Goal: Task Accomplishment & Management: Manage account settings

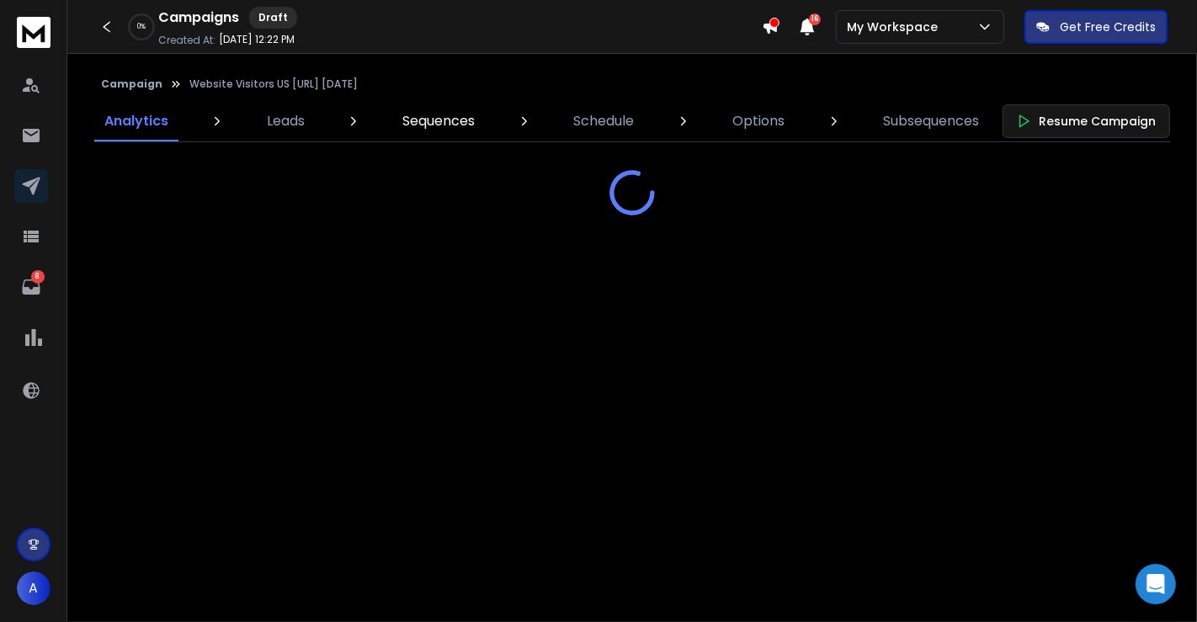
click at [428, 126] on p "Sequences" at bounding box center [439, 121] width 72 height 20
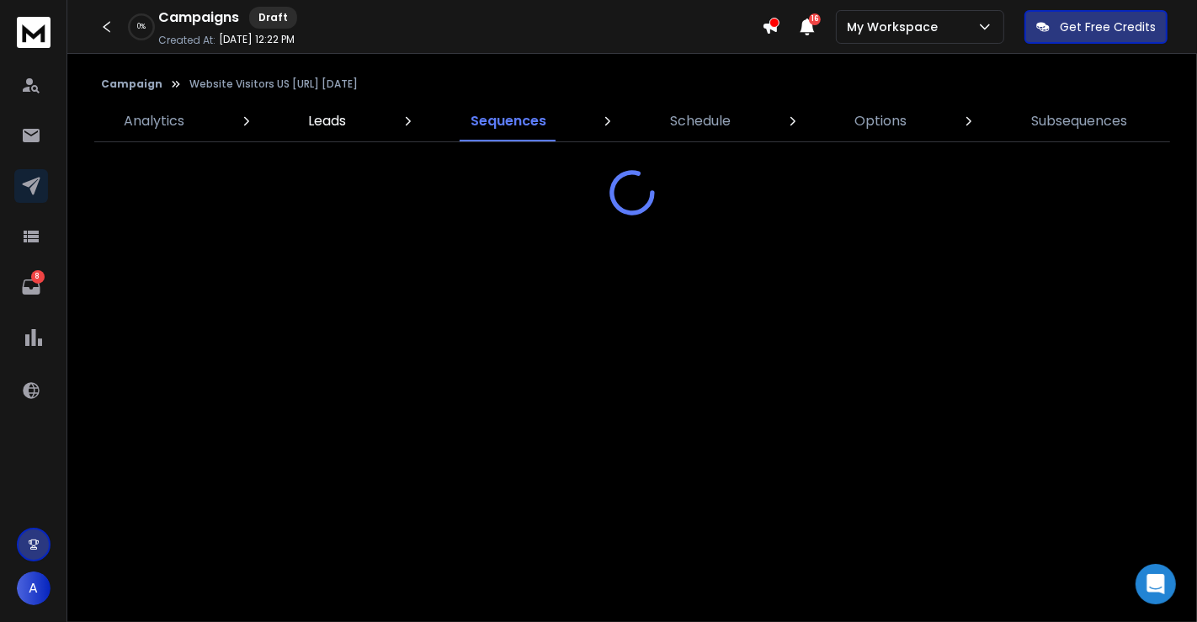
click at [317, 138] on link "Leads" at bounding box center [327, 121] width 58 height 40
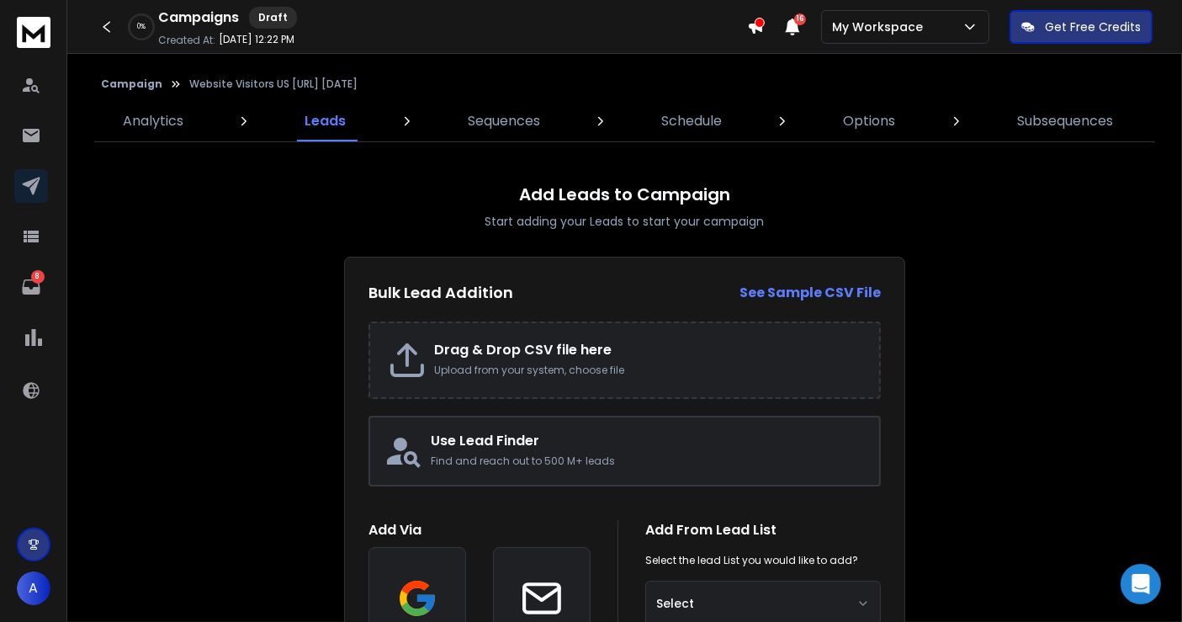
click at [566, 340] on h2 "Drag & Drop CSV file here" at bounding box center [648, 350] width 428 height 20
click at [497, 379] on div "Drag & Drop CSV file here Upload from your system, choose file" at bounding box center [648, 360] width 428 height 40
type input "**********"
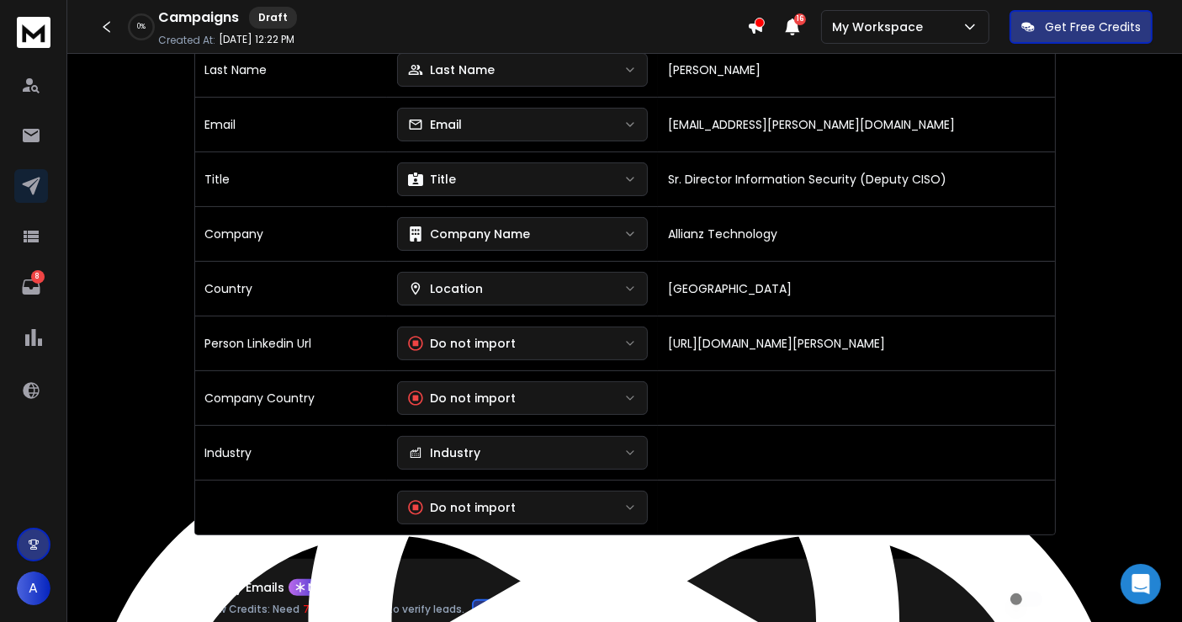
scroll to position [543, 0]
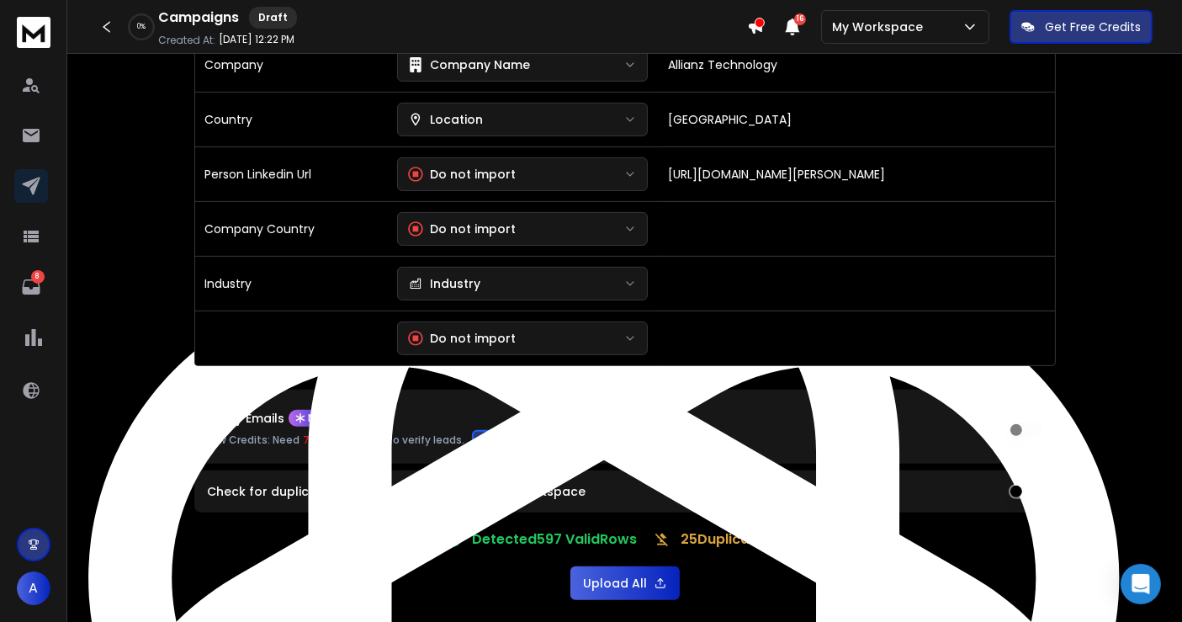
click at [613, 585] on button "Upload All" at bounding box center [625, 583] width 109 height 34
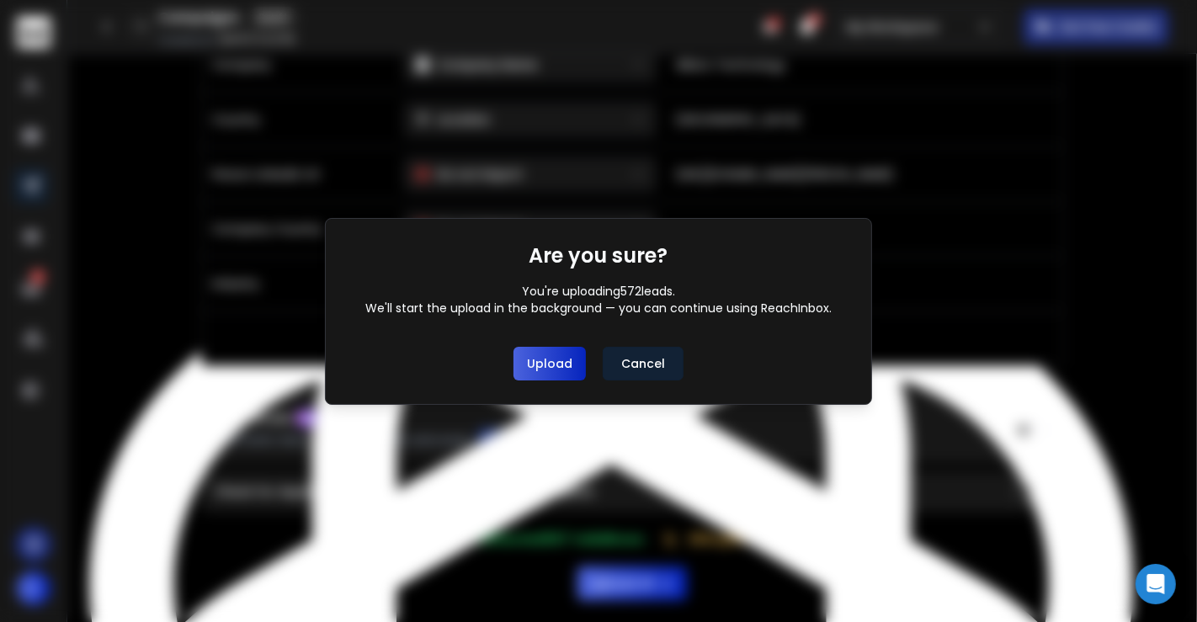
click at [556, 378] on button "Upload" at bounding box center [549, 364] width 72 height 34
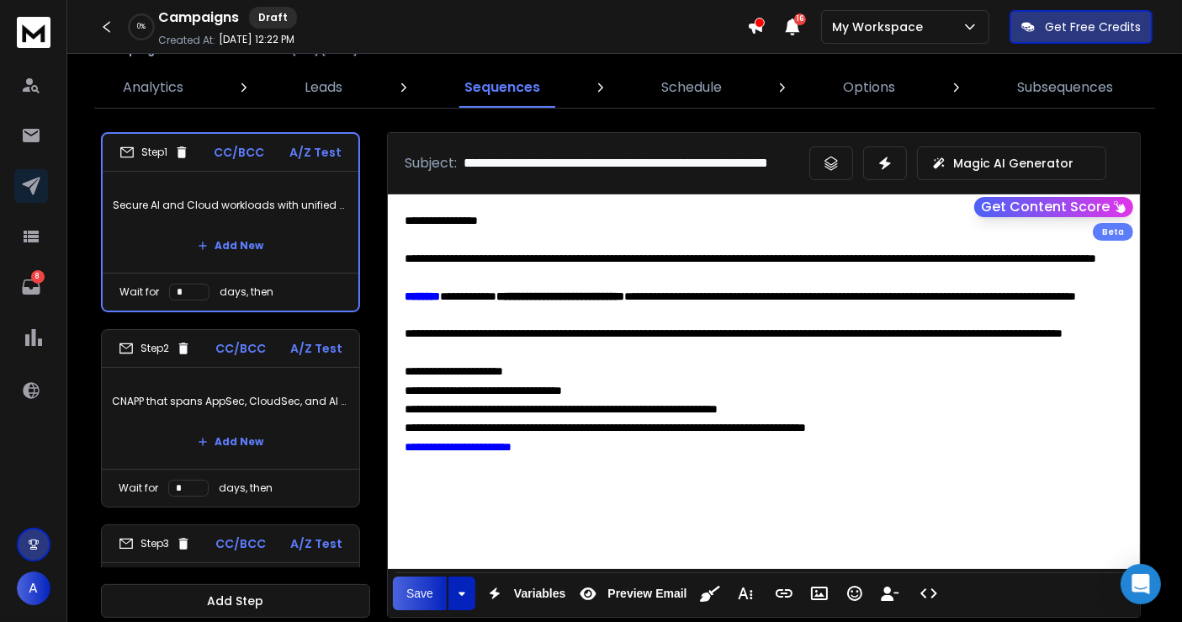
scroll to position [52, 0]
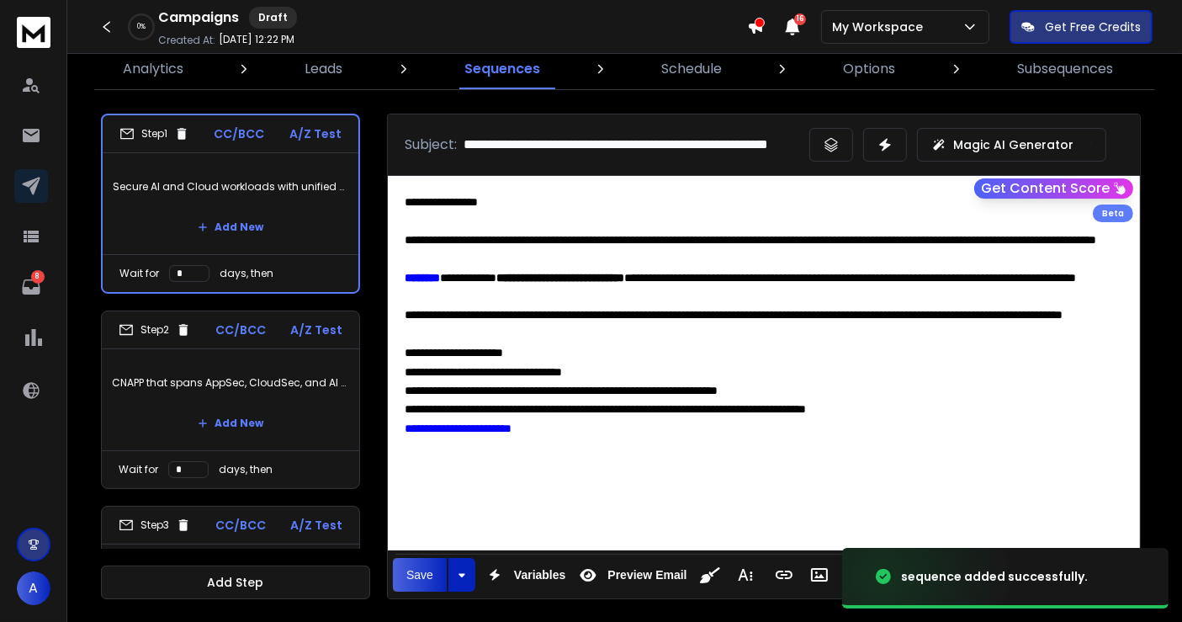
click at [465, 456] on div at bounding box center [764, 447] width 719 height 19
click at [184, 268] on input "*" at bounding box center [189, 273] width 40 height 17
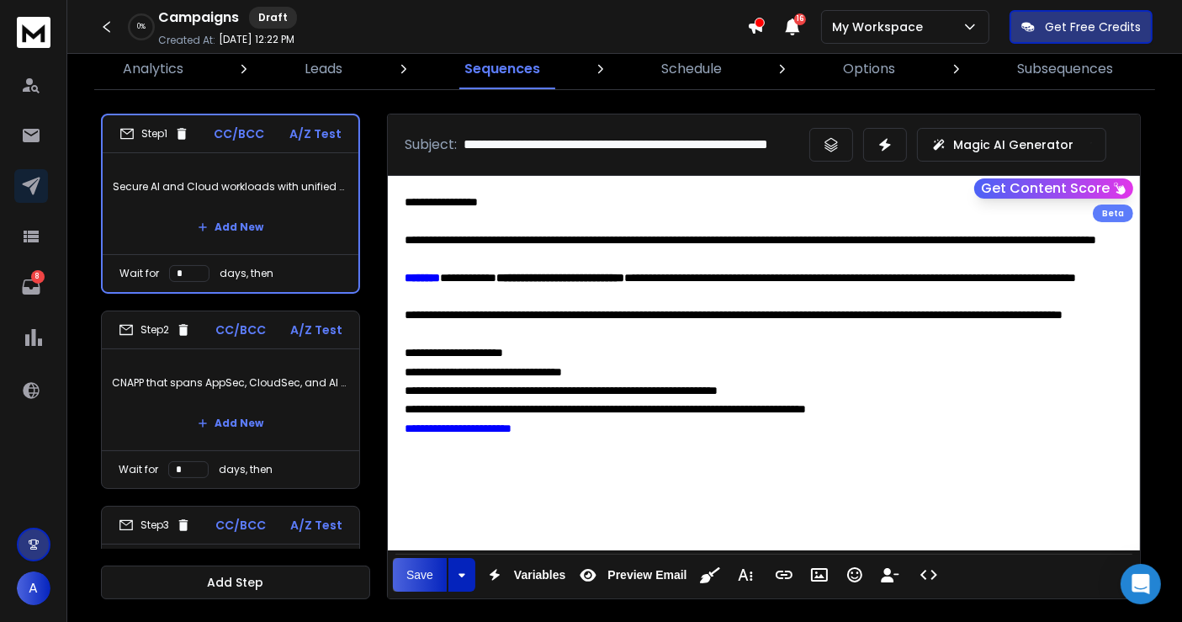
type input "*"
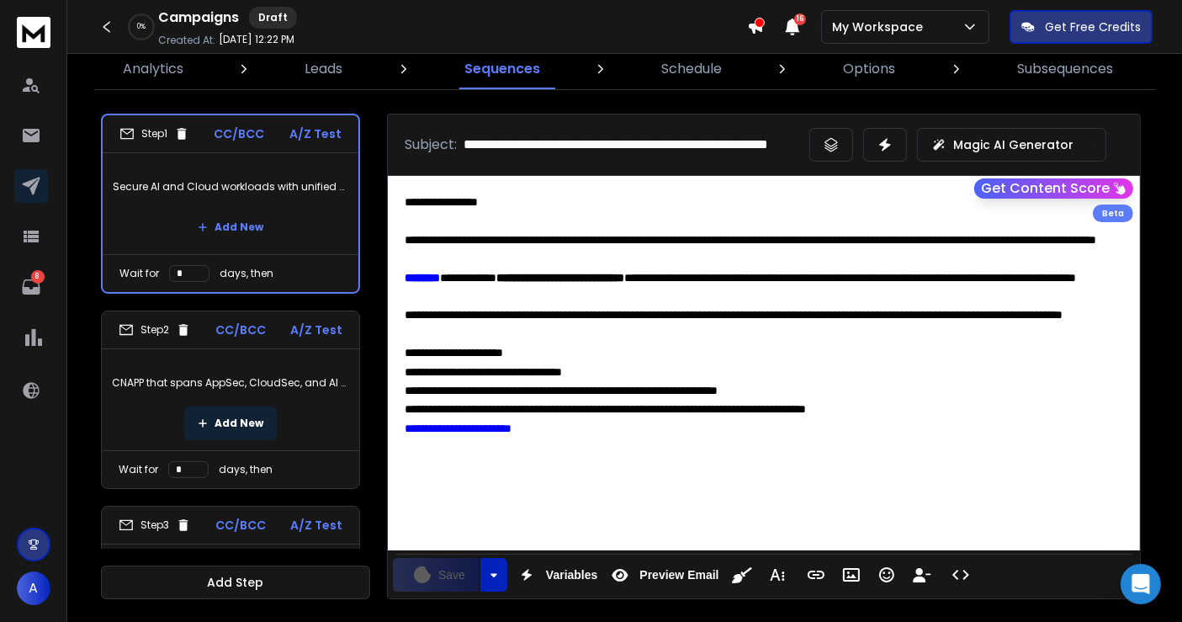
scroll to position [280, 0]
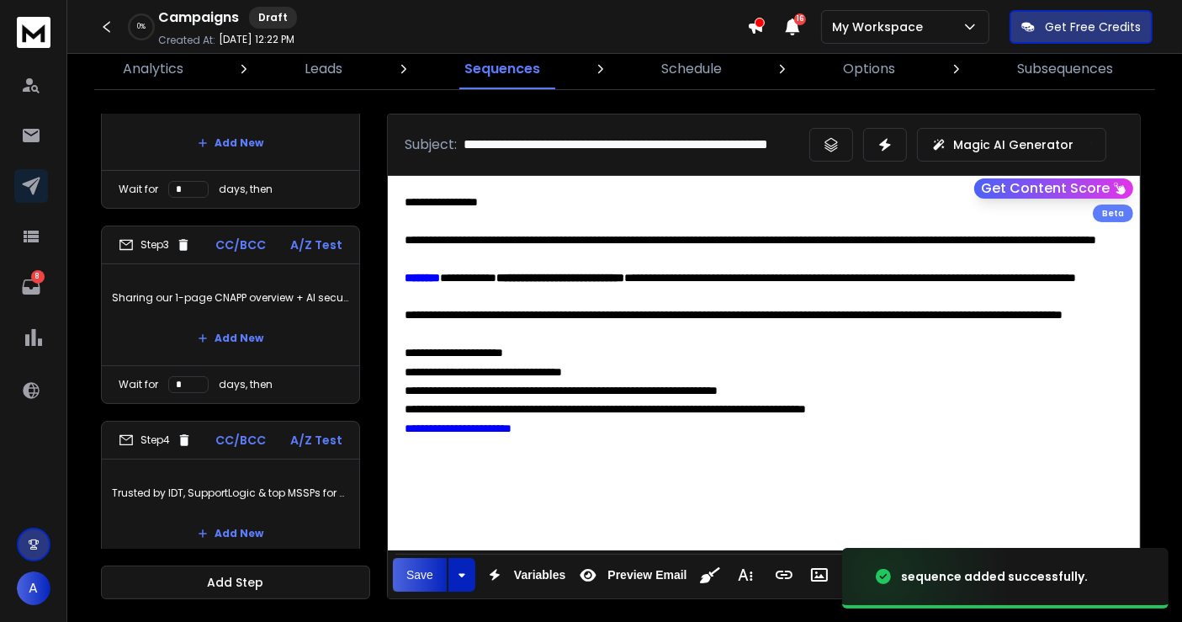
click at [198, 191] on input "*" at bounding box center [188, 189] width 40 height 17
type input "**********"
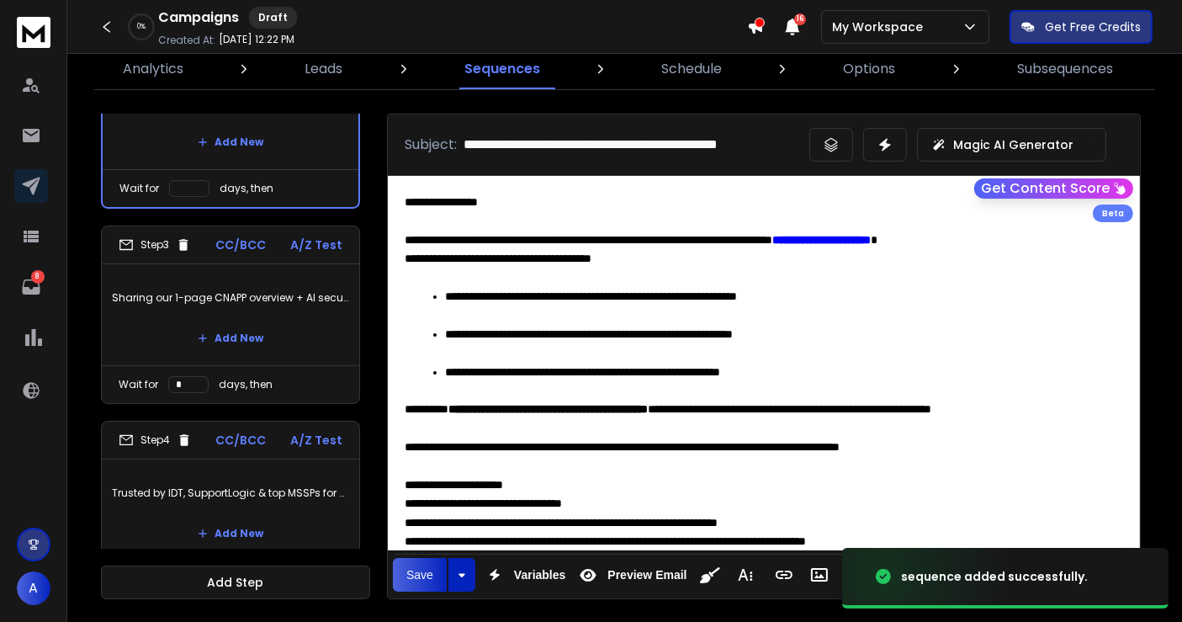
scroll to position [45, 0]
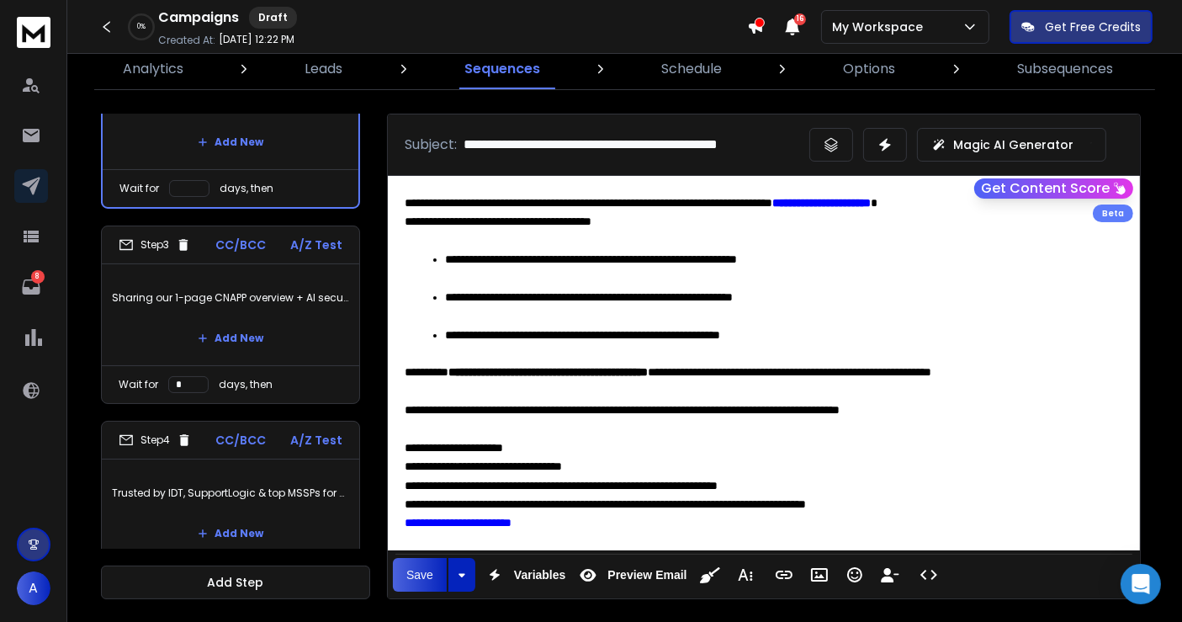
click at [189, 180] on input at bounding box center [189, 188] width 40 height 17
type input "*"
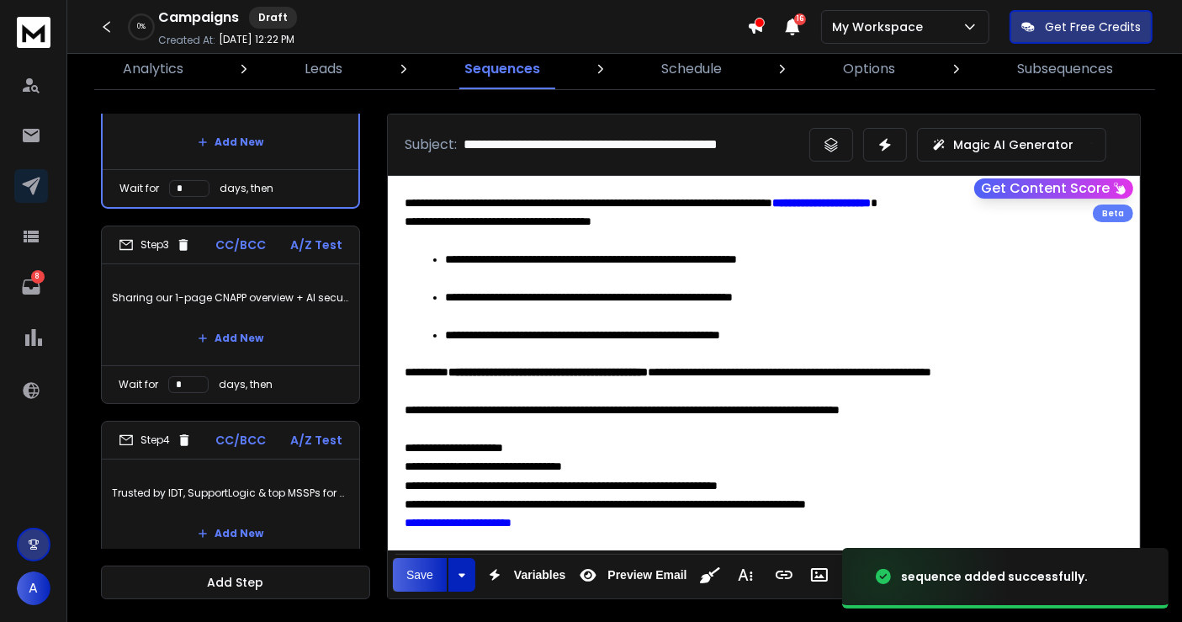
click at [189, 380] on input "*" at bounding box center [188, 384] width 40 height 17
type input "**********"
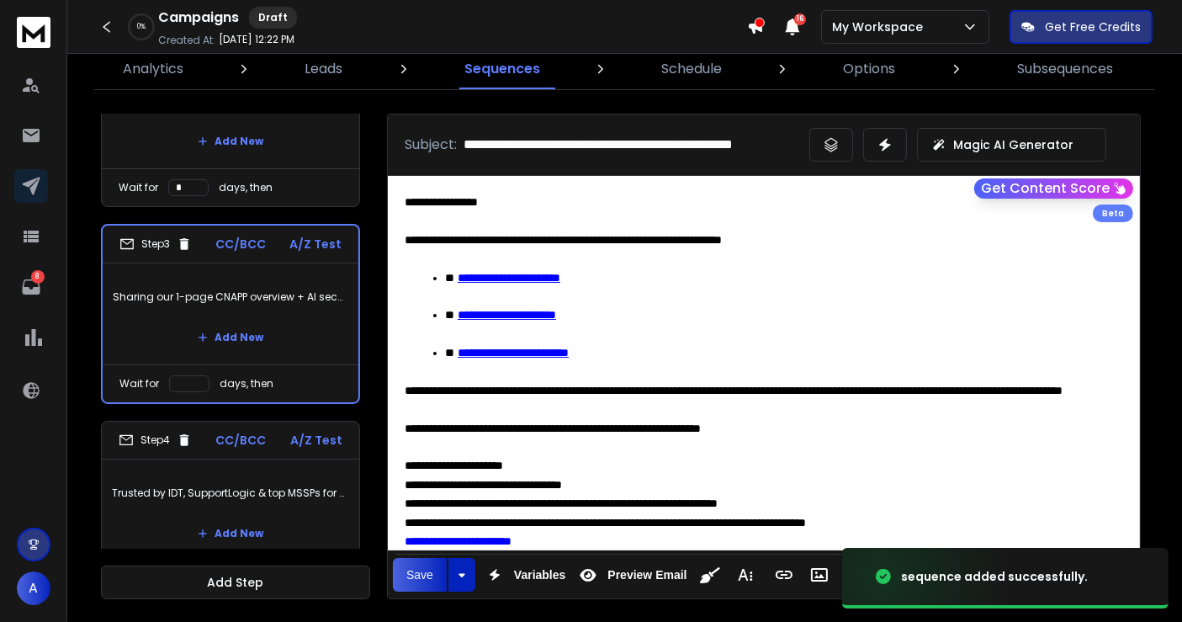
scroll to position [25, 0]
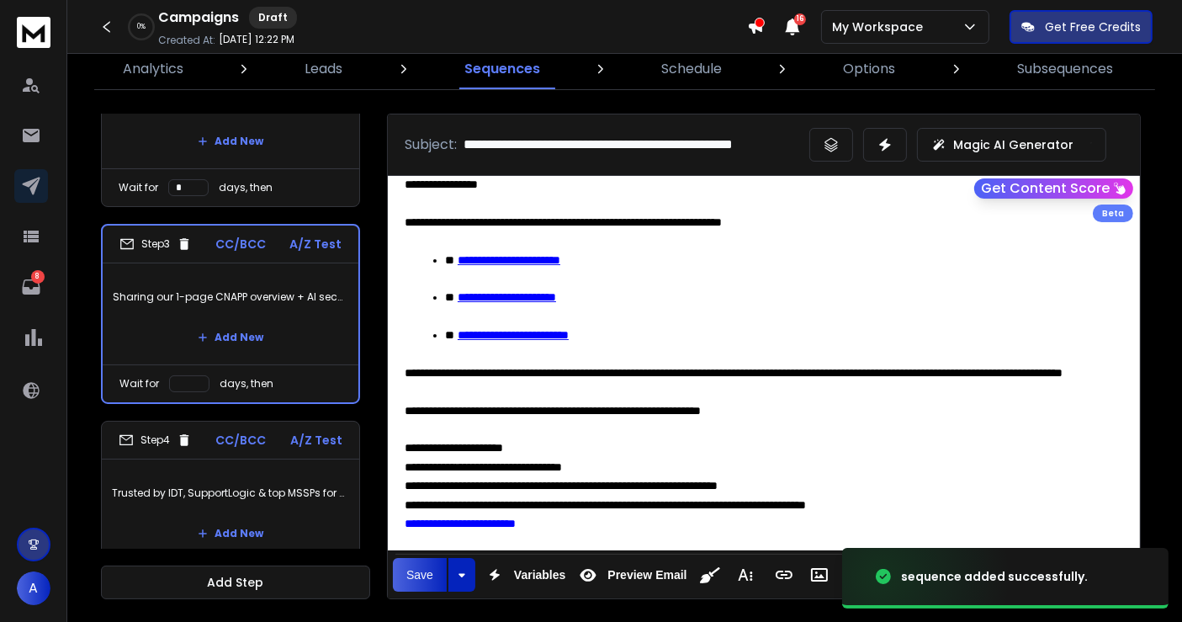
click at [192, 385] on input at bounding box center [189, 383] width 40 height 17
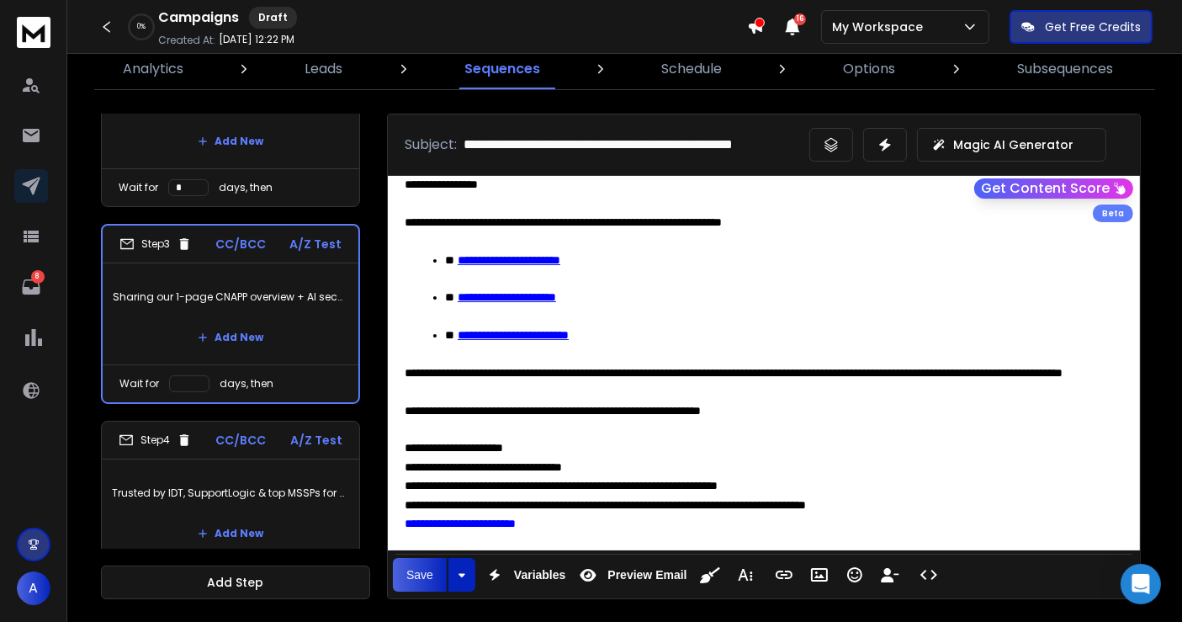
type input "*"
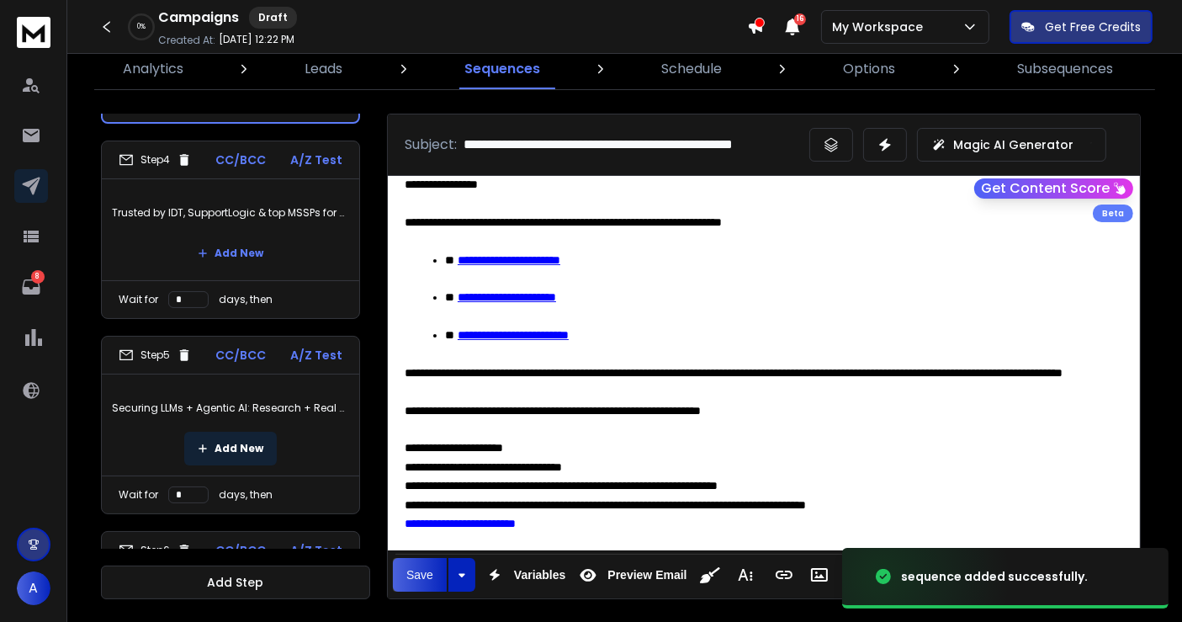
scroll to position [467, 0]
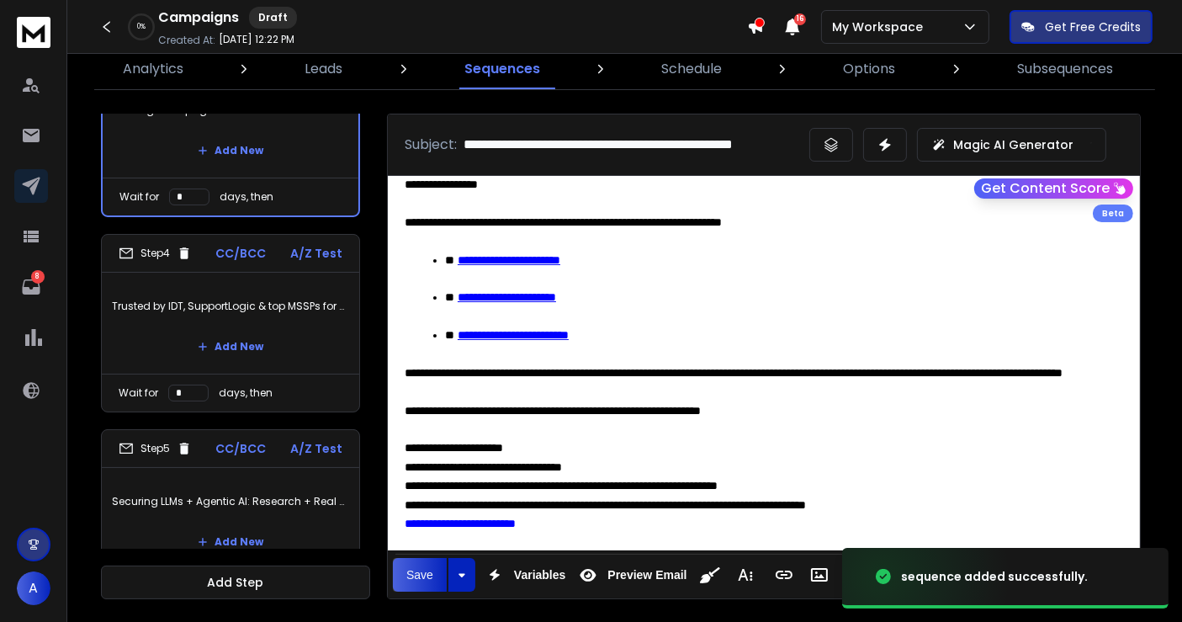
click at [188, 388] on input "*" at bounding box center [188, 393] width 40 height 17
type input "**********"
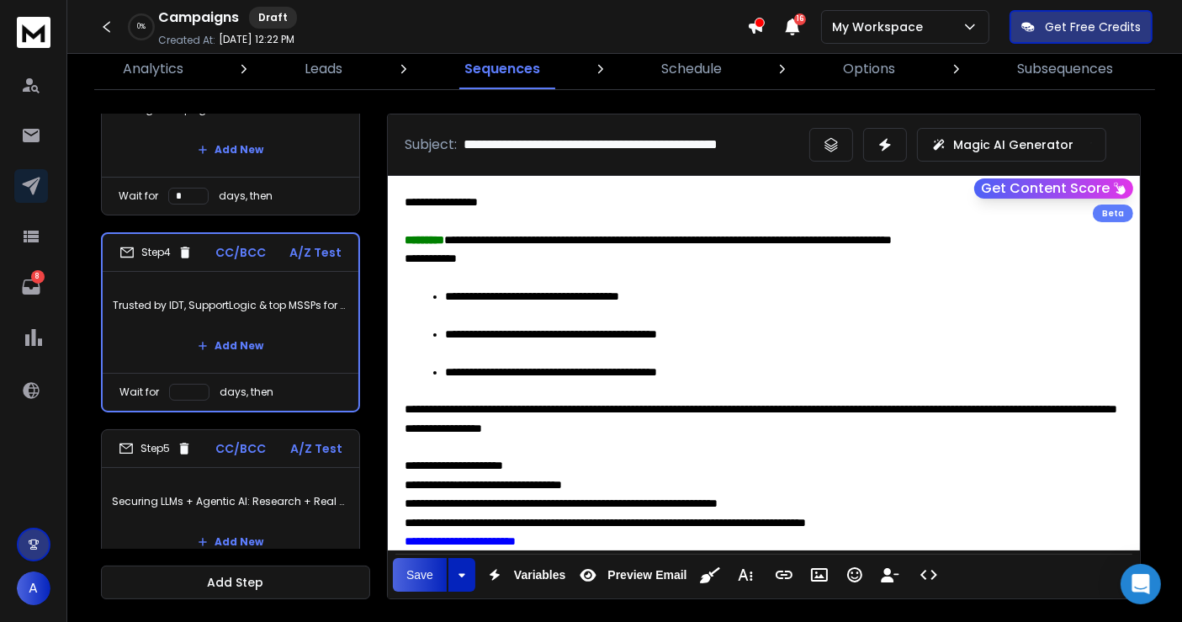
scroll to position [6, 0]
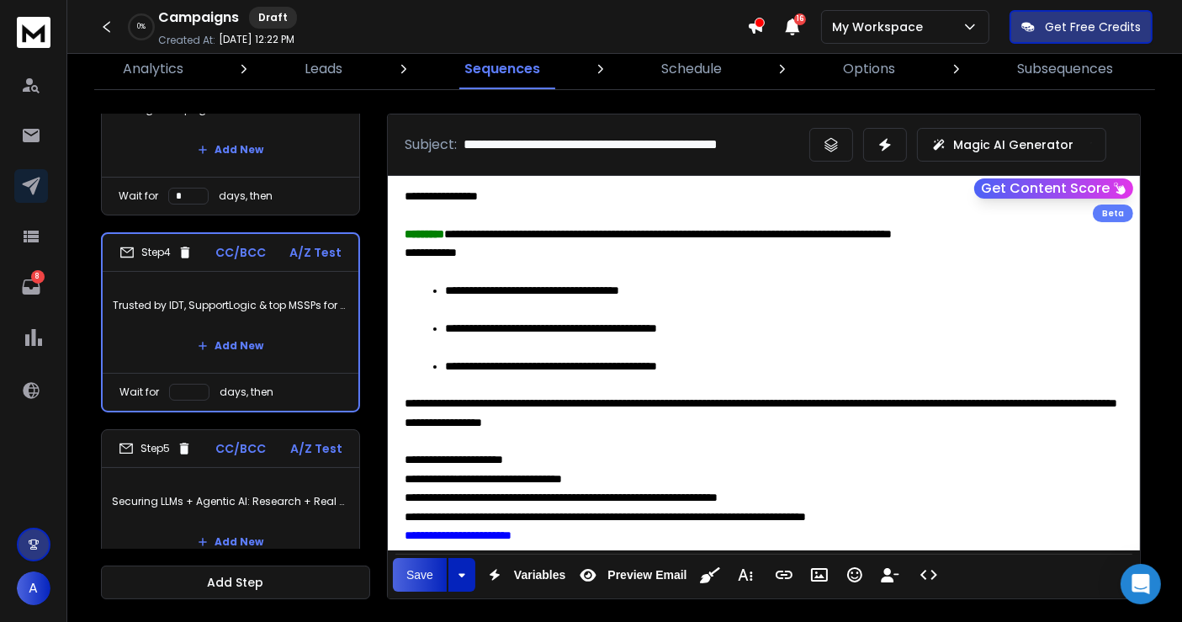
click at [198, 385] on input at bounding box center [189, 392] width 40 height 17
type input "*"
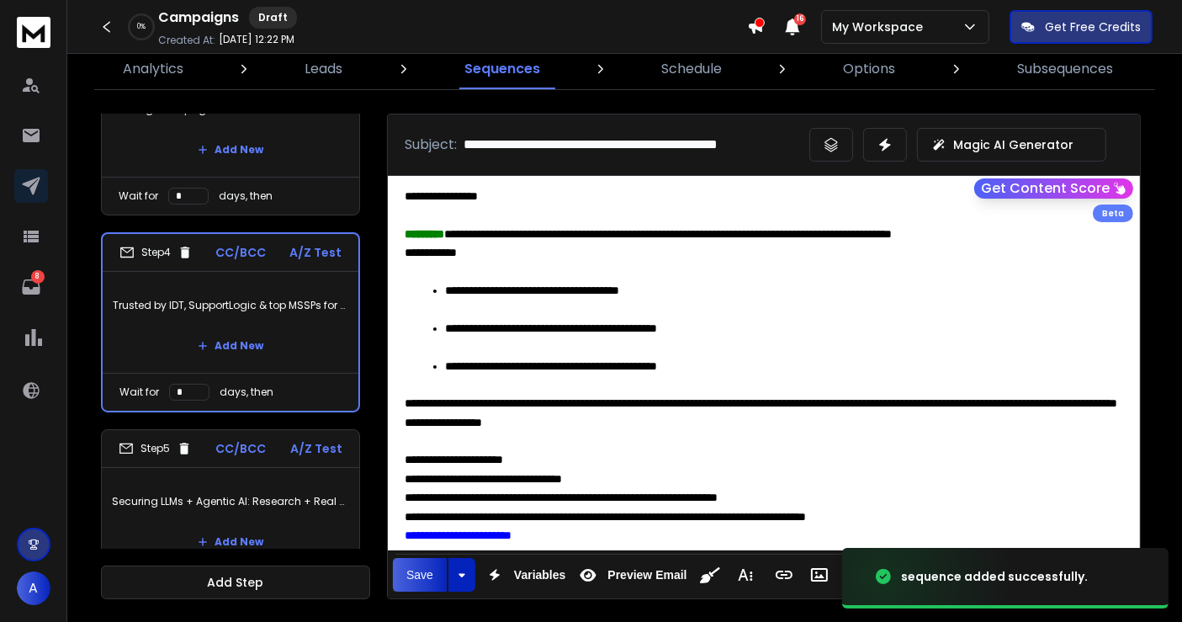
click at [223, 498] on p "Securing LLMs + Agentic AI: Research + Real Deployments" at bounding box center [230, 501] width 237 height 47
type input "**********"
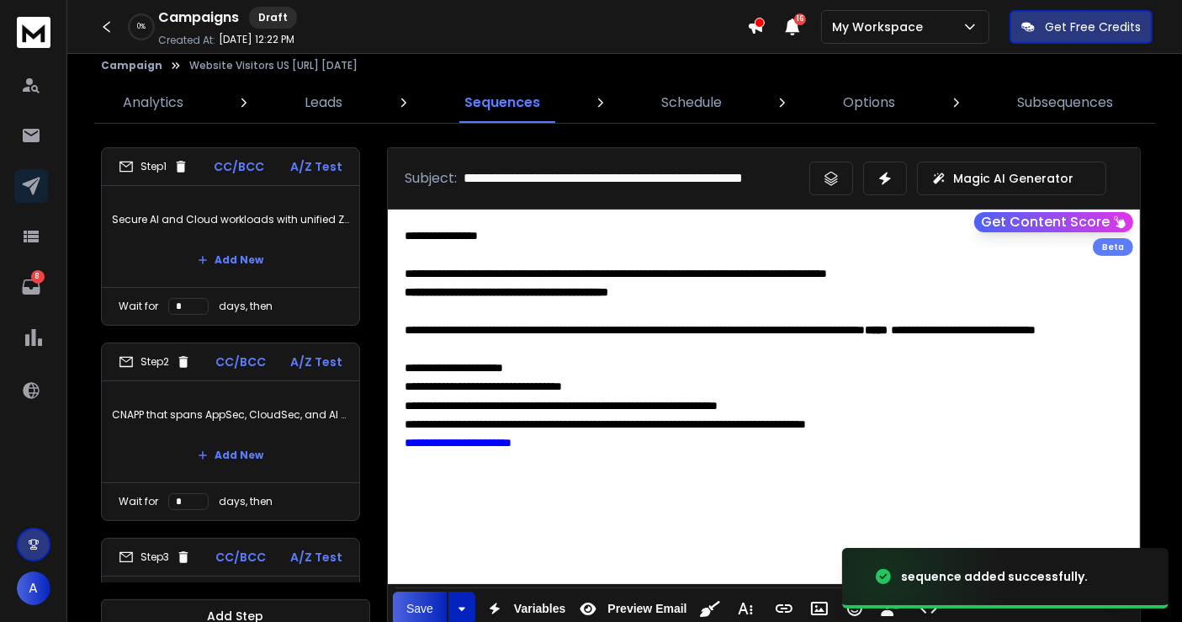
scroll to position [0, 0]
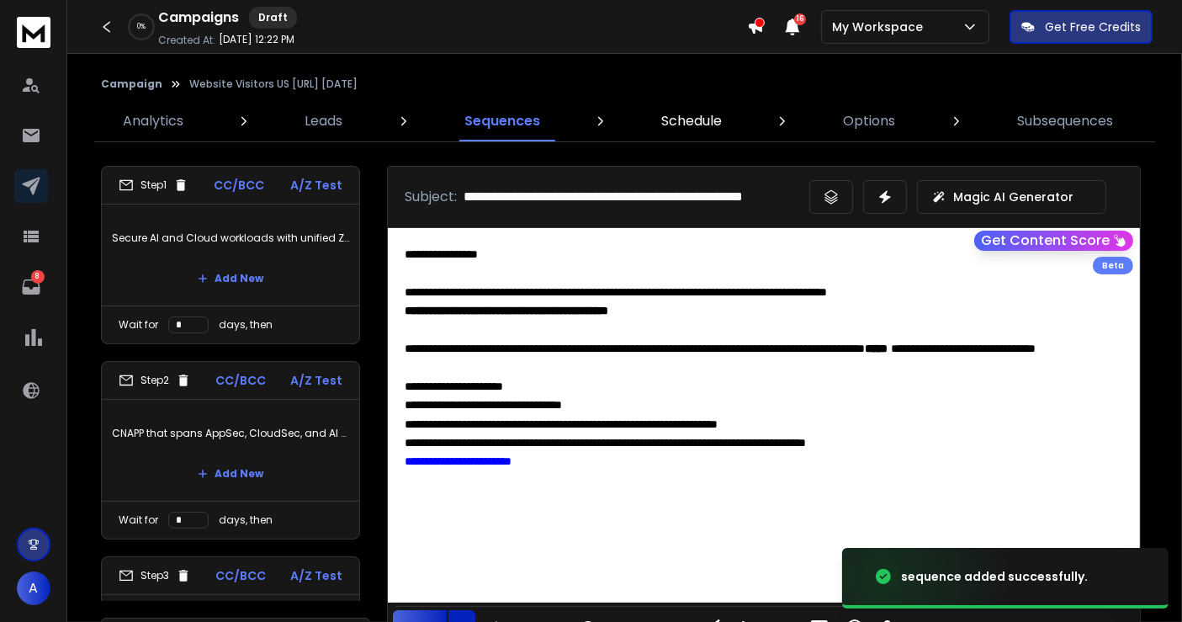
click at [709, 113] on p "Schedule" at bounding box center [692, 121] width 61 height 20
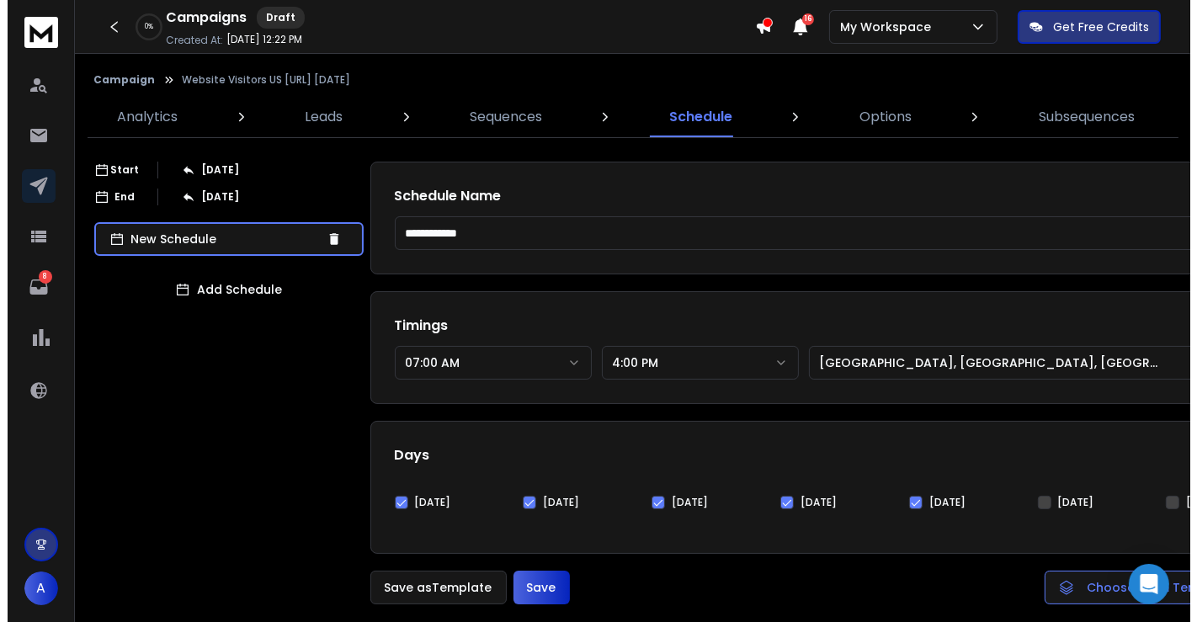
scroll to position [8, 0]
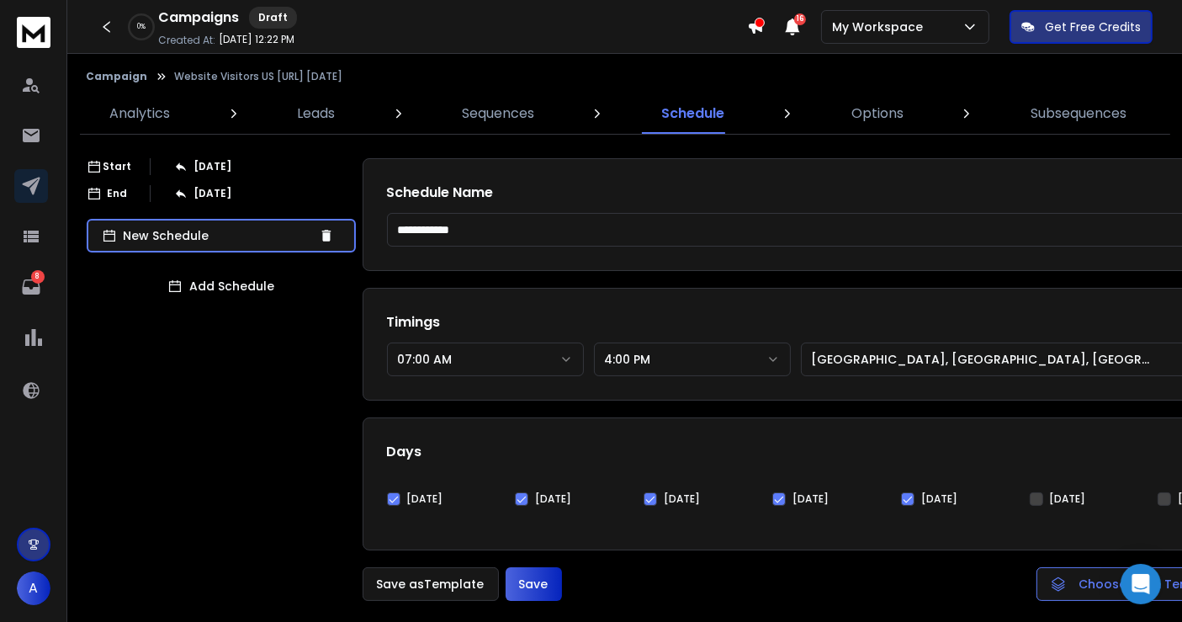
click at [545, 567] on button "Save" at bounding box center [534, 584] width 56 height 34
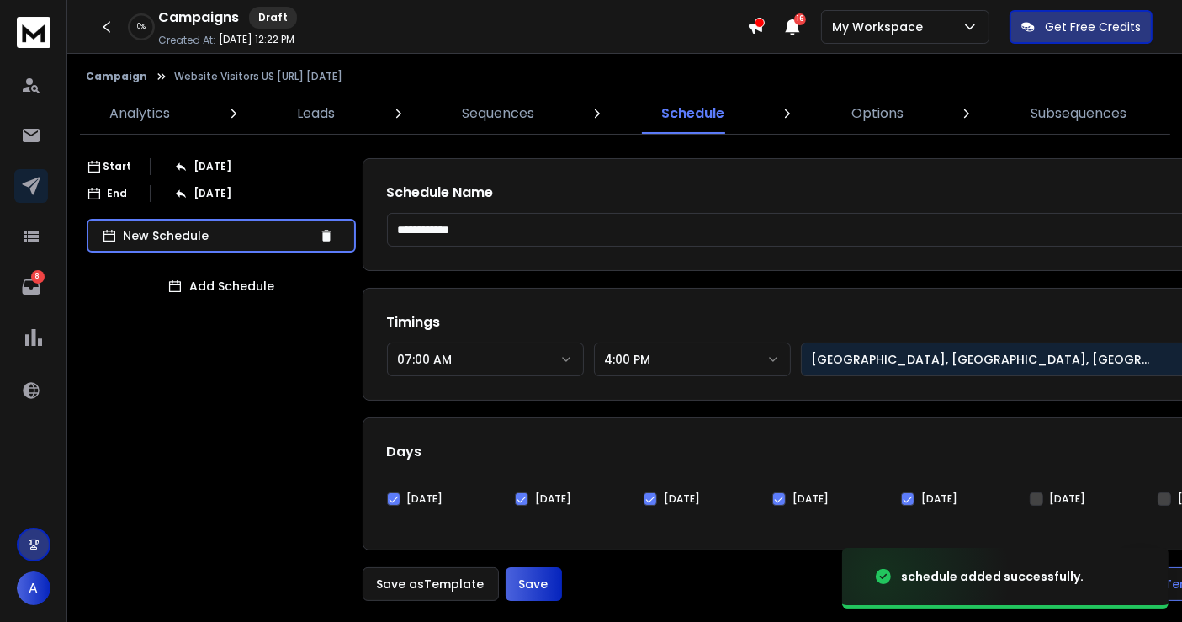
click at [916, 354] on p "Chennai, Kolkata, Mumbai, New Delhi (UTC+5:30)" at bounding box center [988, 359] width 353 height 17
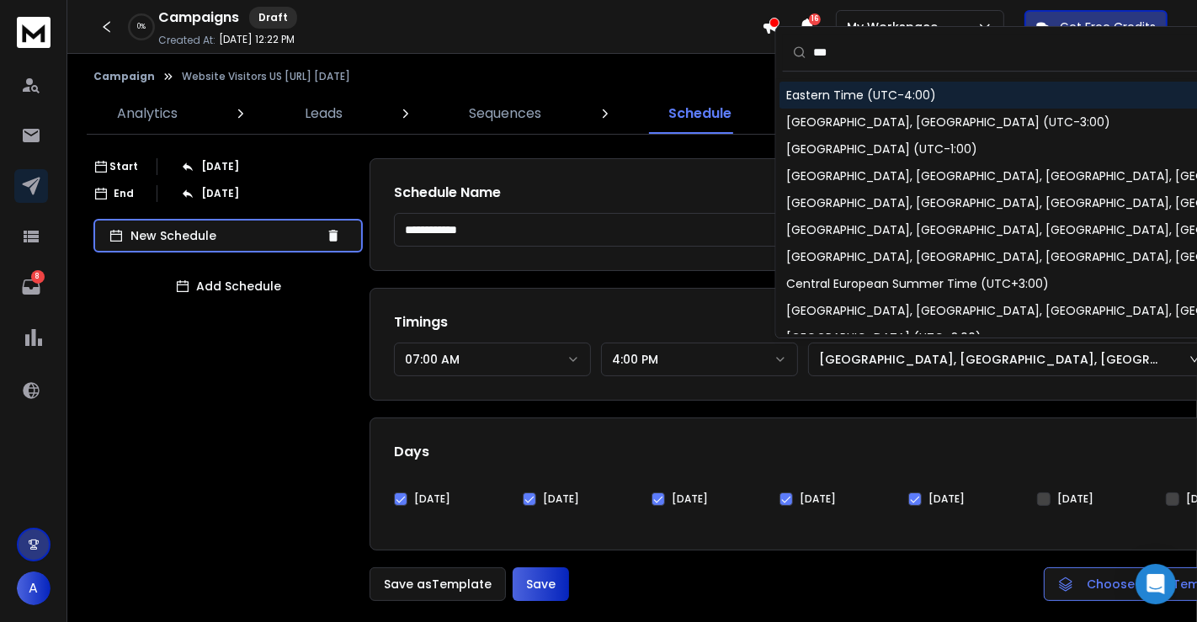
type input "***"
click at [825, 87] on div "Eastern Time (UTC-4:00)" at bounding box center [861, 95] width 150 height 17
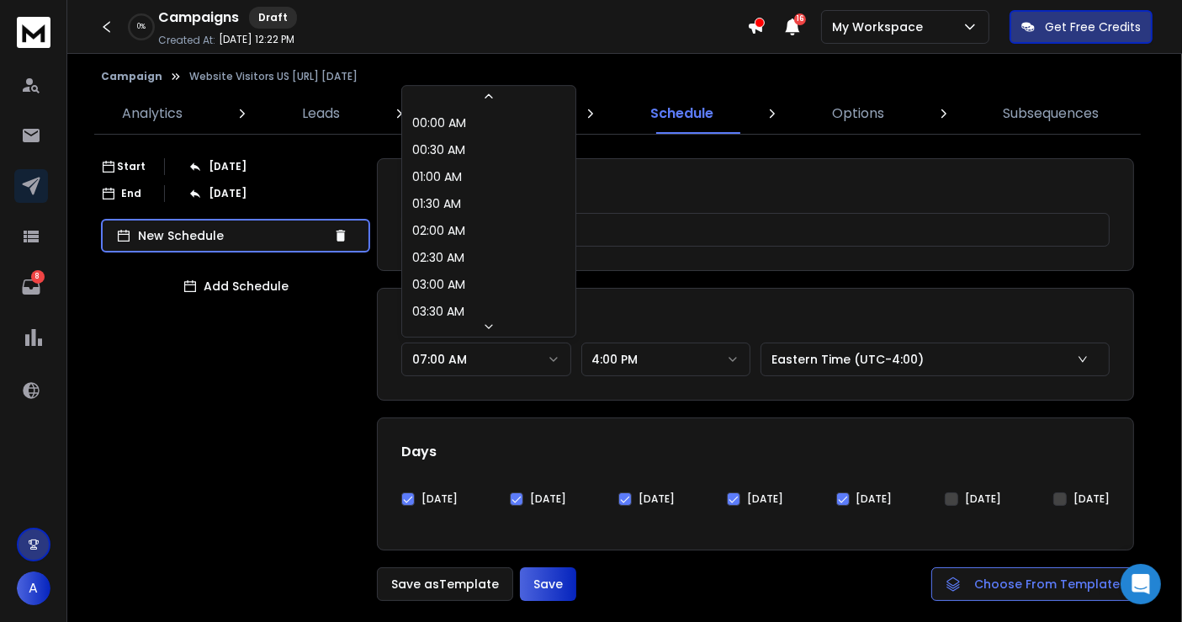
click at [531, 357] on button "07:00 AM" at bounding box center [486, 360] width 170 height 34
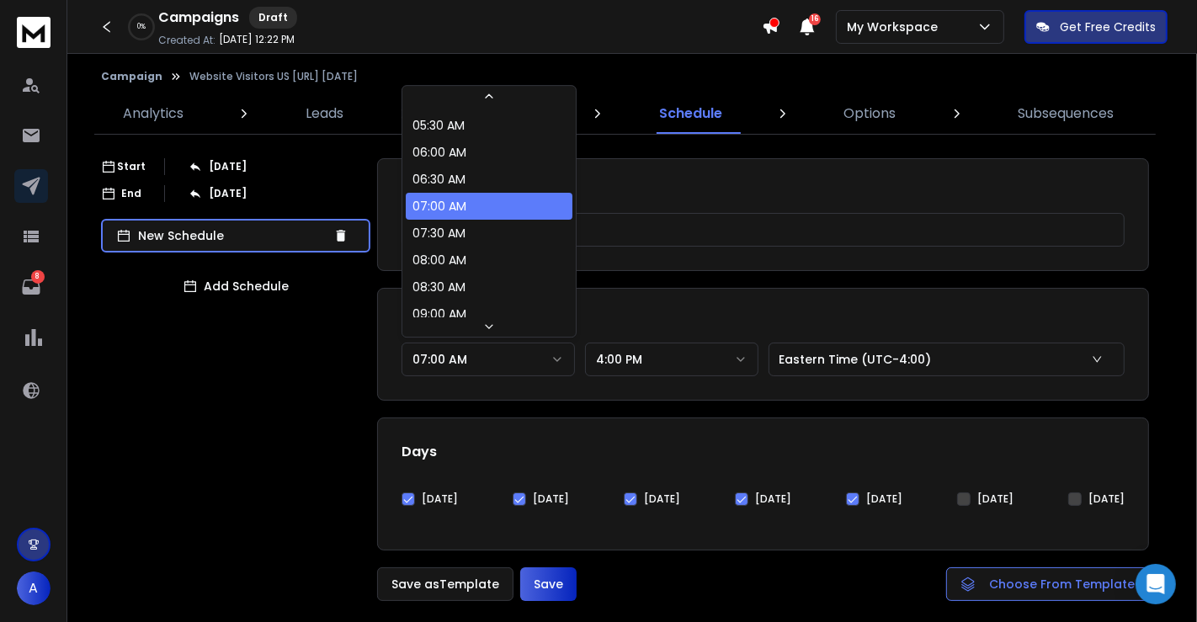
scroll to position [387, 0]
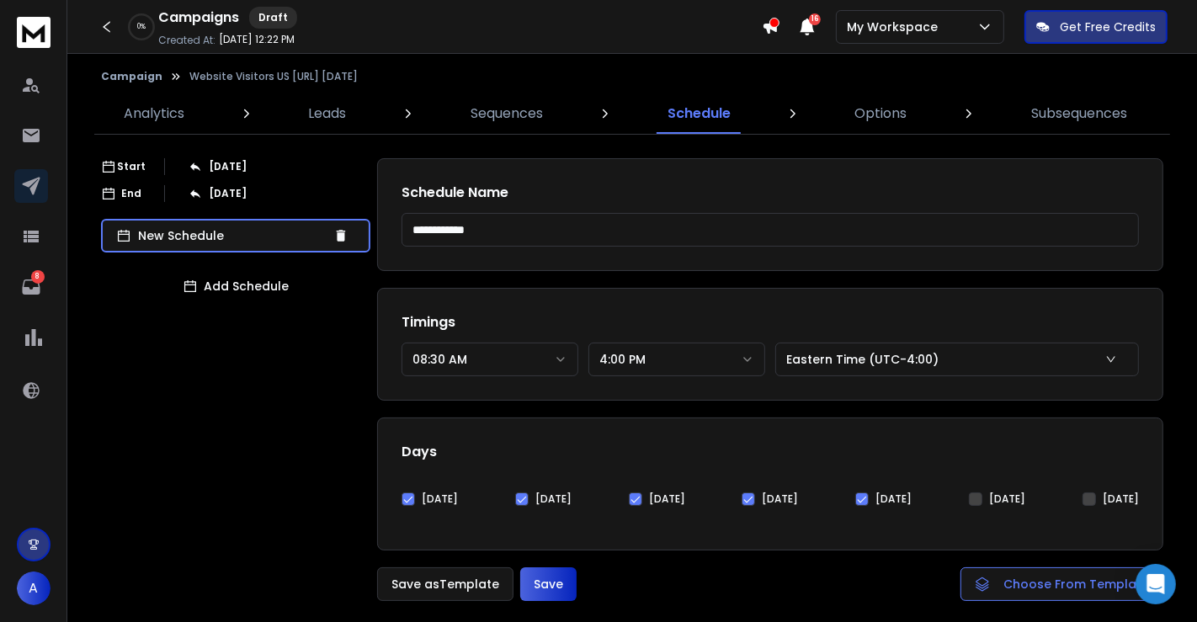
click at [492, 357] on button "08:30 AM" at bounding box center [489, 360] width 177 height 34
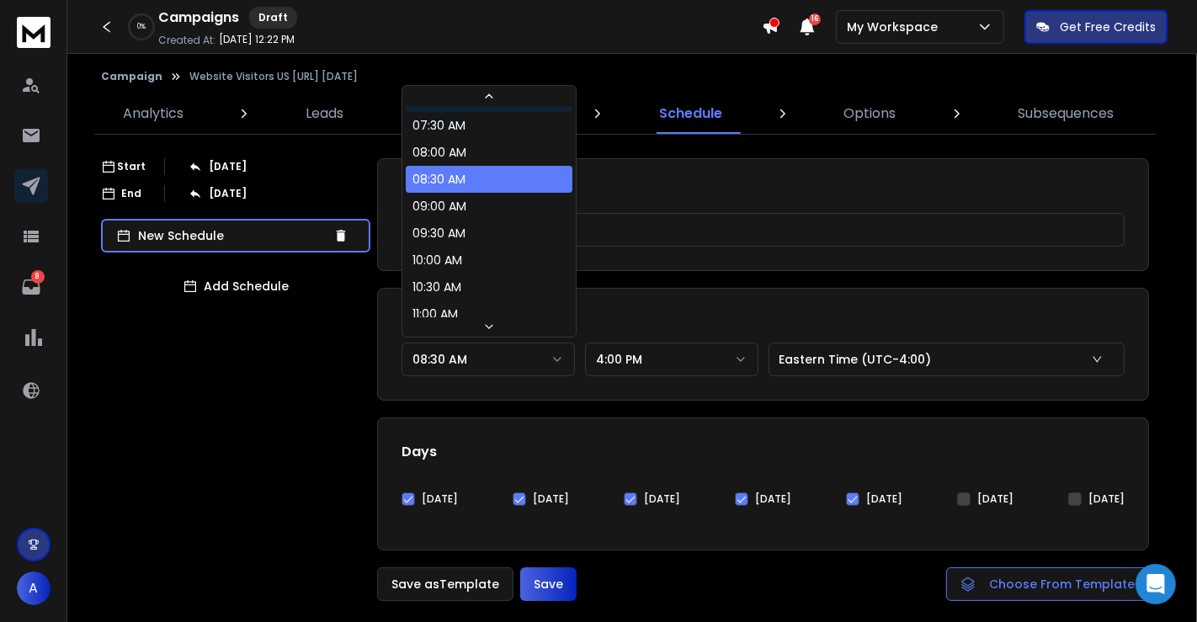
scroll to position [464, 0]
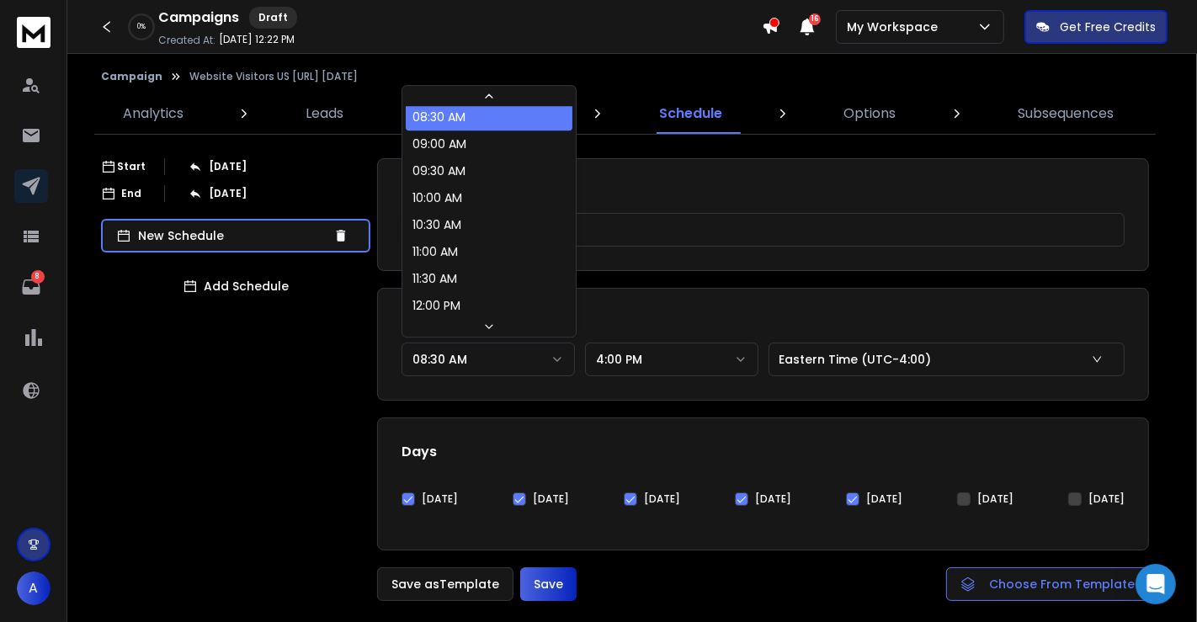
select select "********"
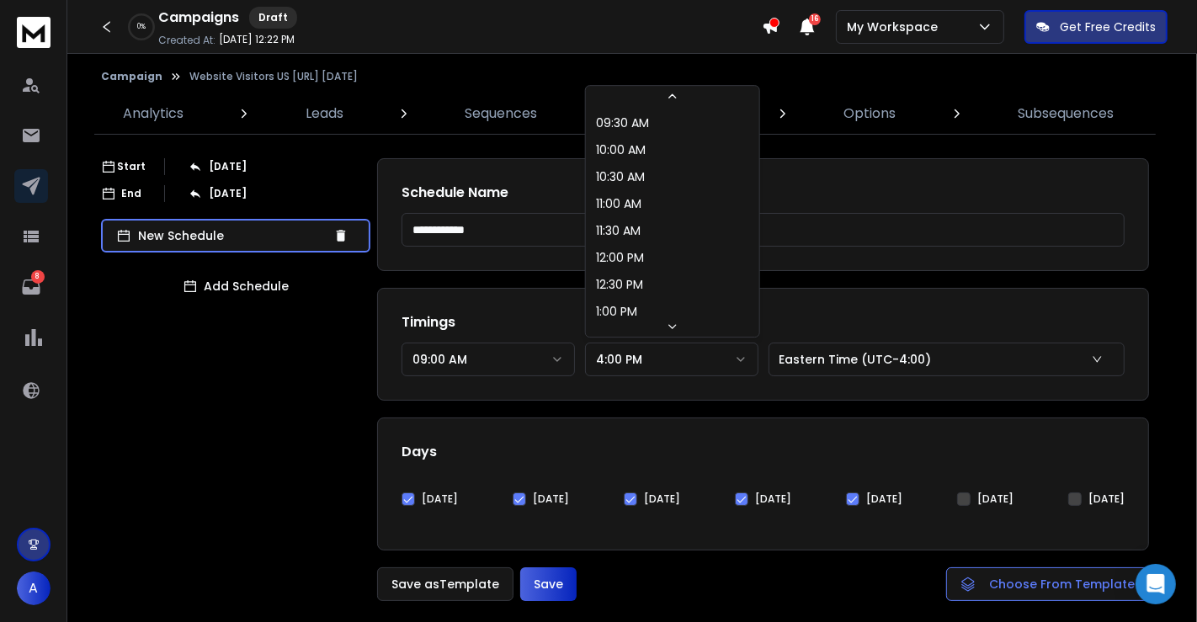
click at [651, 366] on button "4:00 PM" at bounding box center [671, 360] width 173 height 34
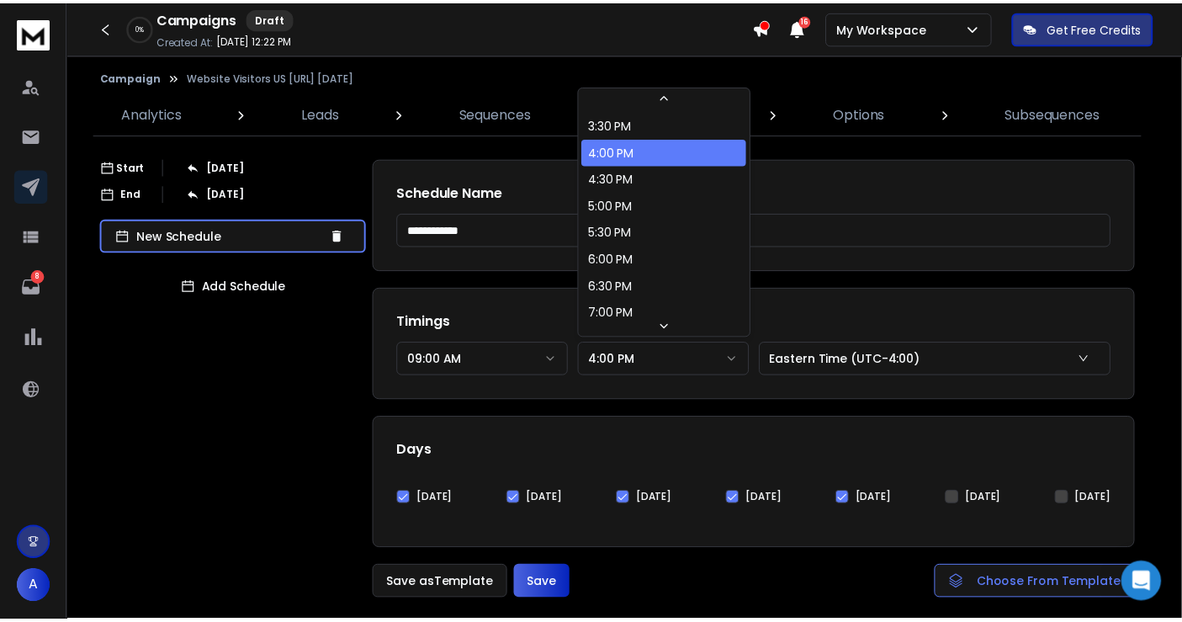
scroll to position [302, 0]
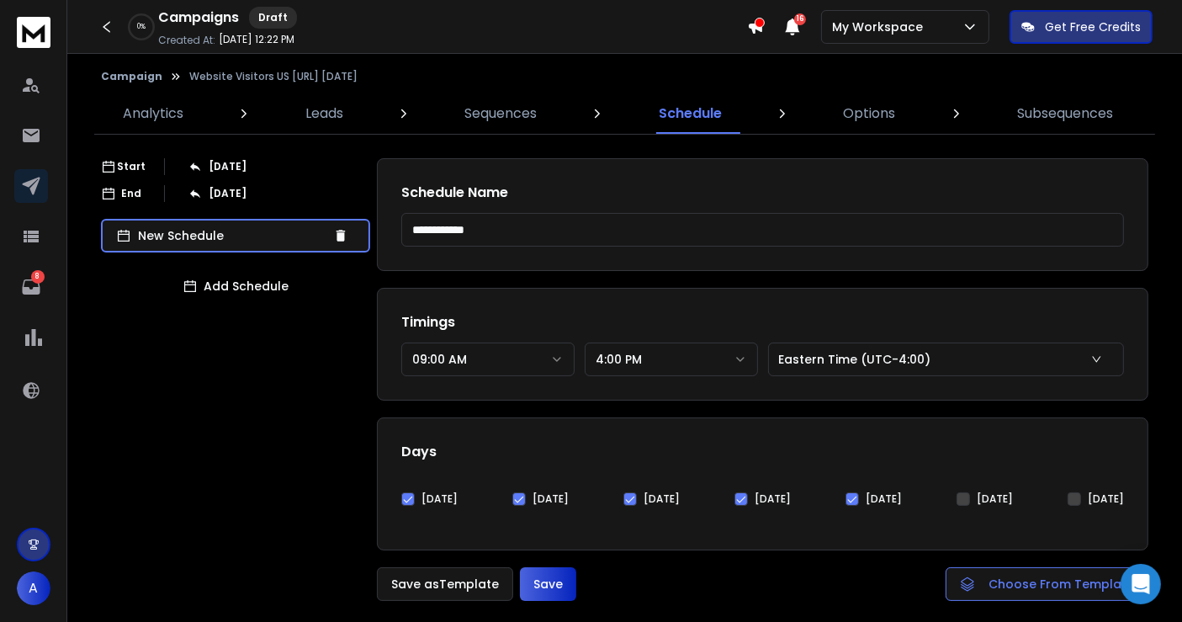
click at [548, 589] on button "Save" at bounding box center [548, 584] width 56 height 34
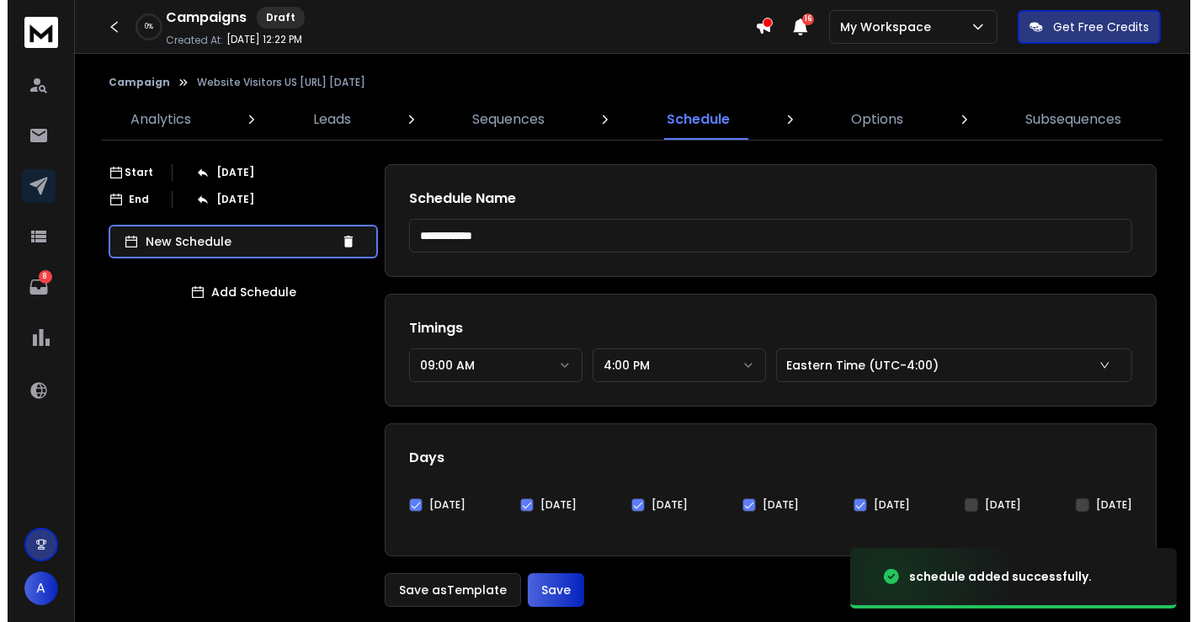
scroll to position [0, 0]
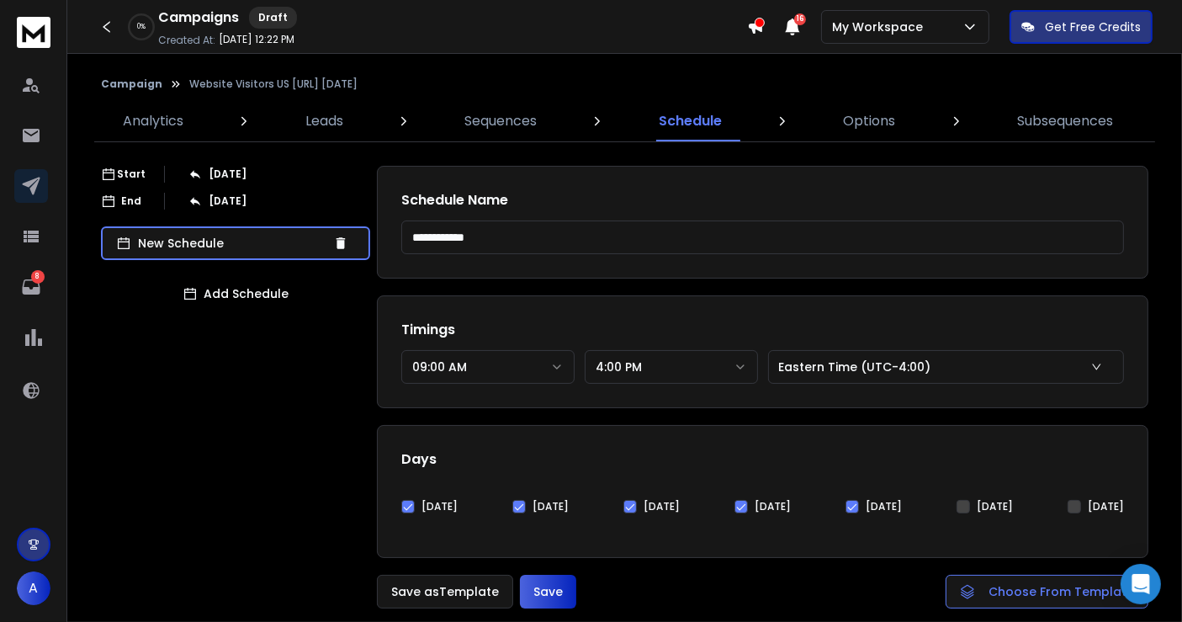
click at [247, 169] on p "Mon Aug 04 2025" at bounding box center [228, 173] width 38 height 13
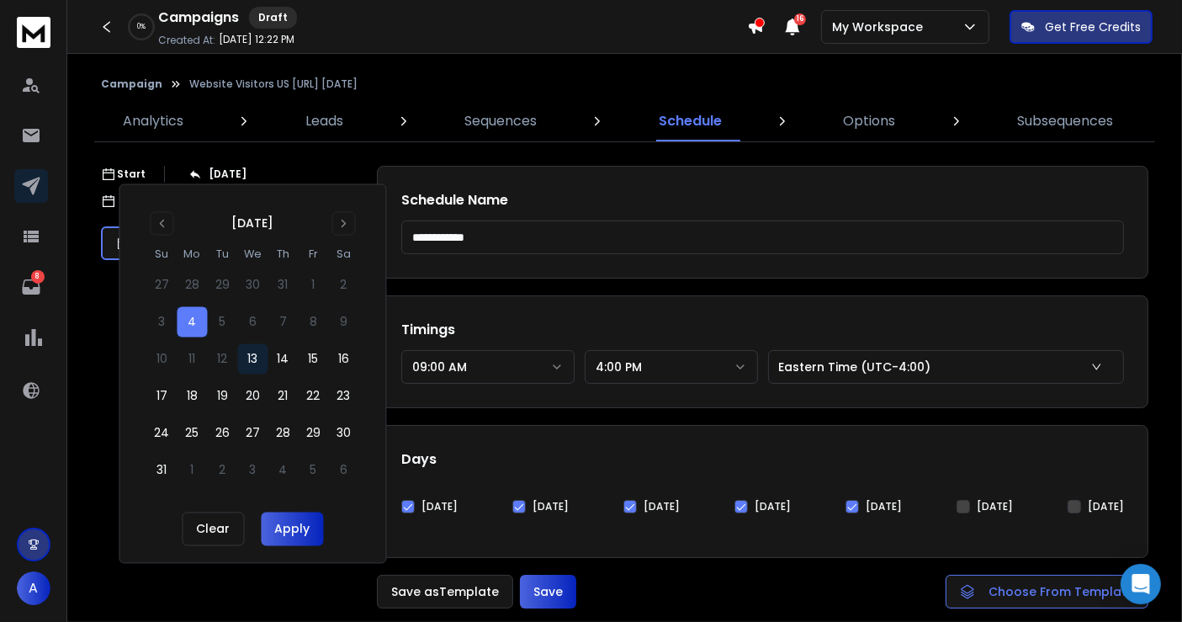
click at [255, 354] on button "13" at bounding box center [252, 359] width 30 height 30
click at [290, 533] on button "Apply" at bounding box center [292, 530] width 62 height 34
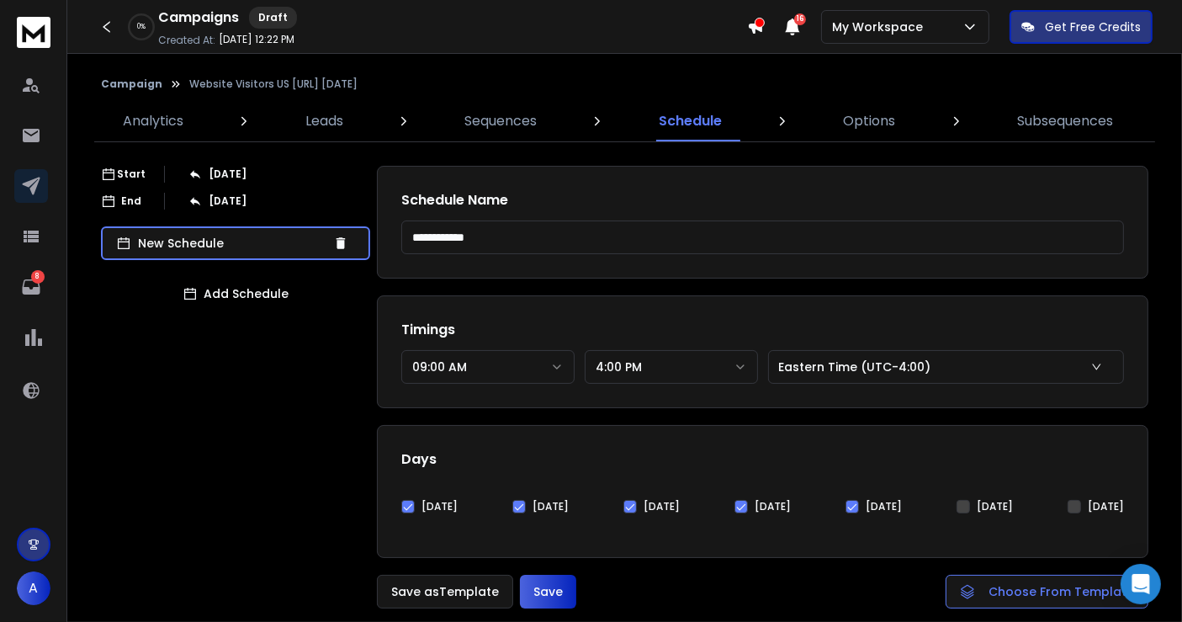
click at [247, 205] on p "Wed Dec 03 2025" at bounding box center [228, 200] width 38 height 13
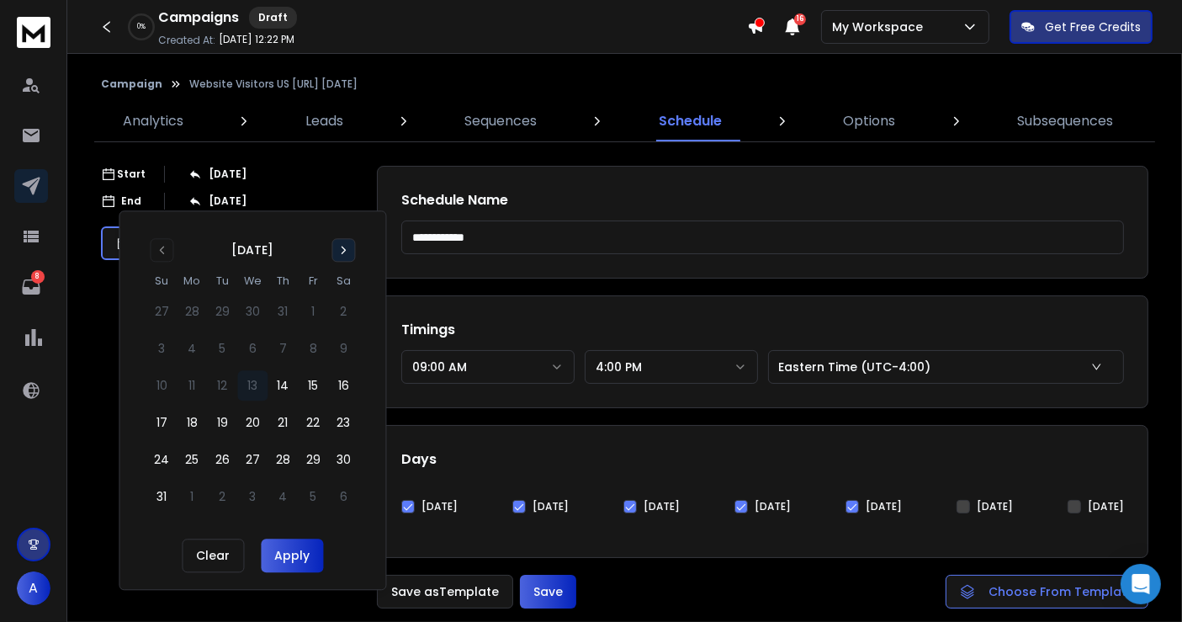
click at [341, 247] on icon "Go to next month" at bounding box center [343, 249] width 13 height 13
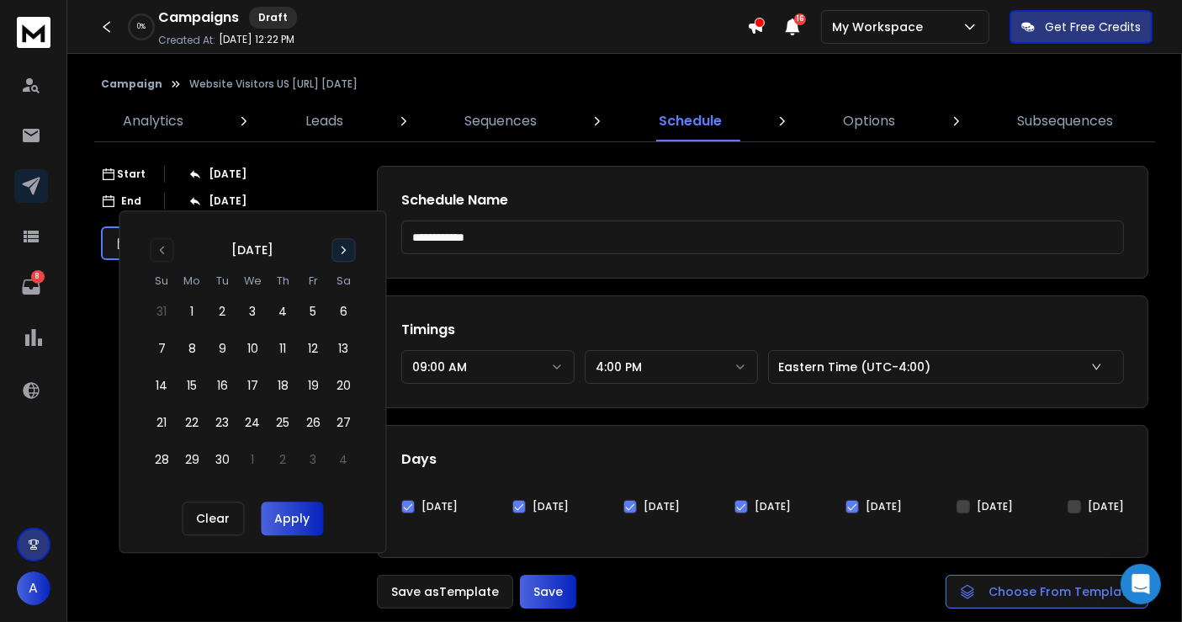
click at [341, 247] on icon "Go to next month" at bounding box center [343, 249] width 13 height 13
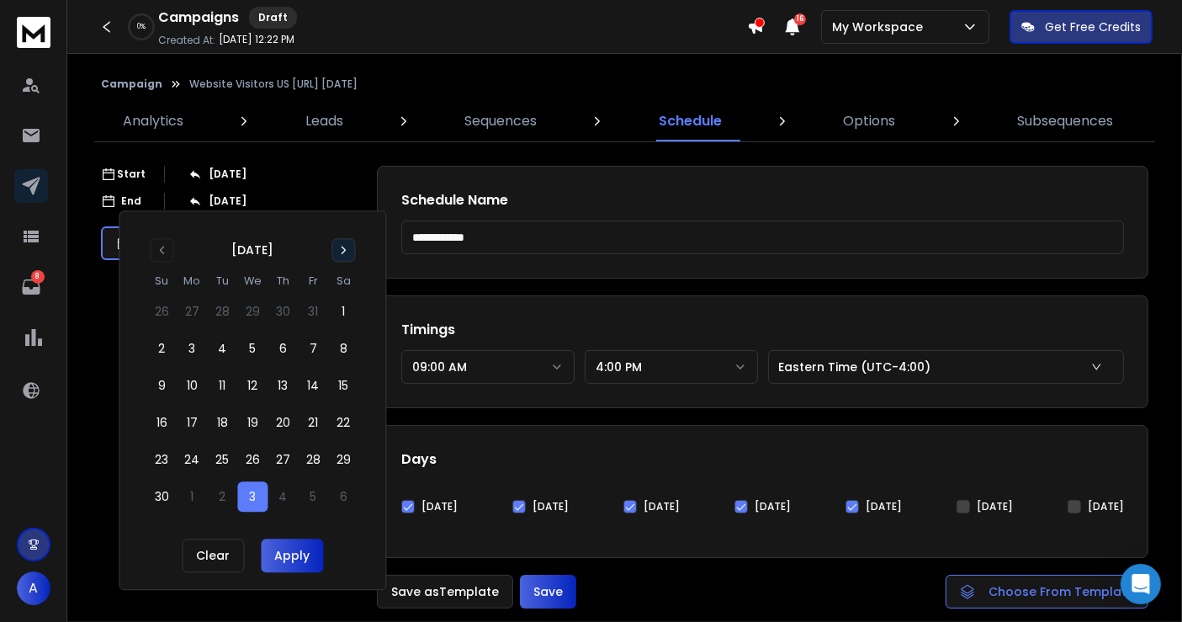
click at [341, 247] on icon "Go to next month" at bounding box center [343, 249] width 13 height 13
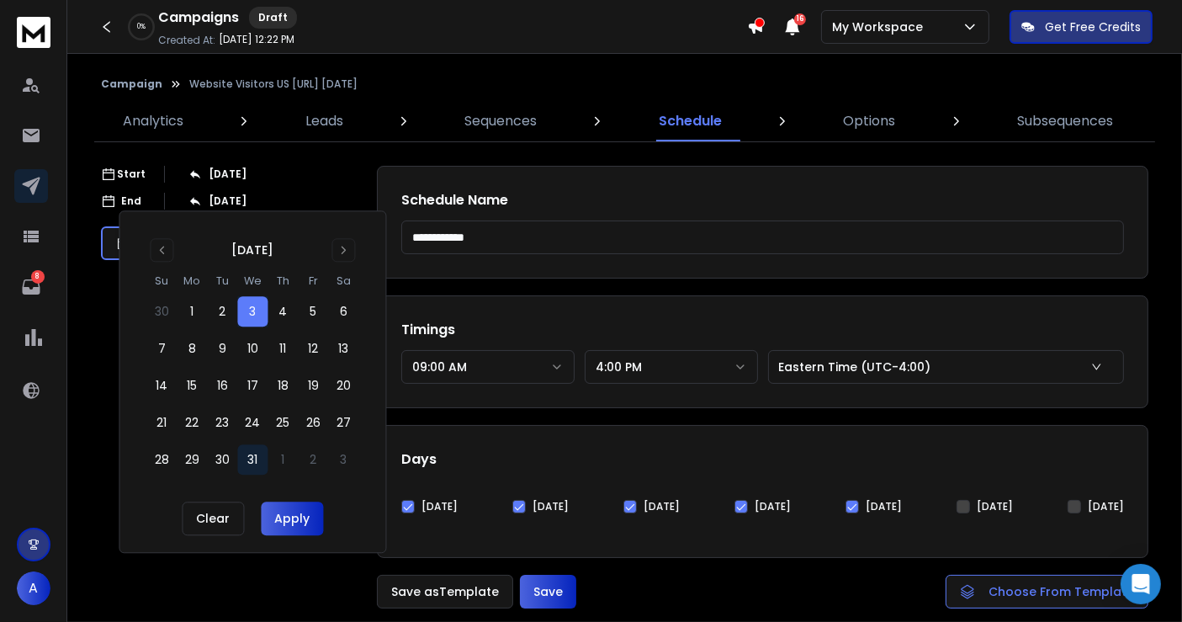
click at [247, 460] on button "31" at bounding box center [252, 460] width 30 height 30
click at [295, 522] on button "Apply" at bounding box center [292, 519] width 62 height 34
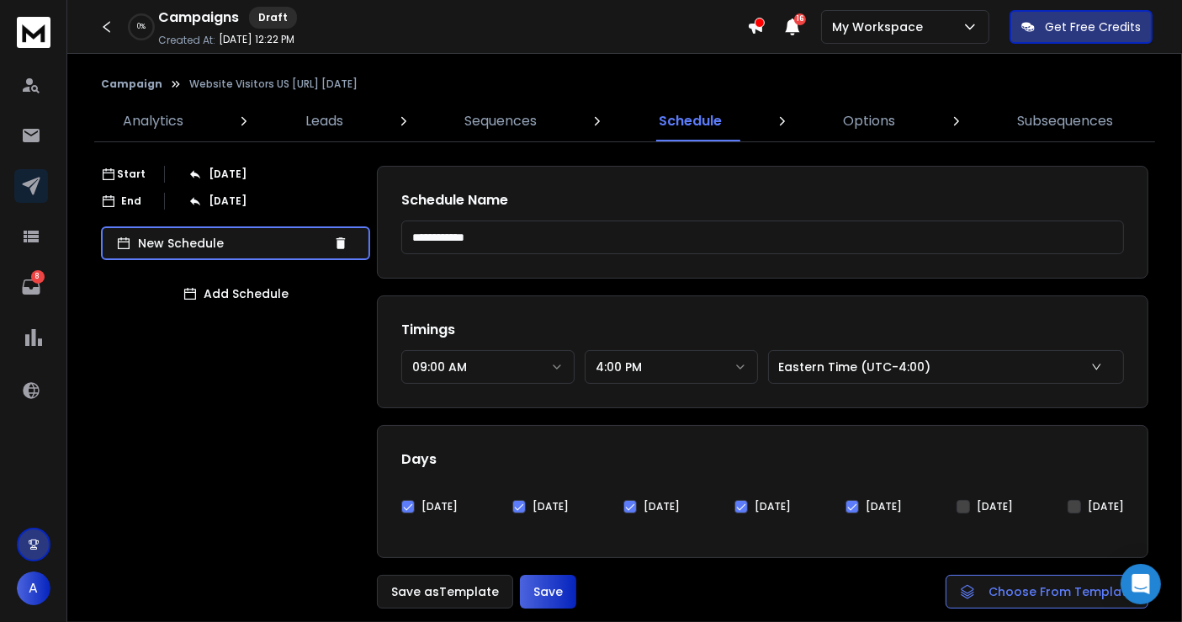
click at [534, 592] on button "Save" at bounding box center [548, 592] width 56 height 34
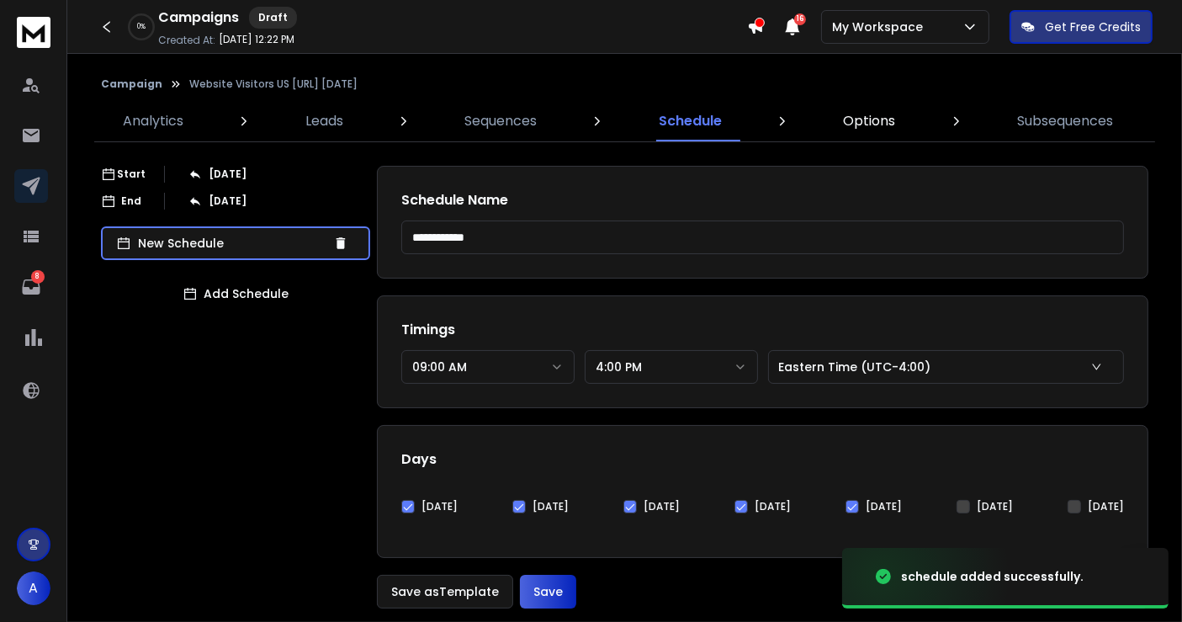
click at [862, 118] on p "Options" at bounding box center [869, 121] width 52 height 20
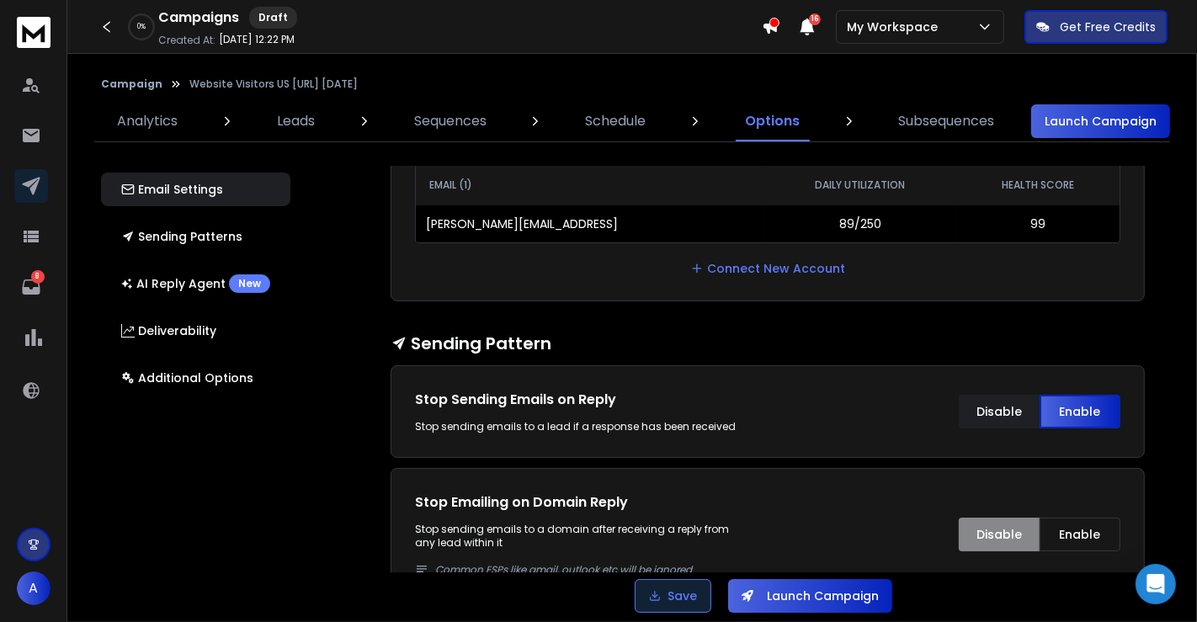
scroll to position [187, 0]
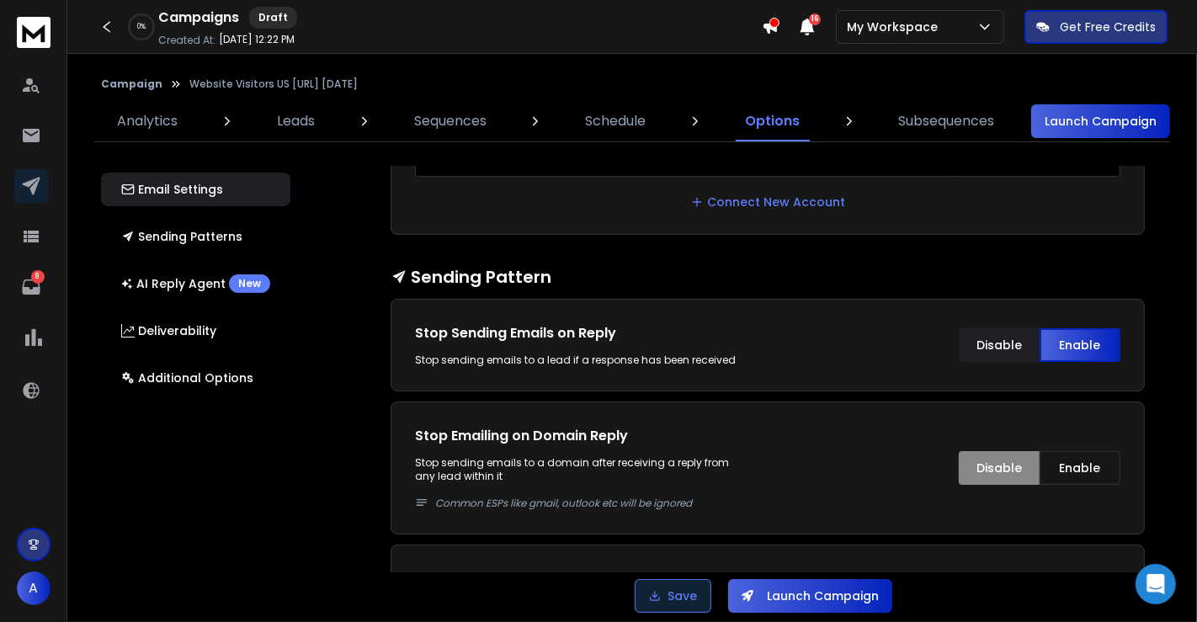
click at [674, 589] on button "Save" at bounding box center [673, 596] width 77 height 34
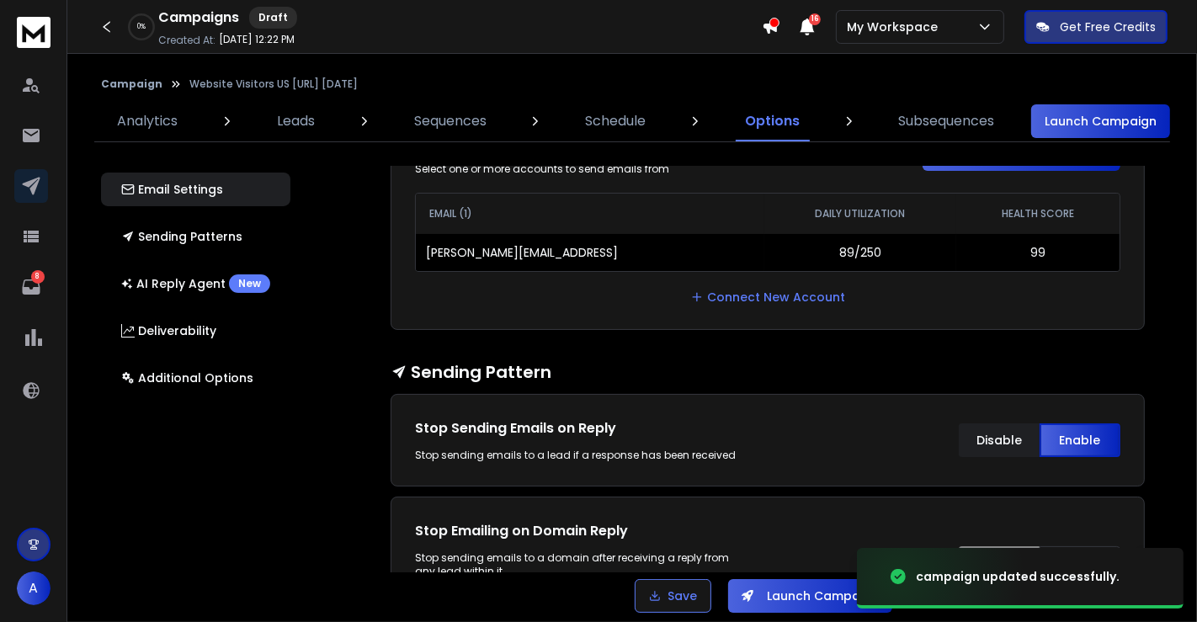
scroll to position [0, 0]
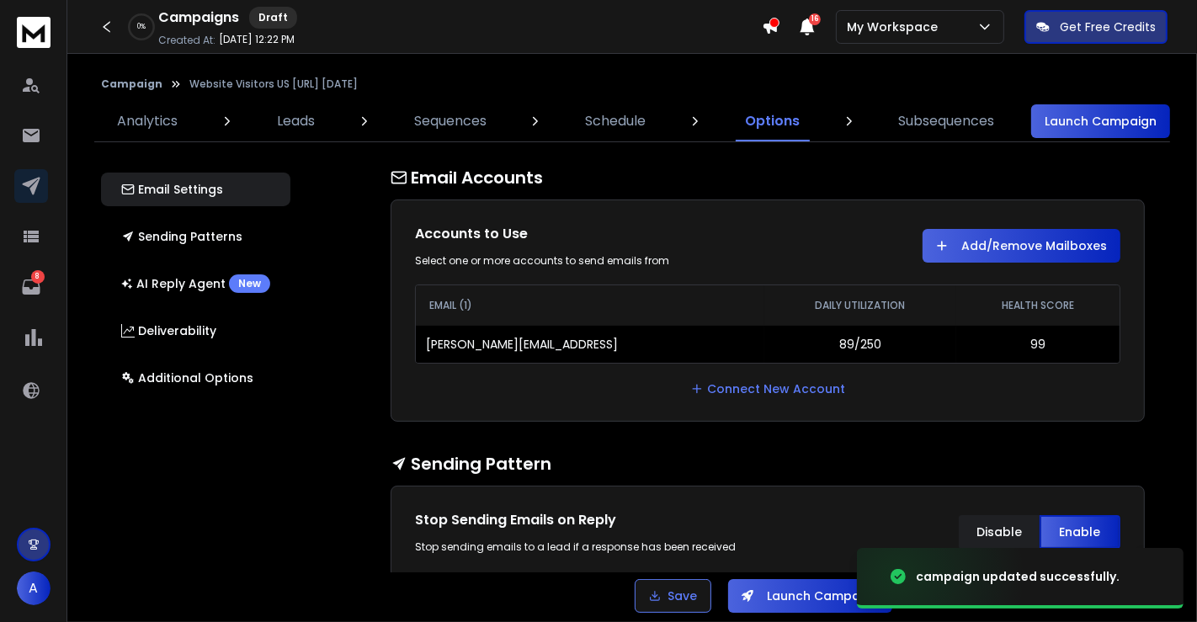
click at [781, 599] on button "Launch Campaign" at bounding box center [810, 596] width 164 height 34
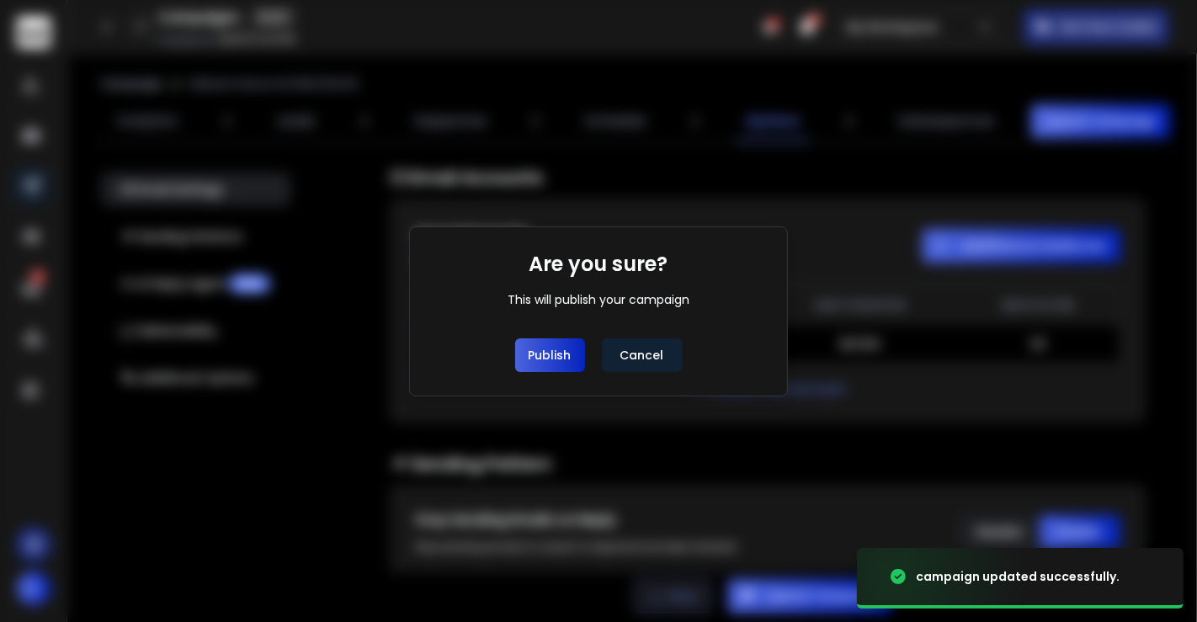
click at [558, 343] on button "Publish" at bounding box center [550, 355] width 70 height 34
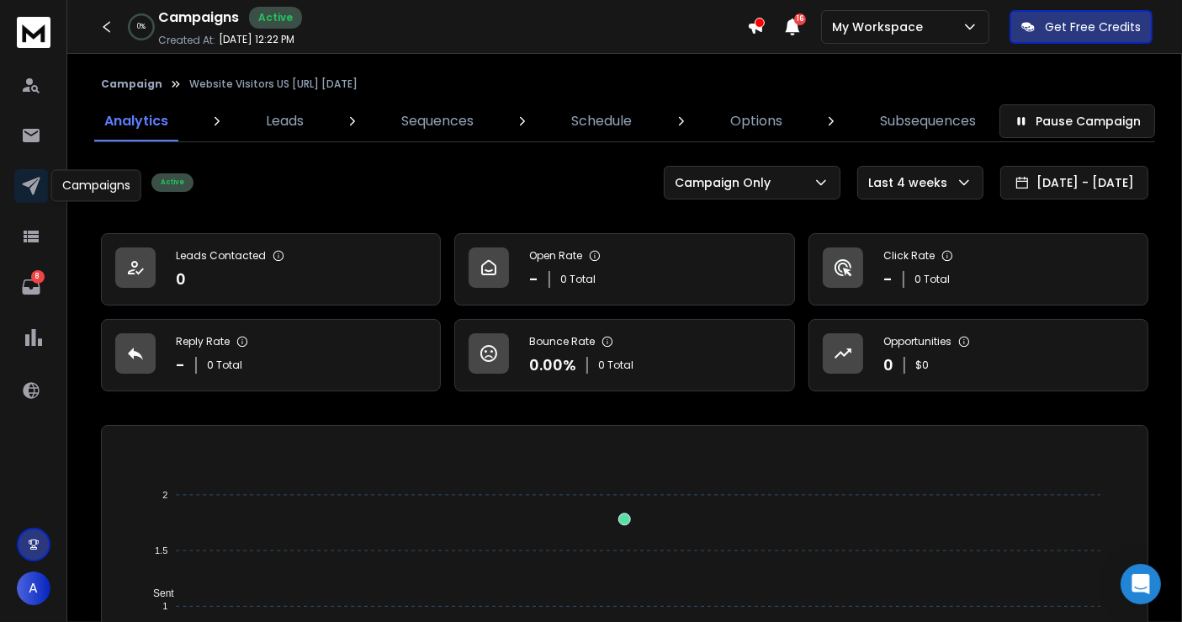
click at [29, 170] on link at bounding box center [31, 186] width 34 height 34
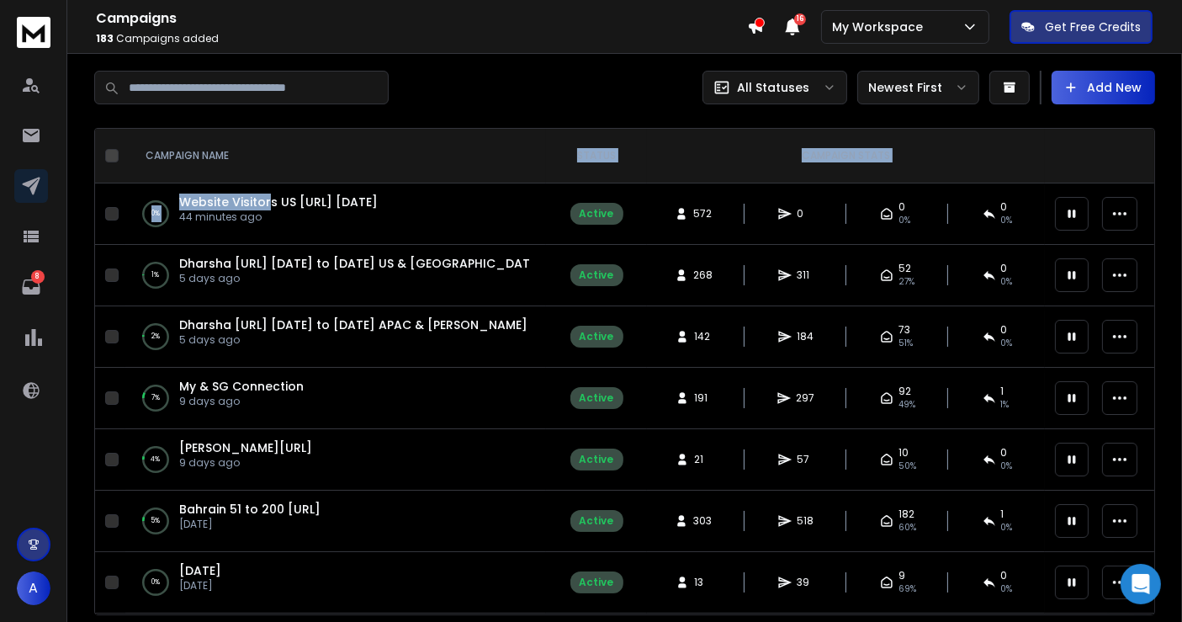
drag, startPoint x: 430, startPoint y: 176, endPoint x: 268, endPoint y: 193, distance: 163.3
type textarea "**********"
click at [391, 206] on div "0 % Website Visitors US syed.ai Aug 13 44 minutes ago" at bounding box center [335, 214] width 387 height 40
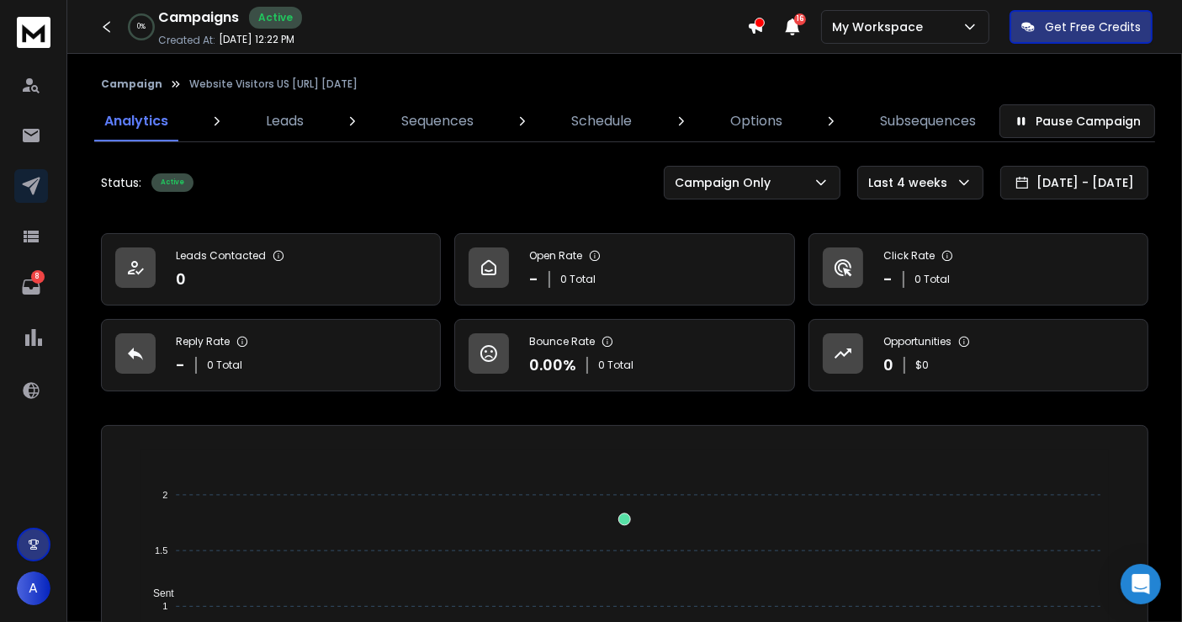
drag, startPoint x: 402, startPoint y: 79, endPoint x: 185, endPoint y: 82, distance: 217.2
click at [185, 82] on div "Campaign Website Visitors US syed.ai Aug 13" at bounding box center [624, 84] width 1061 height 27
copy p "Website Visitors US [URL] [DATE]"
click at [108, 40] on button at bounding box center [107, 27] width 22 height 34
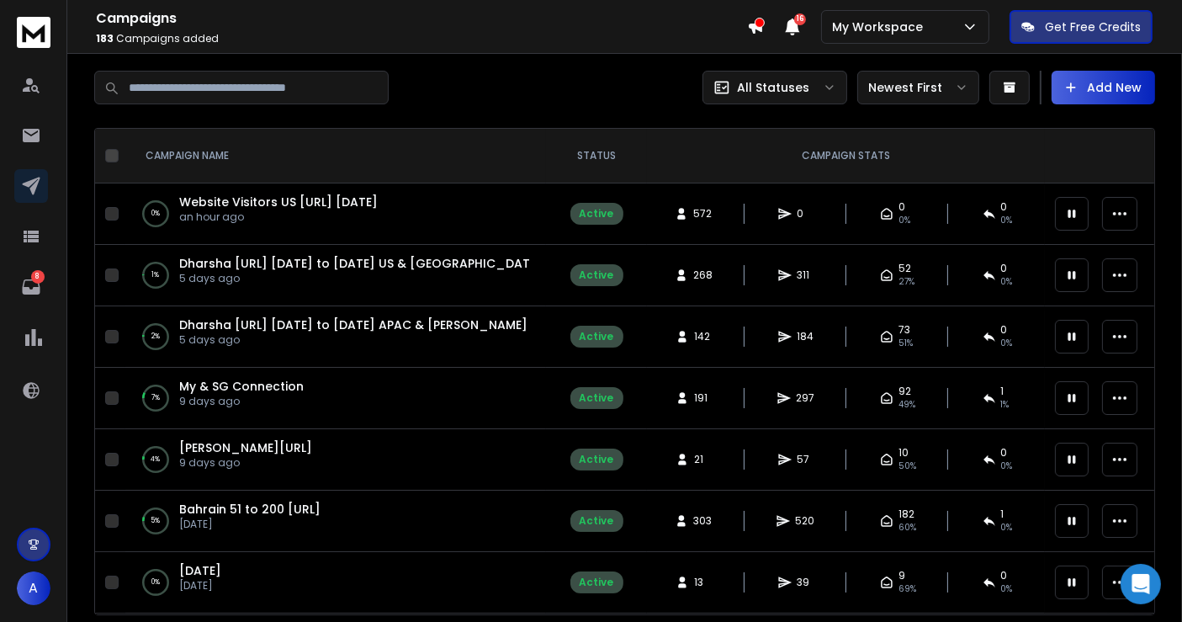
click at [337, 265] on span "Dharsha [URL] [DATE] to [DATE] US & [GEOGRAPHIC_DATA]" at bounding box center [361, 263] width 365 height 17
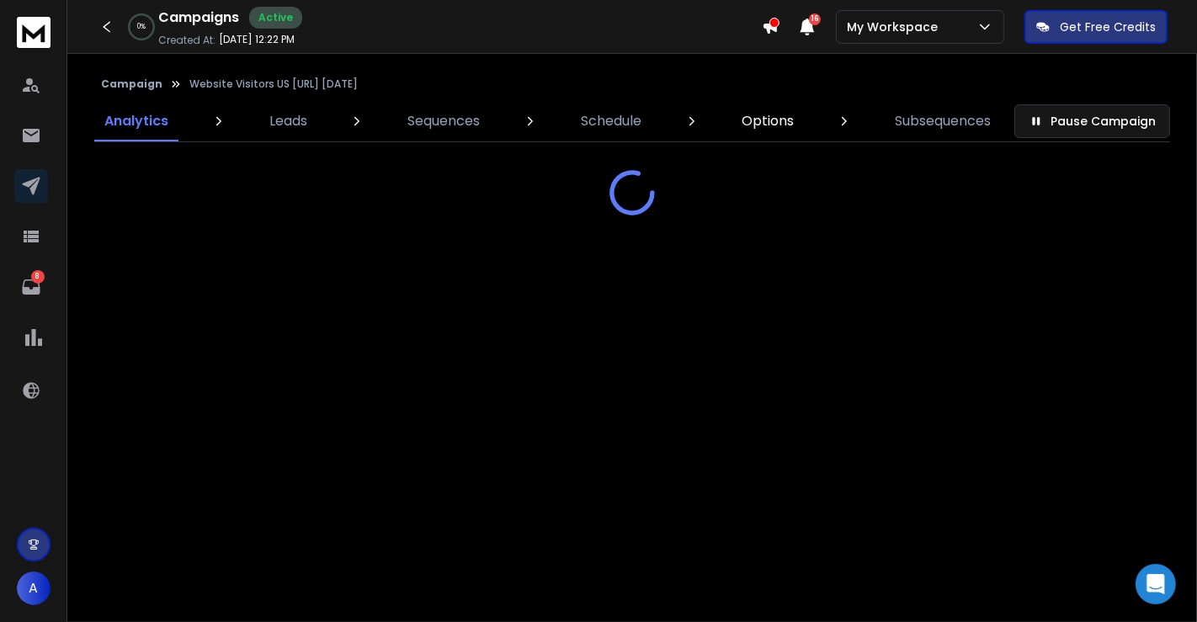
click at [757, 138] on link "Options" at bounding box center [767, 121] width 72 height 40
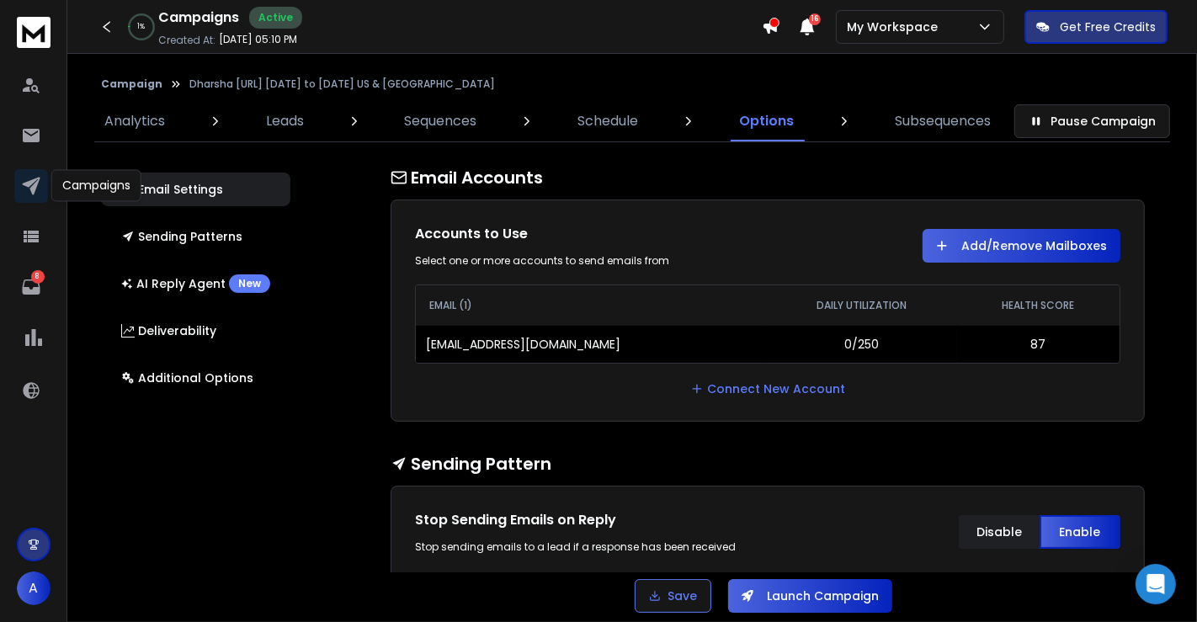
click at [41, 186] on link at bounding box center [31, 186] width 34 height 34
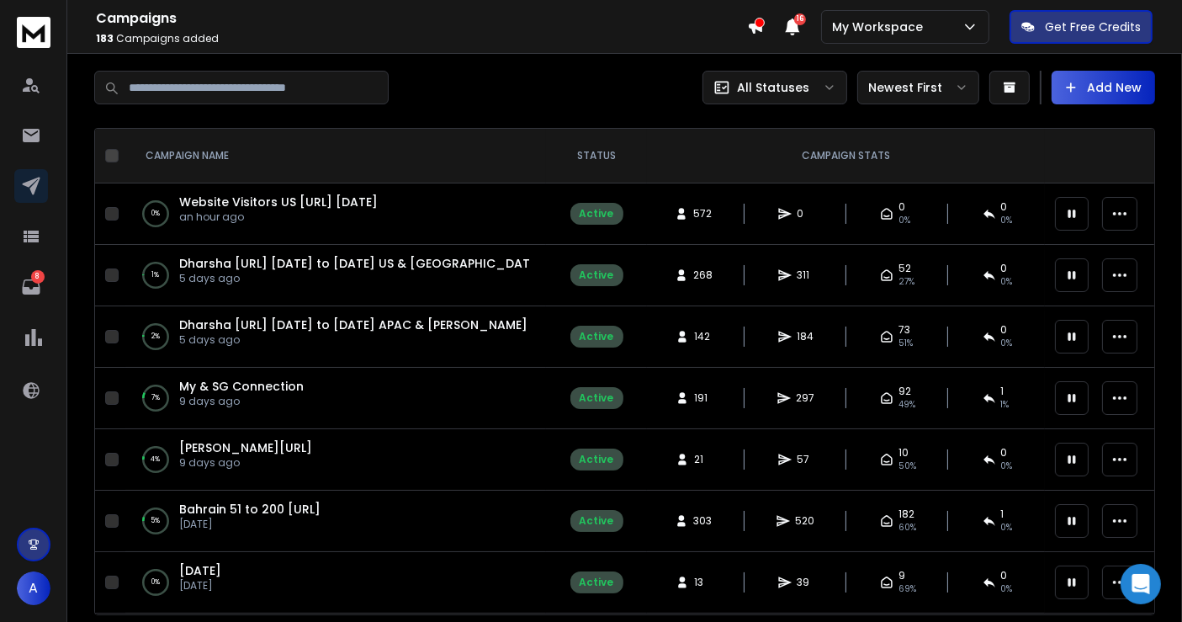
click at [1113, 275] on icon "button" at bounding box center [1120, 275] width 17 height 17
drag, startPoint x: 400, startPoint y: 190, endPoint x: 180, endPoint y: 193, distance: 219.7
click at [180, 193] on td "0 % Website Visitors US syed.ai Aug 13 an hour ago" at bounding box center [335, 213] width 421 height 61
copy span "Website Visitors US [URL] [DATE]"
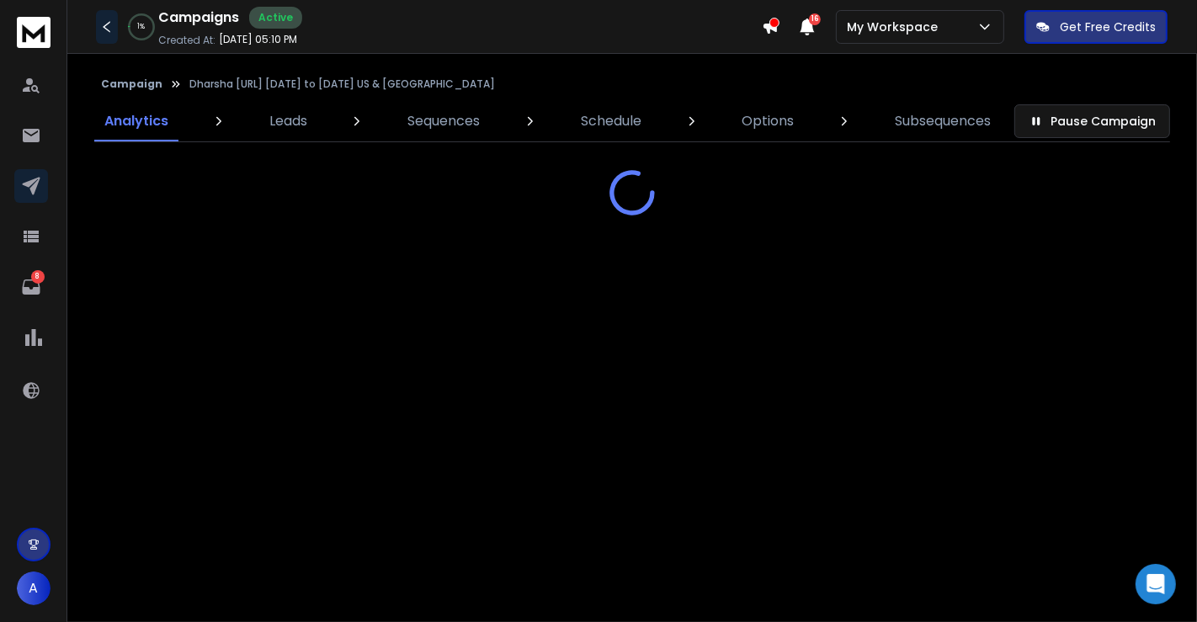
click at [103, 41] on button at bounding box center [107, 27] width 22 height 34
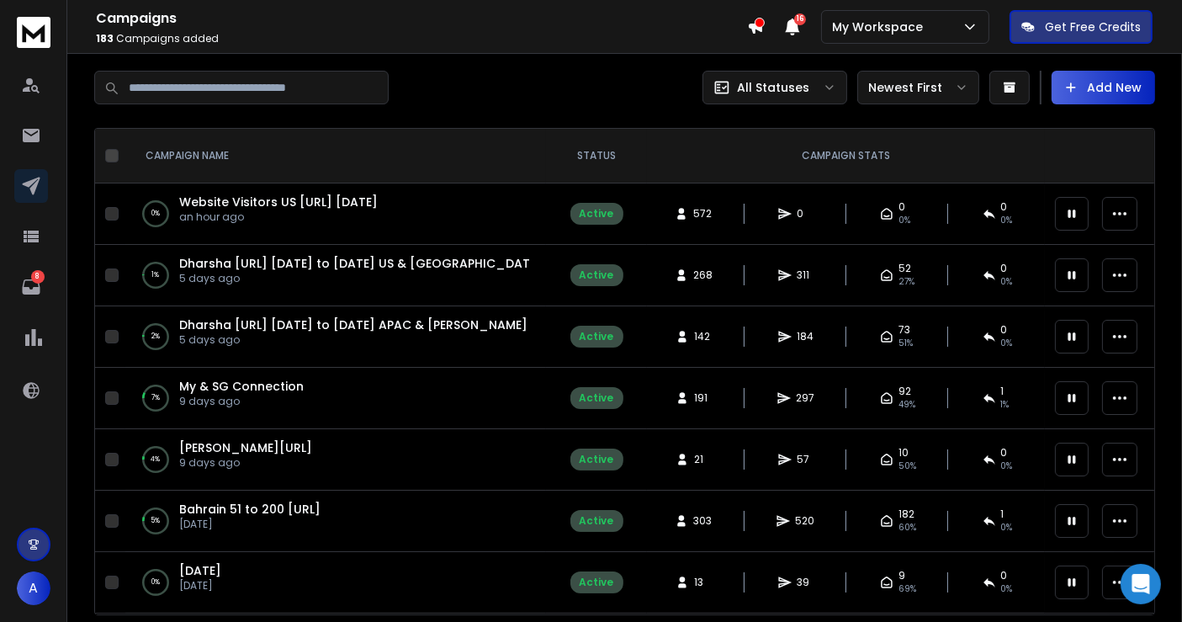
click at [1119, 265] on button "button" at bounding box center [1120, 275] width 35 height 34
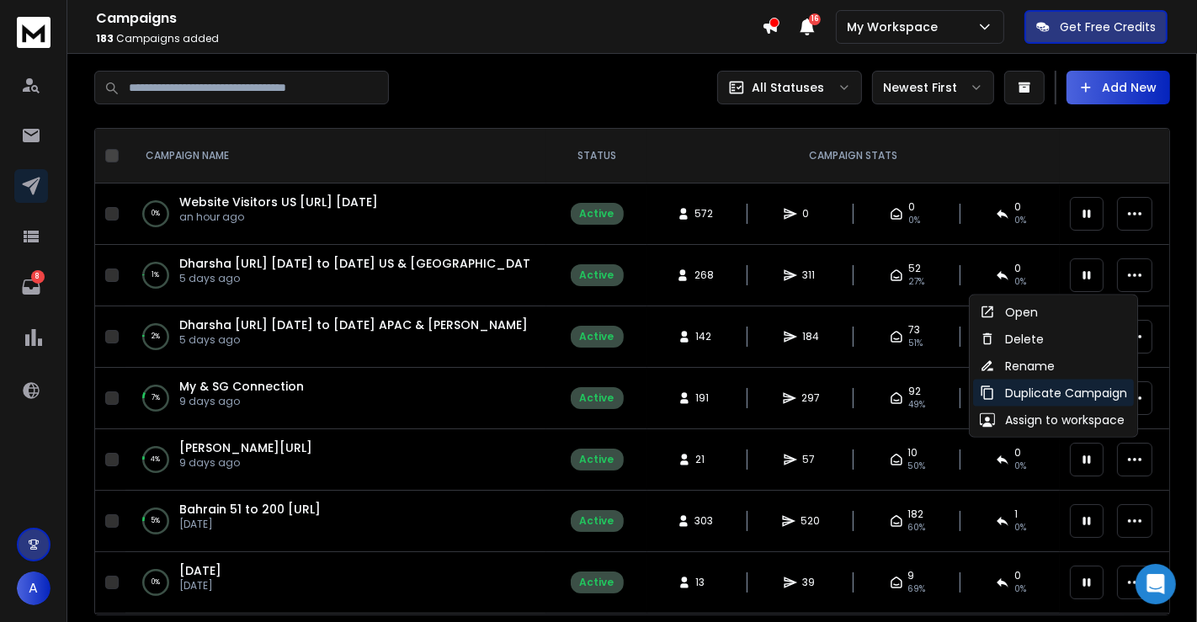
click at [1071, 385] on div "Duplicate Campaign" at bounding box center [1053, 393] width 147 height 17
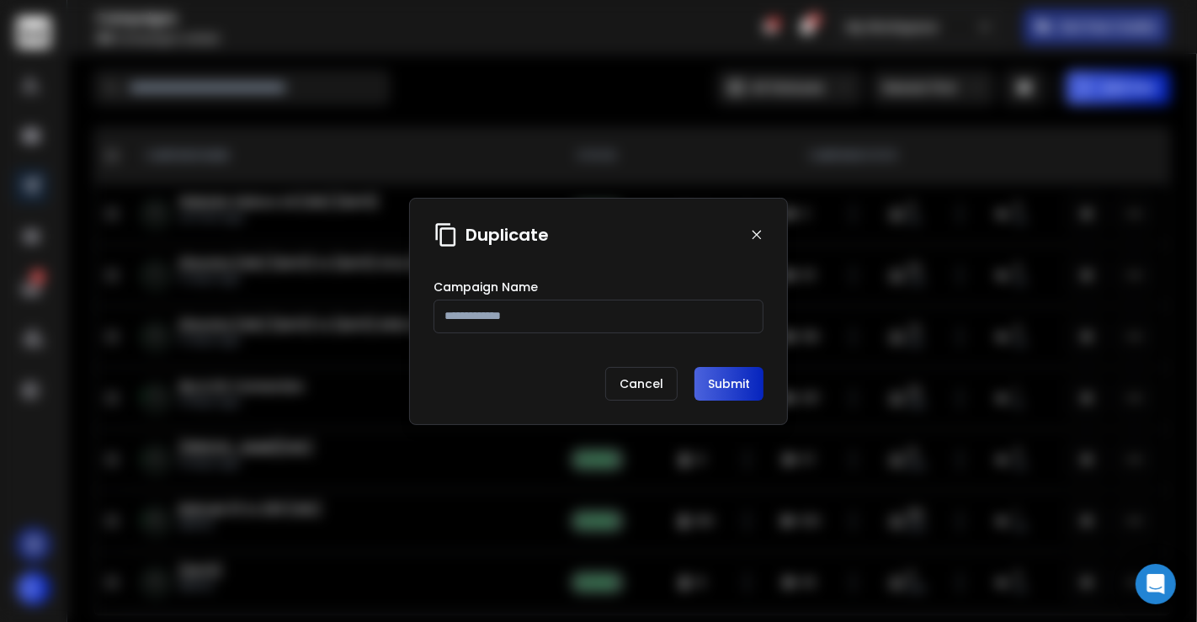
click at [504, 311] on input "text" at bounding box center [598, 317] width 330 height 34
paste input "**********"
click at [599, 316] on input "**********" at bounding box center [598, 317] width 330 height 34
type input "**********"
click at [736, 391] on button "Submit" at bounding box center [728, 384] width 69 height 34
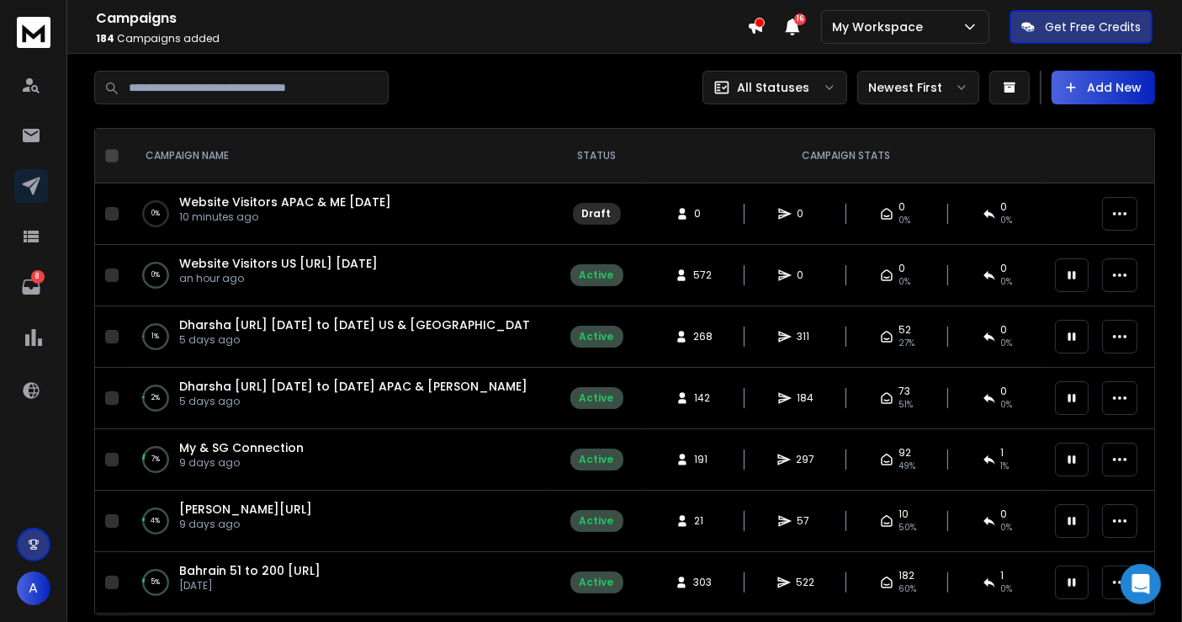
click at [366, 203] on span "Website Visitors APAC & ME Aug 13" at bounding box center [285, 202] width 212 height 17
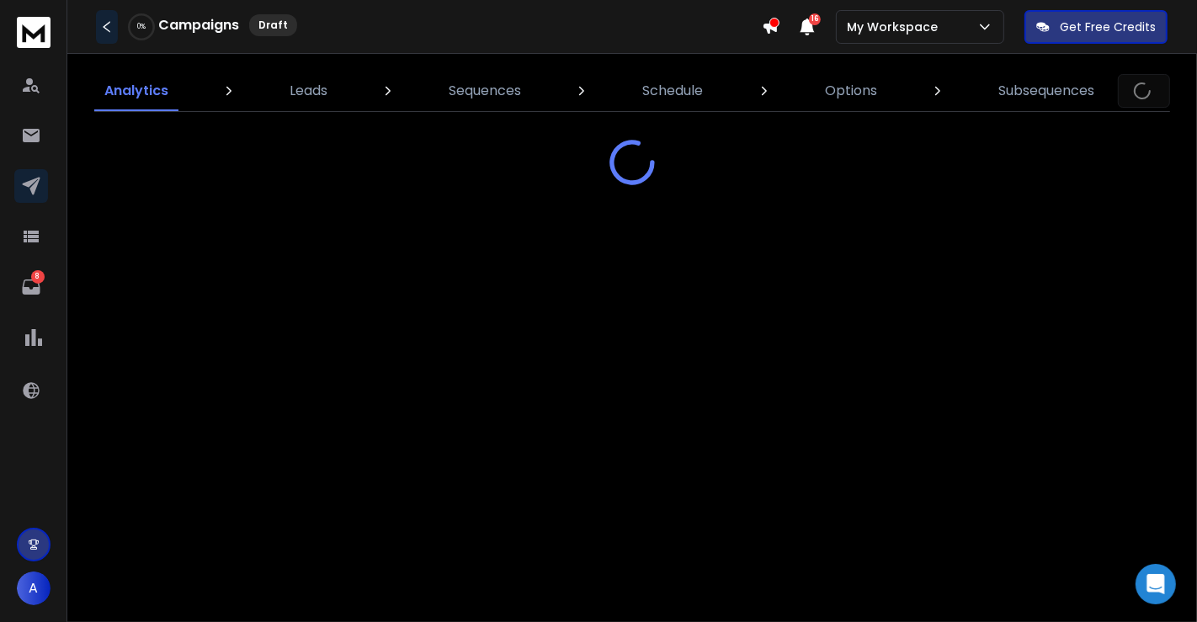
click at [102, 33] on icon at bounding box center [106, 26] width 15 height 15
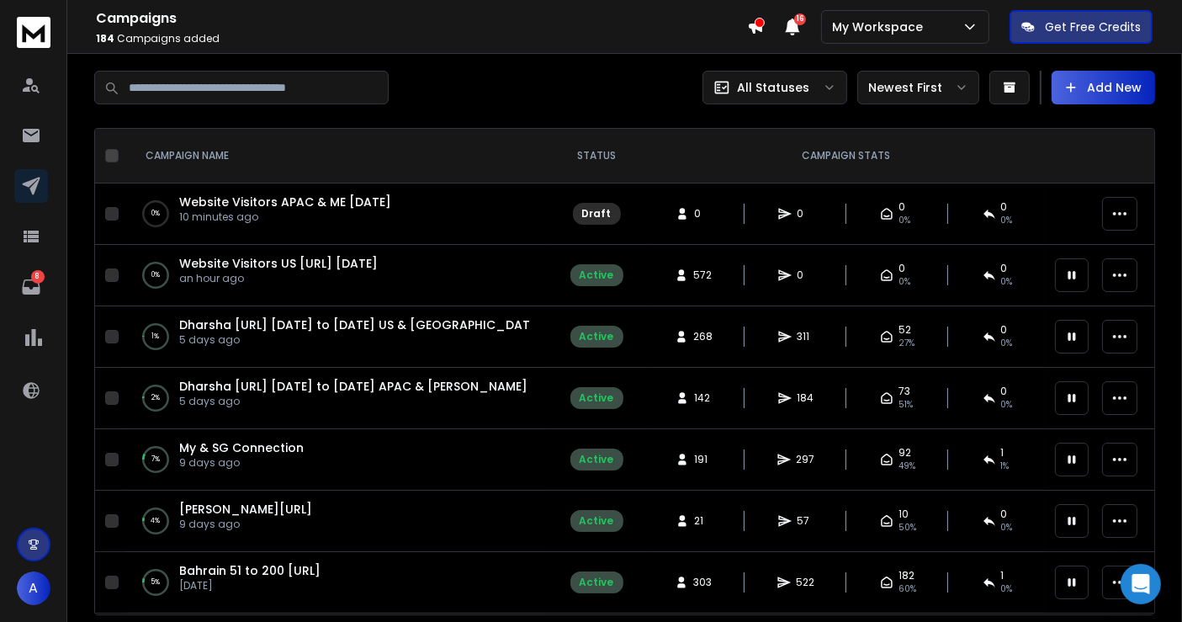
click at [1122, 214] on button "button" at bounding box center [1120, 214] width 35 height 34
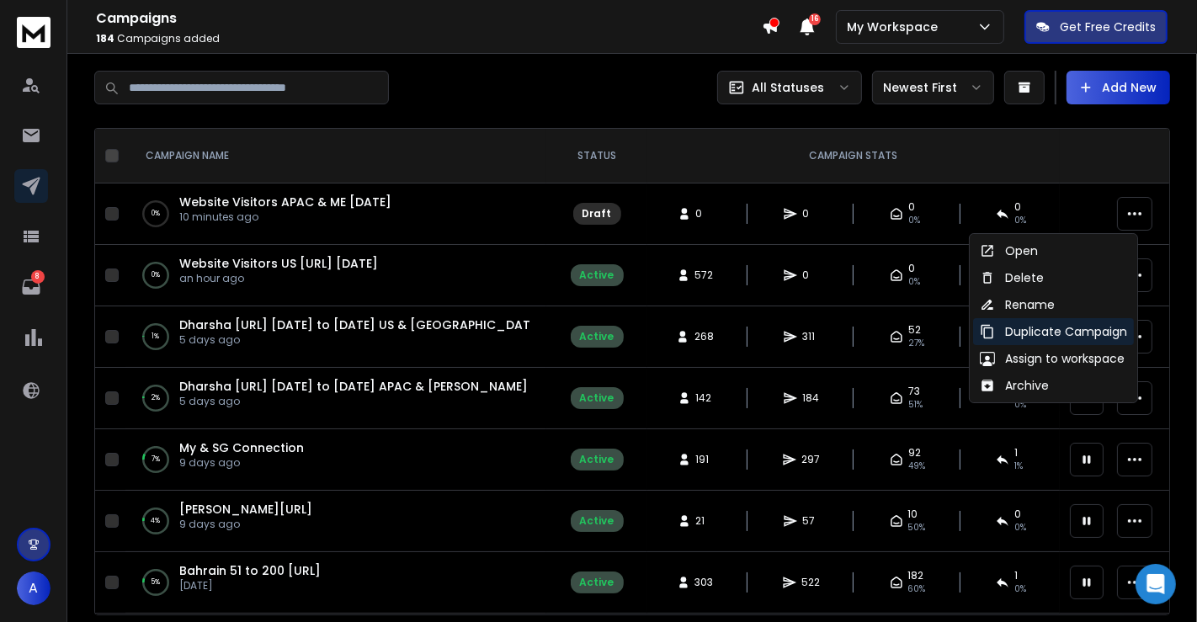
click at [1067, 328] on div "Duplicate Campaign" at bounding box center [1053, 331] width 147 height 17
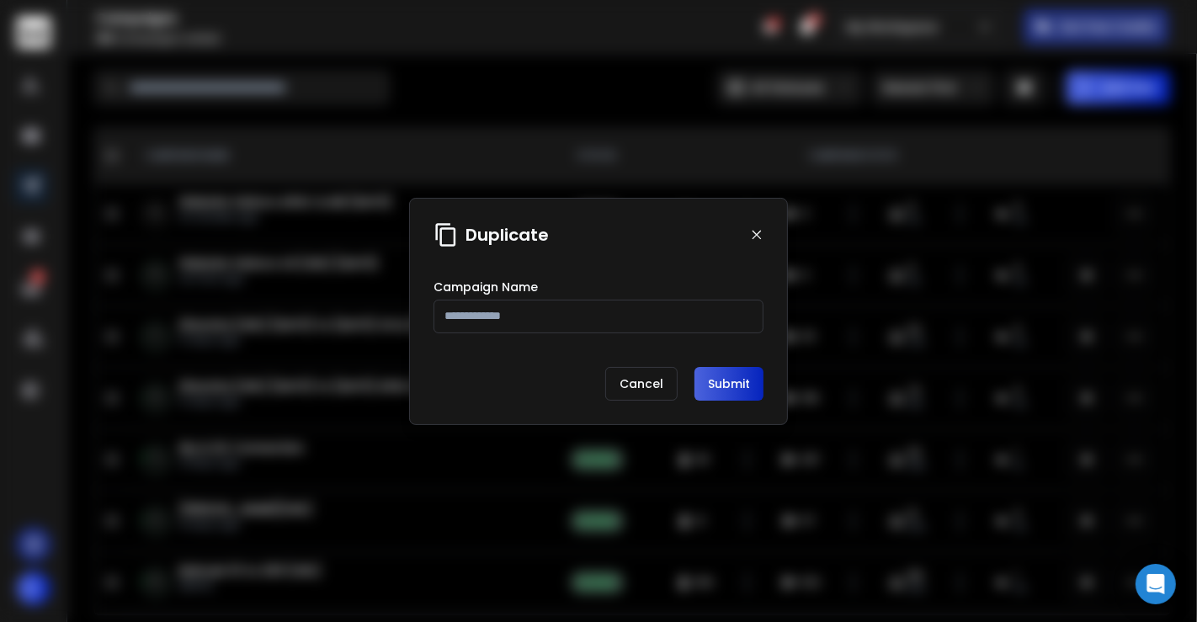
click at [756, 229] on icon at bounding box center [756, 234] width 13 height 13
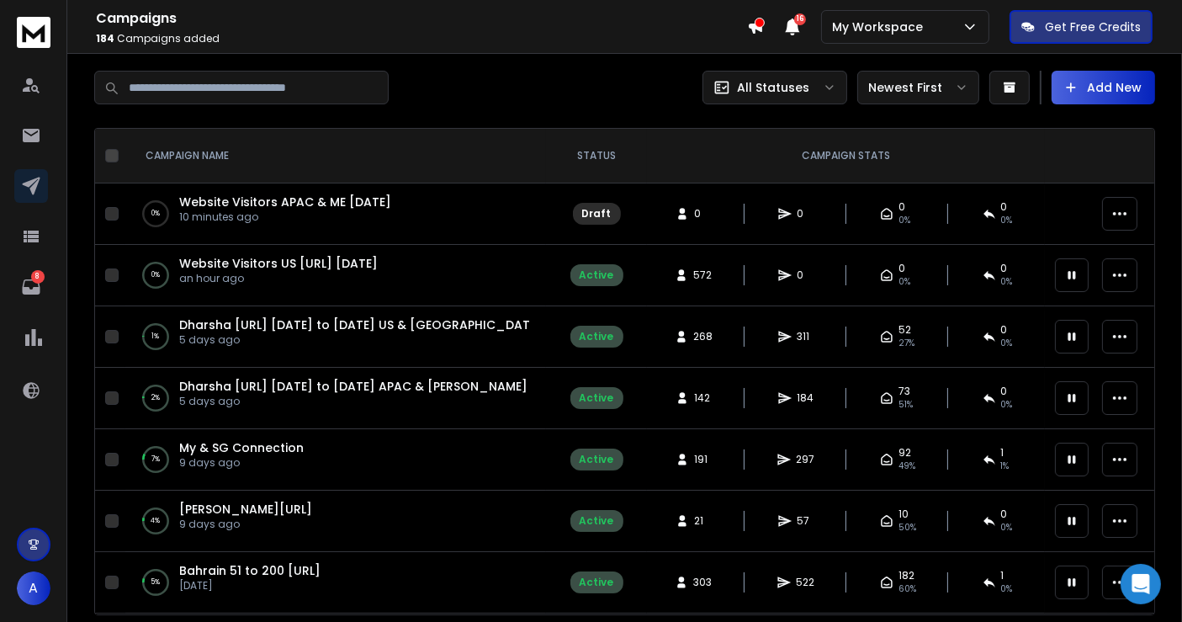
click at [1120, 204] on button "button" at bounding box center [1120, 214] width 35 height 34
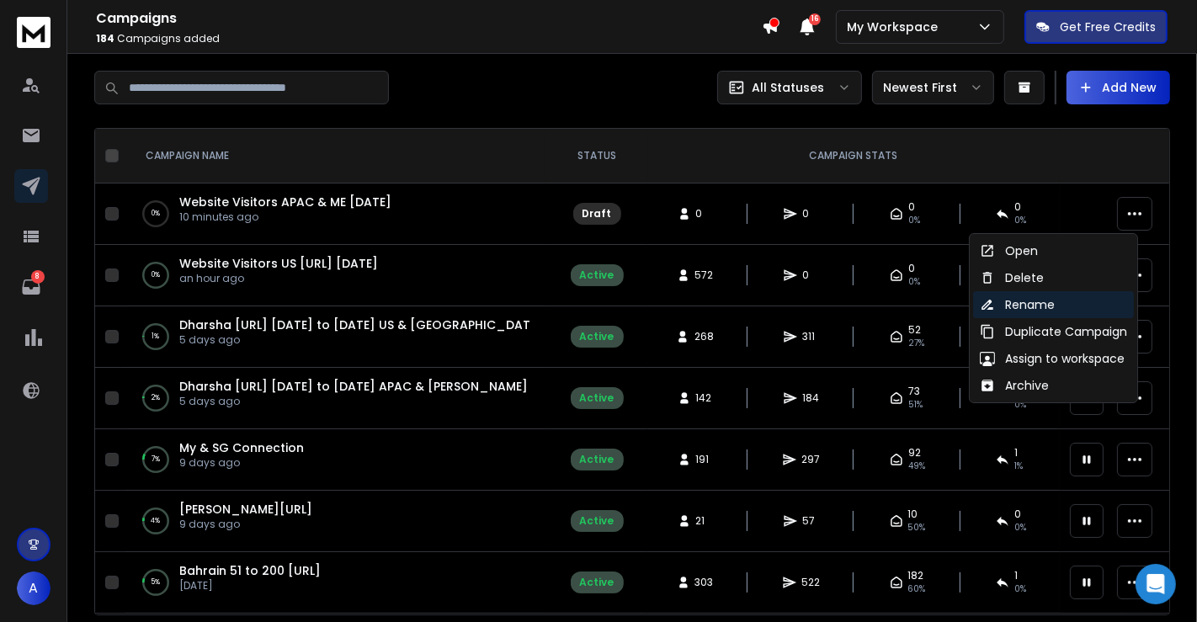
click at [1064, 310] on div "Rename" at bounding box center [1053, 304] width 161 height 27
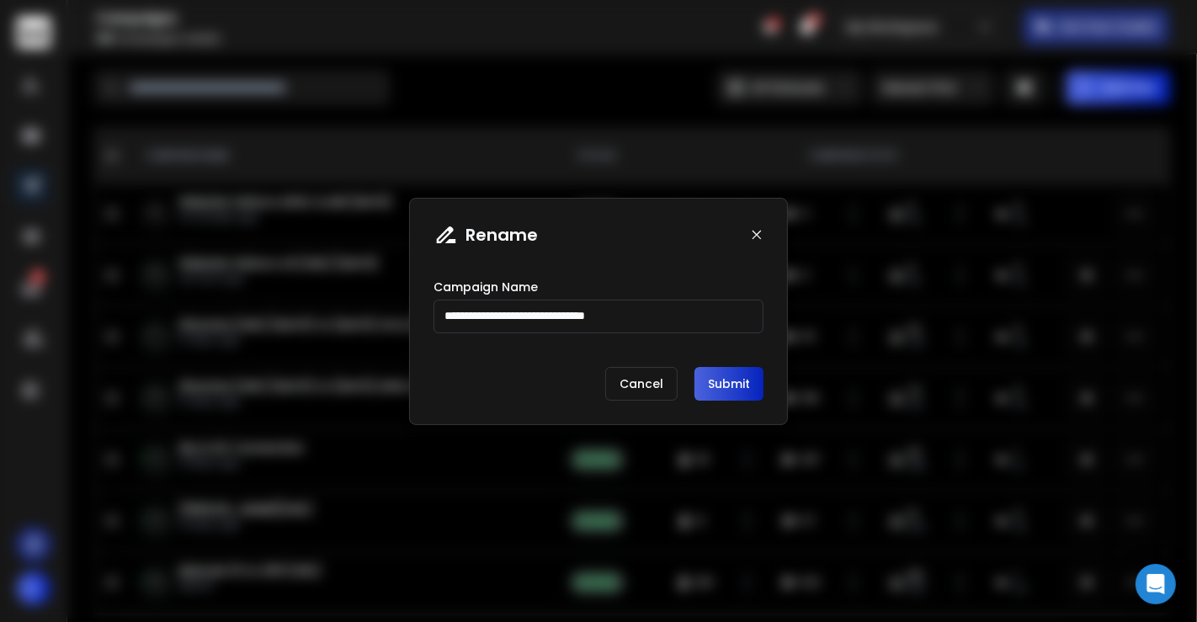
click at [677, 312] on input "**********" at bounding box center [598, 317] width 330 height 34
type input "**********"
click at [725, 403] on div "**********" at bounding box center [598, 311] width 379 height 227
click at [741, 389] on button "Submit" at bounding box center [728, 384] width 69 height 34
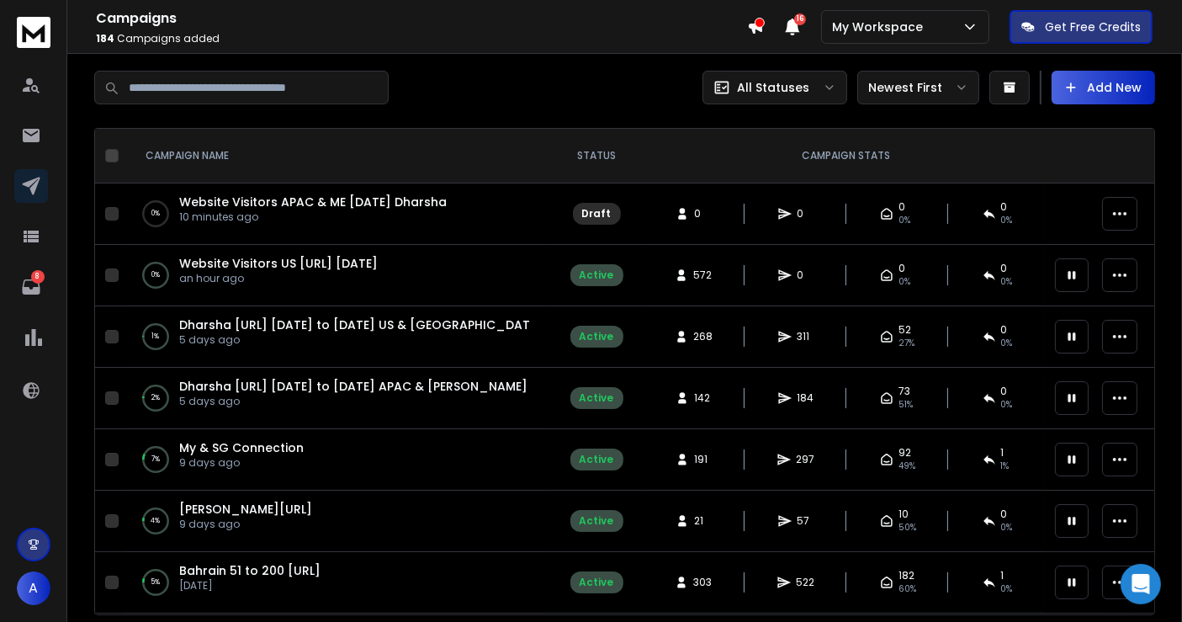
click at [359, 225] on div "Website Visitors APAC & ME Aug 13 Dharsha 10 minutes ago" at bounding box center [313, 214] width 268 height 40
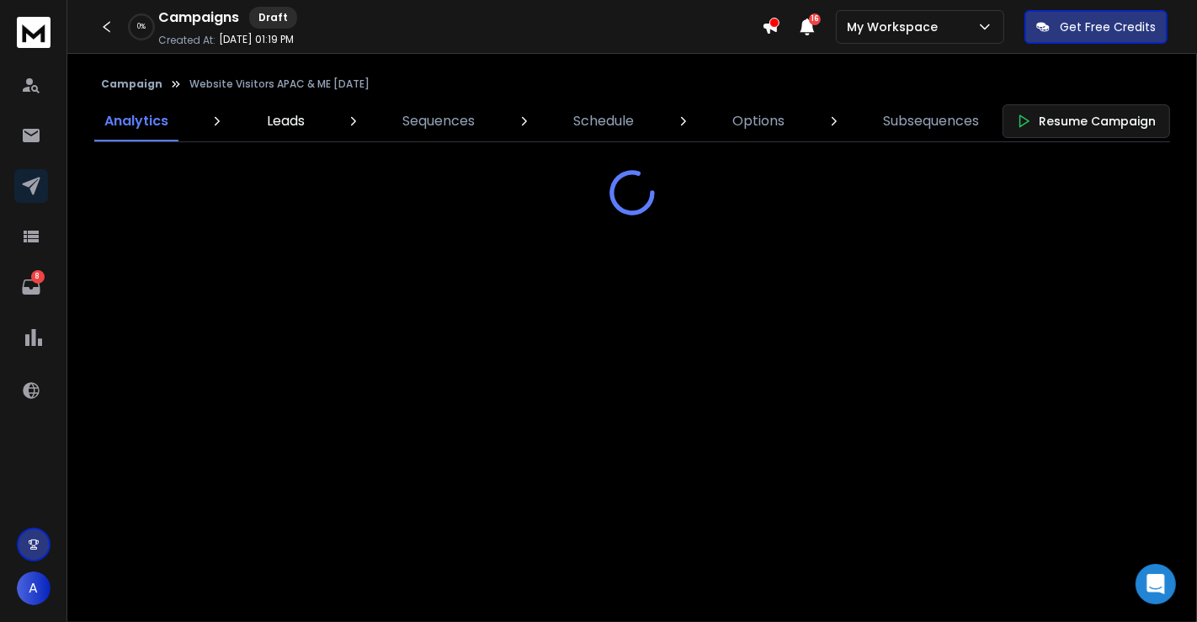
click at [307, 130] on link "Leads" at bounding box center [286, 121] width 58 height 40
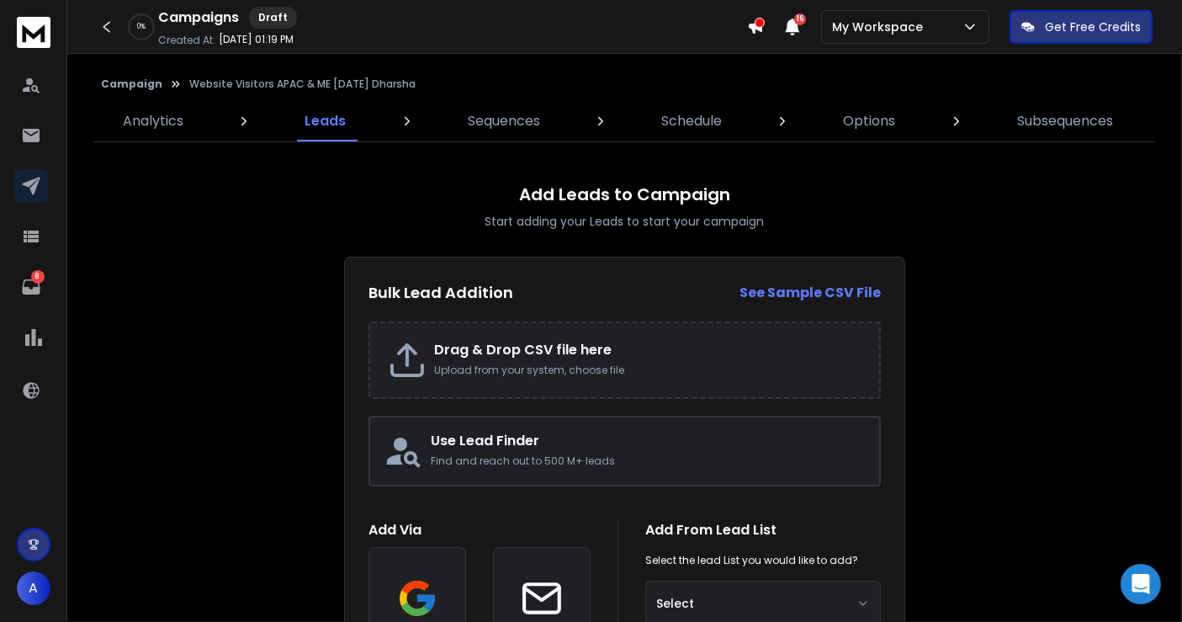
click at [500, 364] on p "Upload from your system, choose file" at bounding box center [648, 370] width 428 height 13
click at [557, 374] on p "Upload from your system, choose file" at bounding box center [648, 370] width 428 height 13
click at [588, 356] on h2 "Drag & Drop CSV file here" at bounding box center [648, 350] width 428 height 20
type input "**********"
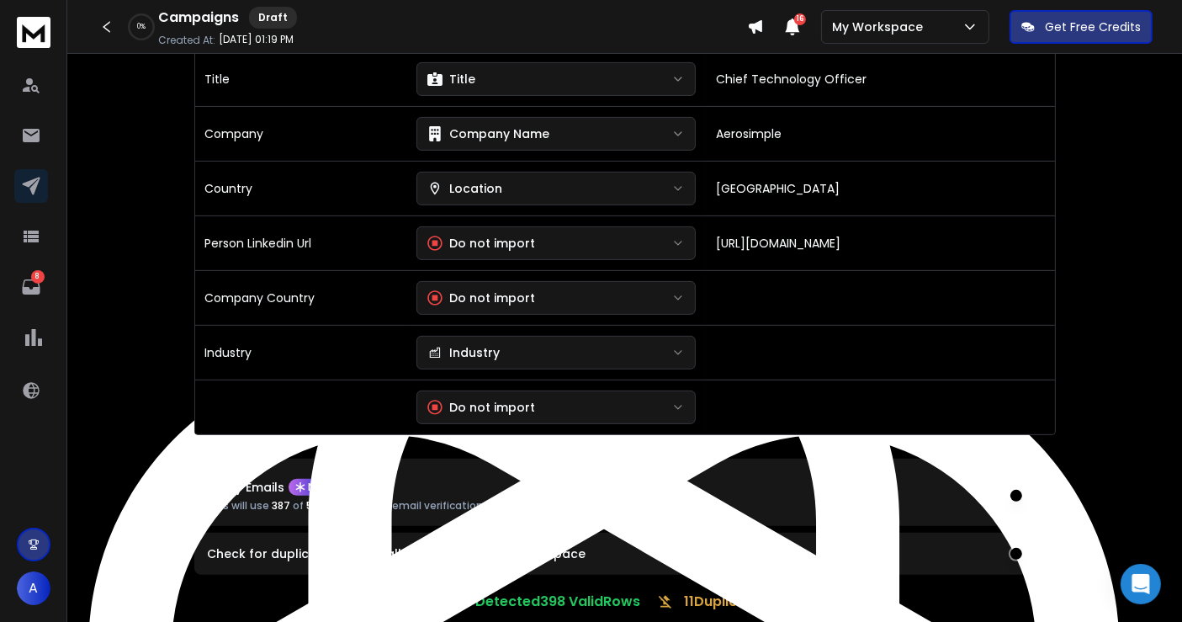
scroll to position [536, 0]
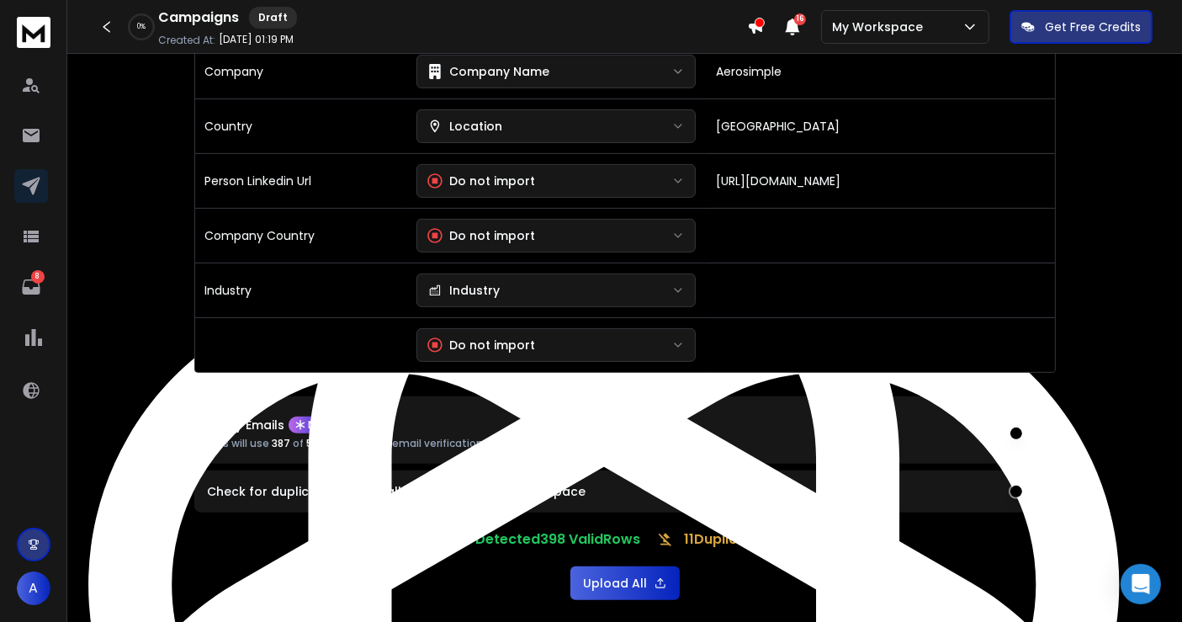
click at [598, 582] on button "Upload All" at bounding box center [625, 583] width 109 height 34
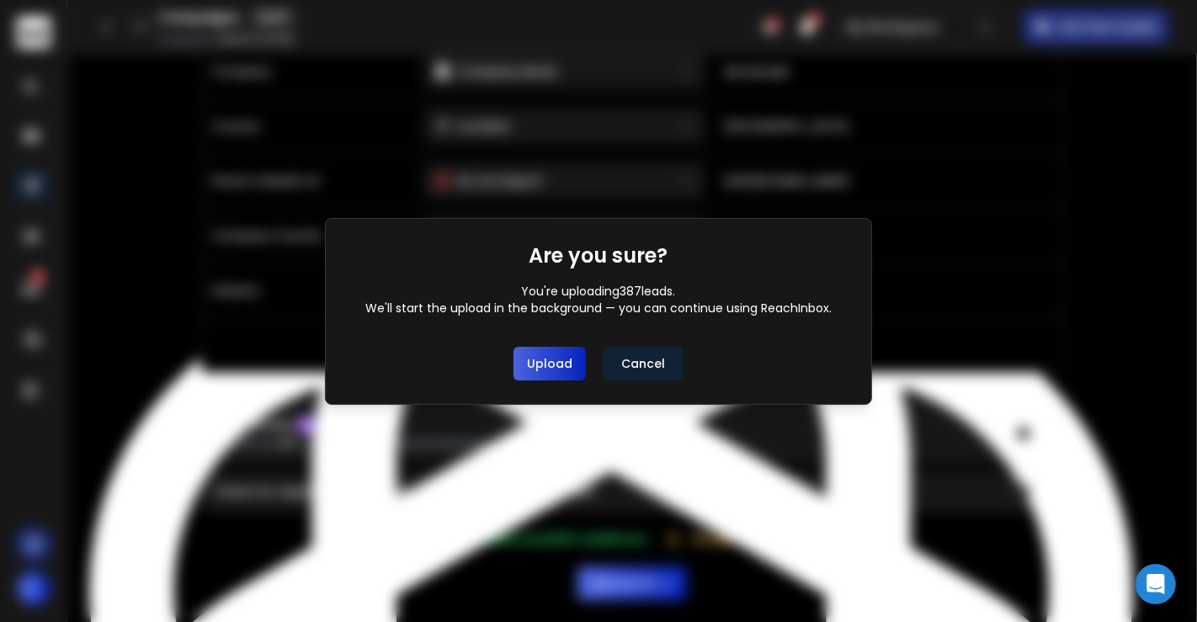
click at [562, 366] on button "Upload" at bounding box center [549, 364] width 72 height 34
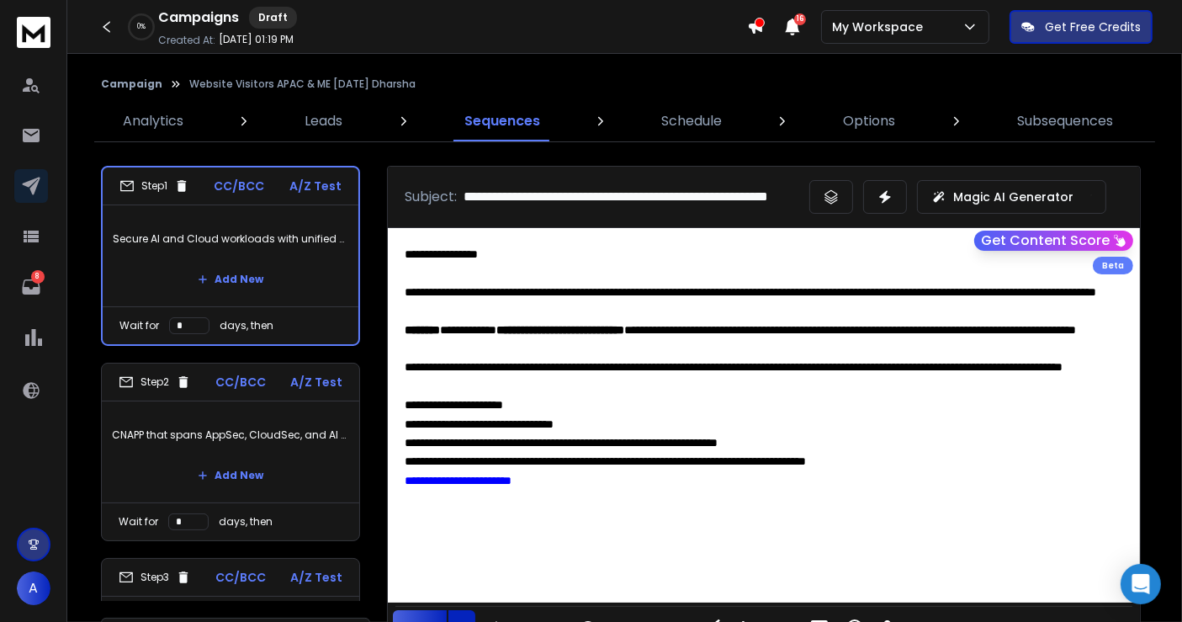
scroll to position [52, 0]
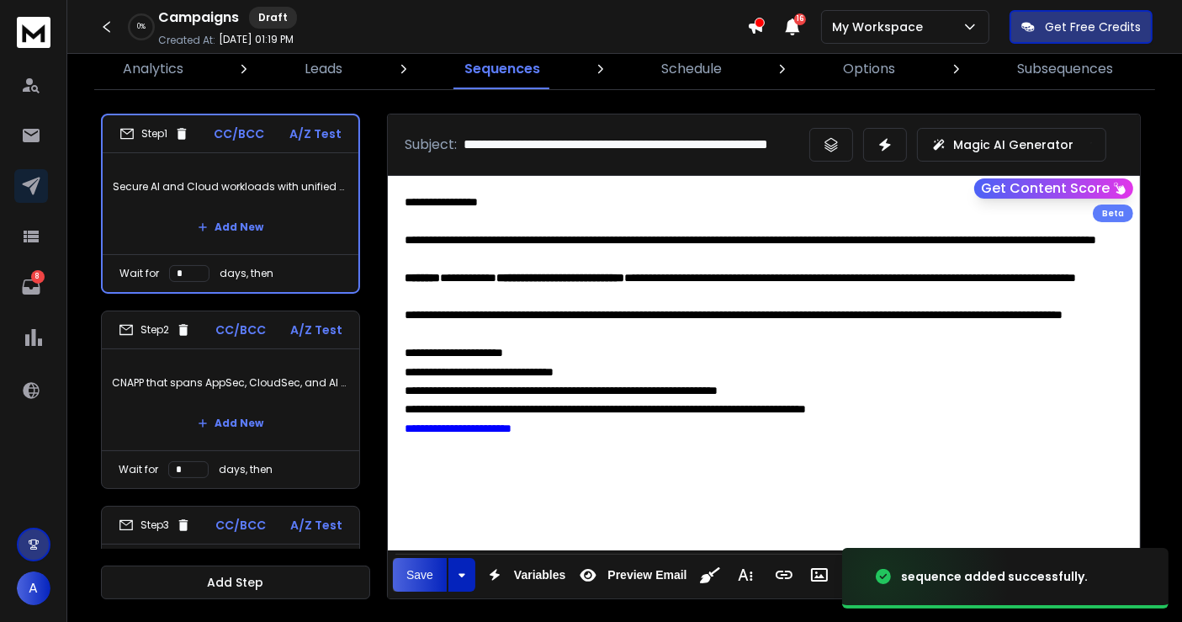
click at [196, 273] on input "*" at bounding box center [189, 273] width 40 height 17
type input "*"
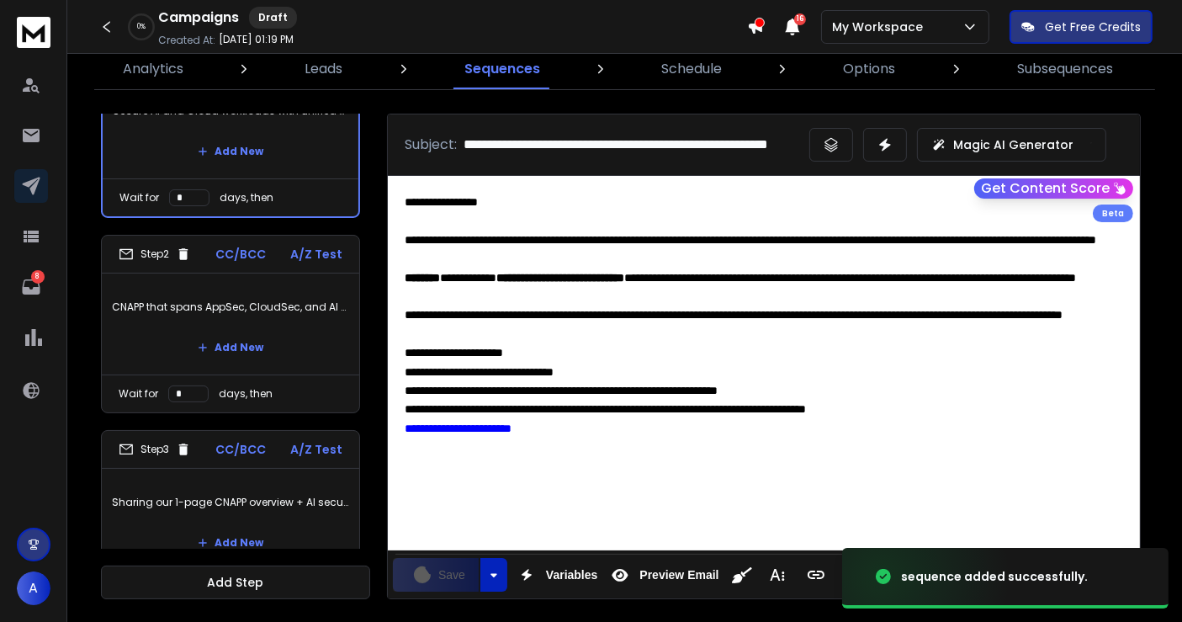
scroll to position [187, 0]
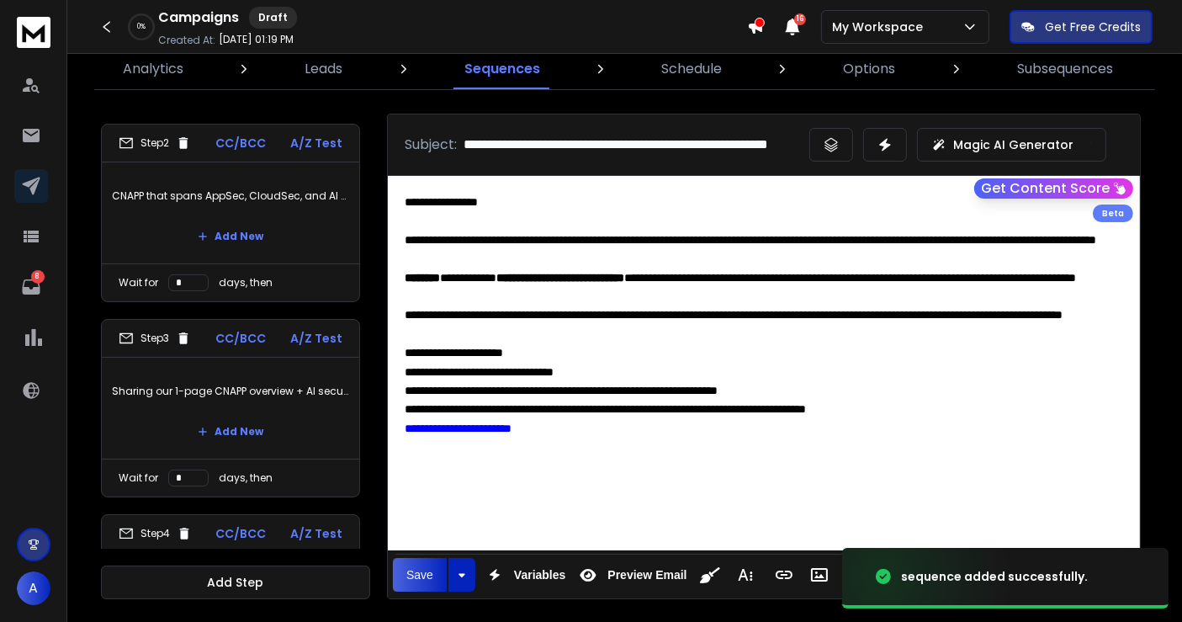
click at [197, 277] on input "*" at bounding box center [188, 282] width 40 height 17
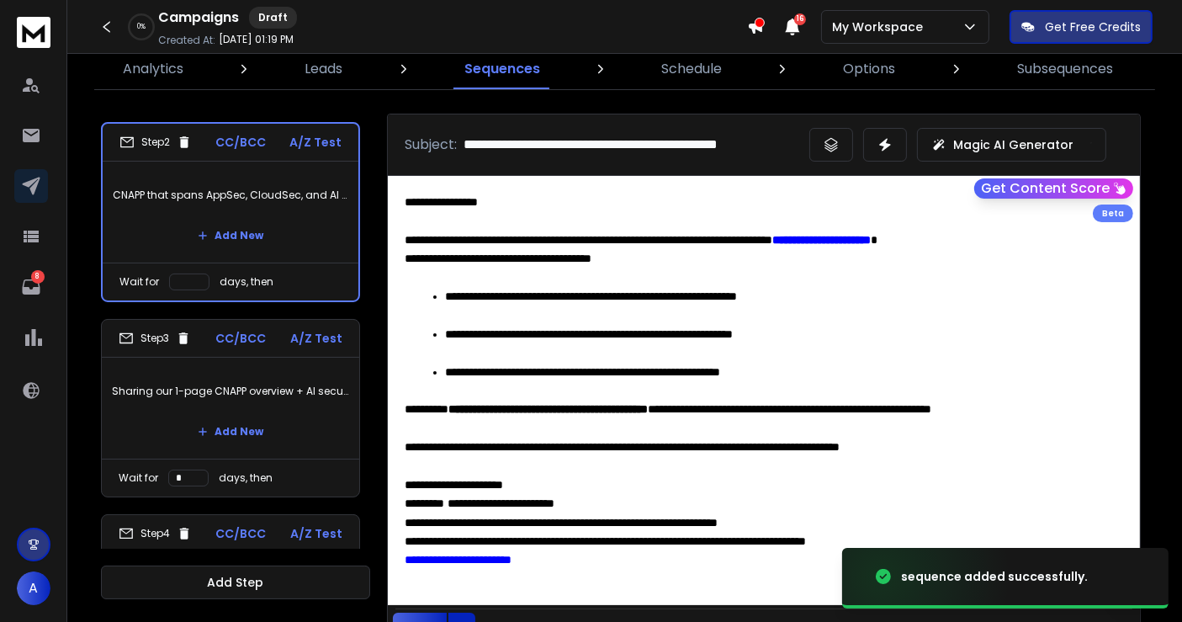
scroll to position [63, 0]
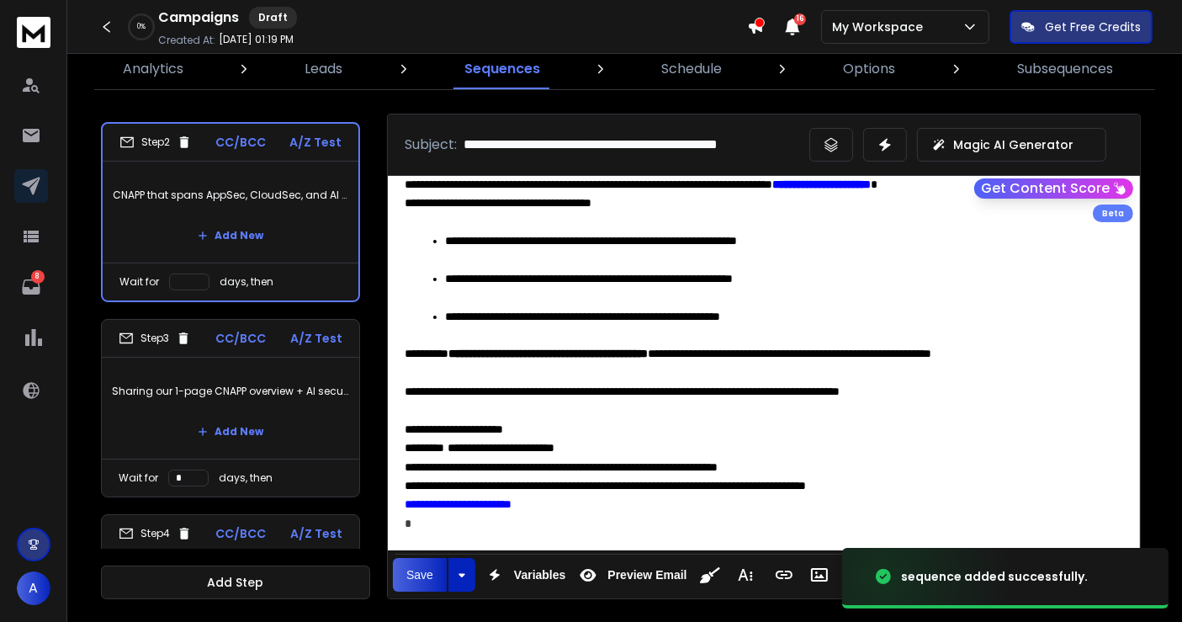
click at [197, 277] on input at bounding box center [189, 282] width 40 height 17
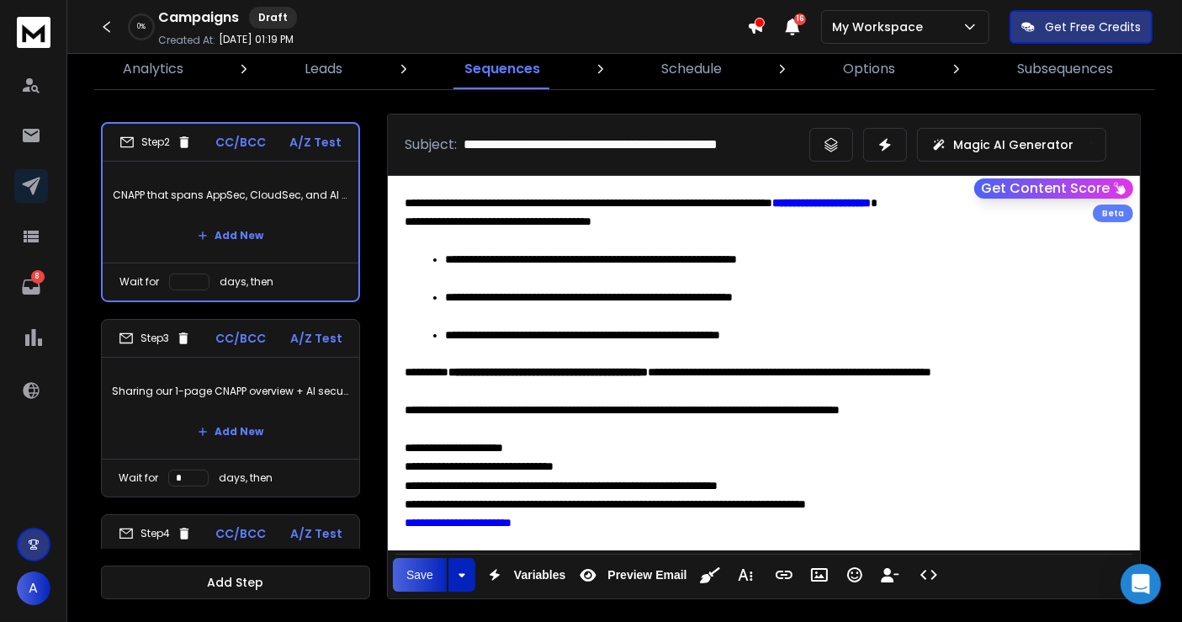
click at [185, 268] on div "Wait for days, then" at bounding box center [231, 282] width 256 height 38
click at [194, 282] on input at bounding box center [189, 282] width 40 height 17
type input "*"
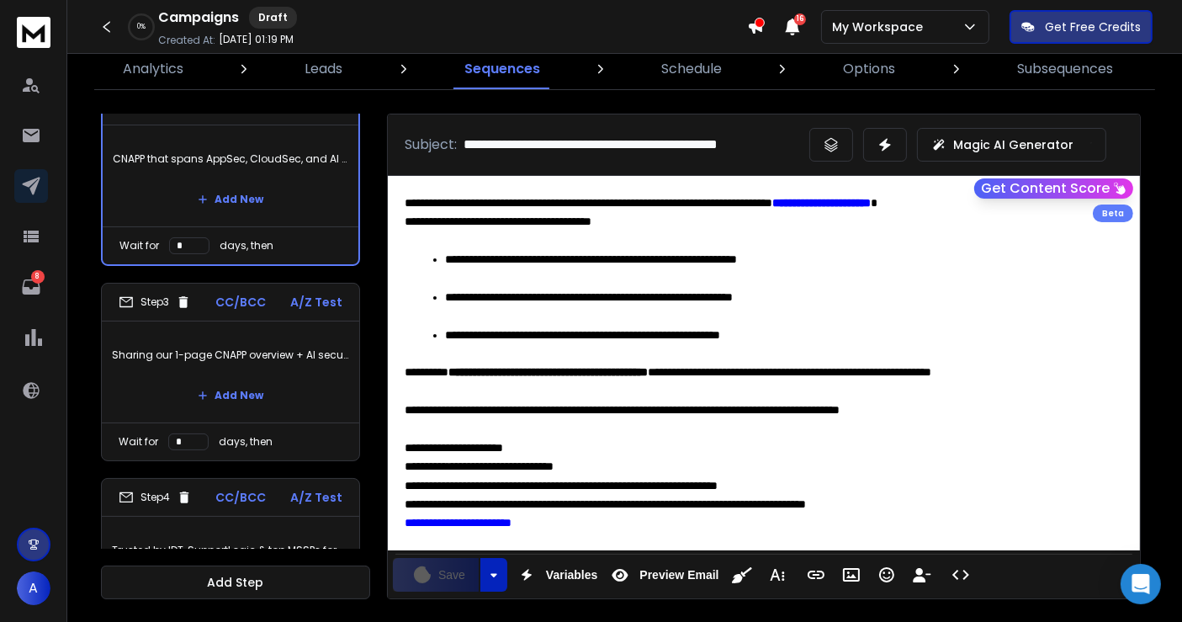
scroll to position [280, 0]
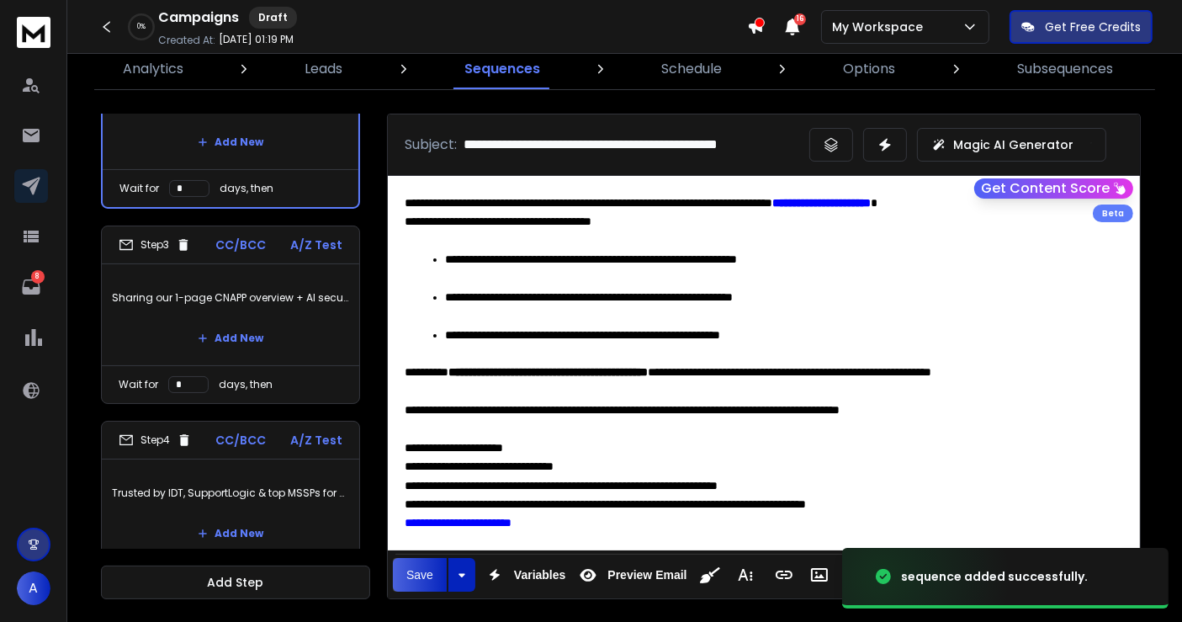
click at [194, 378] on input "*" at bounding box center [188, 384] width 40 height 17
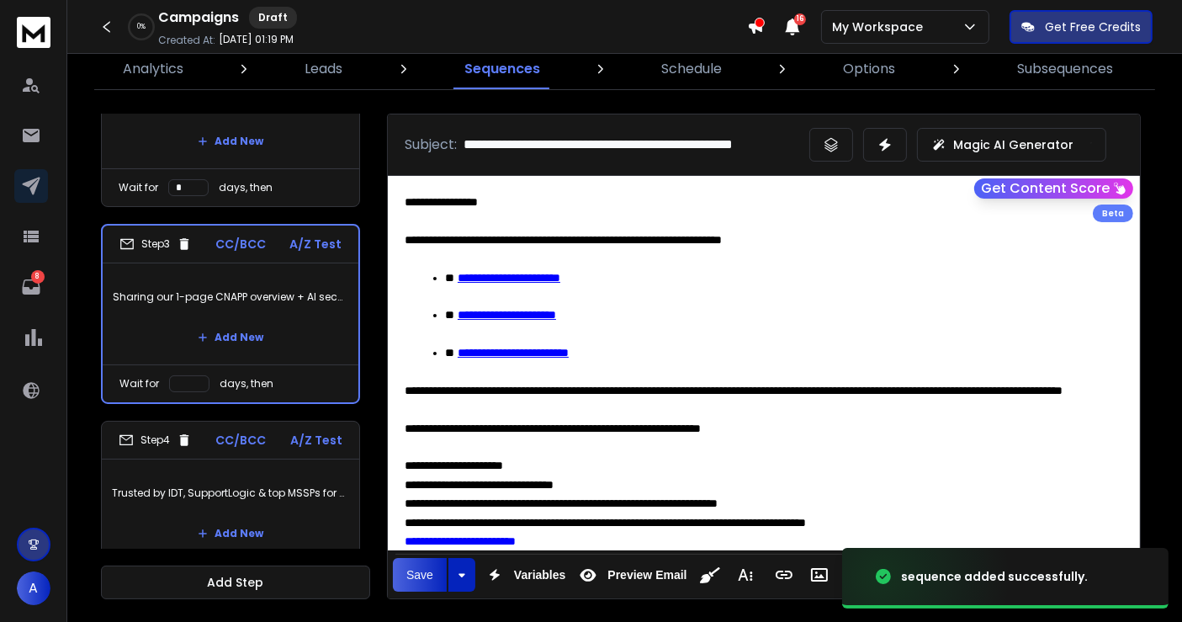
scroll to position [25, 0]
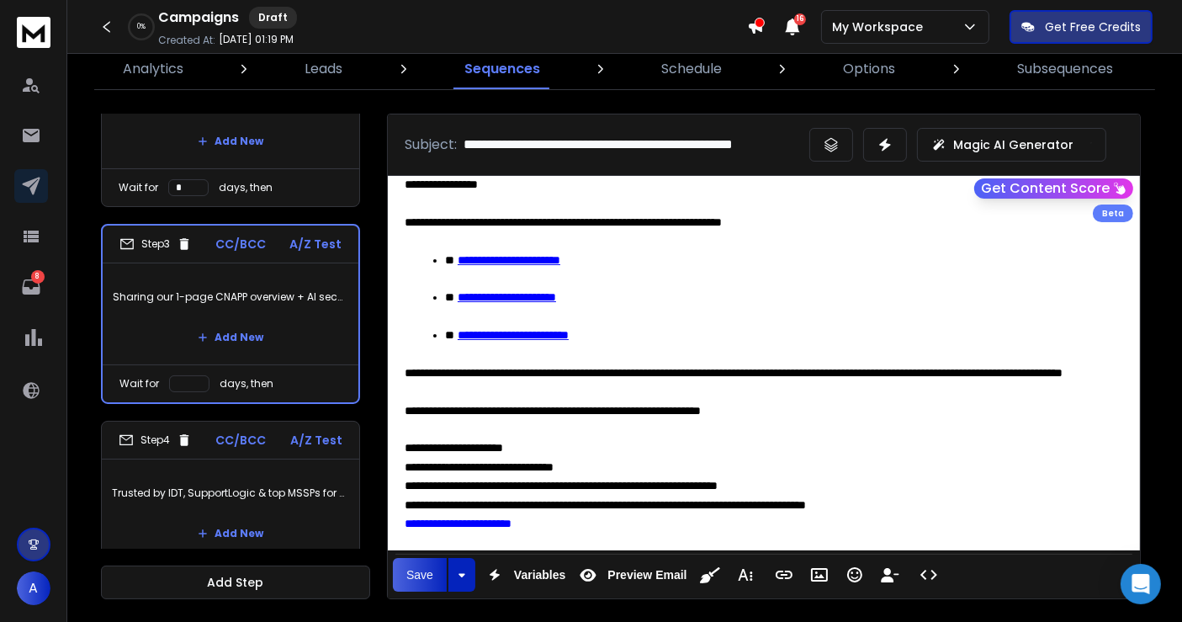
click at [198, 377] on input at bounding box center [189, 383] width 40 height 17
type input "*"
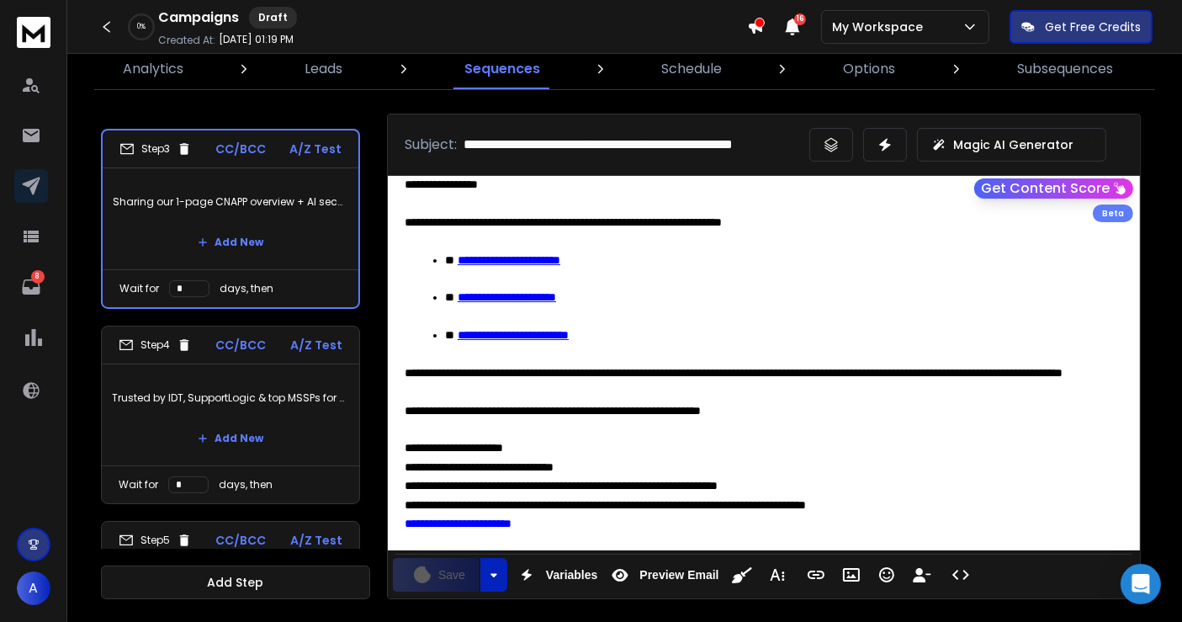
scroll to position [467, 0]
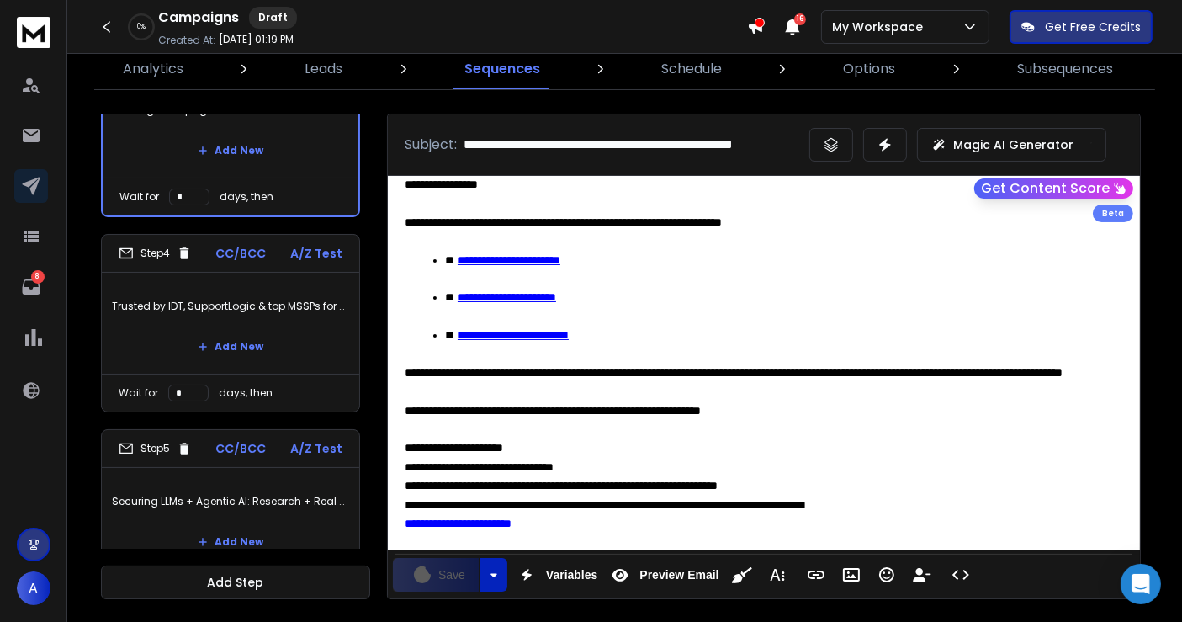
click at [263, 312] on p "Trusted by IDT, SupportLogic & top MSSPs for CNAPP" at bounding box center [230, 306] width 237 height 47
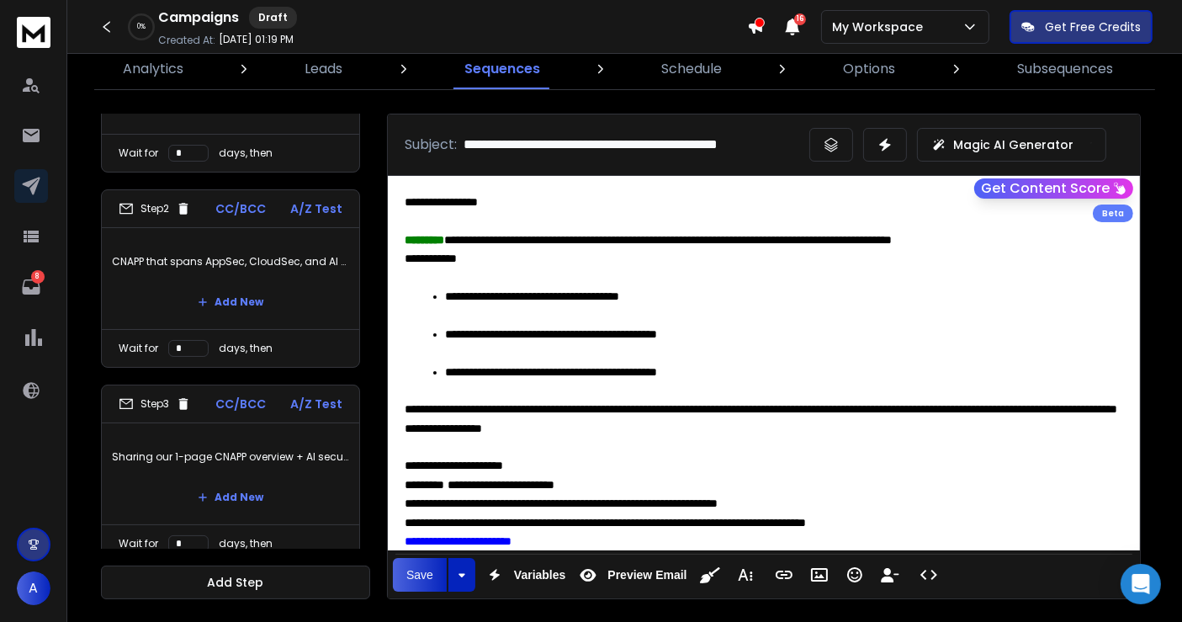
scroll to position [0, 0]
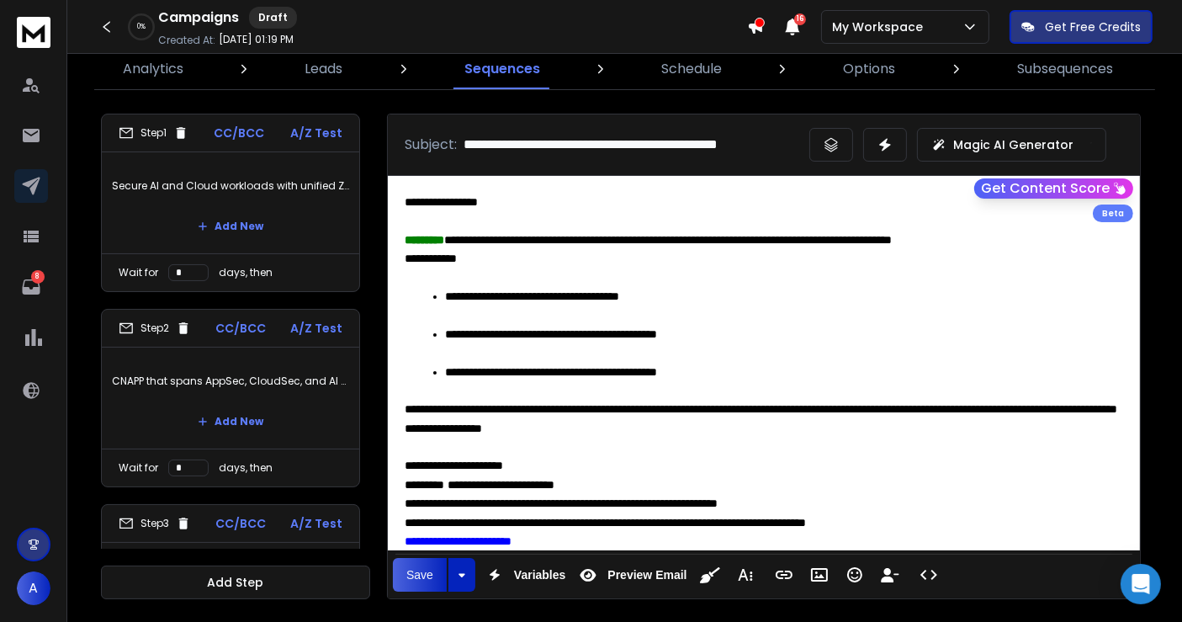
click at [273, 198] on p "Secure AI and Cloud workloads with unified Zero Trust CNAPP" at bounding box center [230, 185] width 237 height 47
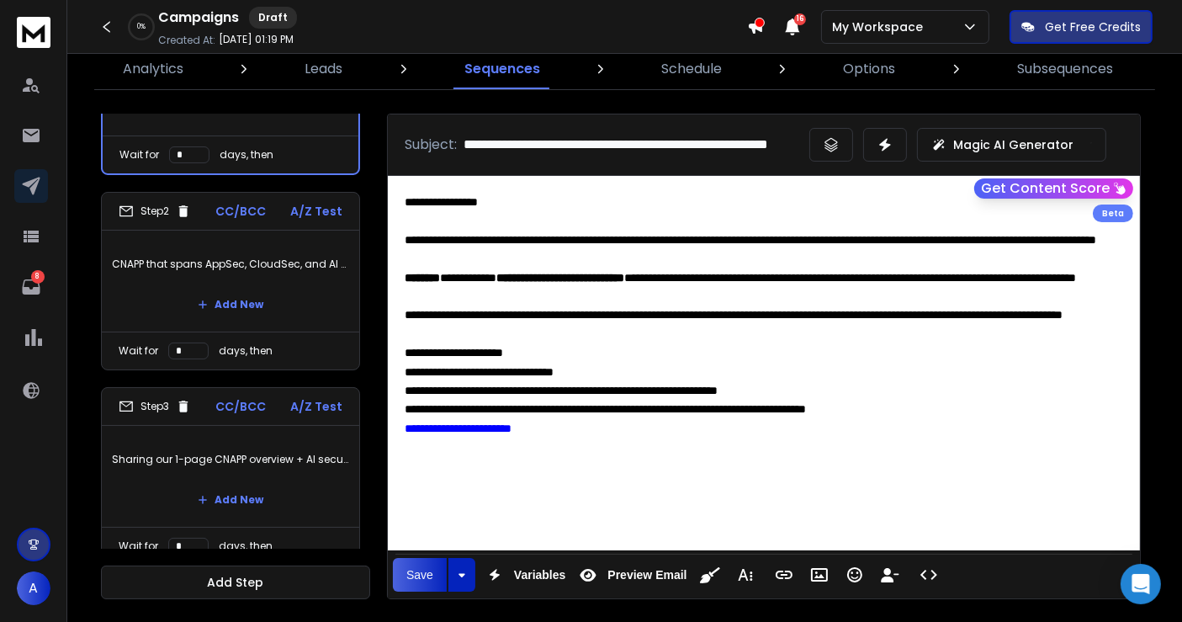
scroll to position [187, 0]
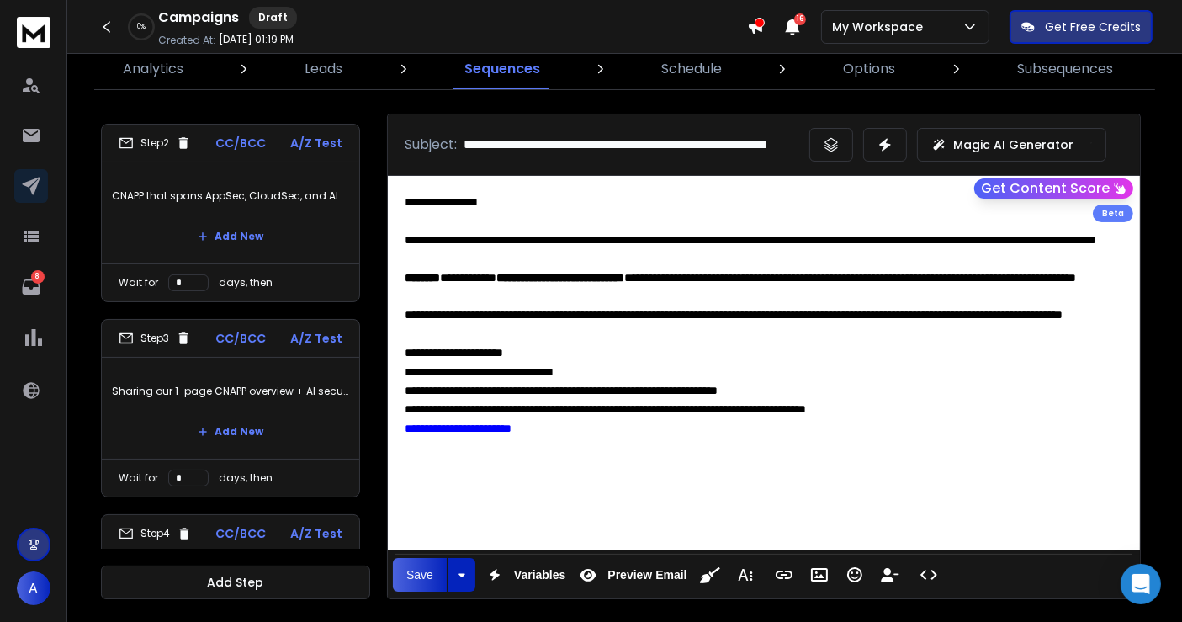
click at [284, 199] on p "CNAPP that spans AppSec, CloudSec, and AI Security" at bounding box center [230, 196] width 237 height 47
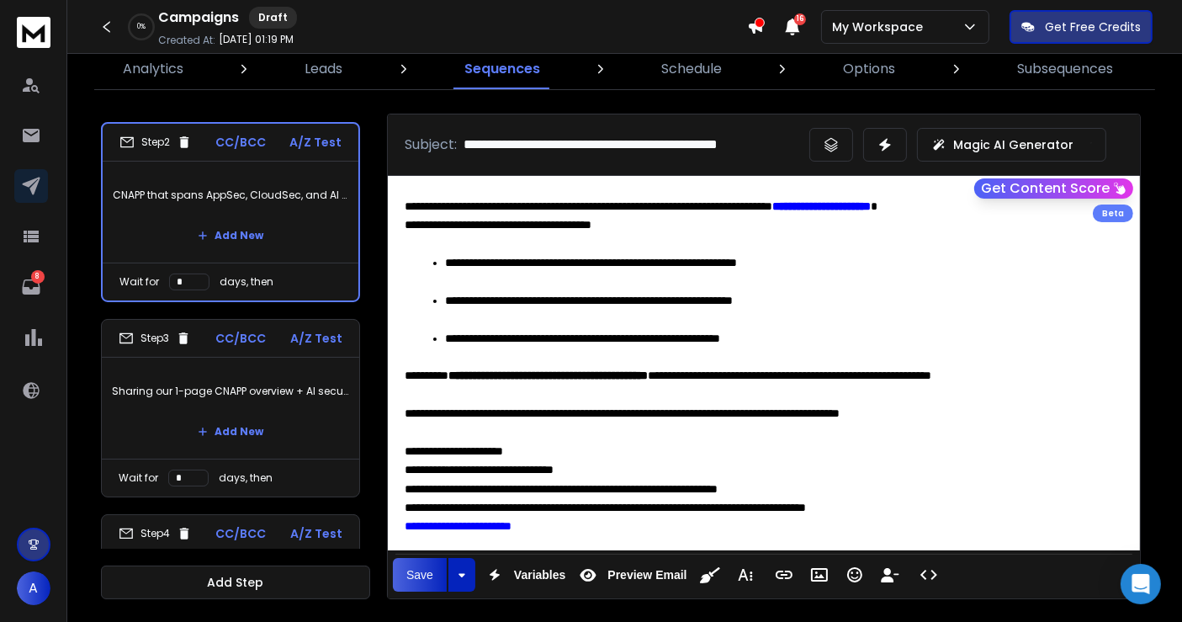
scroll to position [64, 0]
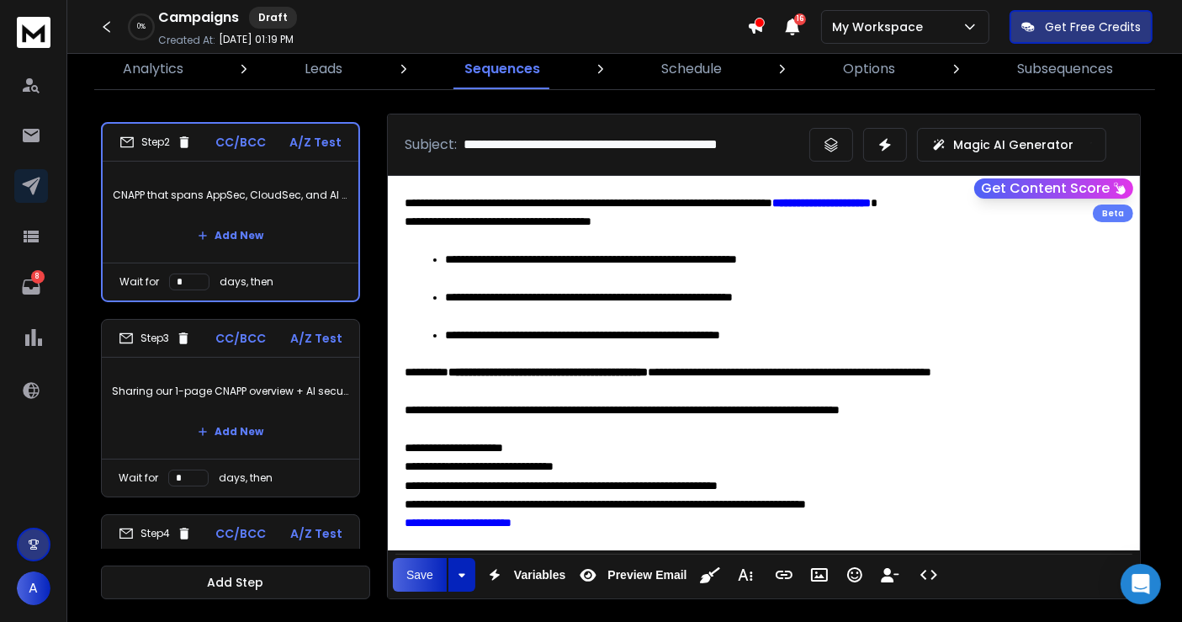
click at [292, 393] on p "Sharing our 1-page CNAPP overview + AI security video" at bounding box center [230, 391] width 237 height 47
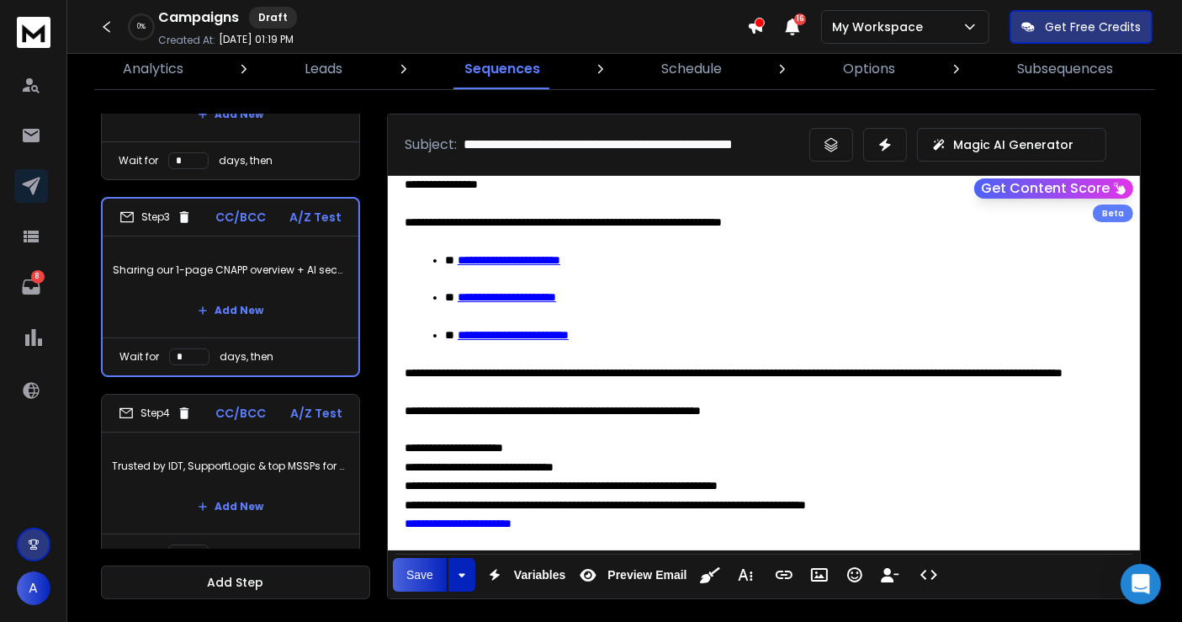
scroll to position [374, 0]
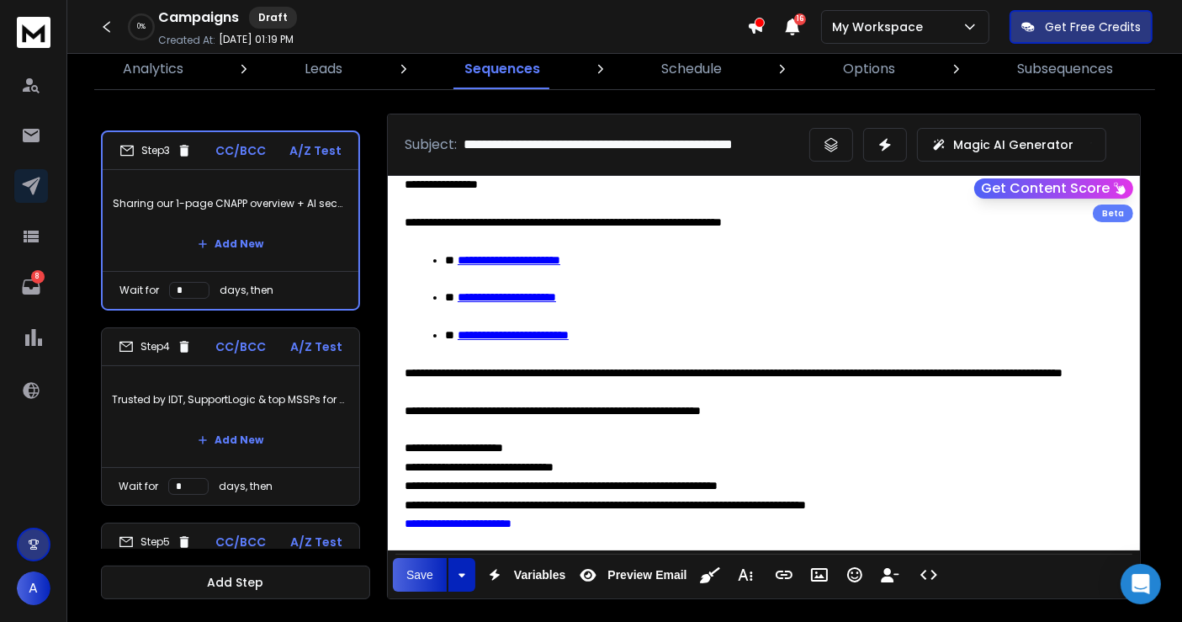
click at [190, 478] on input "*" at bounding box center [188, 486] width 40 height 17
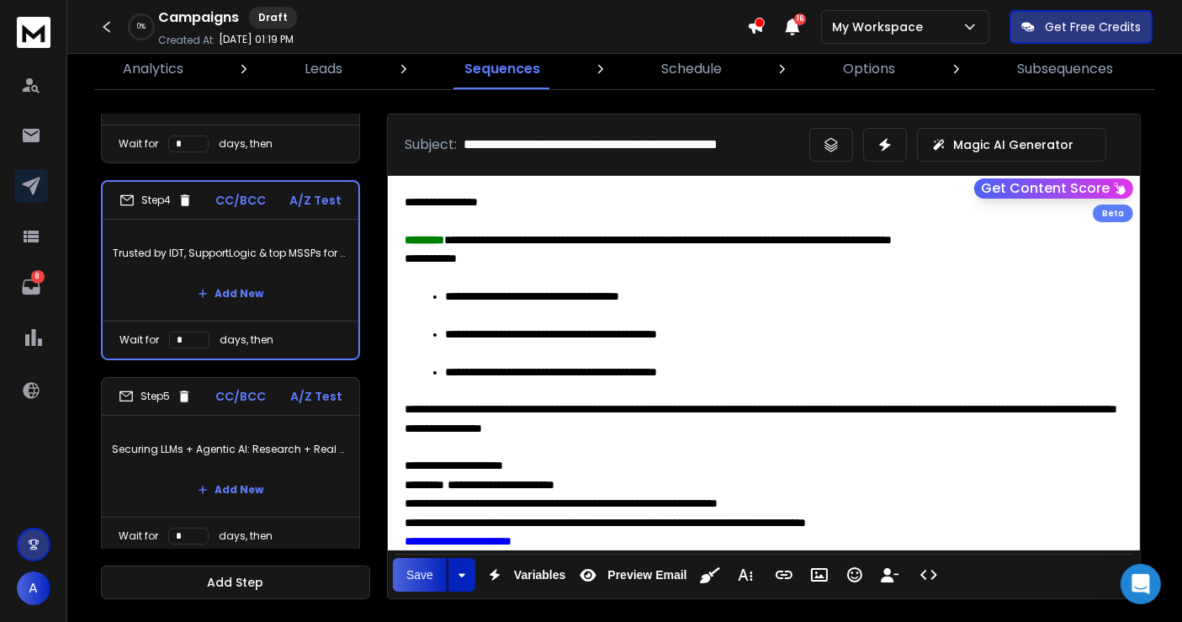
scroll to position [561, 0]
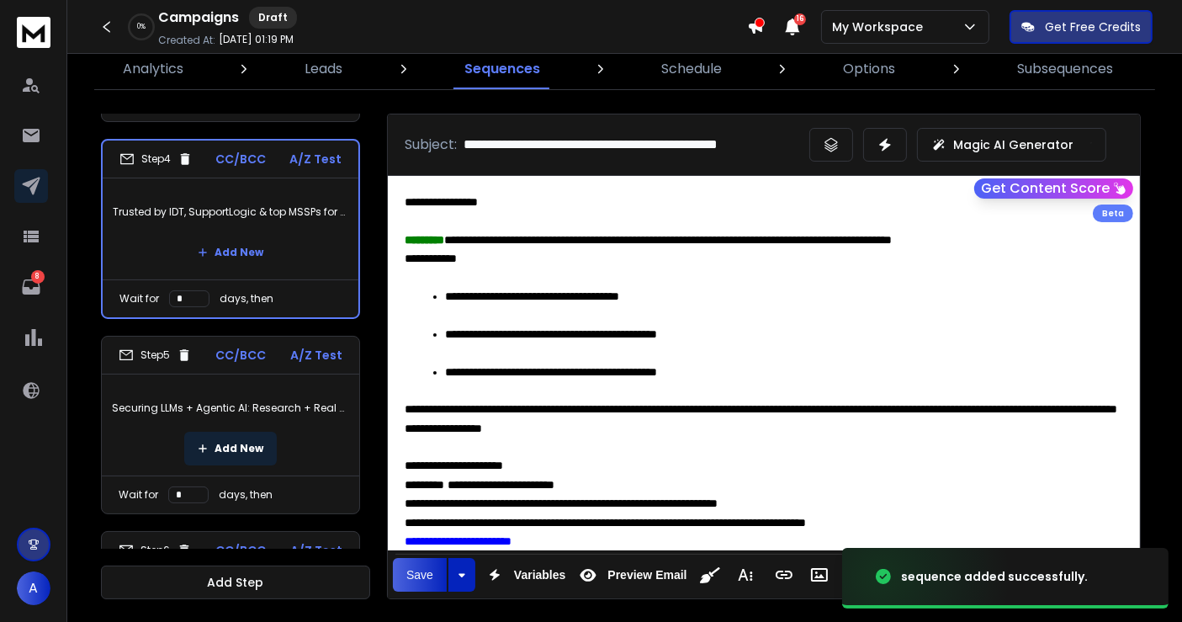
click at [259, 432] on button "Add New" at bounding box center [230, 449] width 93 height 34
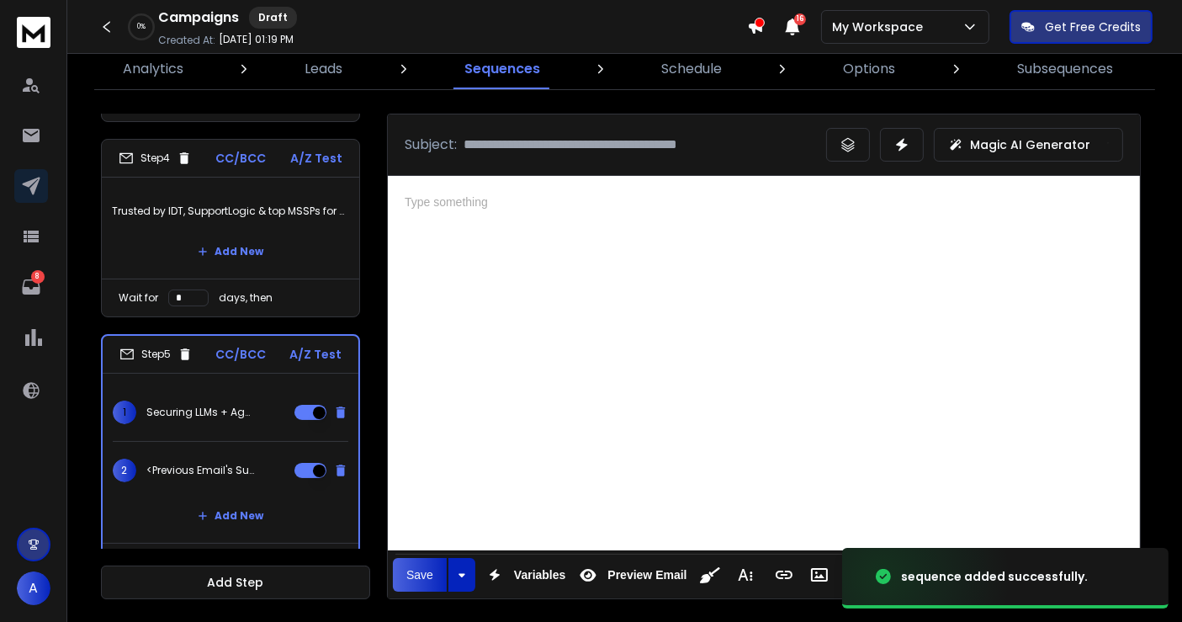
click at [341, 466] on icon at bounding box center [340, 470] width 15 height 15
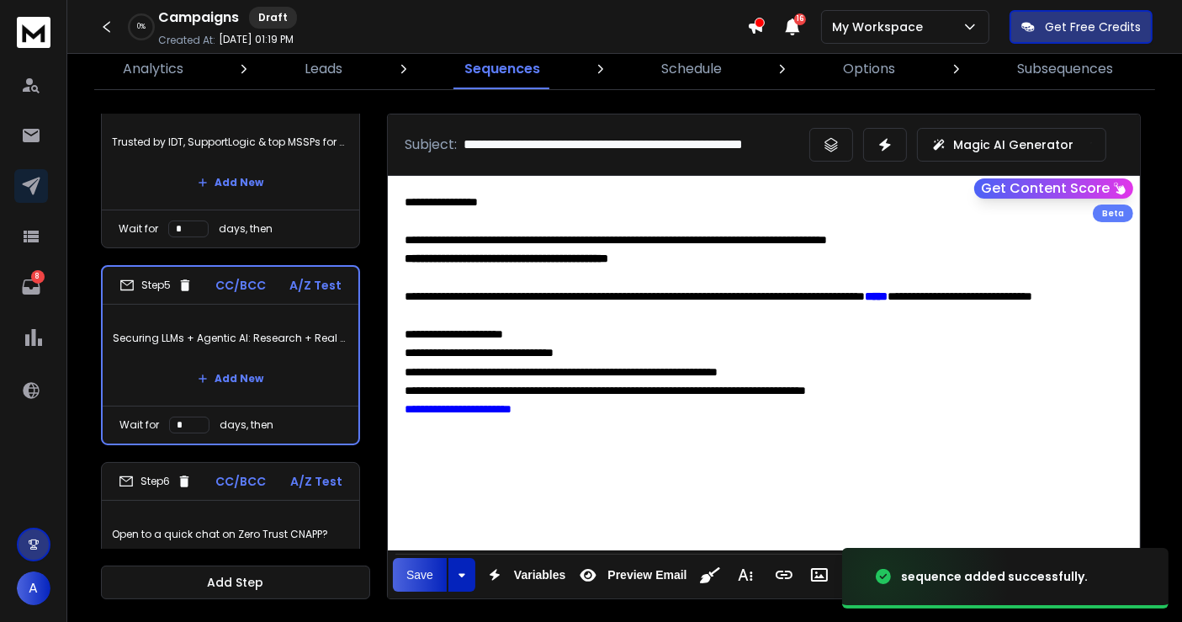
scroll to position [677, 0]
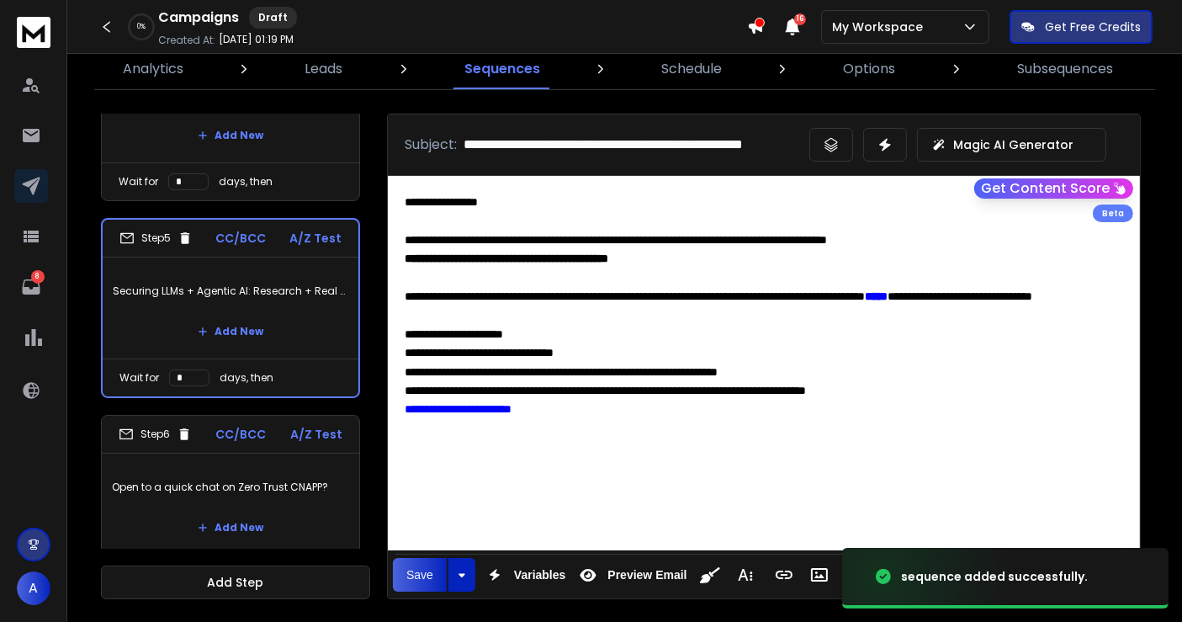
click at [284, 485] on p "Open to a quick chat on Zero Trust CNAPP?" at bounding box center [230, 487] width 237 height 47
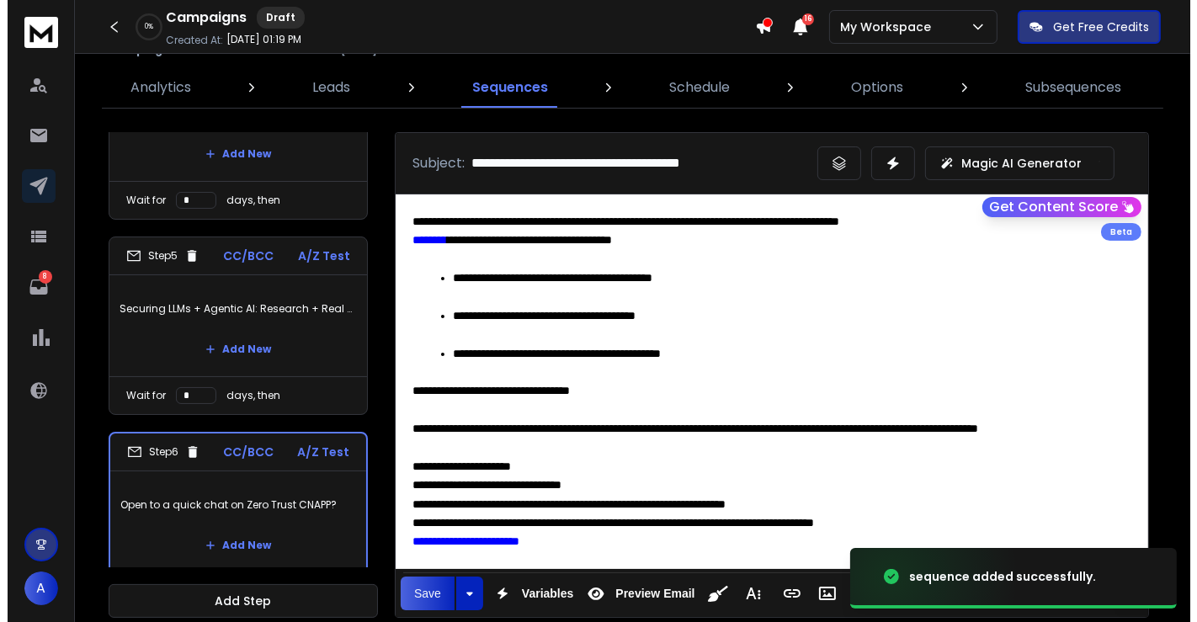
scroll to position [52, 0]
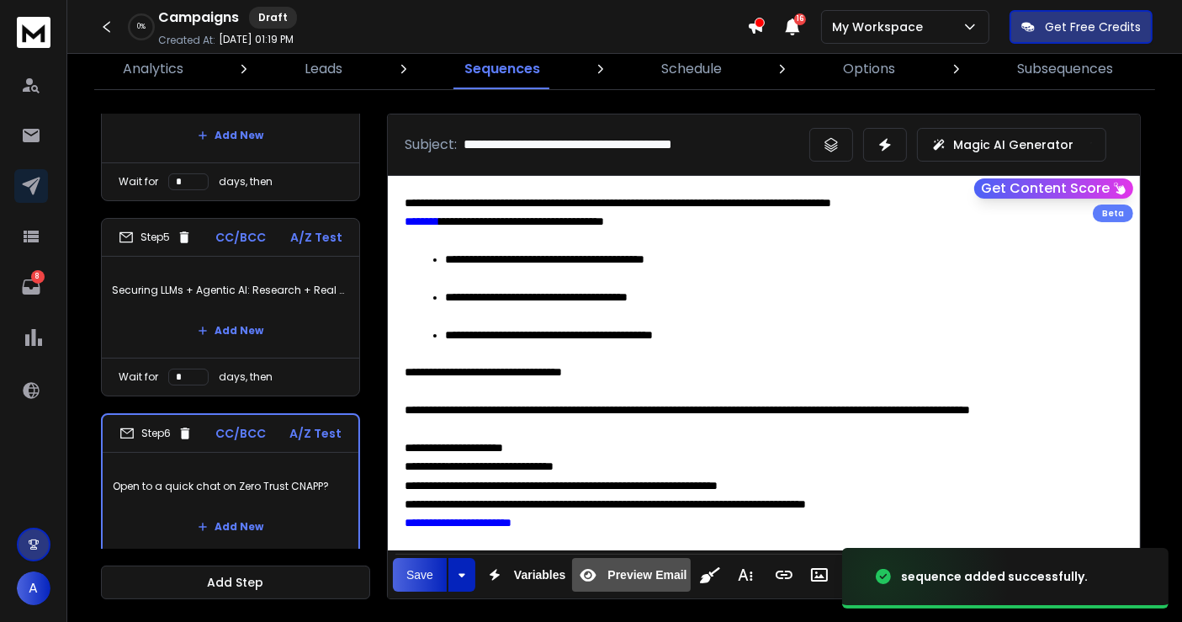
click at [655, 571] on span "Preview Email" at bounding box center [647, 575] width 86 height 14
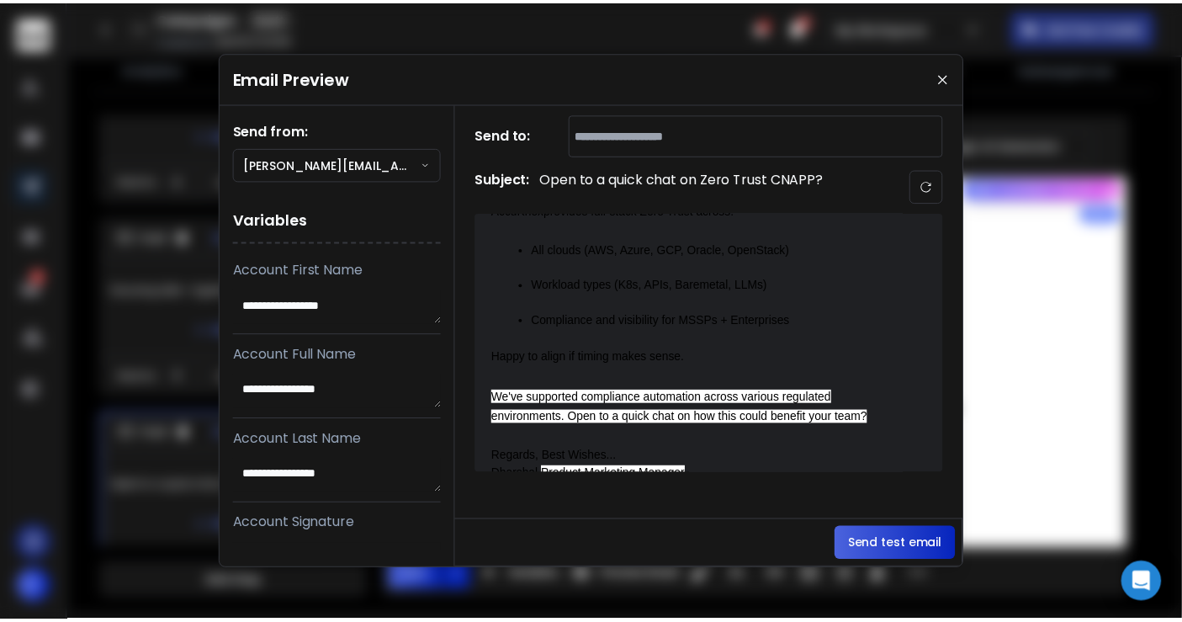
scroll to position [252, 0]
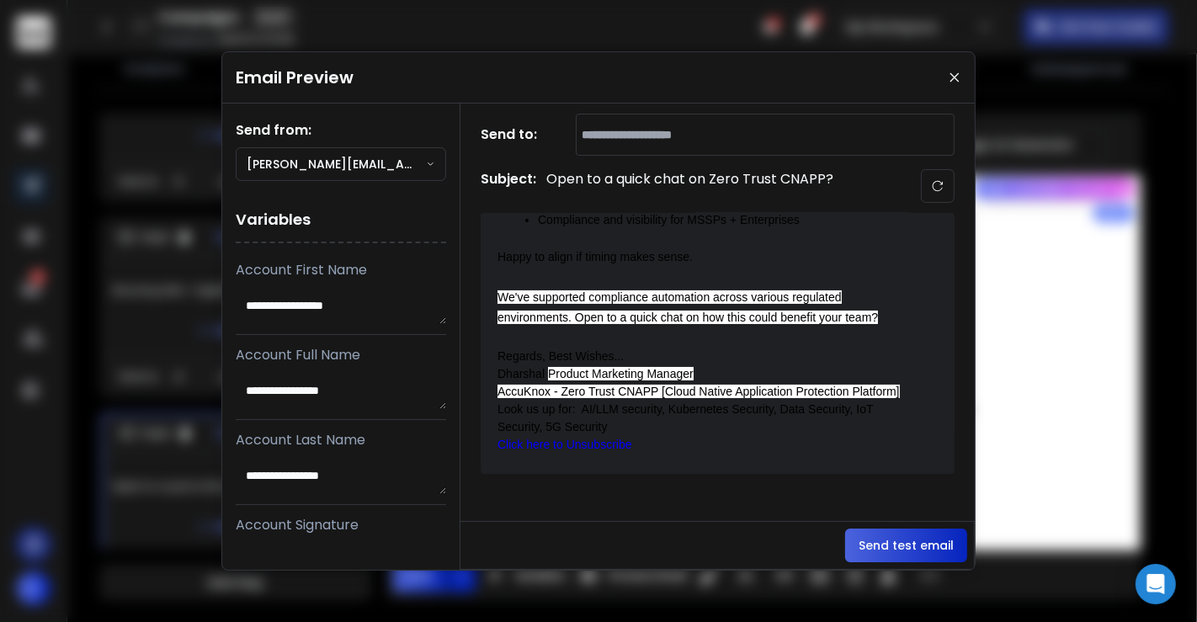
click at [954, 71] on icon at bounding box center [954, 77] width 13 height 13
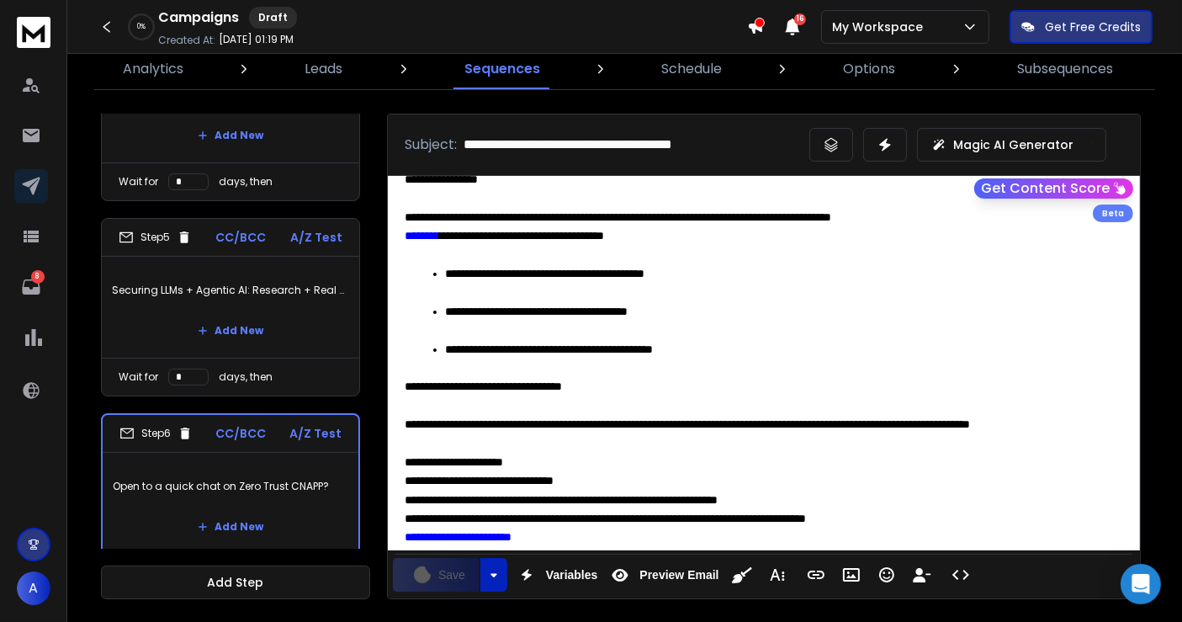
scroll to position [0, 0]
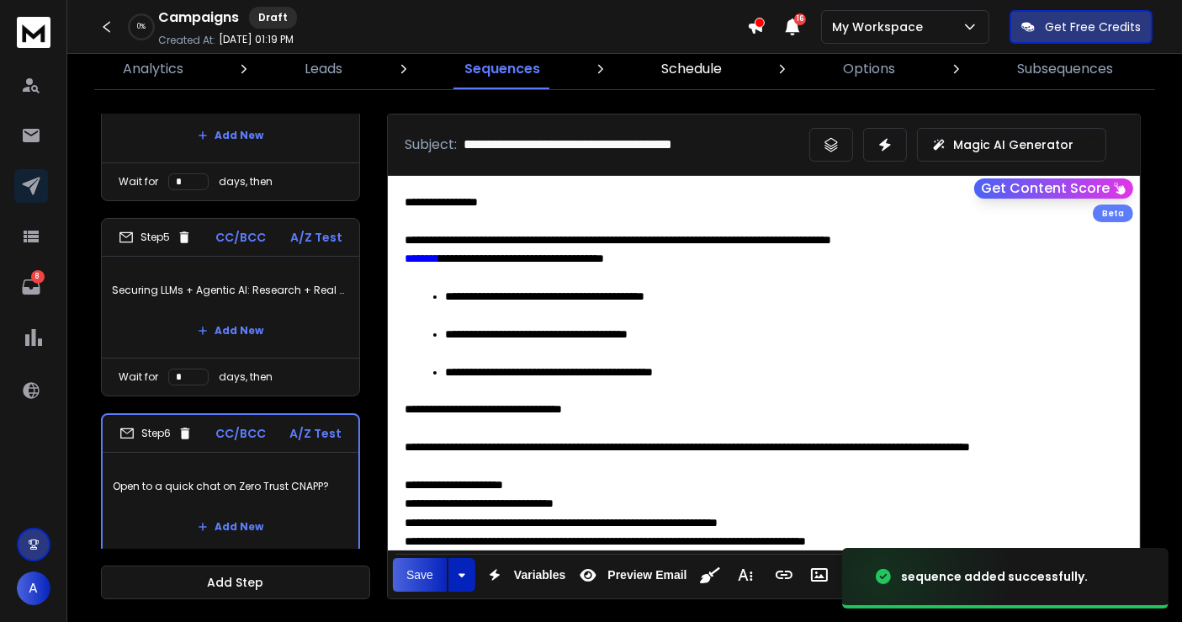
click at [678, 77] on p "Schedule" at bounding box center [692, 69] width 61 height 20
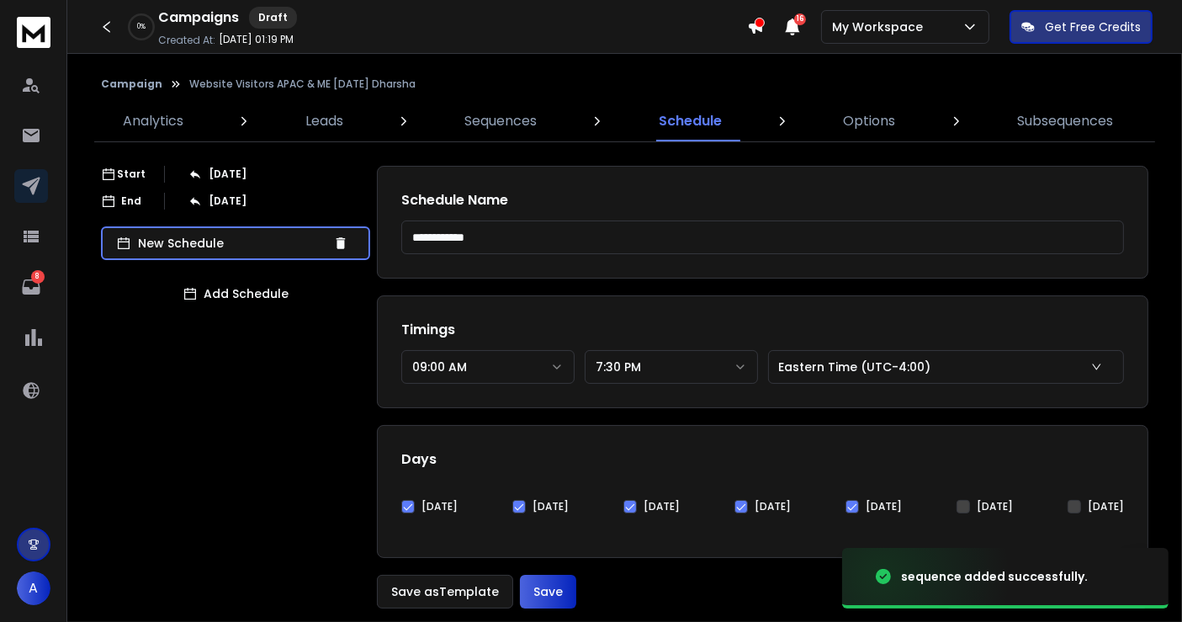
click at [240, 176] on p "Fri Aug 08 2025" at bounding box center [228, 173] width 38 height 13
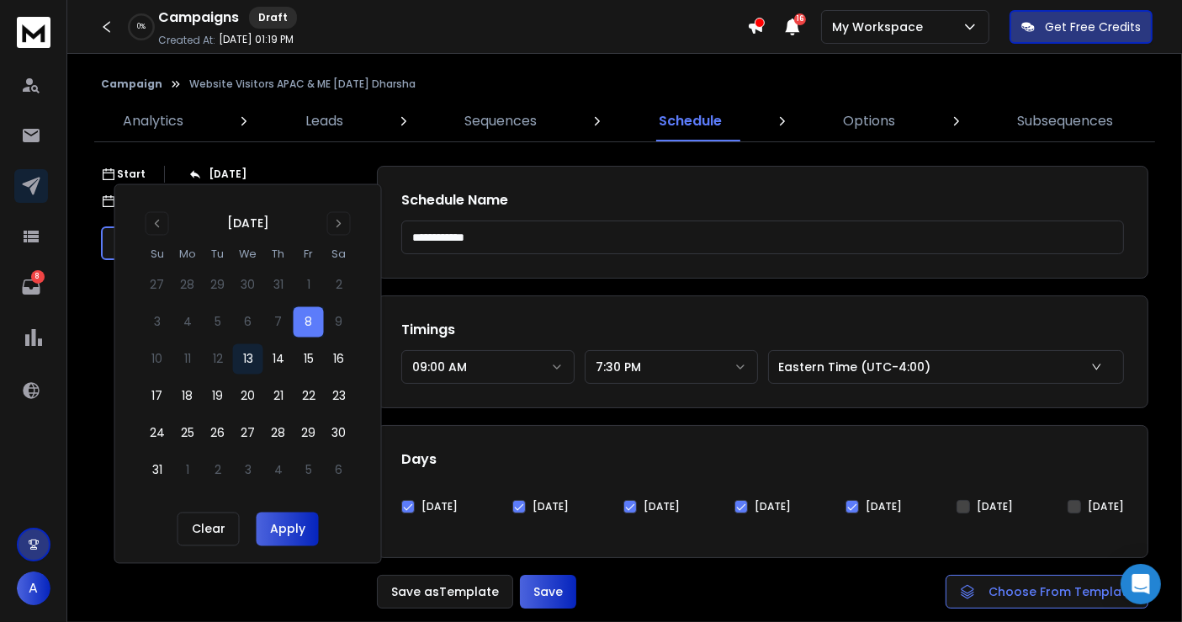
click at [245, 359] on button "13" at bounding box center [248, 359] width 30 height 30
click at [284, 522] on button "Apply" at bounding box center [288, 530] width 62 height 34
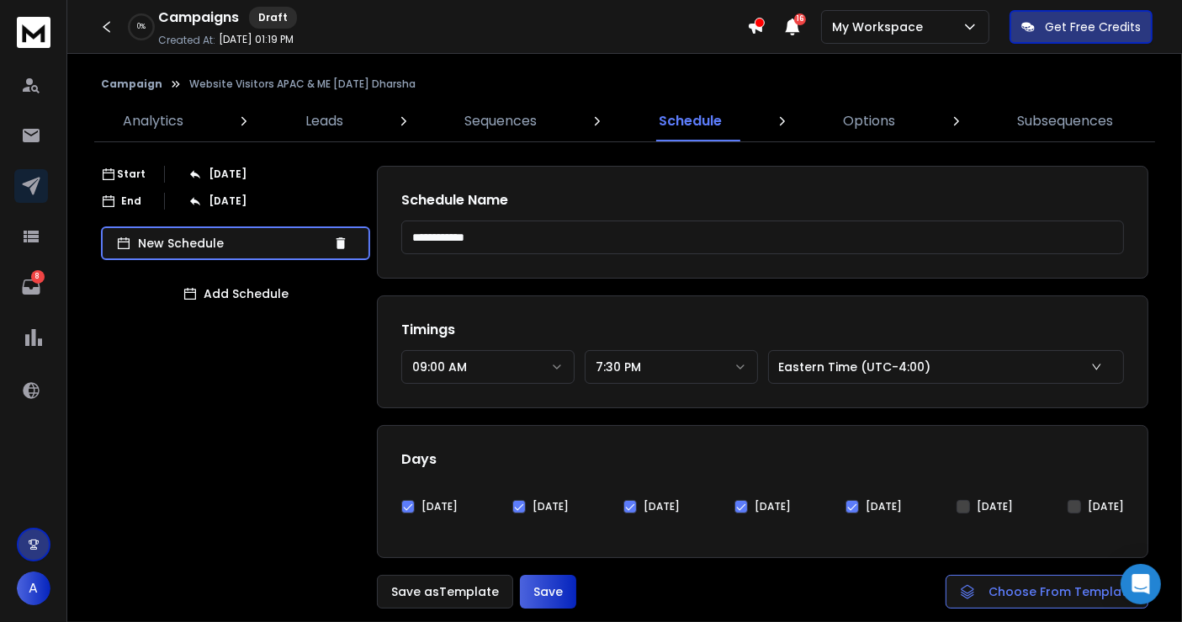
click at [247, 194] on p "Sun Nov 30 2025" at bounding box center [228, 200] width 38 height 13
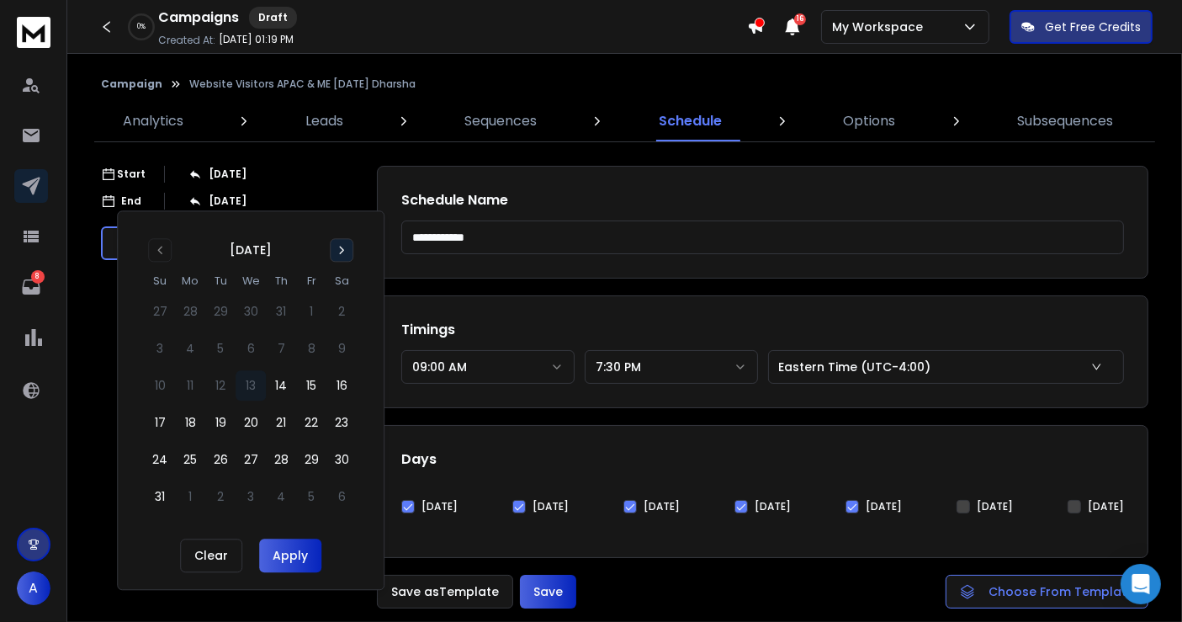
click at [337, 245] on icon "Go to next month" at bounding box center [341, 249] width 13 height 13
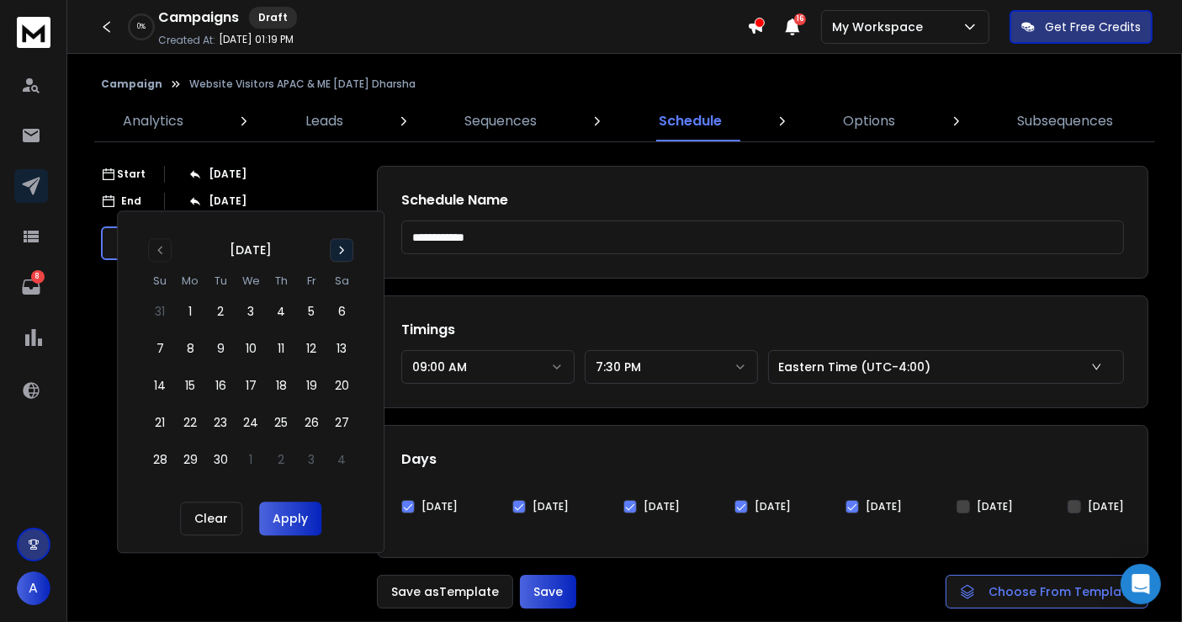
click at [337, 245] on icon "Go to next month" at bounding box center [341, 249] width 13 height 13
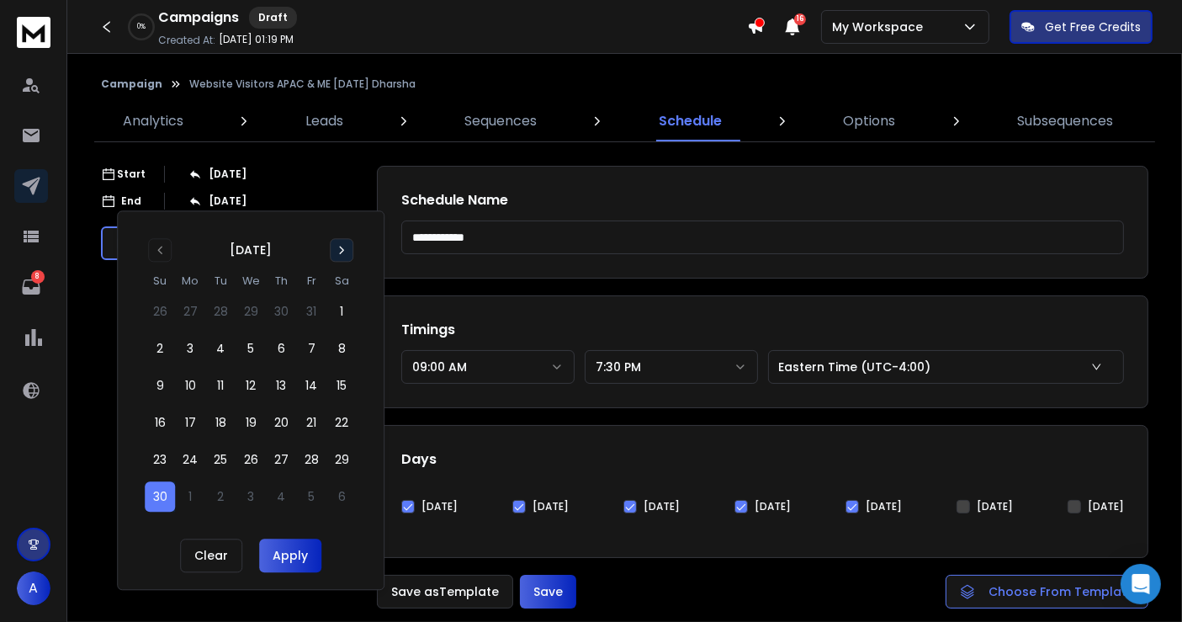
click at [345, 247] on icon "Go to next month" at bounding box center [341, 249] width 13 height 13
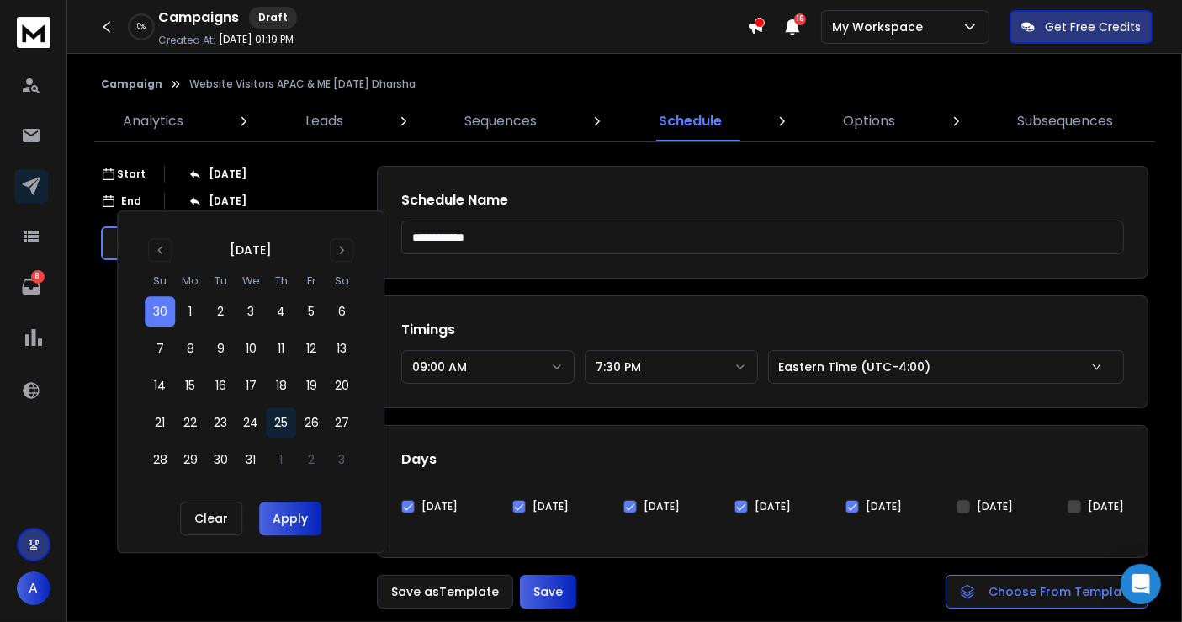
click at [283, 418] on button "25" at bounding box center [281, 423] width 30 height 30
click at [281, 525] on button "Apply" at bounding box center [290, 519] width 62 height 34
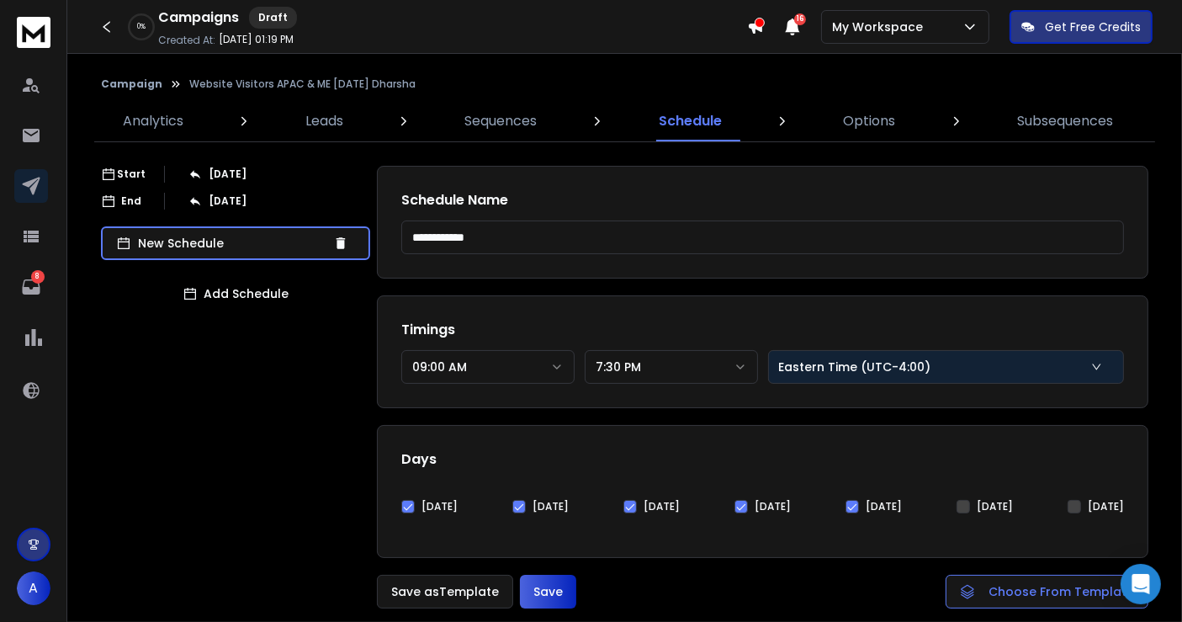
click at [985, 354] on button "Eastern Time (UTC-4:00)" at bounding box center [946, 367] width 357 height 34
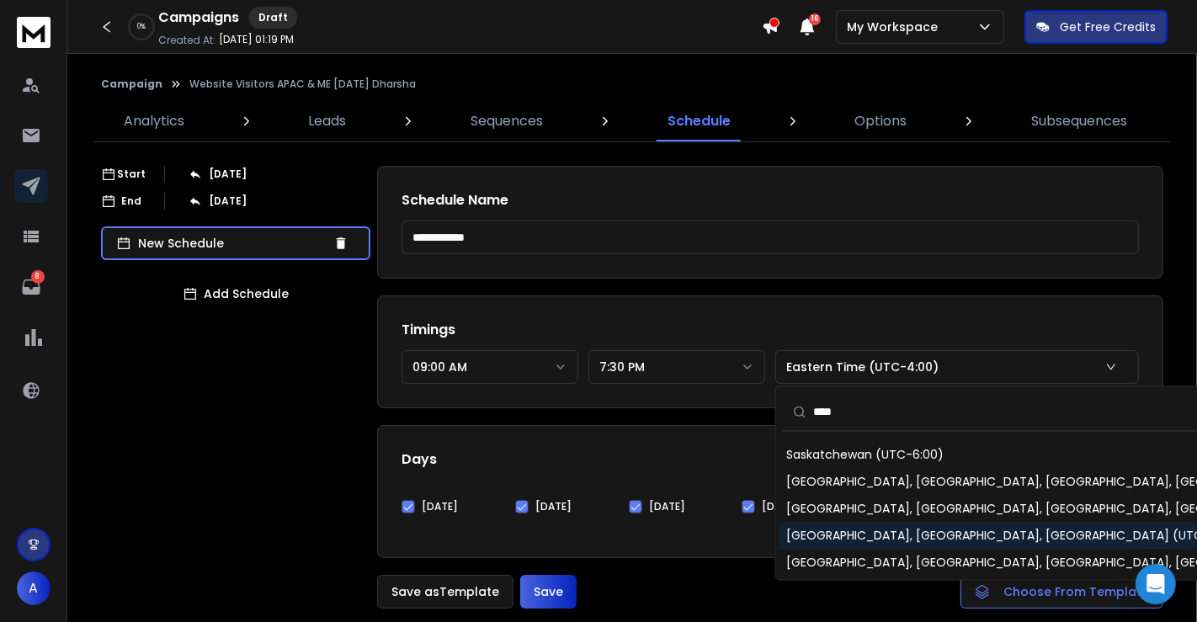
type input "****"
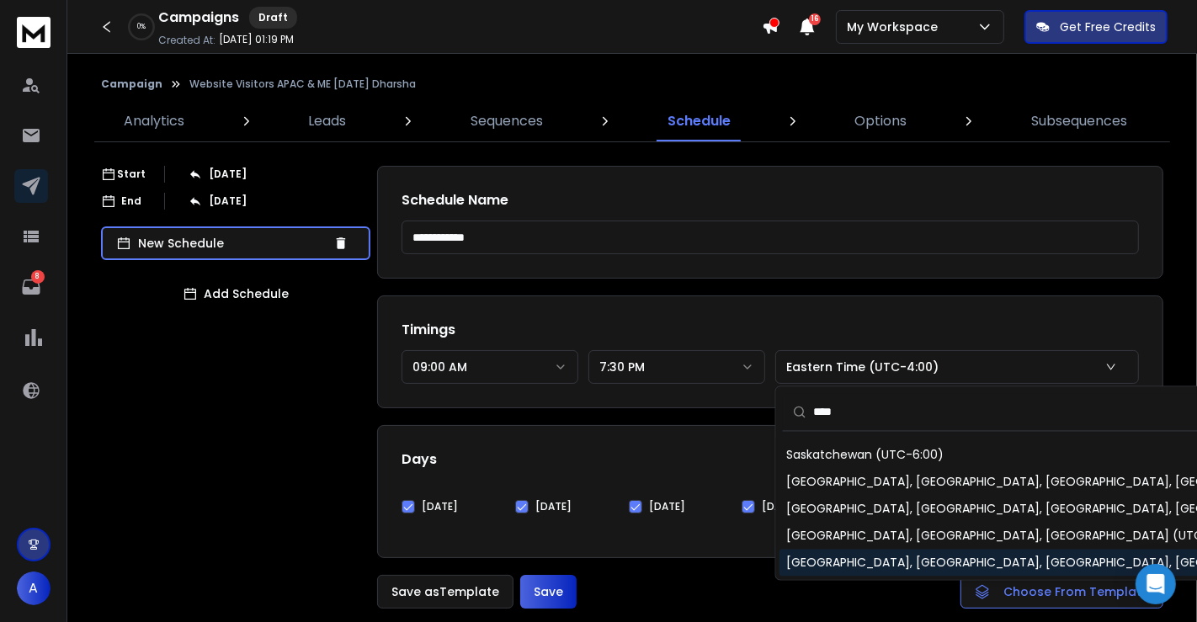
click at [887, 564] on div "Chennai, Kolkata, Mumbai, New Delhi (UTC+5:30)" at bounding box center [1077, 563] width 583 height 17
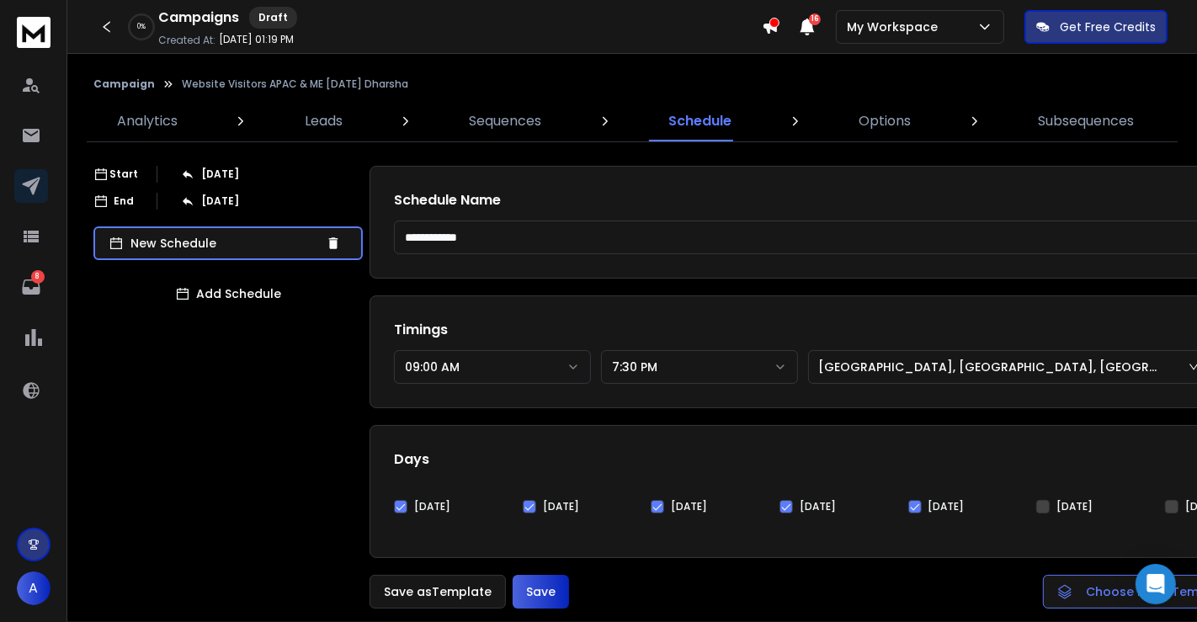
click at [726, 379] on button "7:30 PM" at bounding box center [699, 367] width 197 height 34
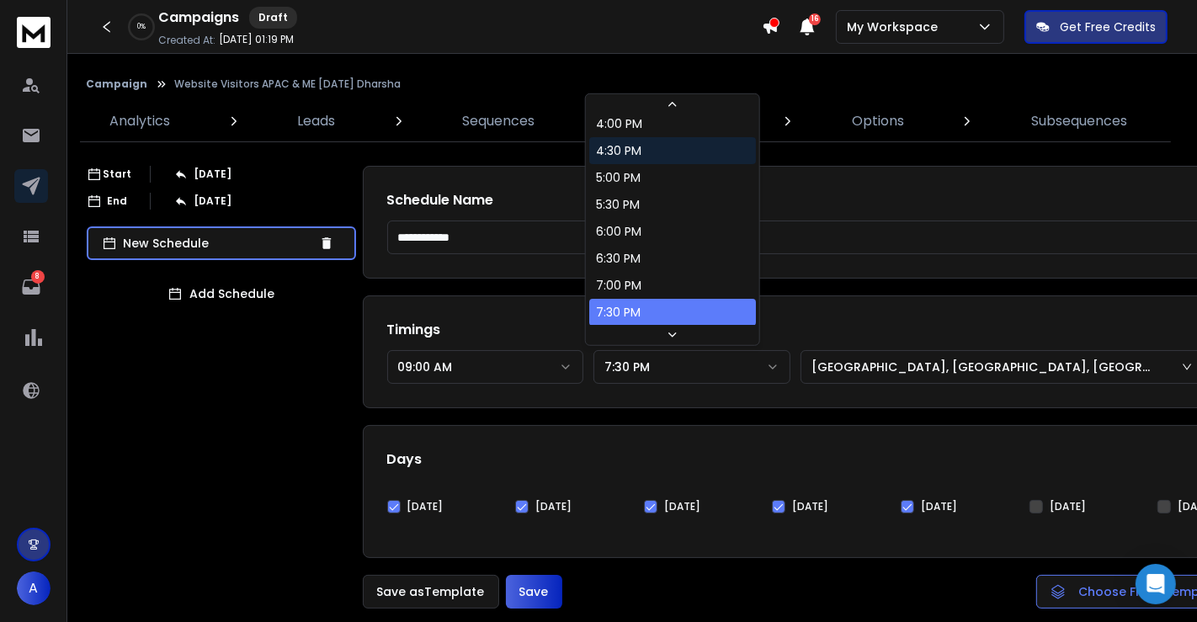
scroll to position [451, 0]
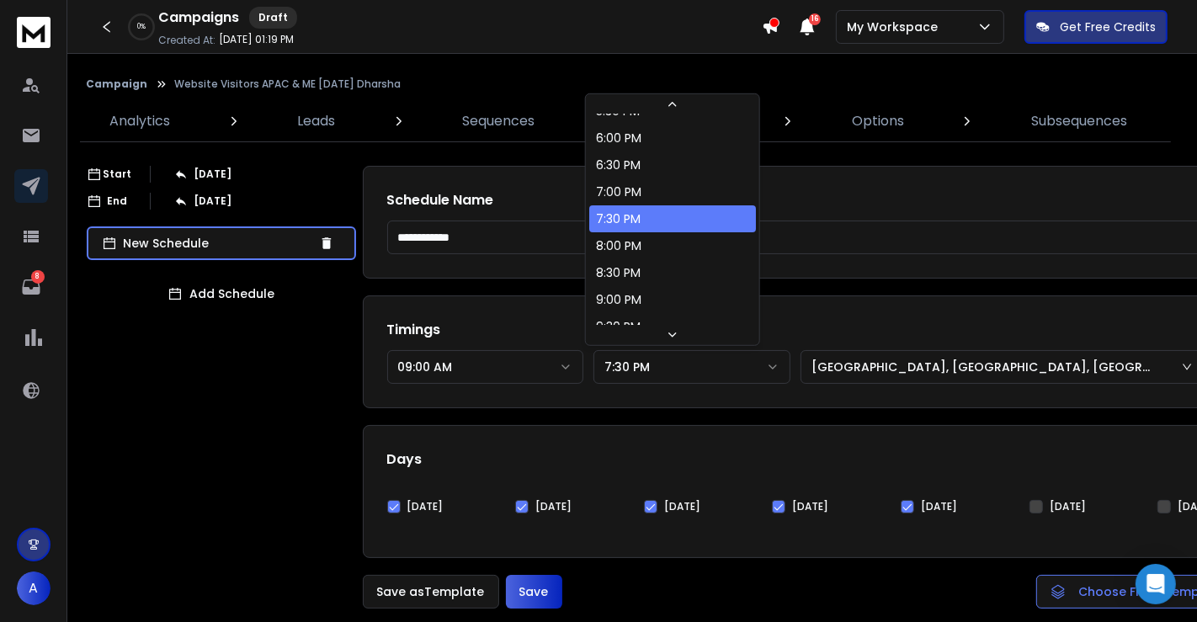
select select "********"
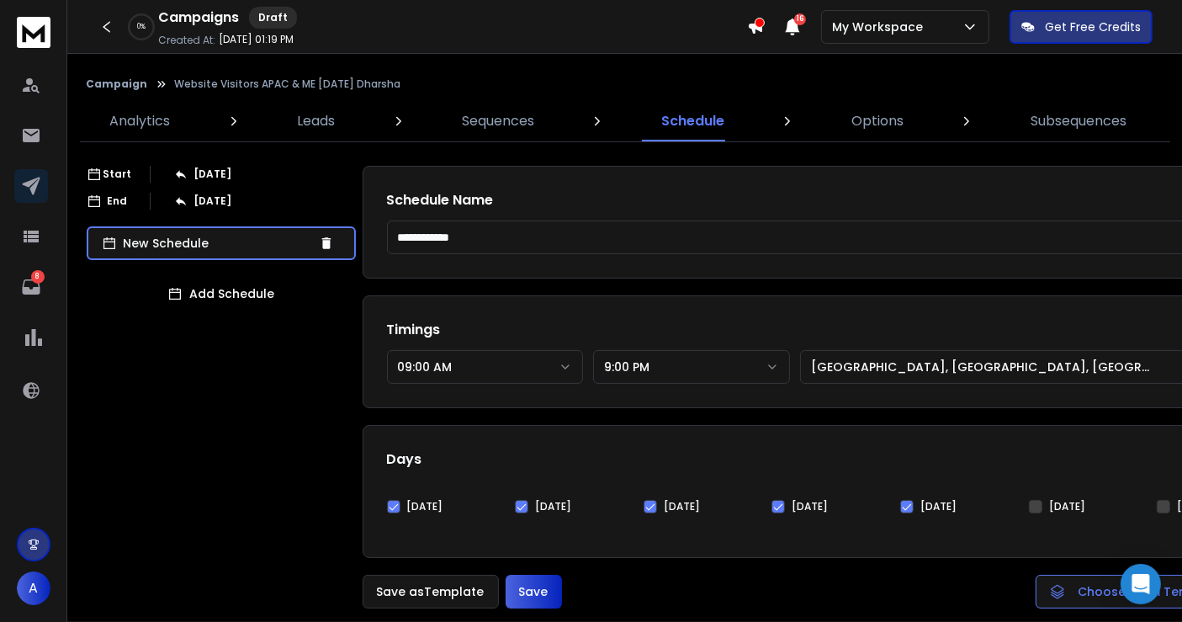
click at [562, 597] on button "Save" at bounding box center [534, 592] width 56 height 34
click at [868, 124] on p "Options" at bounding box center [878, 121] width 52 height 20
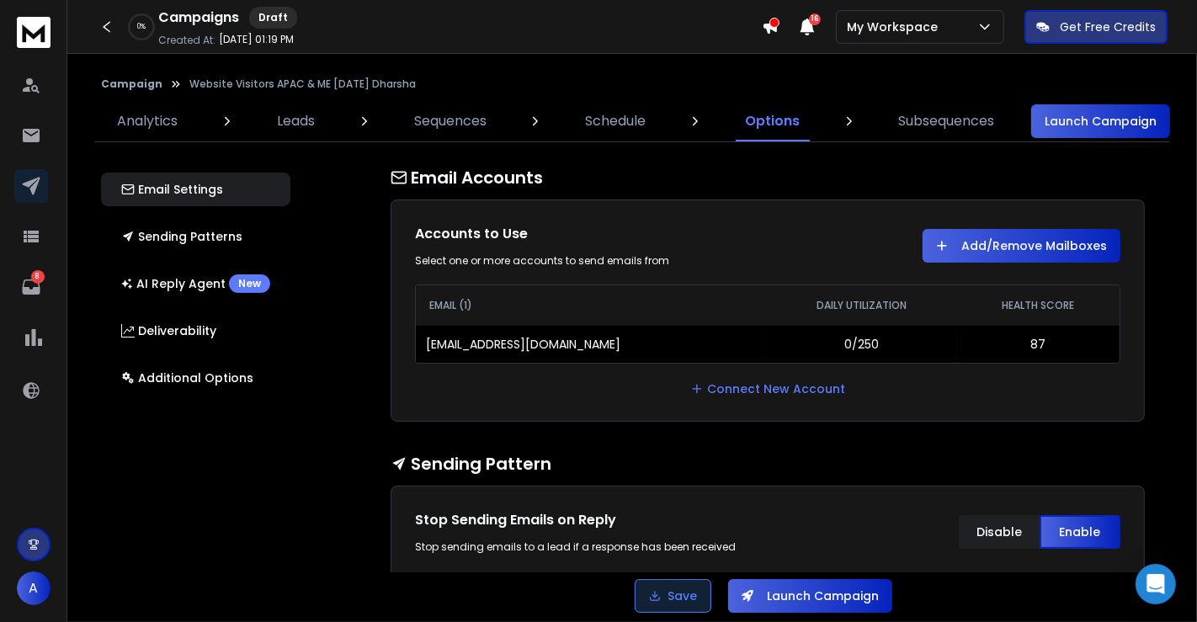
click at [695, 589] on button "Save" at bounding box center [673, 596] width 77 height 34
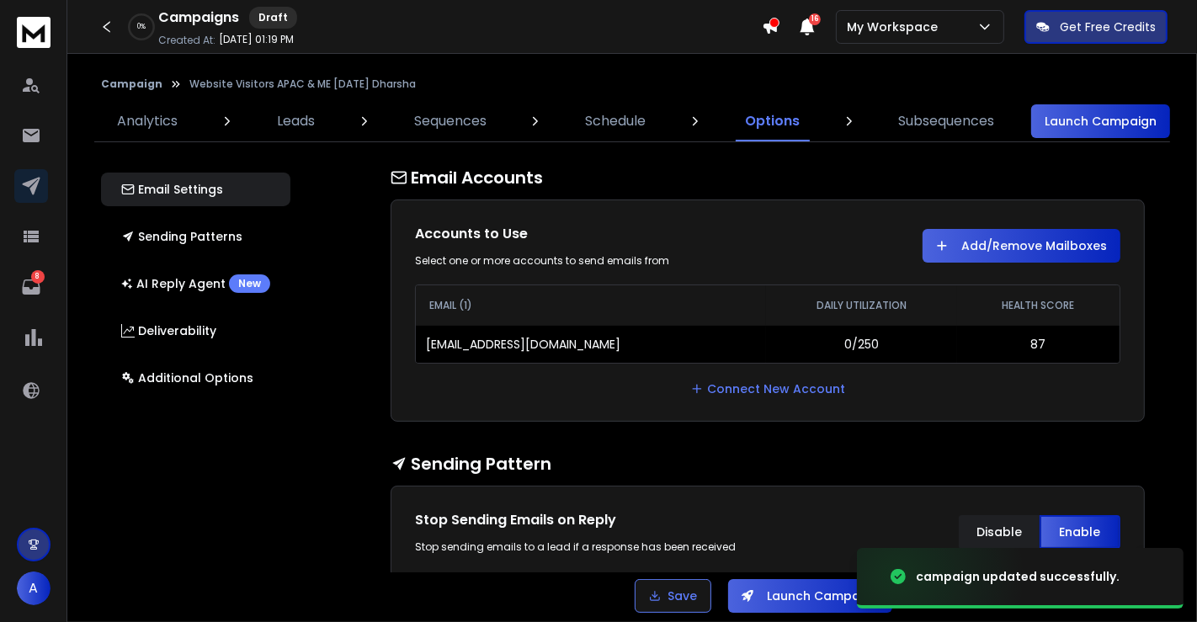
click at [822, 590] on button "Launch Campaign" at bounding box center [810, 596] width 164 height 34
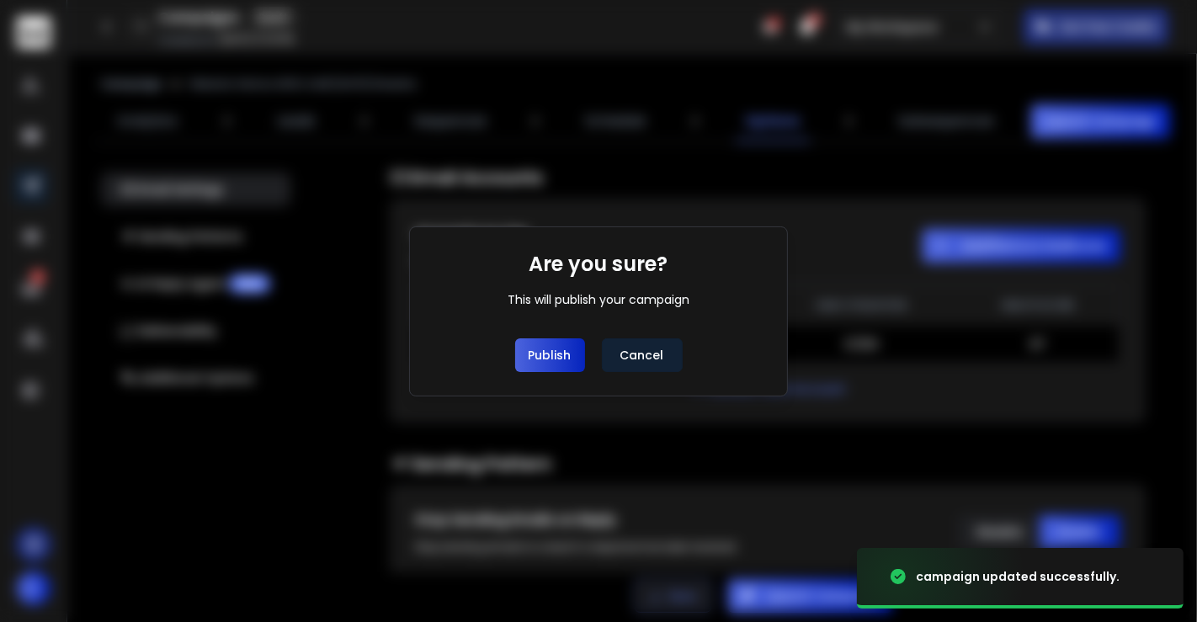
click at [569, 357] on button "Publish" at bounding box center [550, 355] width 70 height 34
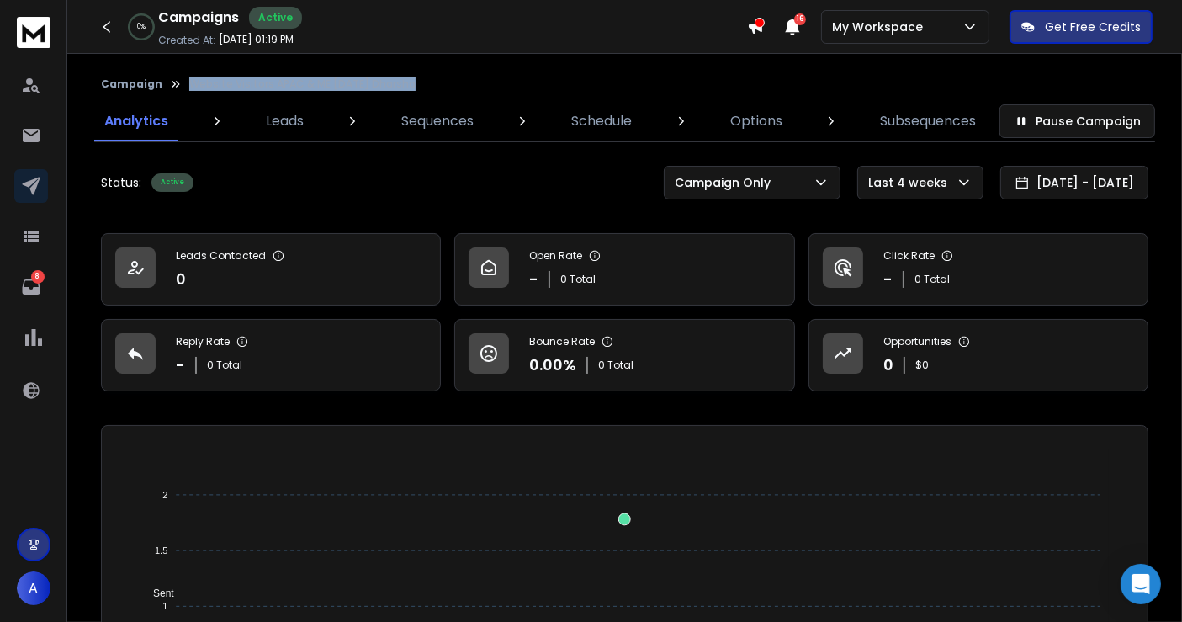
drag, startPoint x: 483, startPoint y: 71, endPoint x: 167, endPoint y: 66, distance: 316.5
type textarea "**********"
click at [167, 66] on div "Campaign Website Visitors APAC & ME [DATE] Dharsha Analytics Leads Sequences Sc…" at bounding box center [624, 572] width 1115 height 1036
copy p "Website Visitors APAC & ME [DATE] Dharsha"
click at [115, 27] on button at bounding box center [107, 27] width 22 height 34
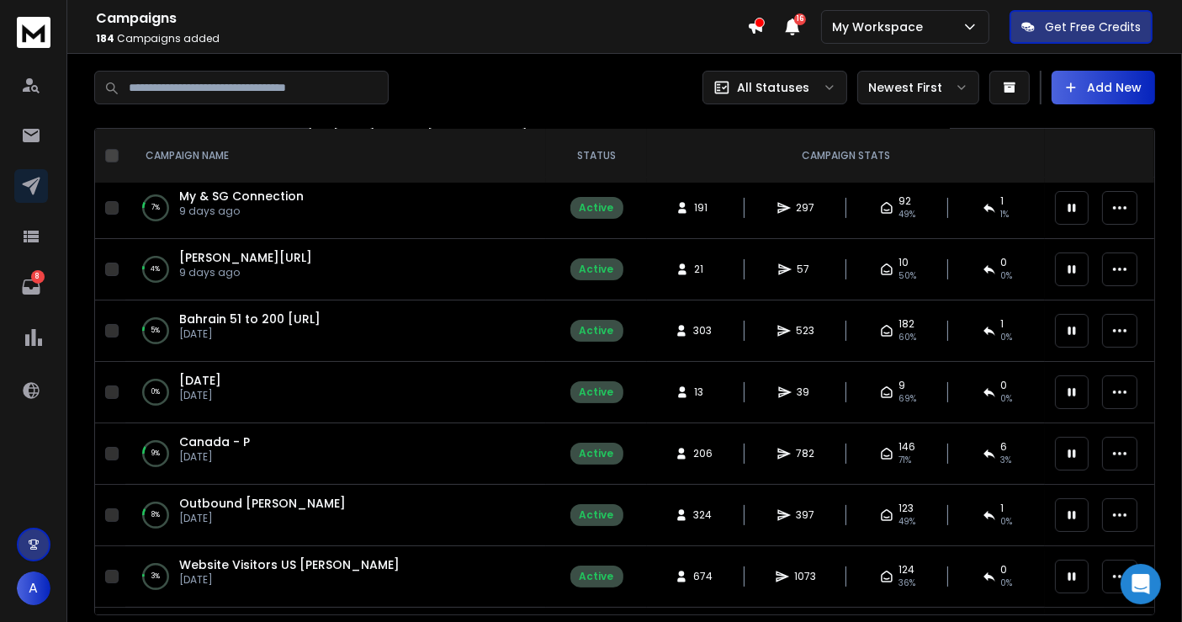
scroll to position [280, 0]
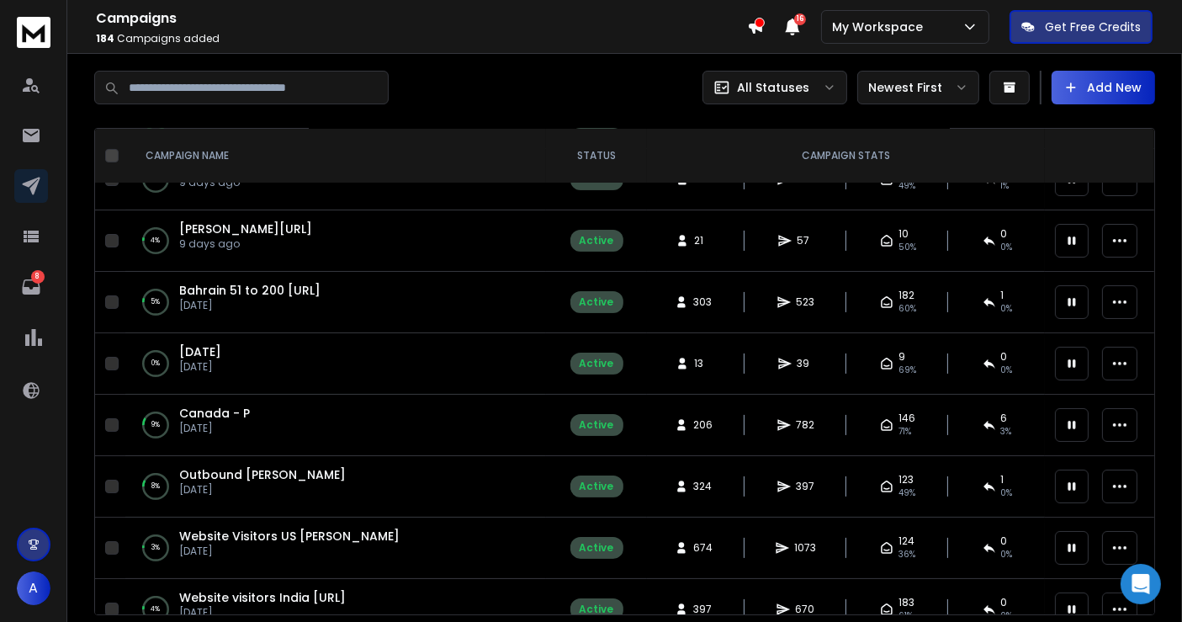
click at [1118, 474] on button "button" at bounding box center [1120, 487] width 35 height 34
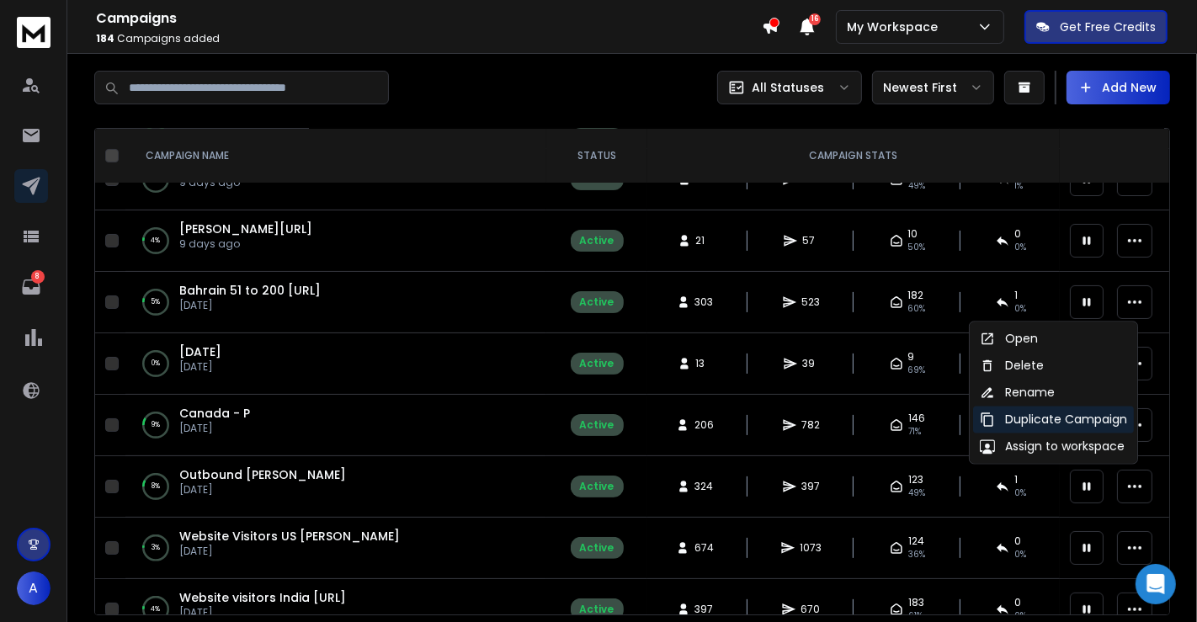
click at [1077, 422] on div "Duplicate Campaign" at bounding box center [1053, 419] width 147 height 17
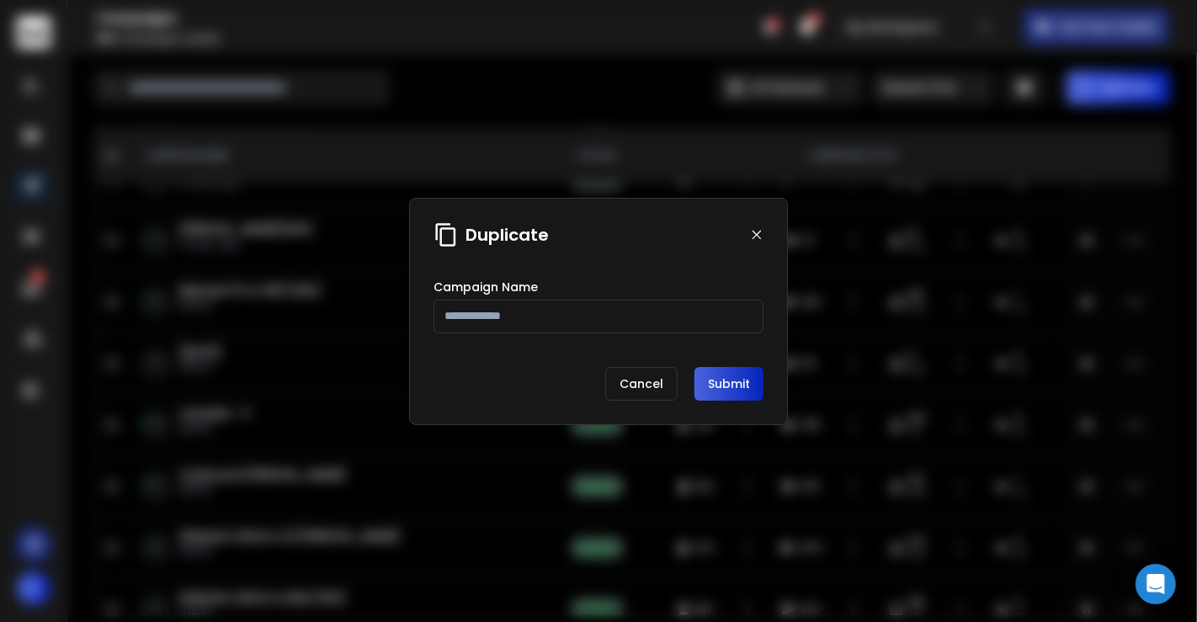
click at [608, 308] on input "text" at bounding box center [598, 317] width 330 height 34
type input "**********"
click at [740, 381] on button "Submit" at bounding box center [728, 384] width 69 height 34
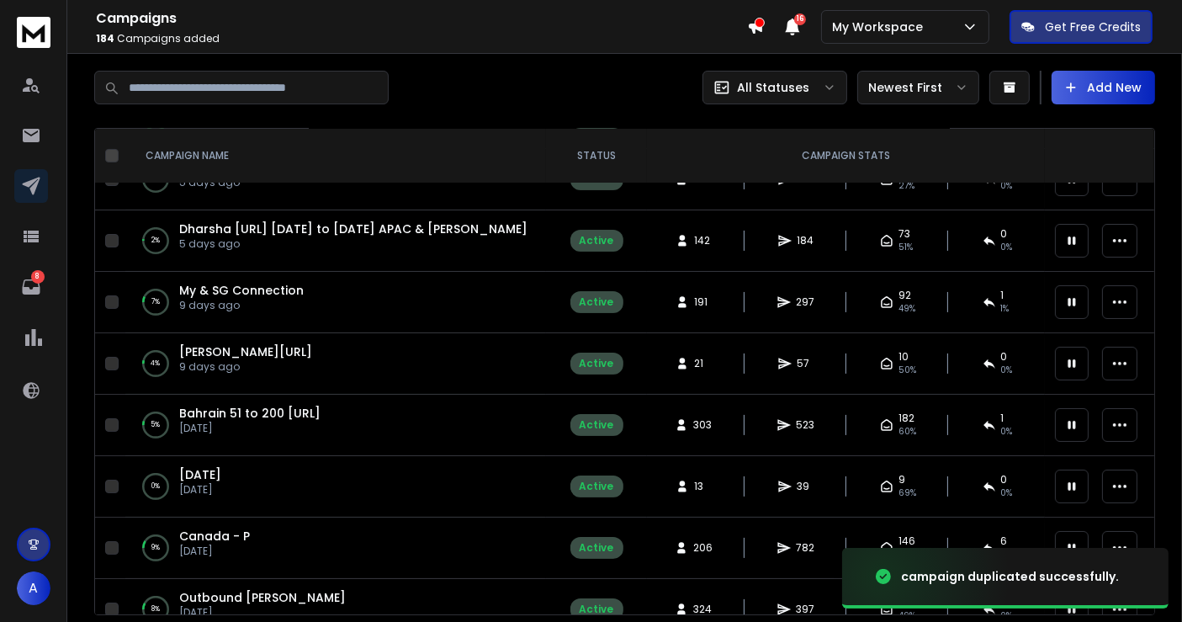
scroll to position [0, 0]
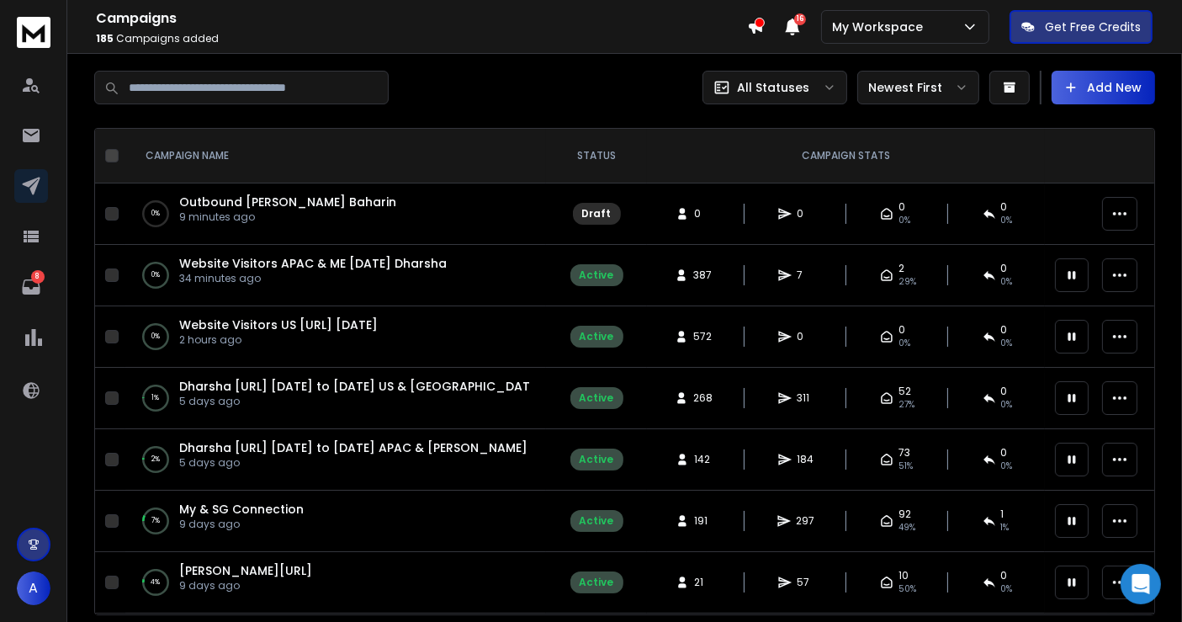
click at [349, 330] on span "Website Visitors US [URL] [DATE]" at bounding box center [278, 324] width 199 height 17
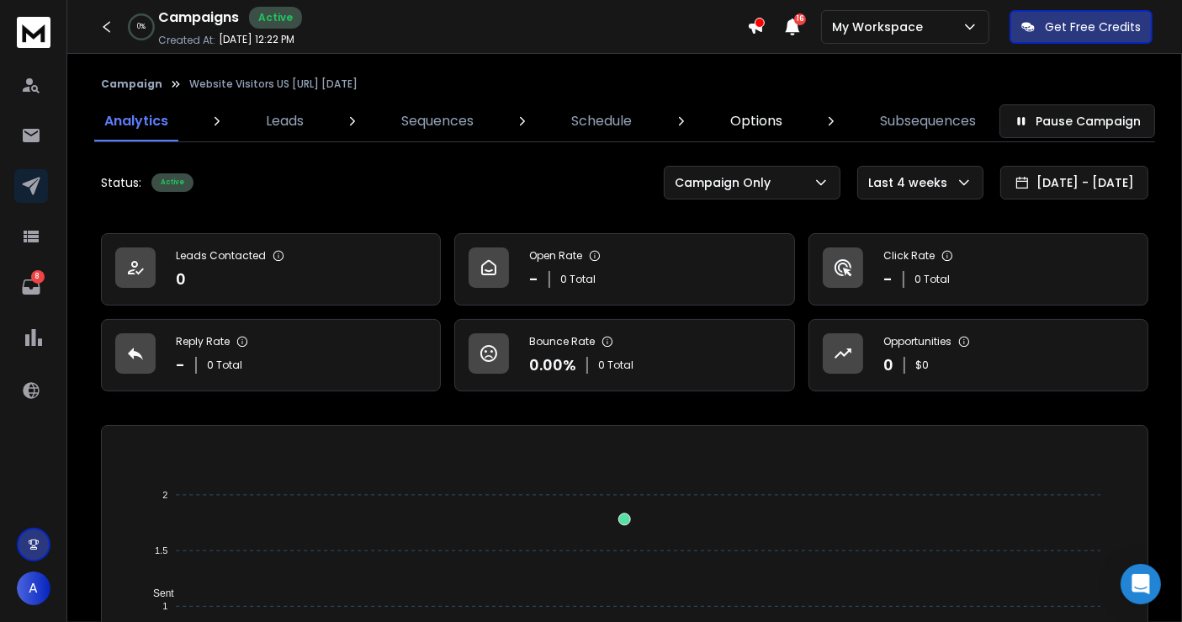
click at [742, 111] on p "Options" at bounding box center [757, 121] width 52 height 20
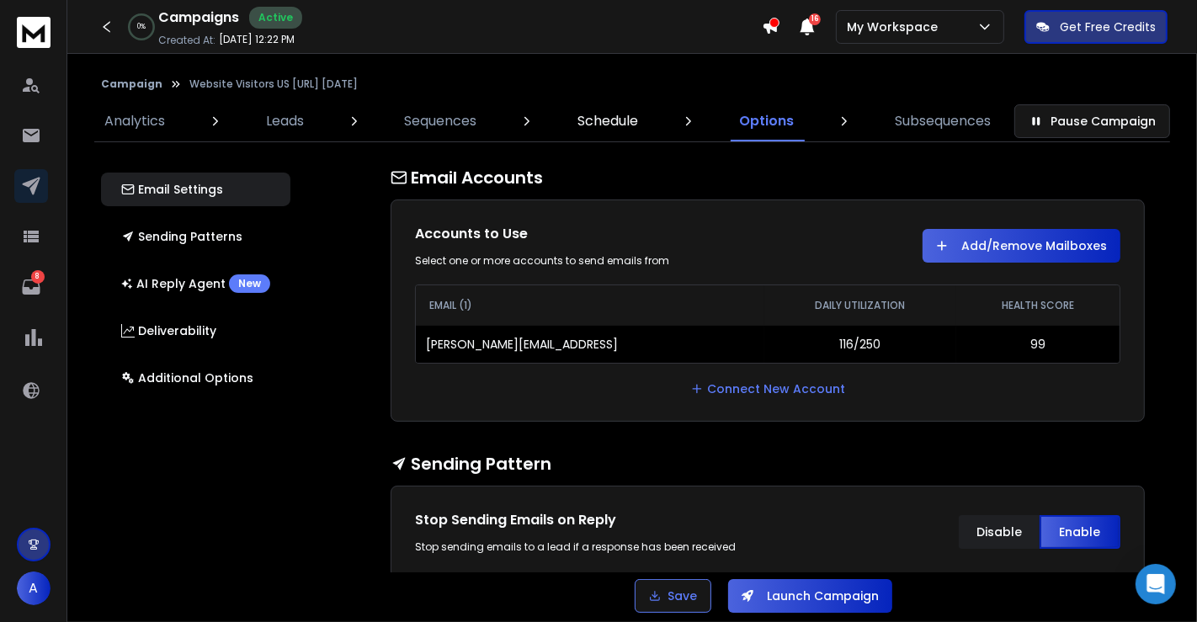
click at [607, 126] on p "Schedule" at bounding box center [607, 121] width 61 height 20
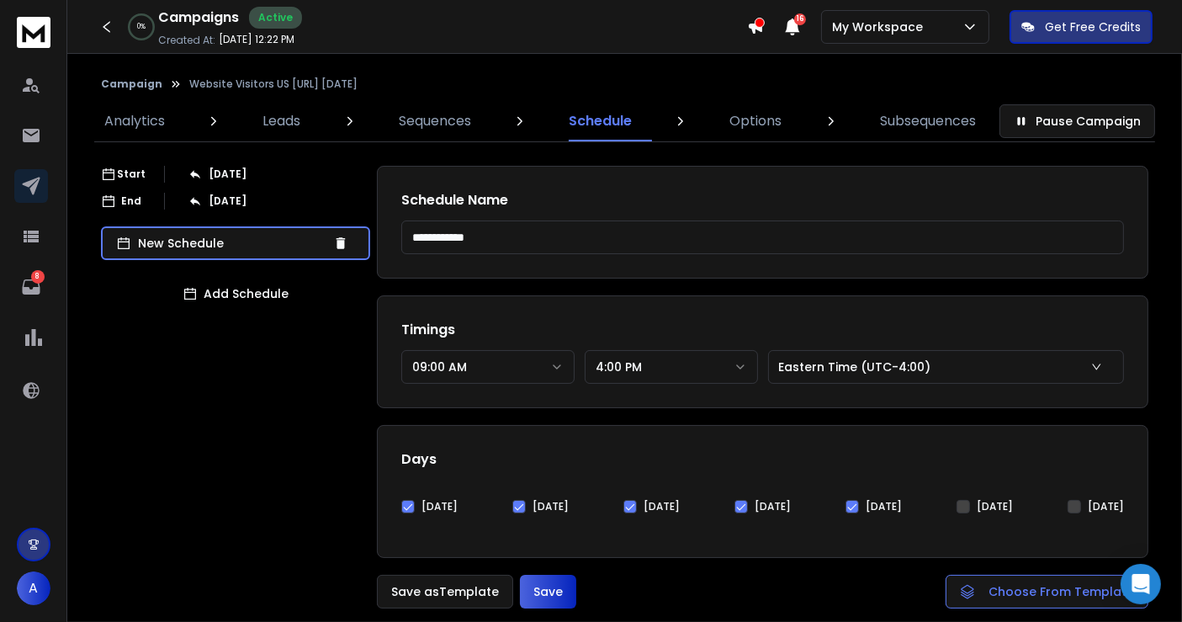
click at [259, 181] on div "Start Wed Aug 13 2025" at bounding box center [235, 174] width 269 height 17
click at [247, 179] on p "Wed Aug 13 2025" at bounding box center [228, 173] width 38 height 13
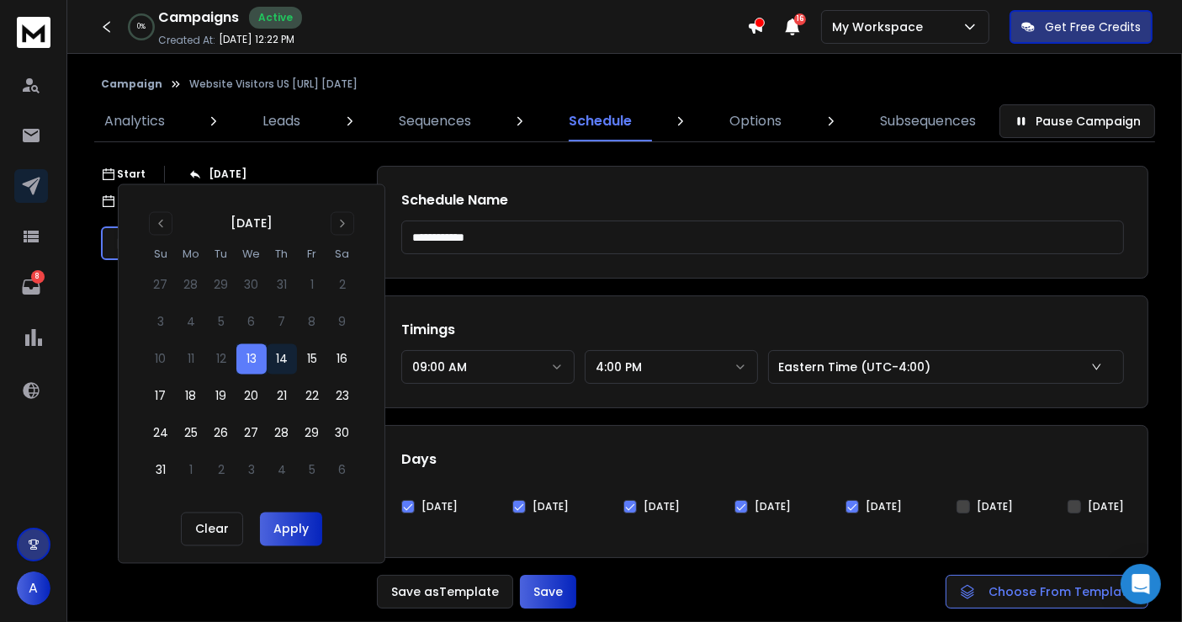
click at [280, 359] on button "14" at bounding box center [282, 359] width 30 height 30
click at [288, 519] on button "Apply" at bounding box center [291, 530] width 62 height 34
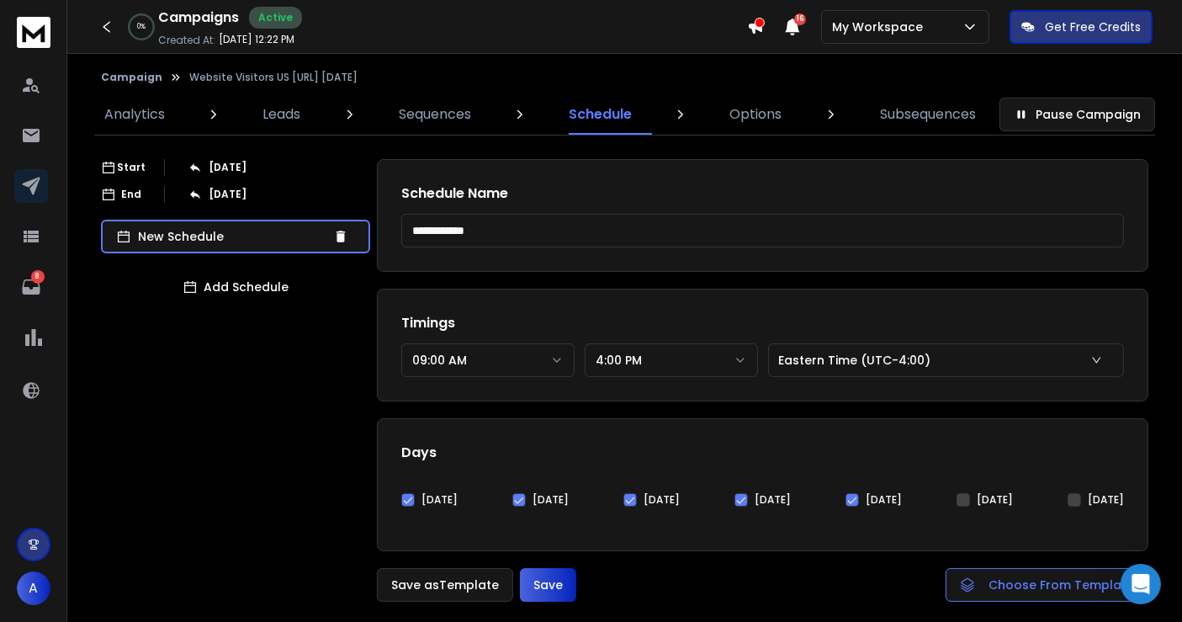
scroll to position [8, 0]
click at [534, 567] on button "Save" at bounding box center [548, 584] width 56 height 34
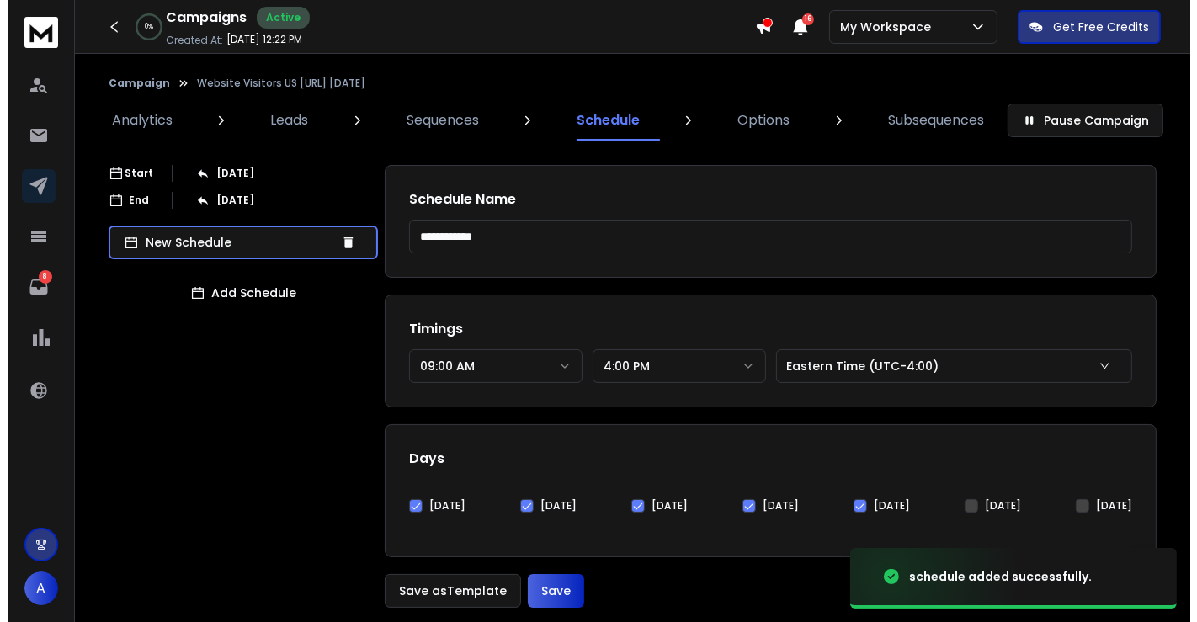
scroll to position [0, 0]
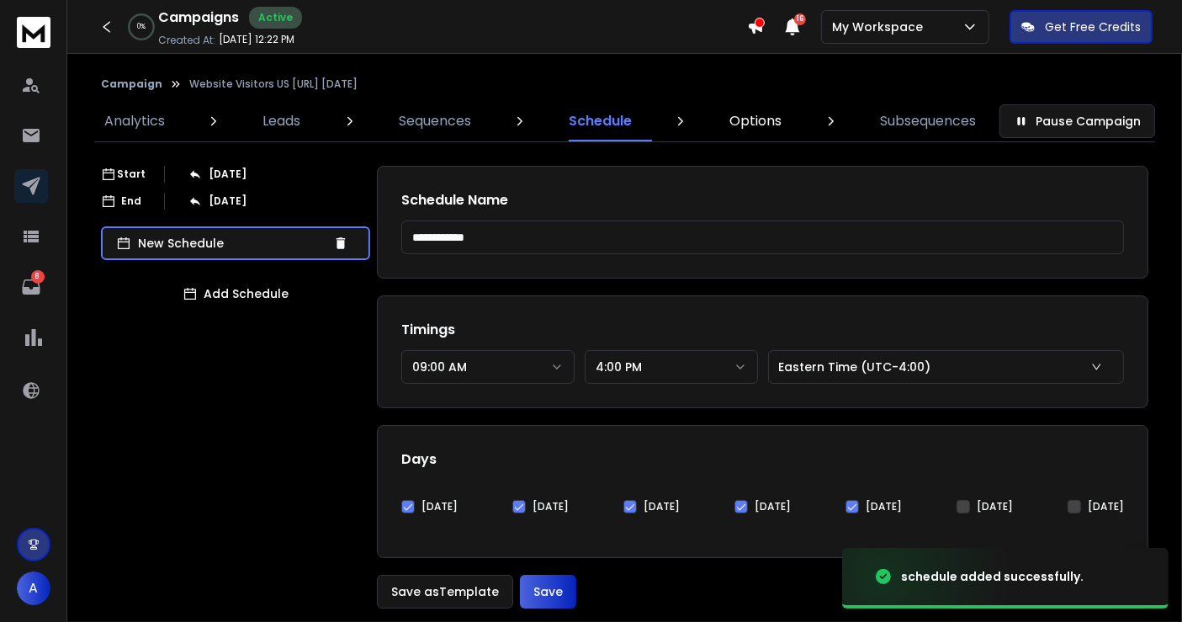
click at [757, 116] on p "Options" at bounding box center [757, 121] width 52 height 20
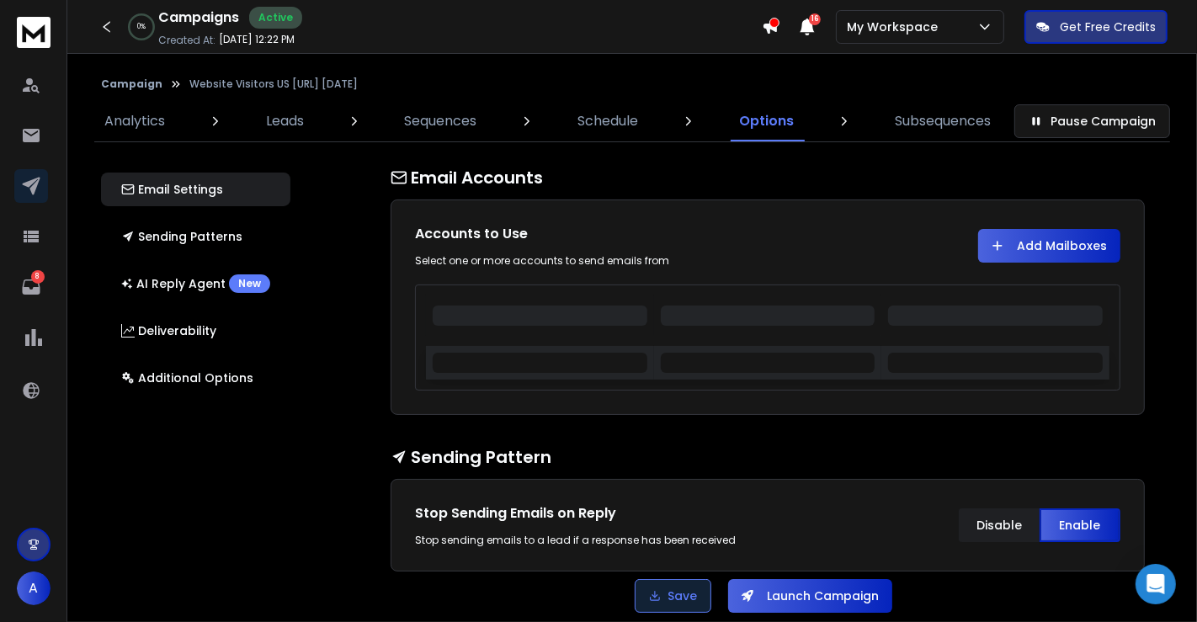
click at [692, 600] on button "Save" at bounding box center [673, 596] width 77 height 34
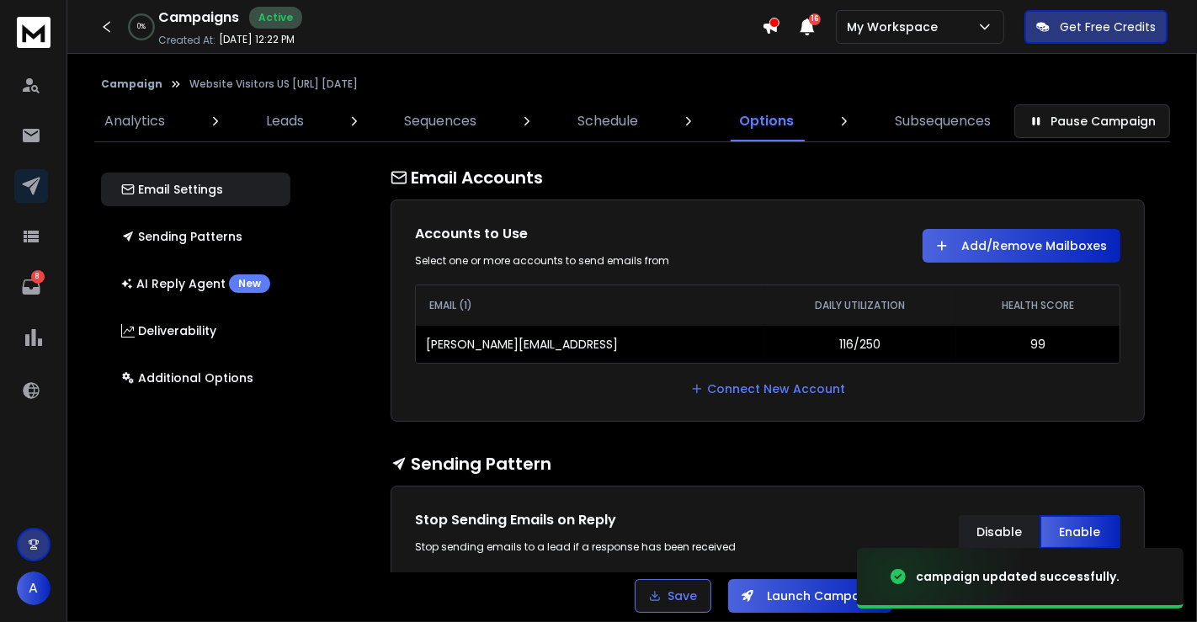
click at [749, 601] on icon at bounding box center [747, 596] width 12 height 12
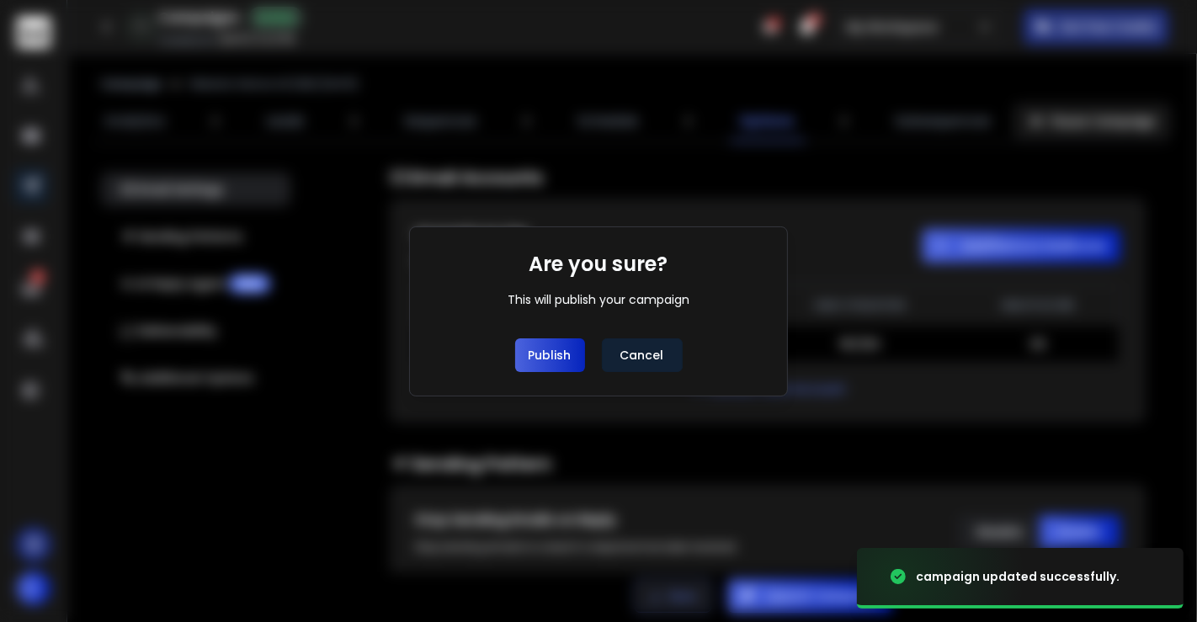
click at [570, 342] on button "Publish" at bounding box center [550, 355] width 70 height 34
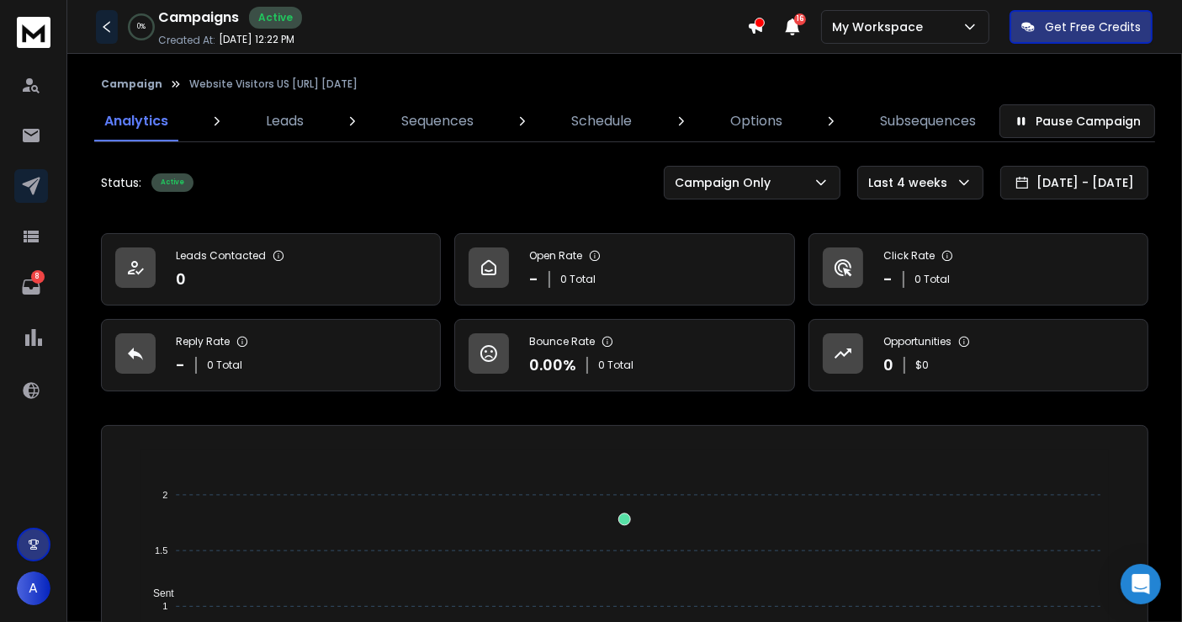
click at [96, 25] on button at bounding box center [107, 27] width 22 height 34
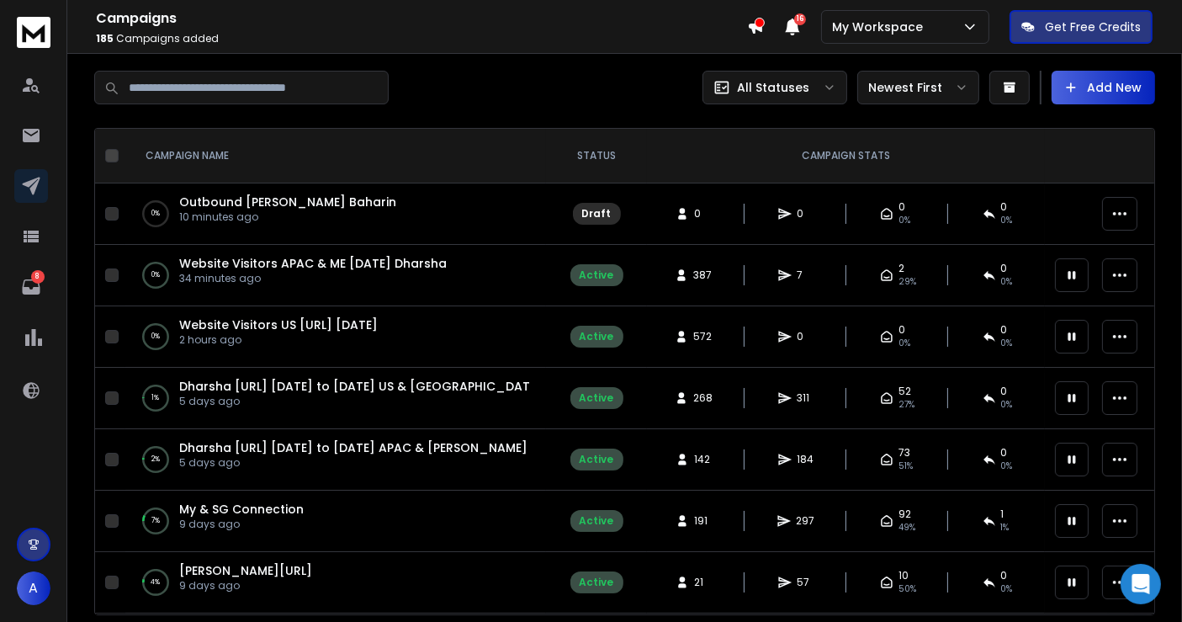
click at [298, 213] on p "10 minutes ago" at bounding box center [287, 216] width 217 height 13
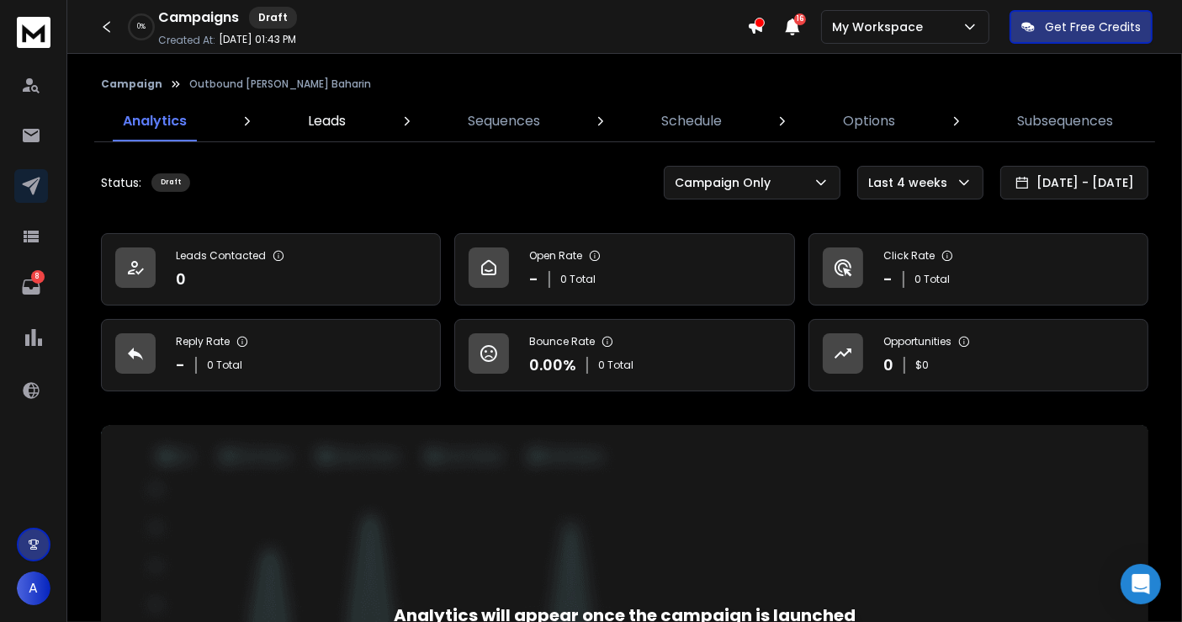
click at [327, 121] on p "Leads" at bounding box center [327, 121] width 38 height 20
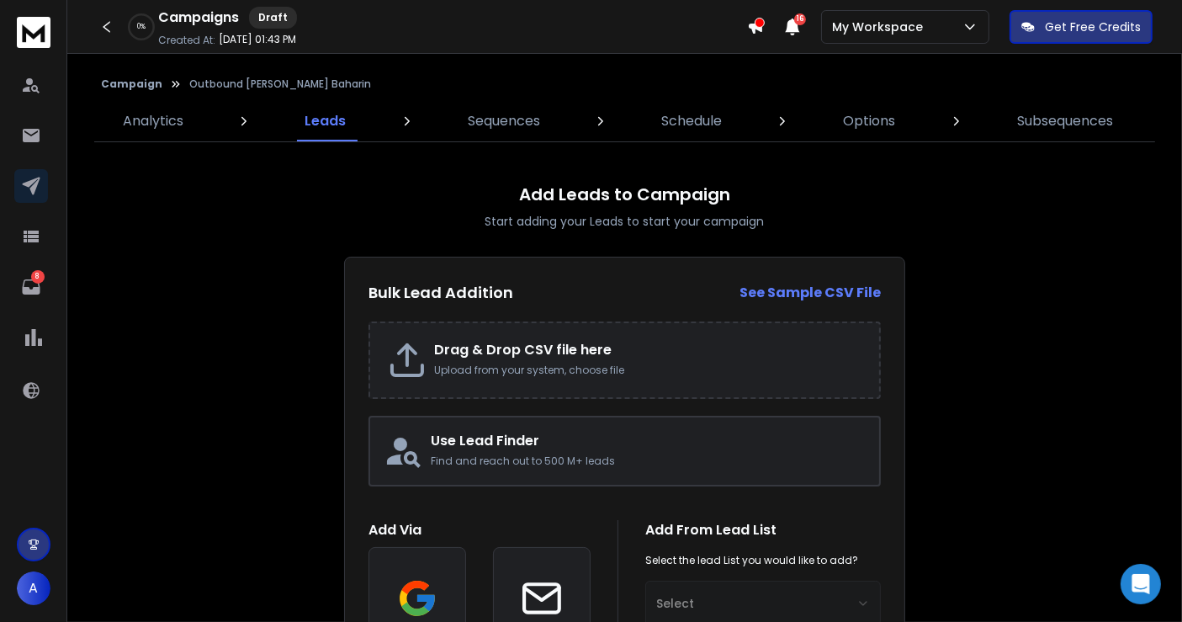
click at [545, 359] on div "Drag & Drop CSV file here Upload from your system, choose file" at bounding box center [648, 360] width 428 height 40
type input "**********"
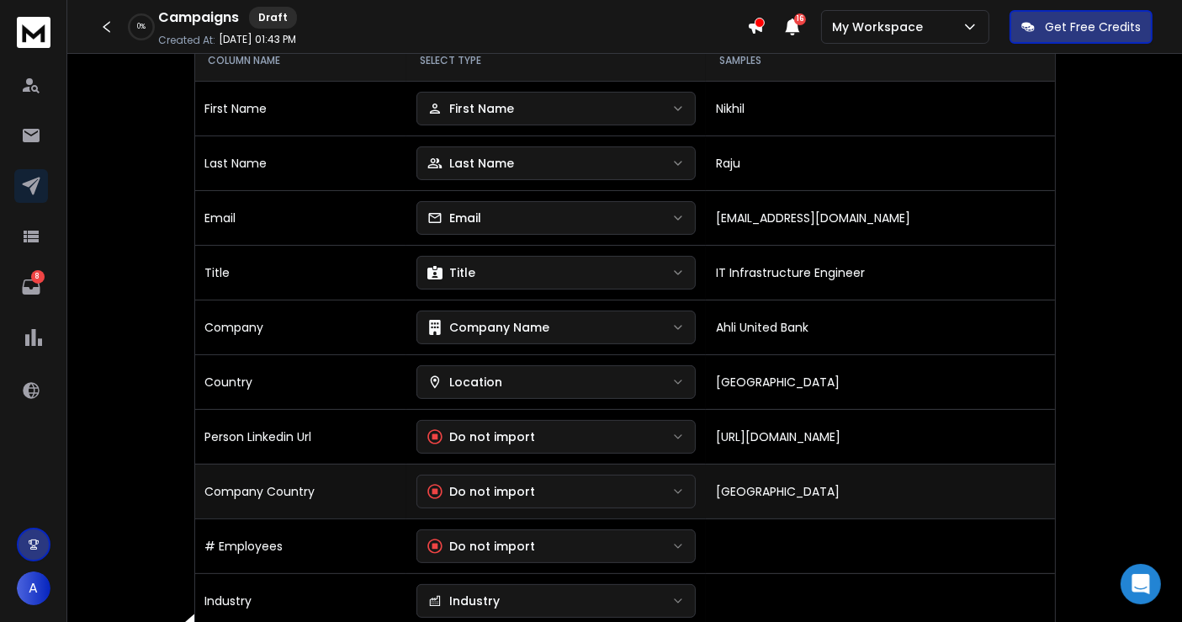
scroll to position [536, 0]
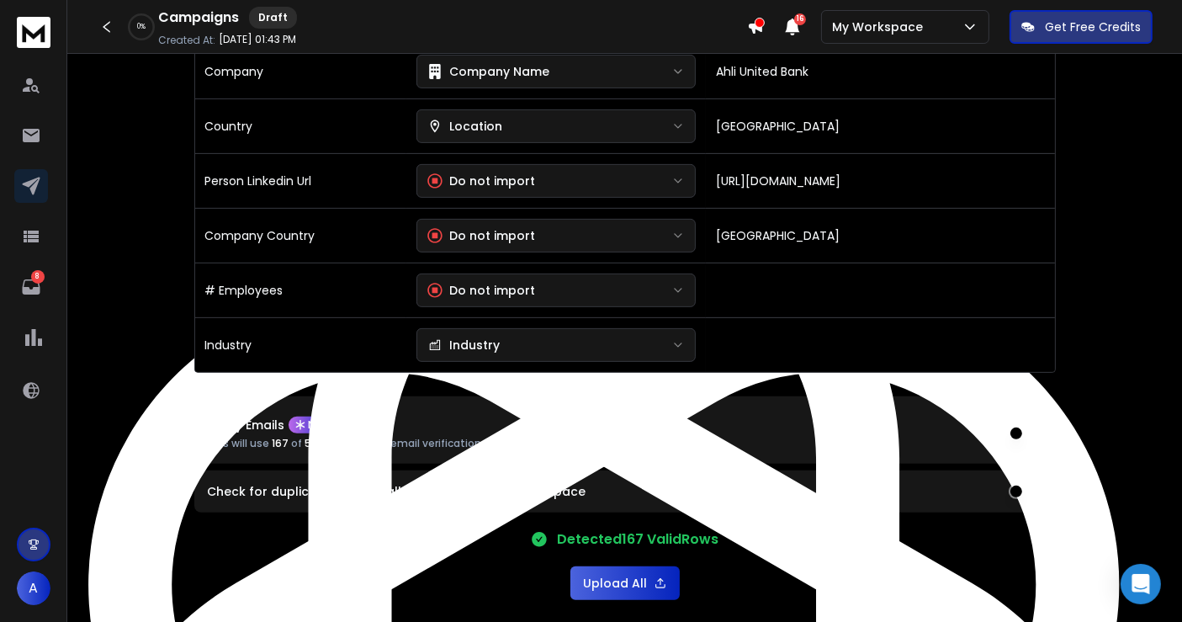
click at [614, 581] on button "Upload All" at bounding box center [625, 583] width 109 height 34
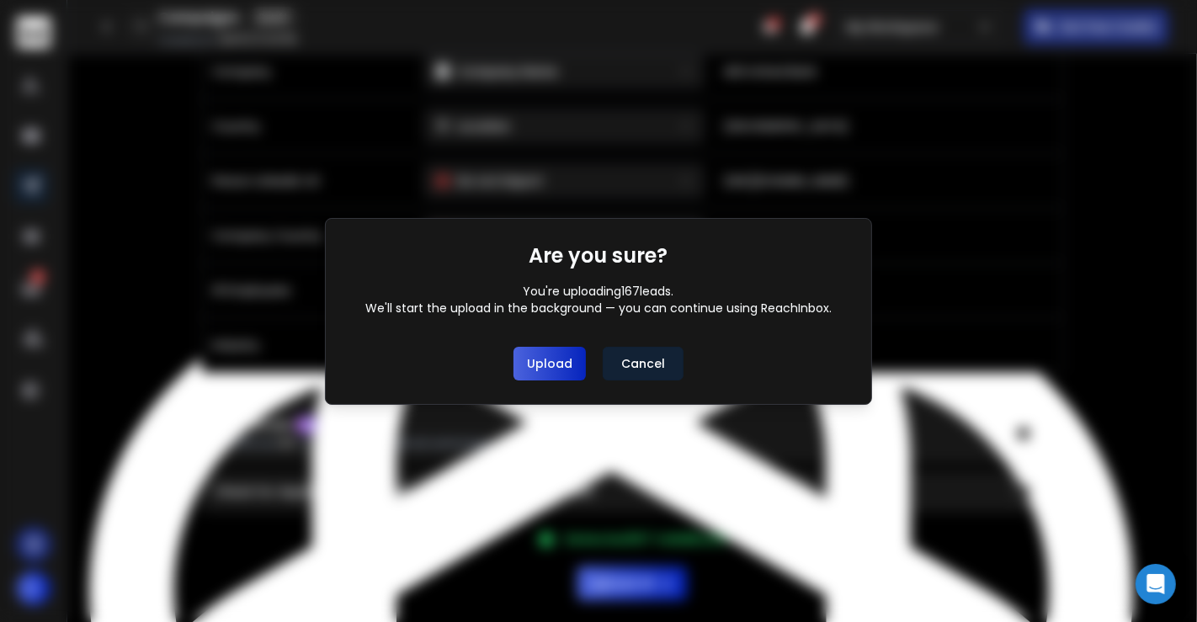
click at [570, 371] on button "Upload" at bounding box center [549, 364] width 72 height 34
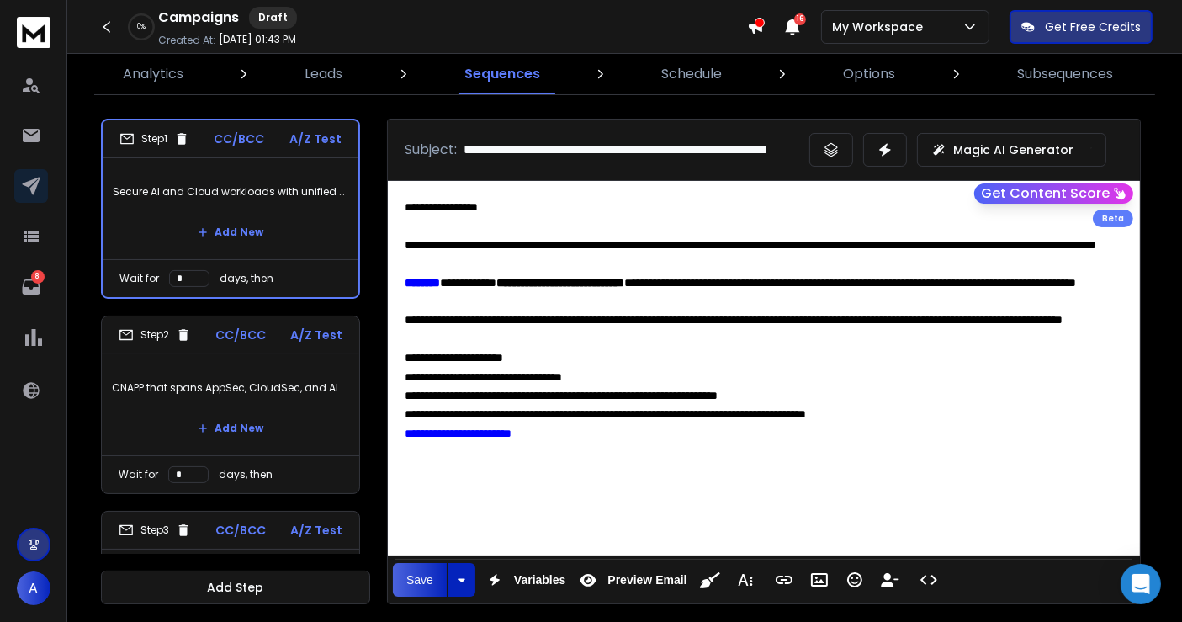
scroll to position [52, 0]
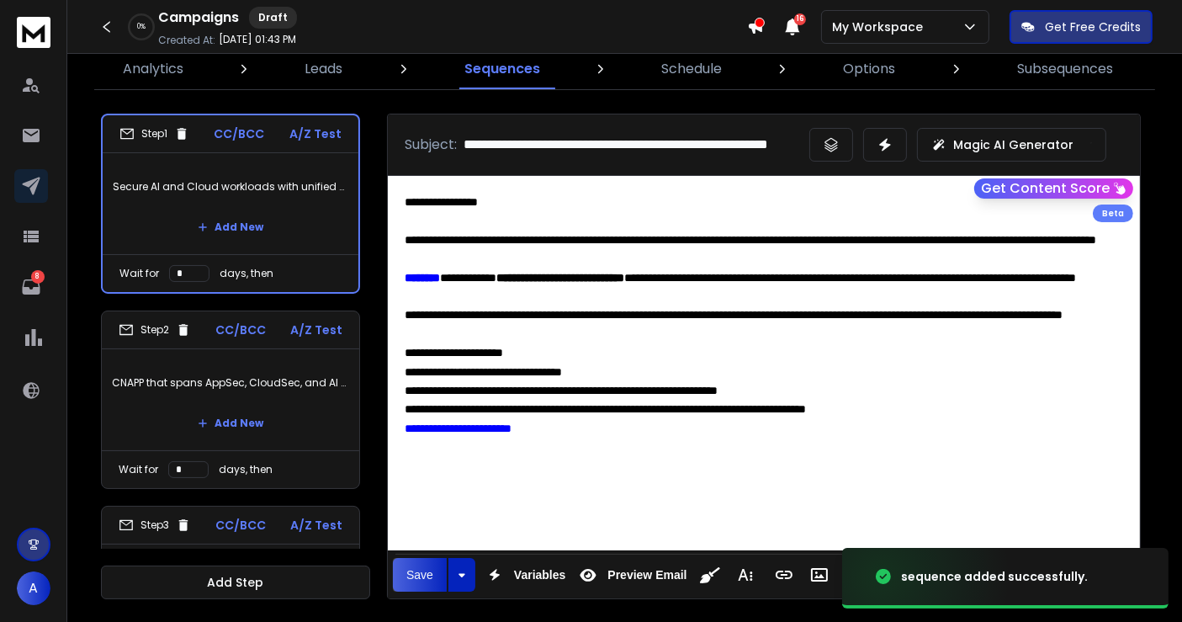
click at [256, 383] on p "CNAPP that spans AppSec, CloudSec, and AI Security" at bounding box center [230, 382] width 237 height 47
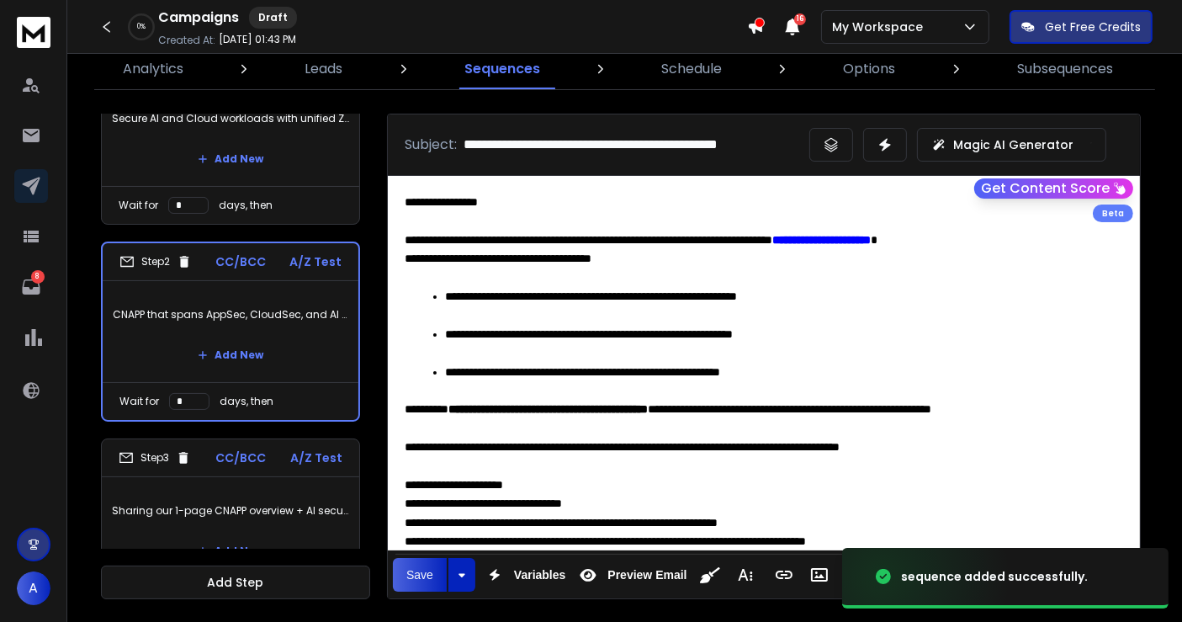
scroll to position [187, 0]
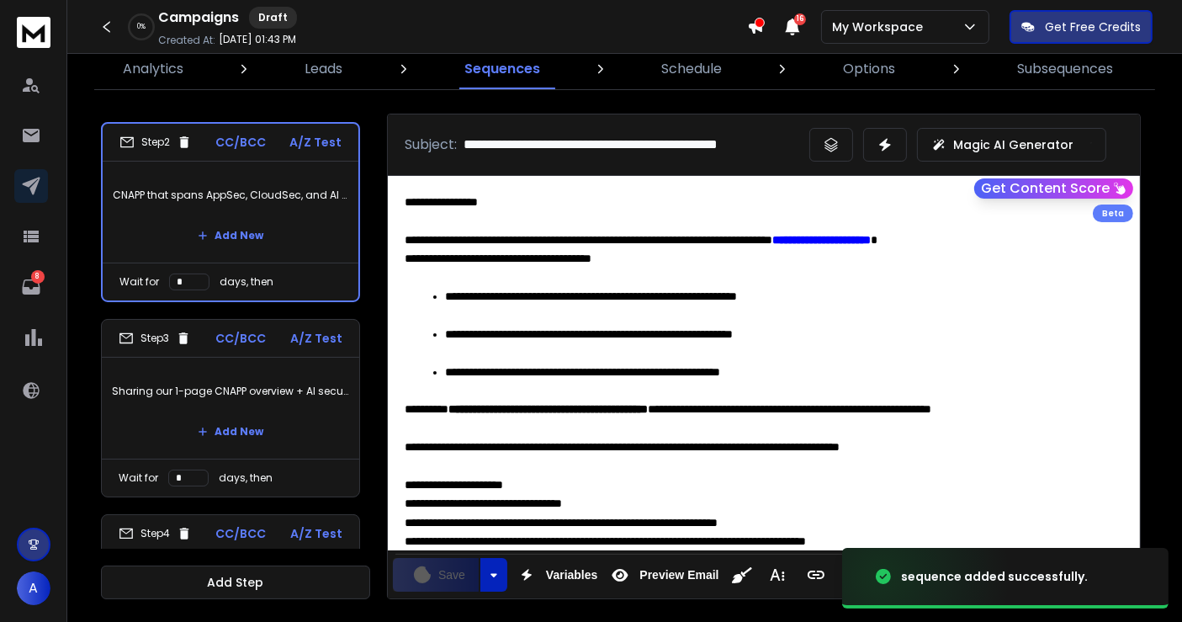
click at [242, 391] on p "Sharing our 1-page CNAPP overview + AI security video" at bounding box center [230, 391] width 237 height 47
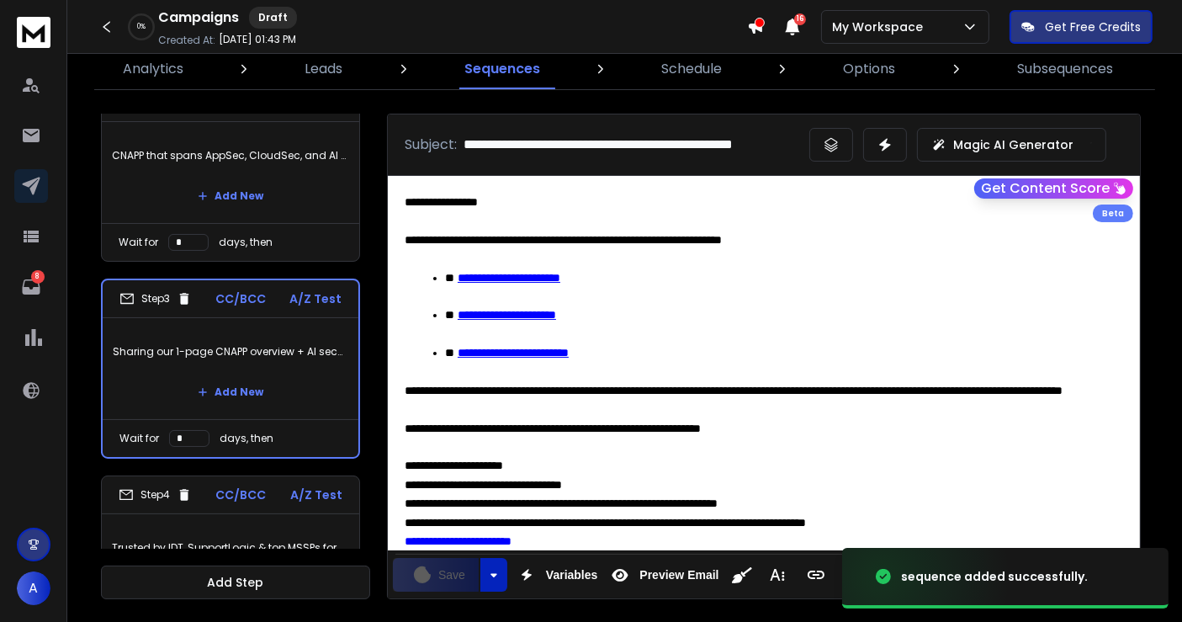
scroll to position [280, 0]
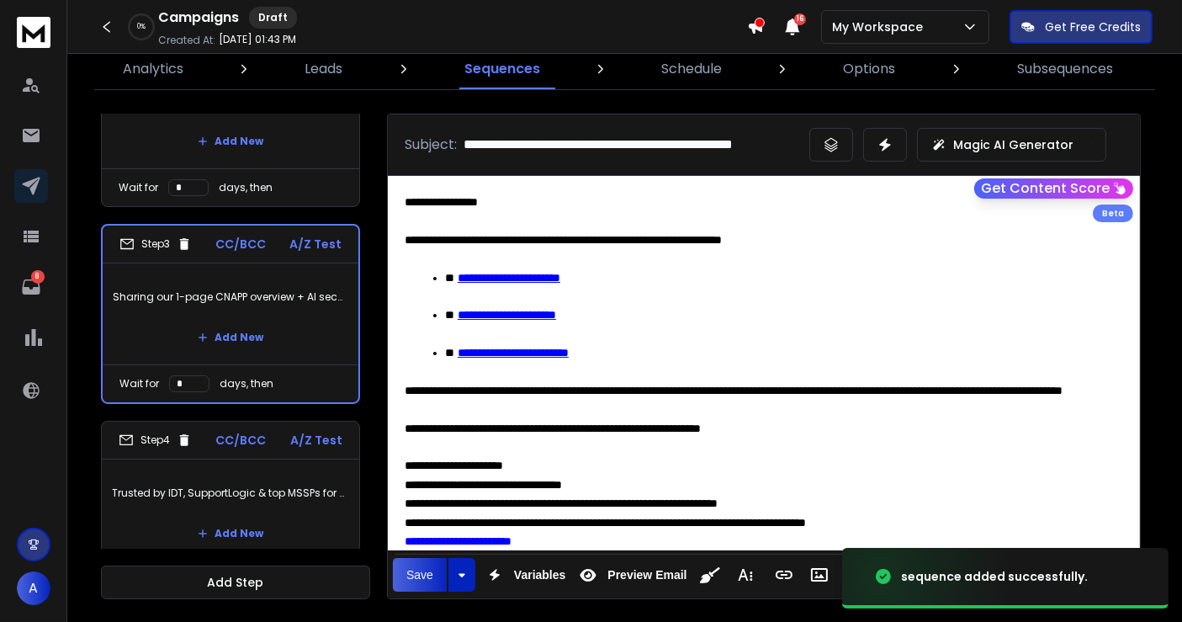
click at [248, 485] on p "Trusted by IDT, SupportLogic & top MSSPs for CNAPP" at bounding box center [230, 493] width 237 height 47
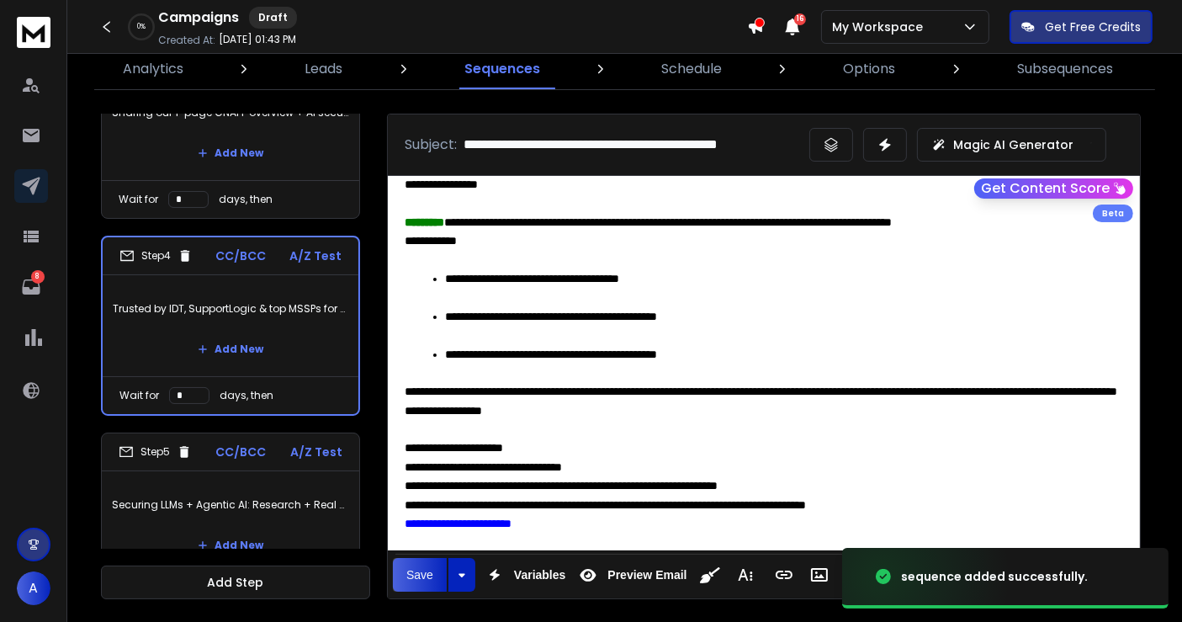
scroll to position [467, 0]
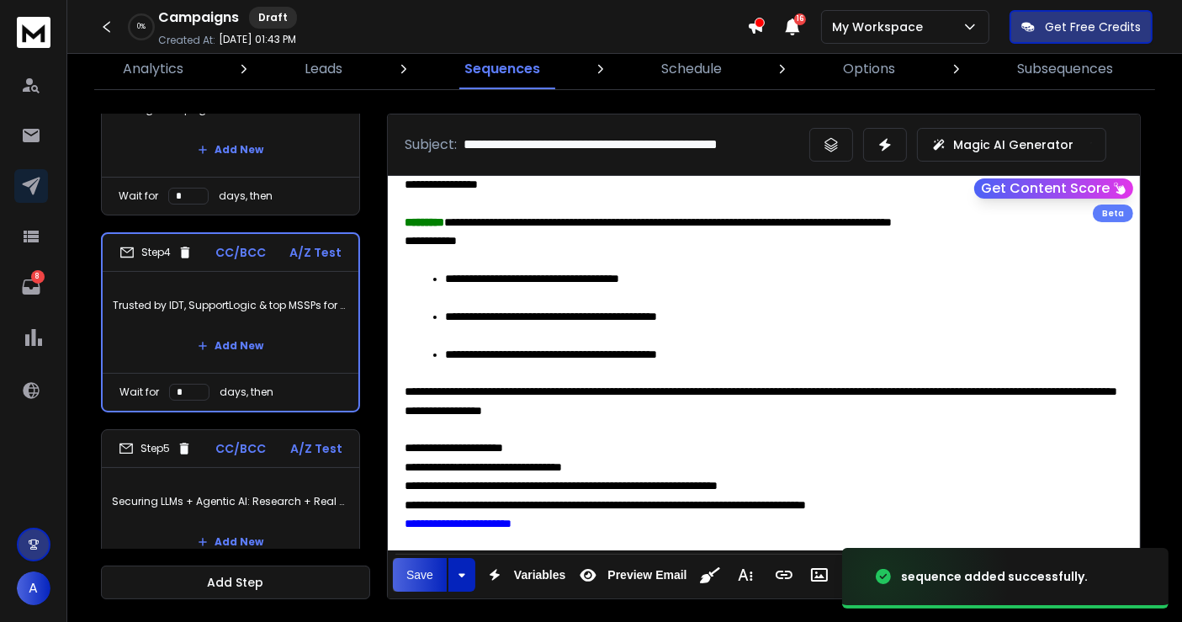
click at [234, 492] on p "Securing LLMs + Agentic AI: Research + Real Deployments" at bounding box center [230, 501] width 237 height 47
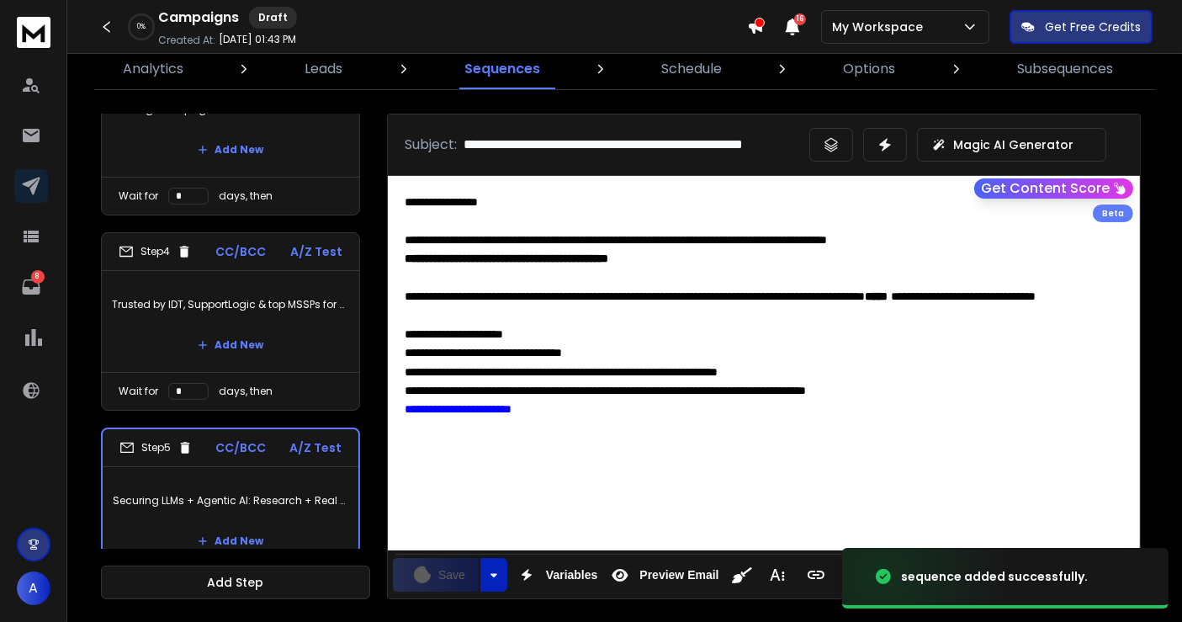
scroll to position [654, 0]
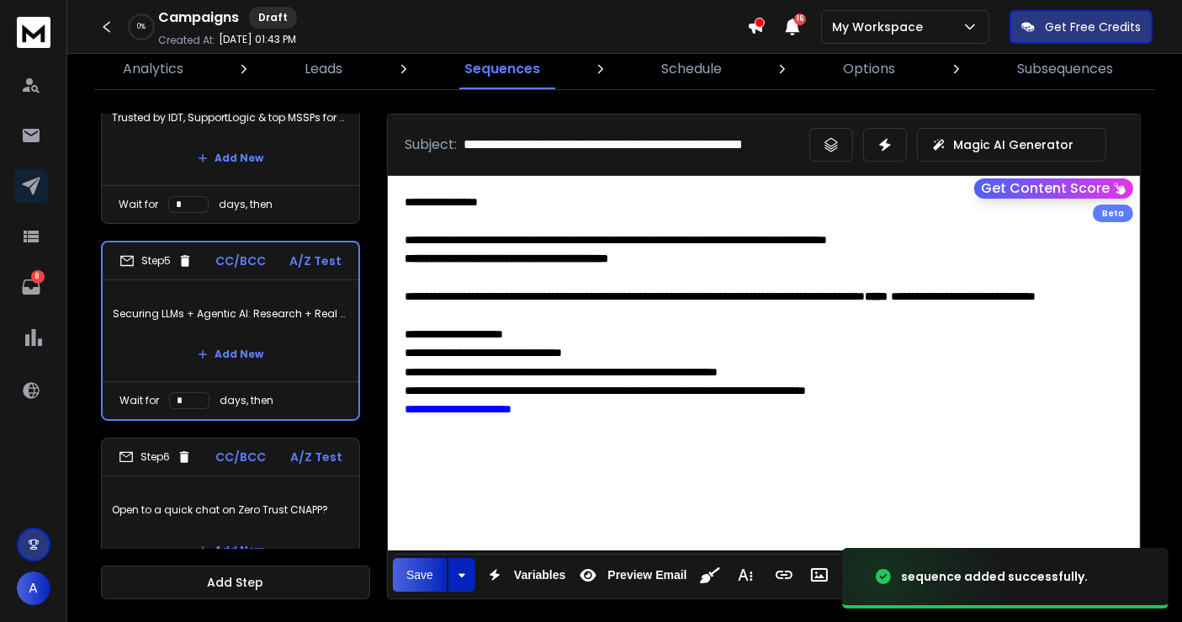
click at [226, 505] on p "Open to a quick chat on Zero Trust CNAPP?" at bounding box center [230, 509] width 237 height 47
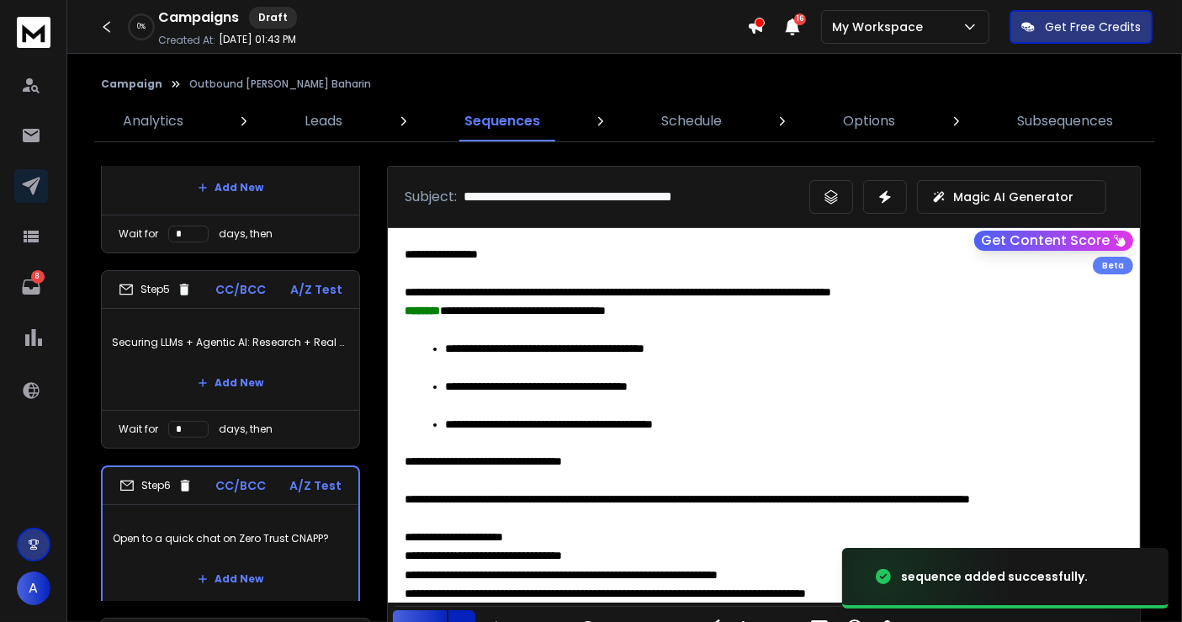
scroll to position [0, 0]
click at [699, 121] on p "Schedule" at bounding box center [692, 121] width 61 height 20
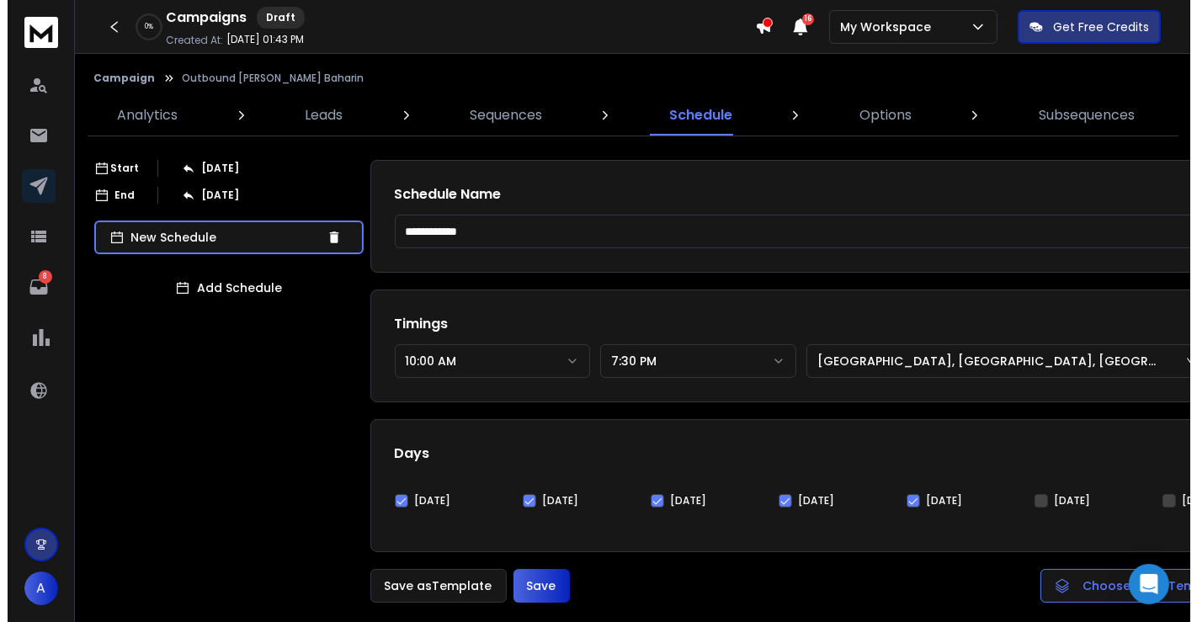
scroll to position [8, 0]
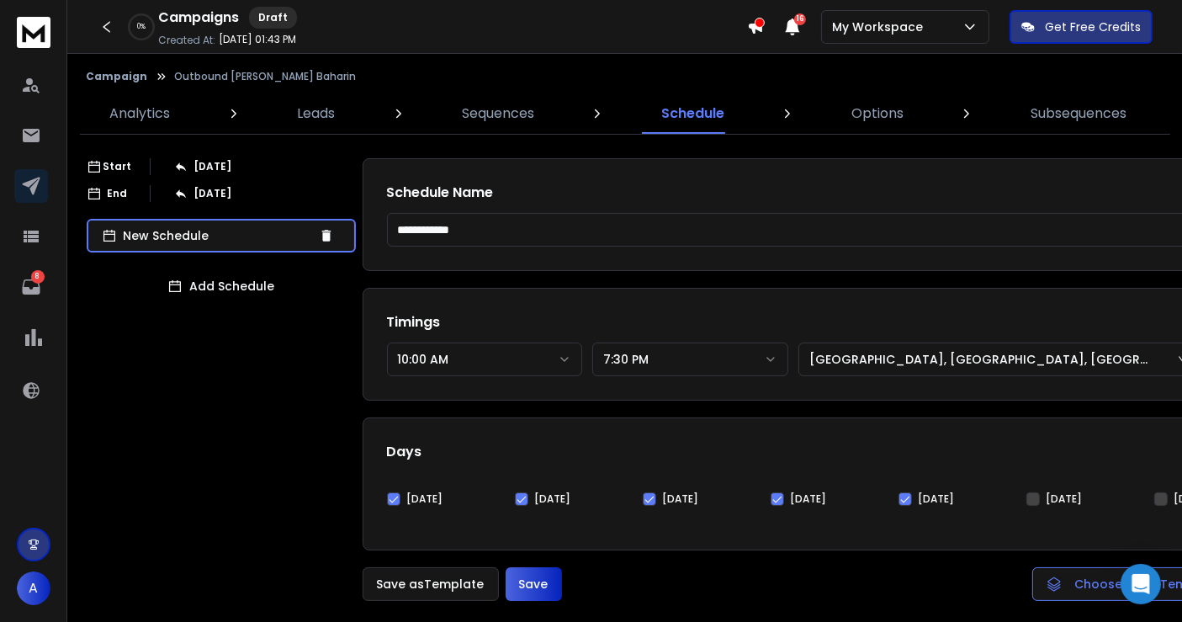
click at [543, 578] on button "Save" at bounding box center [534, 584] width 56 height 34
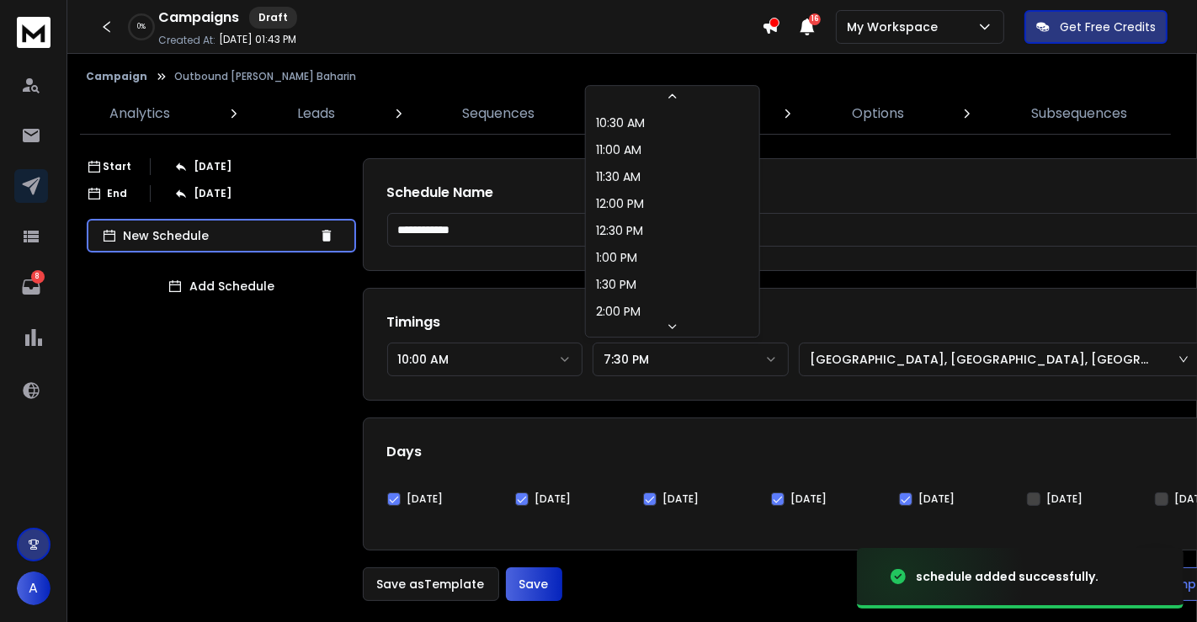
click at [689, 359] on button "7:30 PM" at bounding box center [690, 360] width 196 height 34
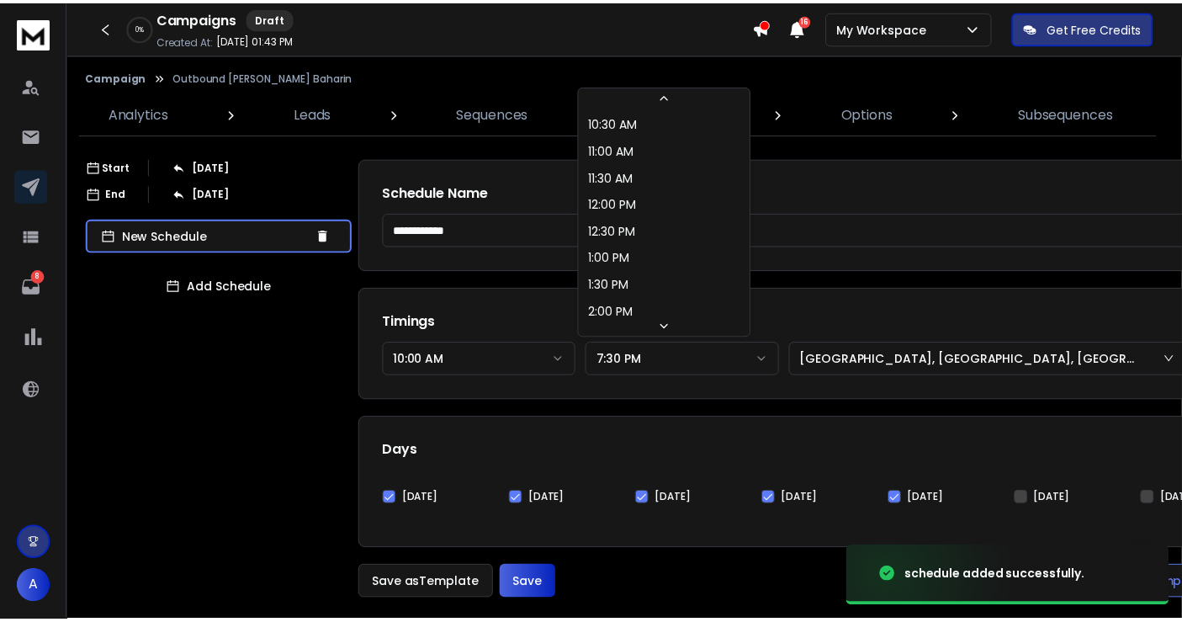
scroll to position [304, 0]
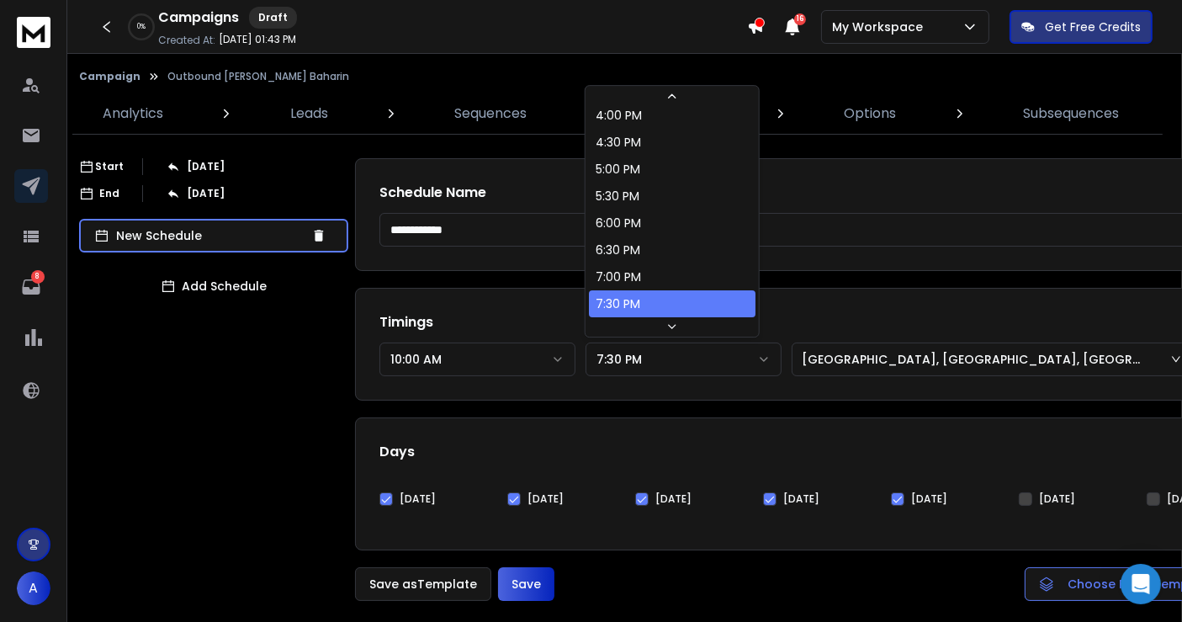
click at [0, 465] on div "8 A" at bounding box center [33, 311] width 67 height 622
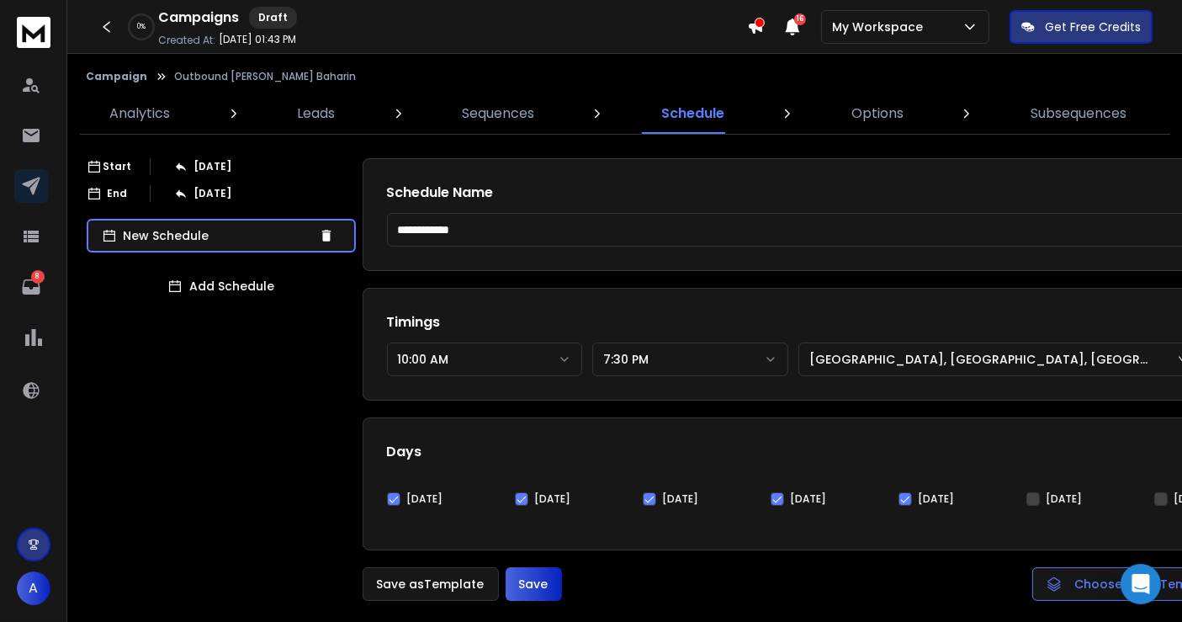
click at [232, 162] on p "Tue Jul 29 2025" at bounding box center [213, 166] width 38 height 13
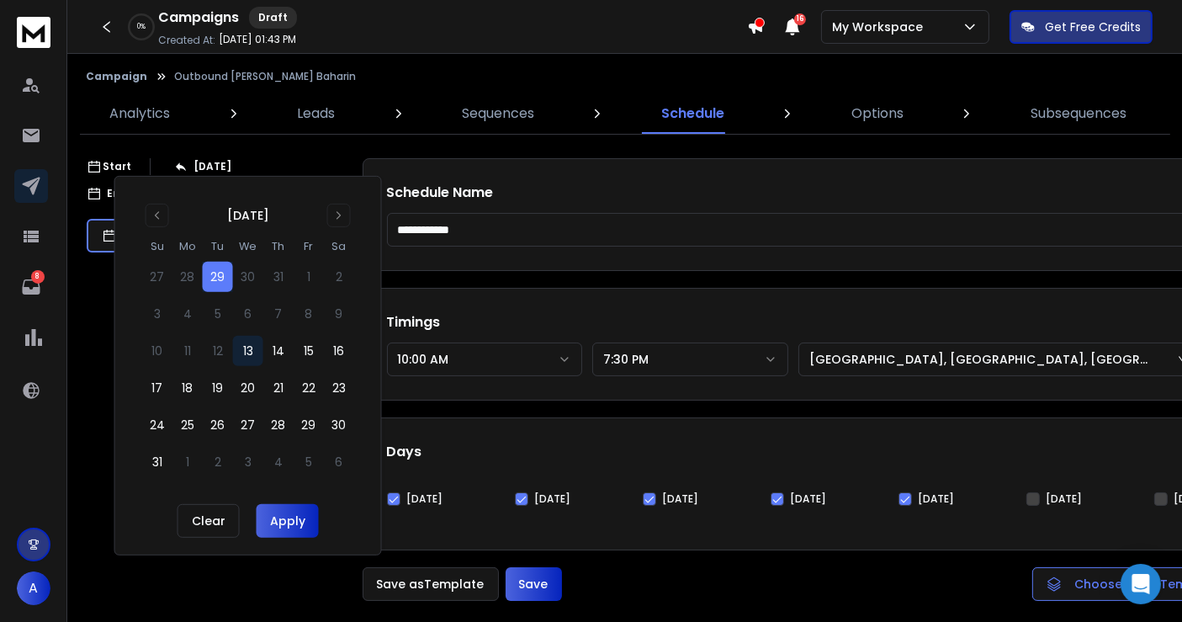
click at [252, 356] on button "13" at bounding box center [248, 351] width 30 height 30
click at [289, 518] on button "Apply" at bounding box center [288, 521] width 62 height 34
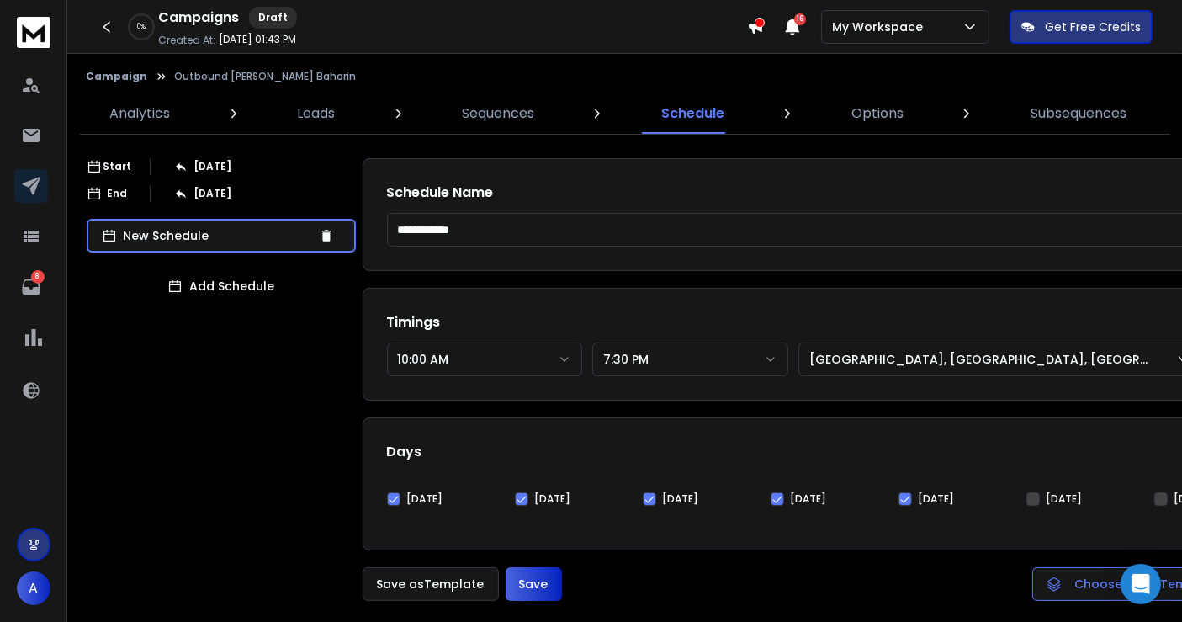
click at [295, 185] on div "End Sun Nov 30 2025" at bounding box center [221, 193] width 269 height 17
click at [232, 189] on p "Sun Nov 30 2025" at bounding box center [213, 193] width 38 height 13
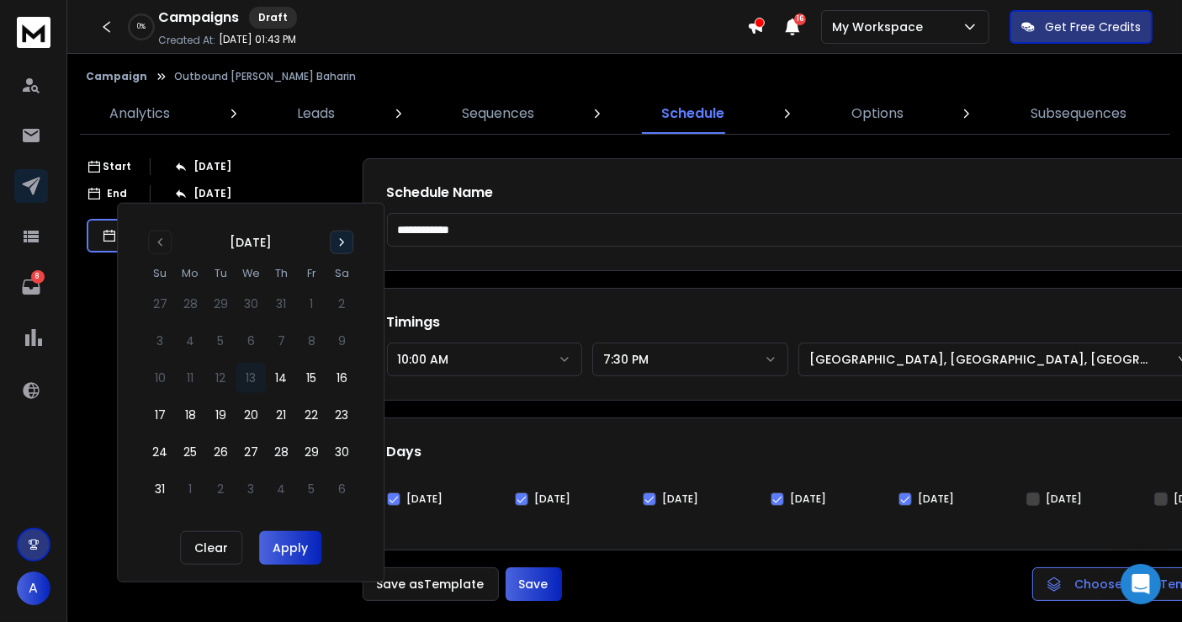
click at [339, 240] on icon "Go to next month" at bounding box center [341, 242] width 13 height 13
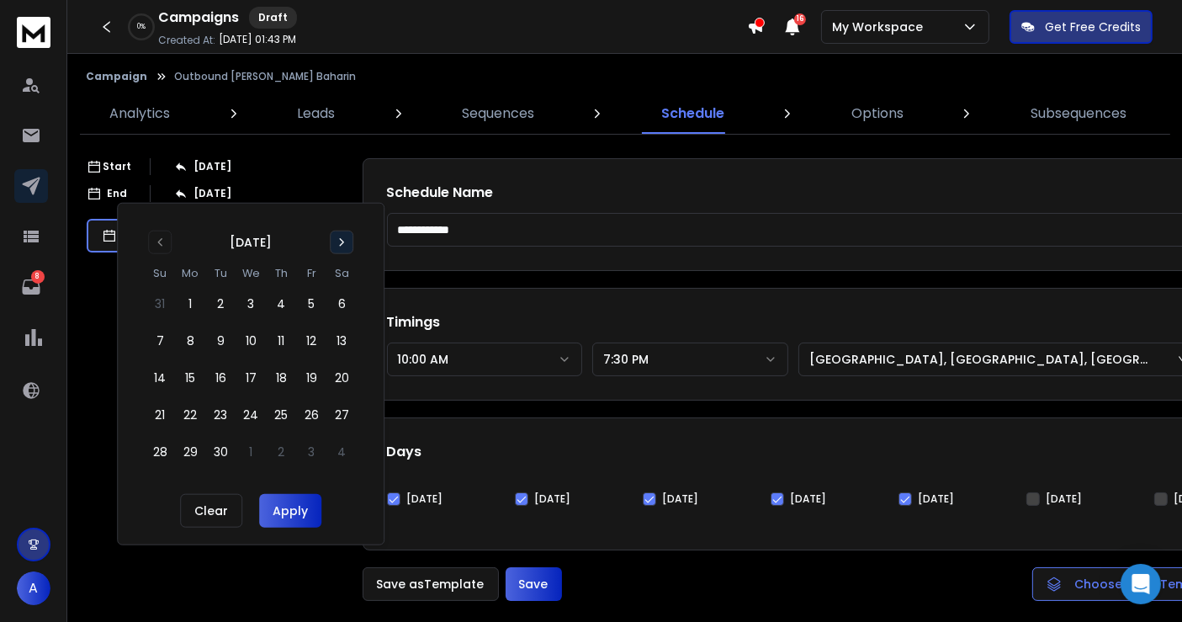
click at [339, 240] on icon "Go to next month" at bounding box center [341, 242] width 13 height 13
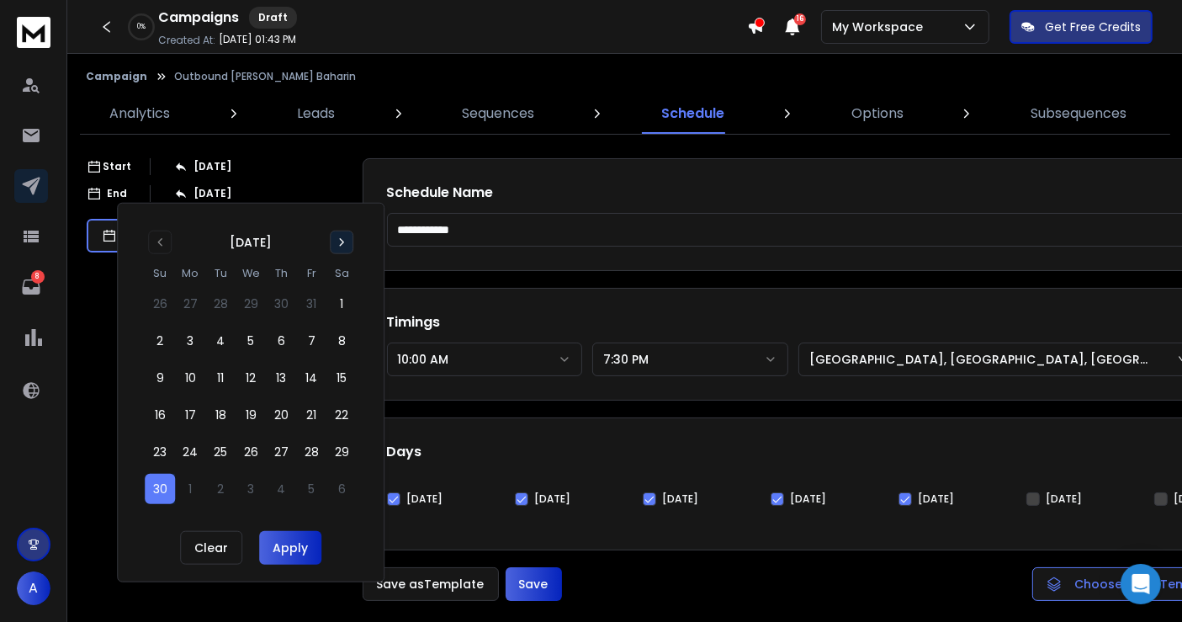
click at [348, 245] on icon "Go to next month" at bounding box center [341, 242] width 13 height 13
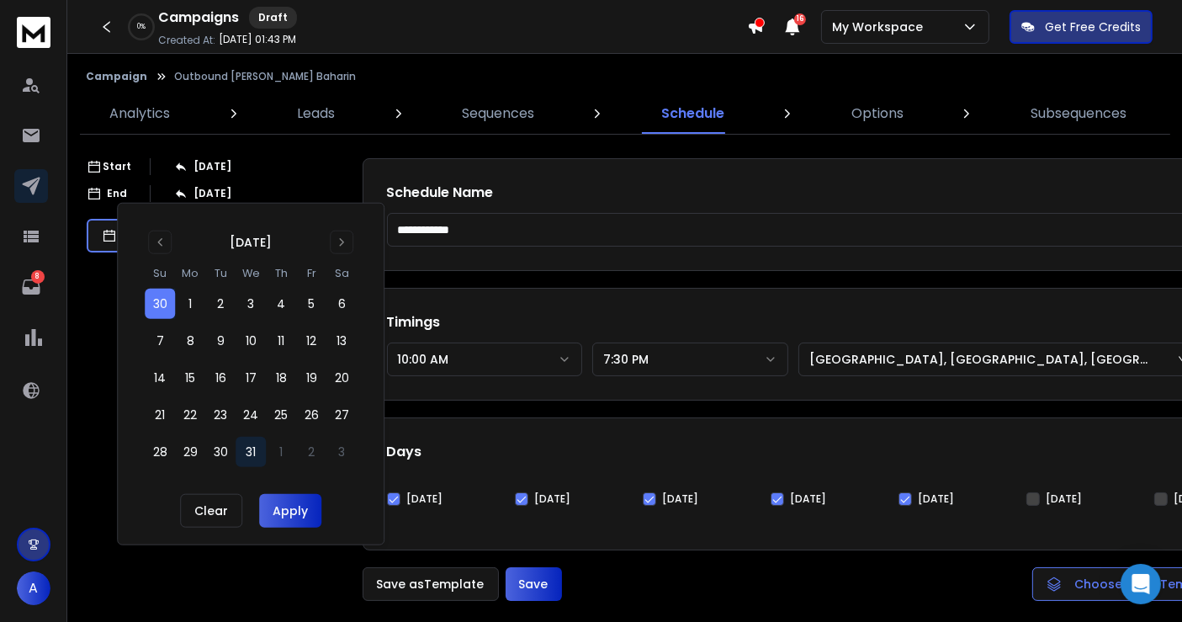
click at [249, 453] on button "31" at bounding box center [251, 452] width 30 height 30
click at [295, 515] on button "Apply" at bounding box center [290, 511] width 62 height 34
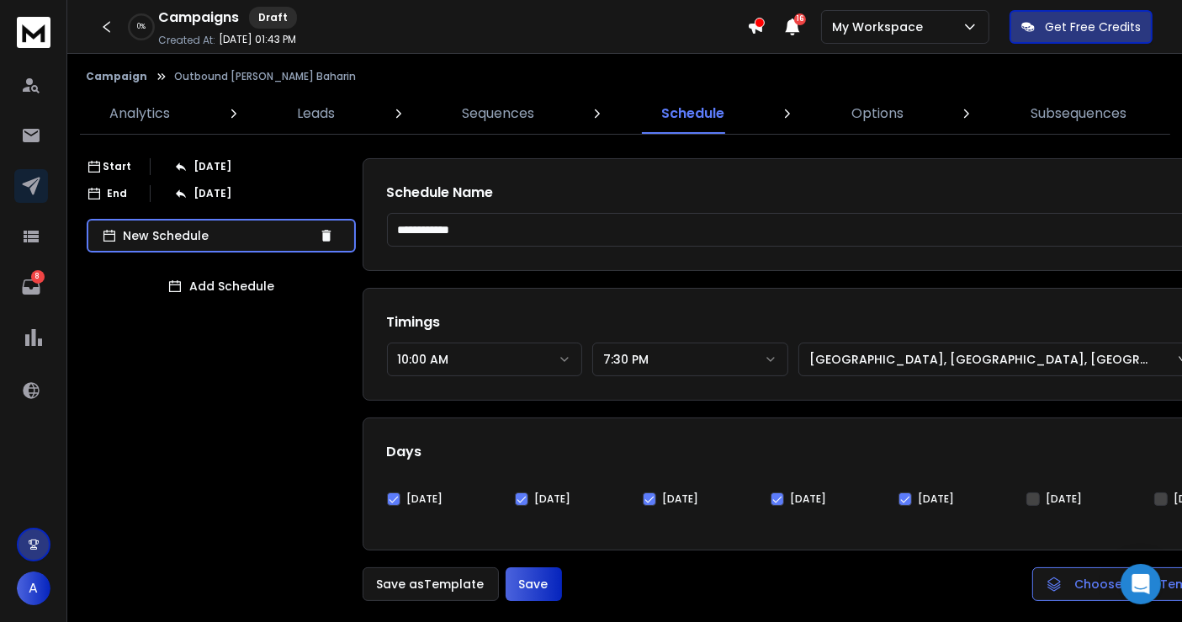
click at [553, 582] on button "Save" at bounding box center [534, 584] width 56 height 34
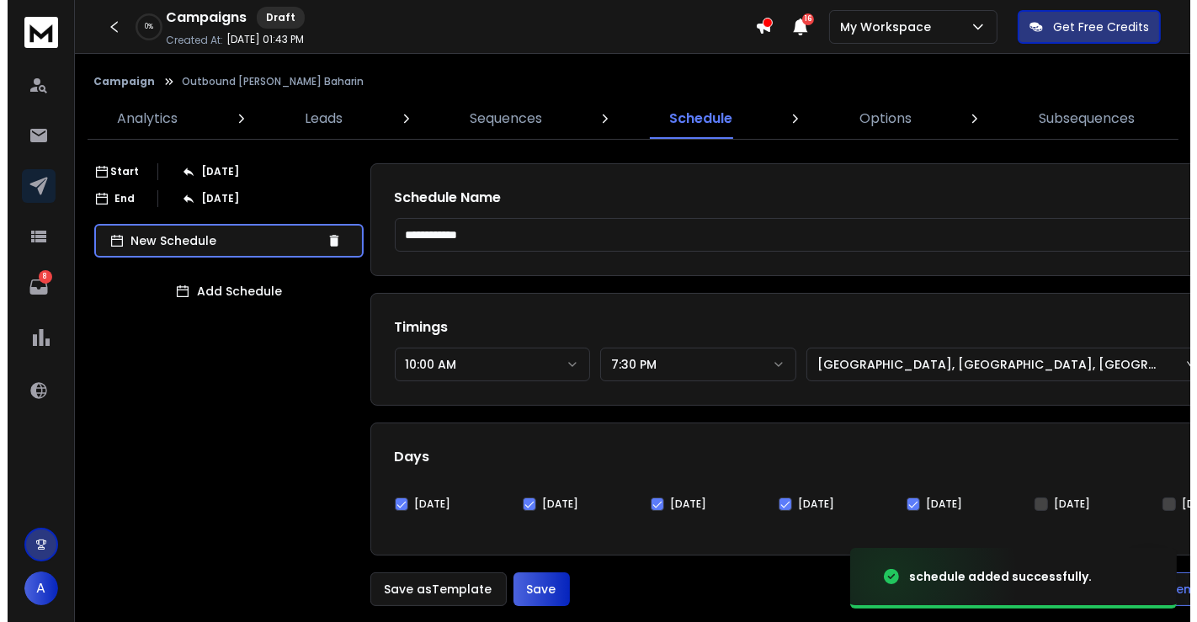
scroll to position [0, 0]
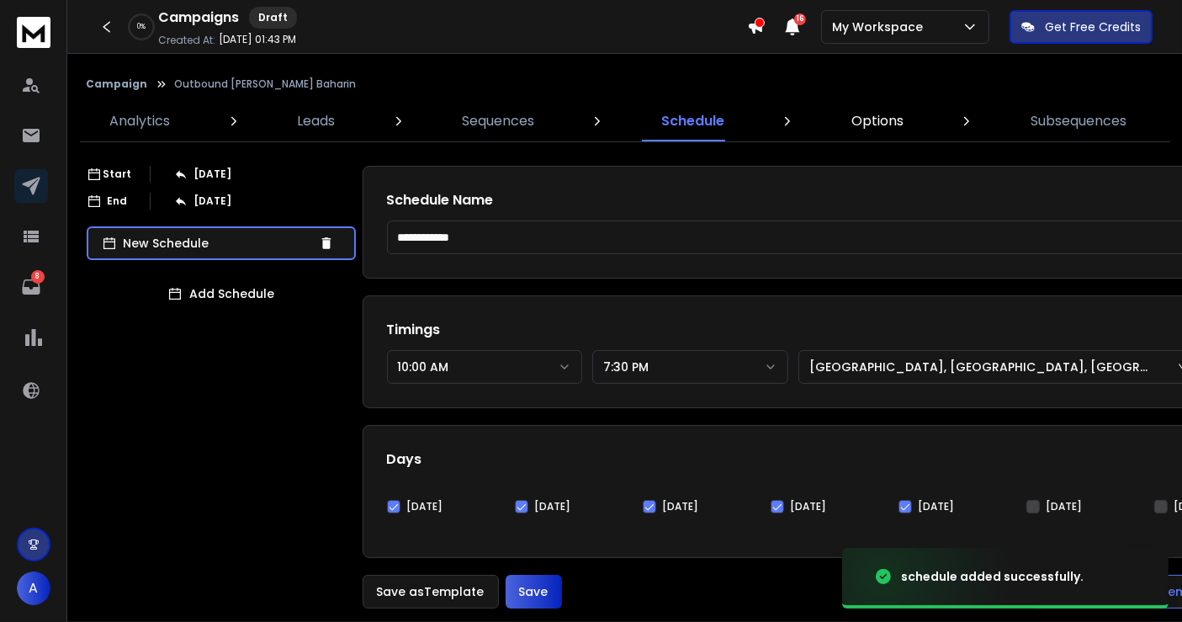
click at [871, 126] on p "Options" at bounding box center [878, 121] width 52 height 20
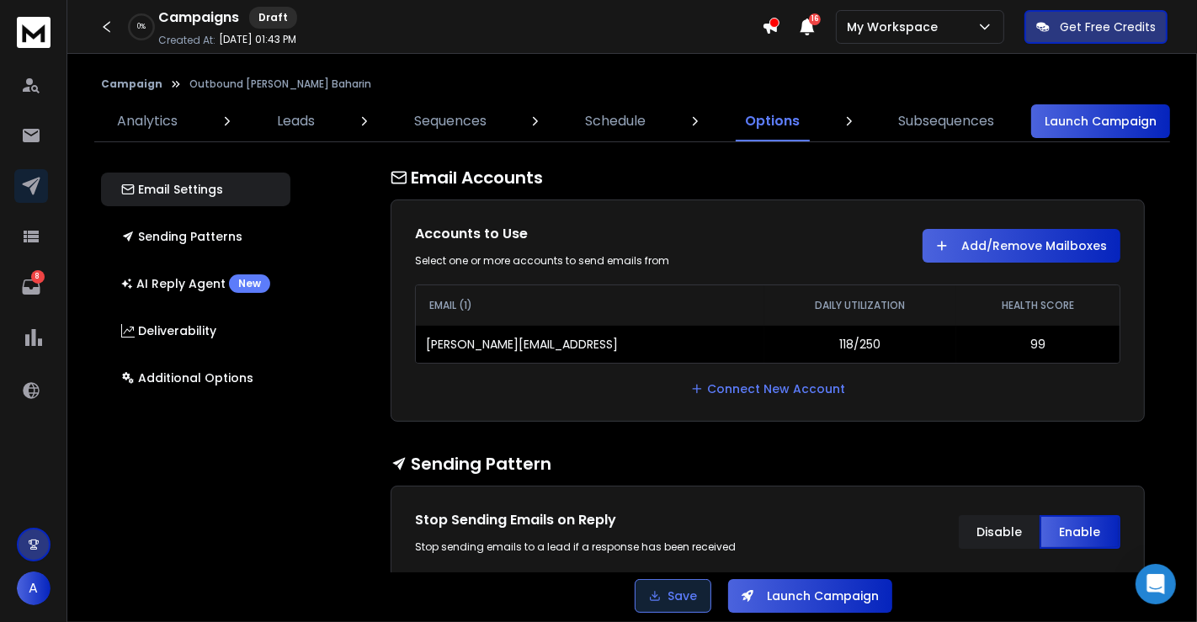
click at [666, 608] on button "Save" at bounding box center [673, 596] width 77 height 34
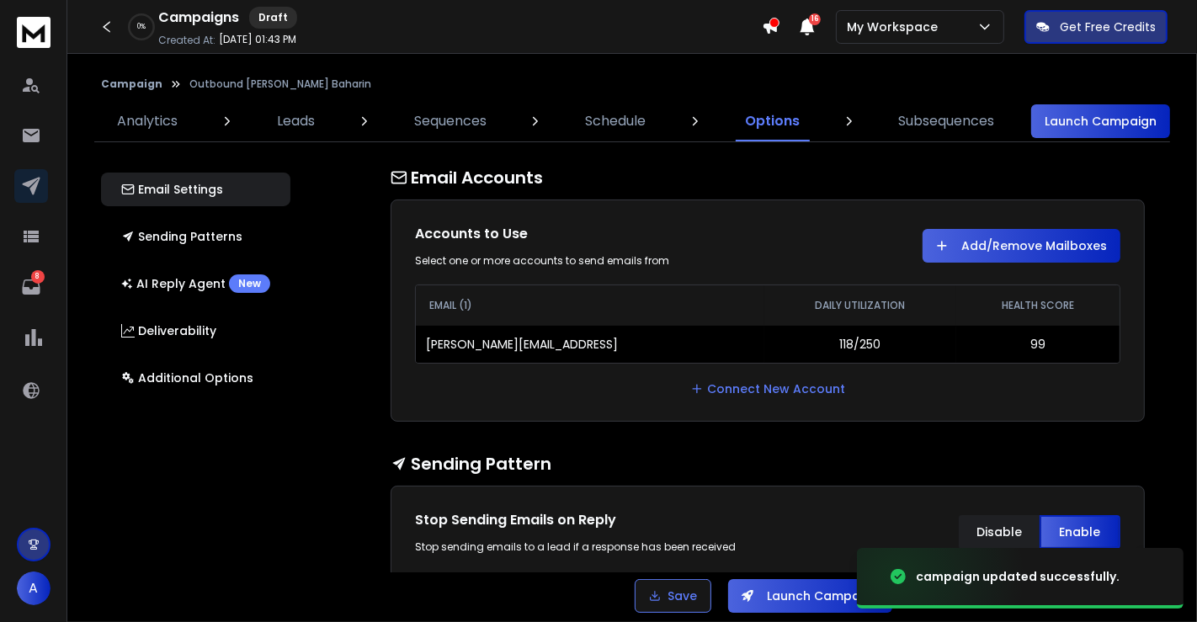
click at [773, 592] on button "Launch Campaign" at bounding box center [810, 596] width 164 height 34
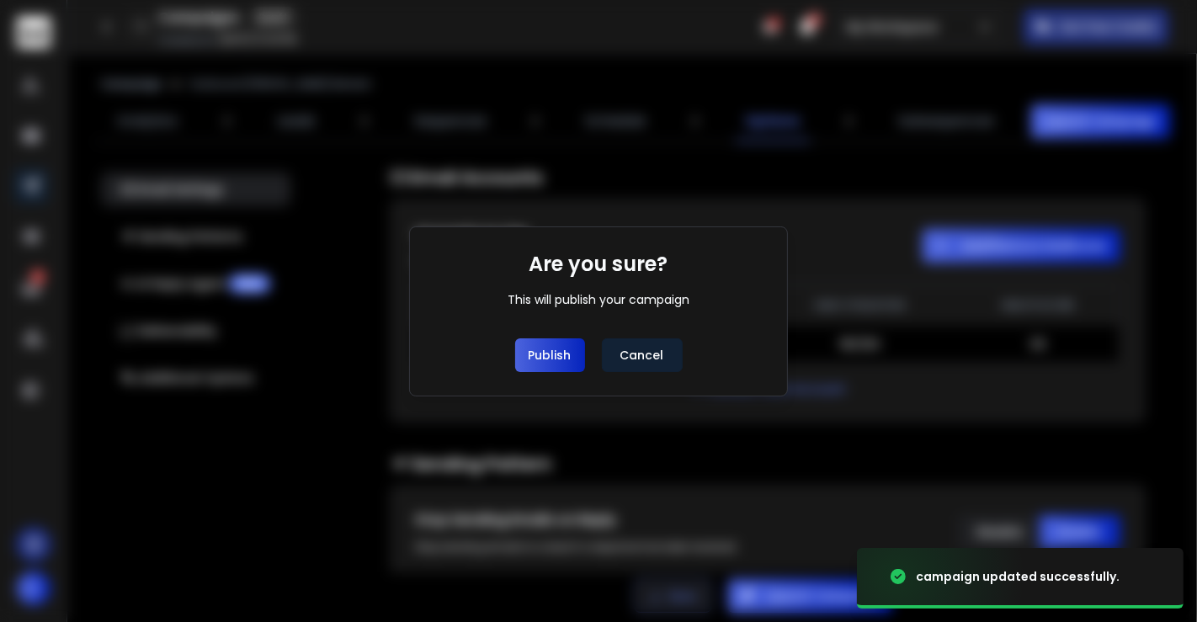
click at [570, 367] on button "Publish" at bounding box center [550, 355] width 70 height 34
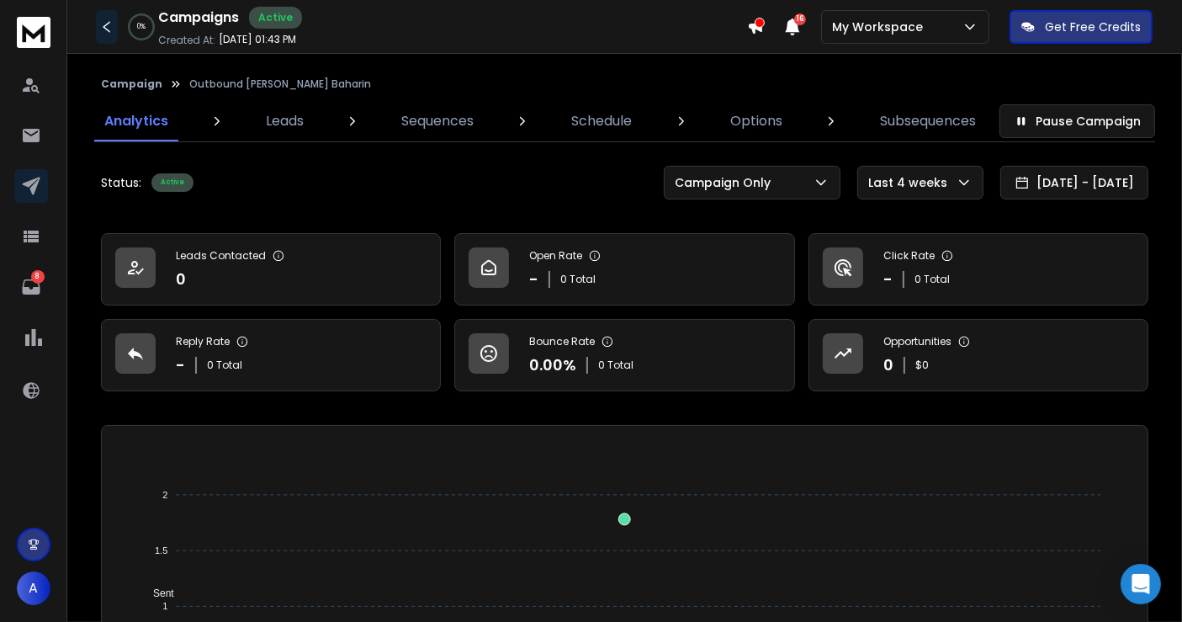
click at [113, 30] on icon at bounding box center [106, 26] width 15 height 15
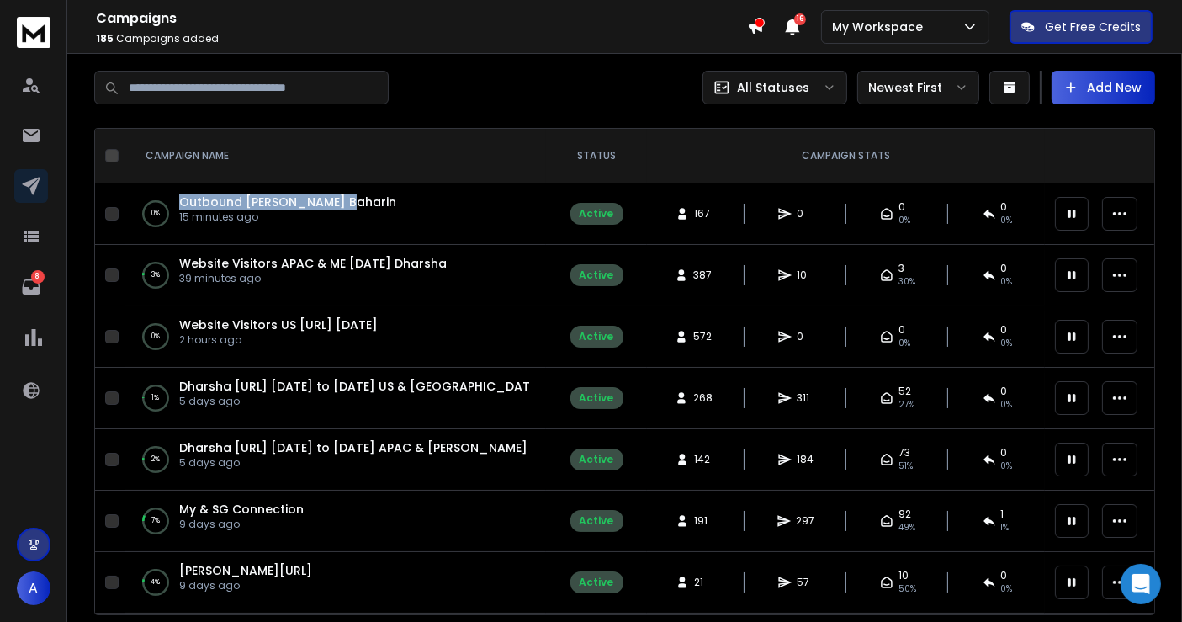
drag, startPoint x: 358, startPoint y: 189, endPoint x: 181, endPoint y: 192, distance: 176.8
type textarea "**********"
click at [181, 192] on td "0 % Outbound [PERSON_NAME] Baharin 15 minutes ago" at bounding box center [335, 213] width 421 height 61
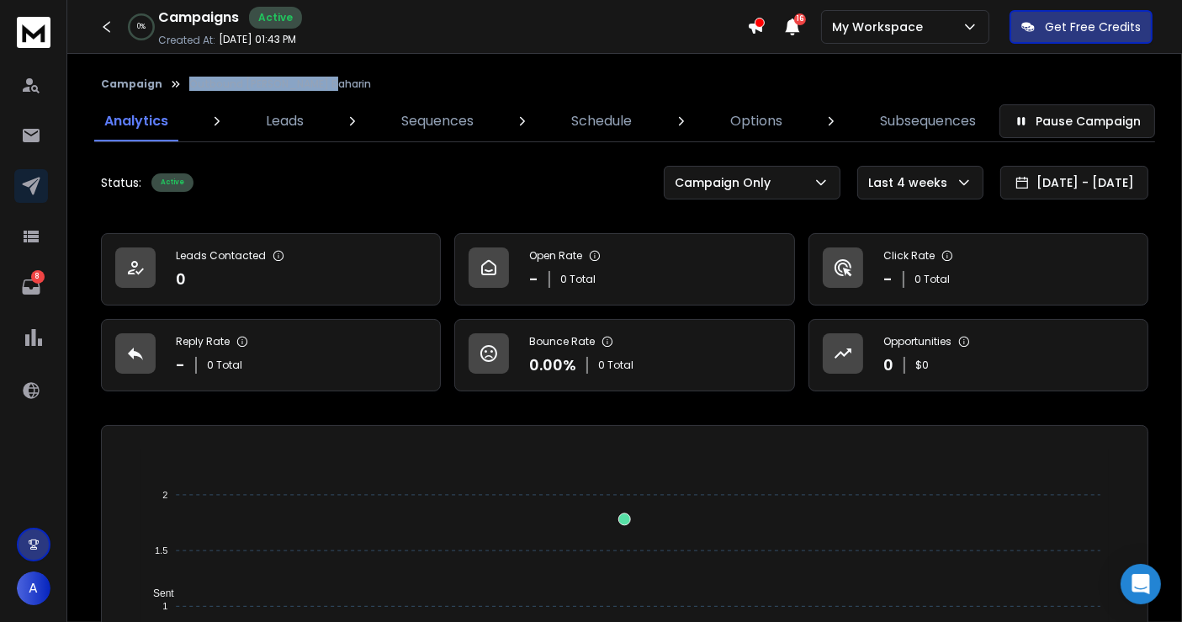
drag, startPoint x: 358, startPoint y: 85, endPoint x: 181, endPoint y: 75, distance: 177.0
click at [181, 75] on div "Campaign Outbound [PERSON_NAME] Baharin" at bounding box center [624, 84] width 1061 height 27
copy p "Outbound [PERSON_NAME] Baharin"
